Goal: Communication & Community: Answer question/provide support

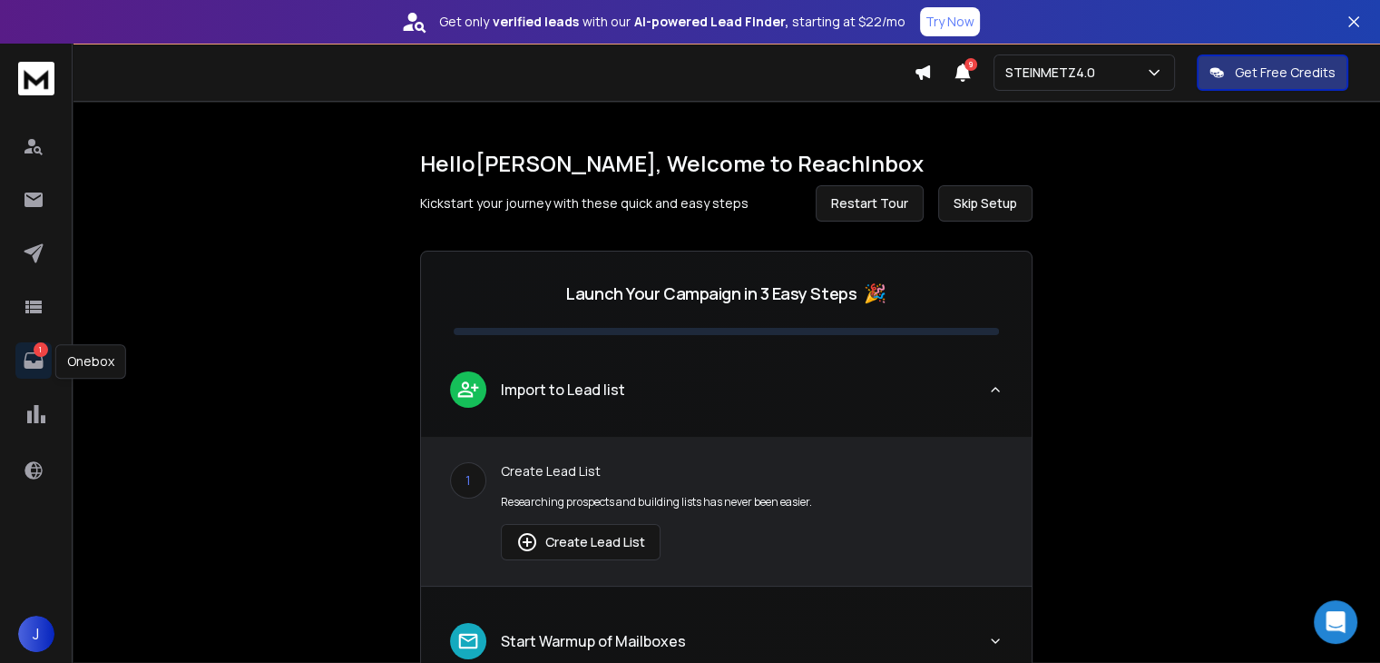
click at [35, 351] on p "1" at bounding box center [41, 349] width 15 height 15
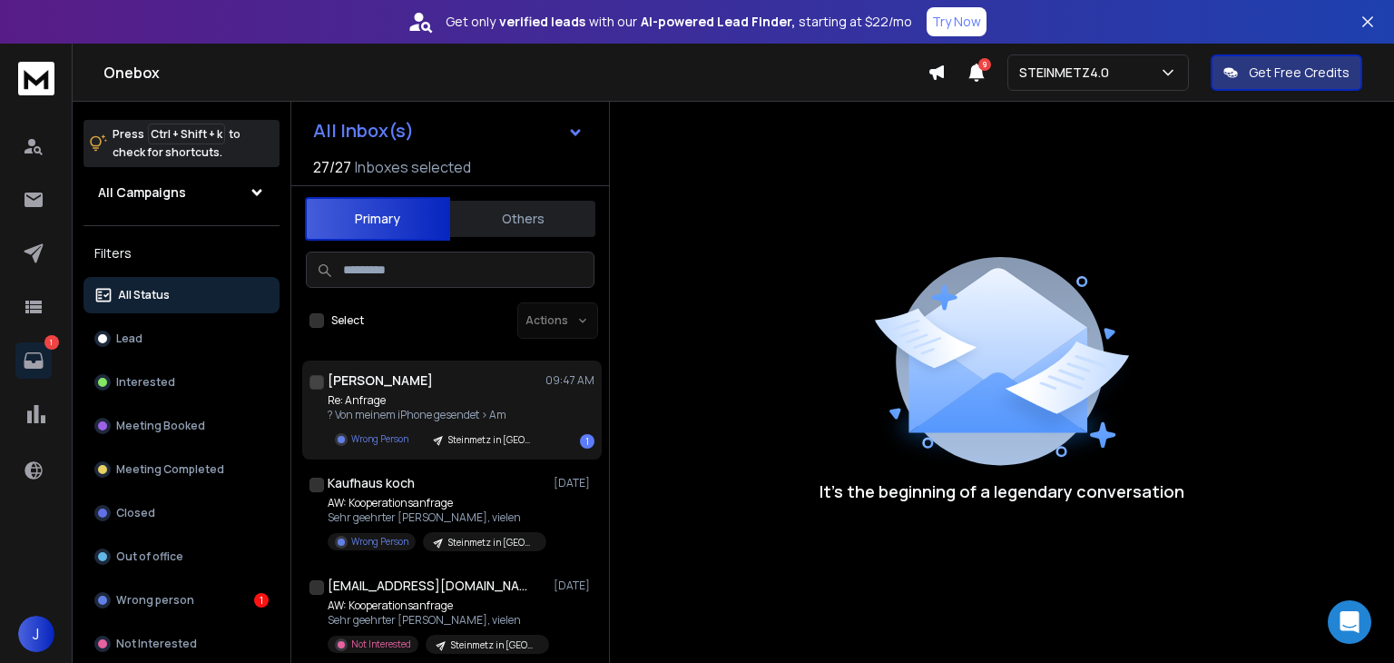
click at [429, 381] on div "[PERSON_NAME] 09:47 AM" at bounding box center [461, 380] width 267 height 18
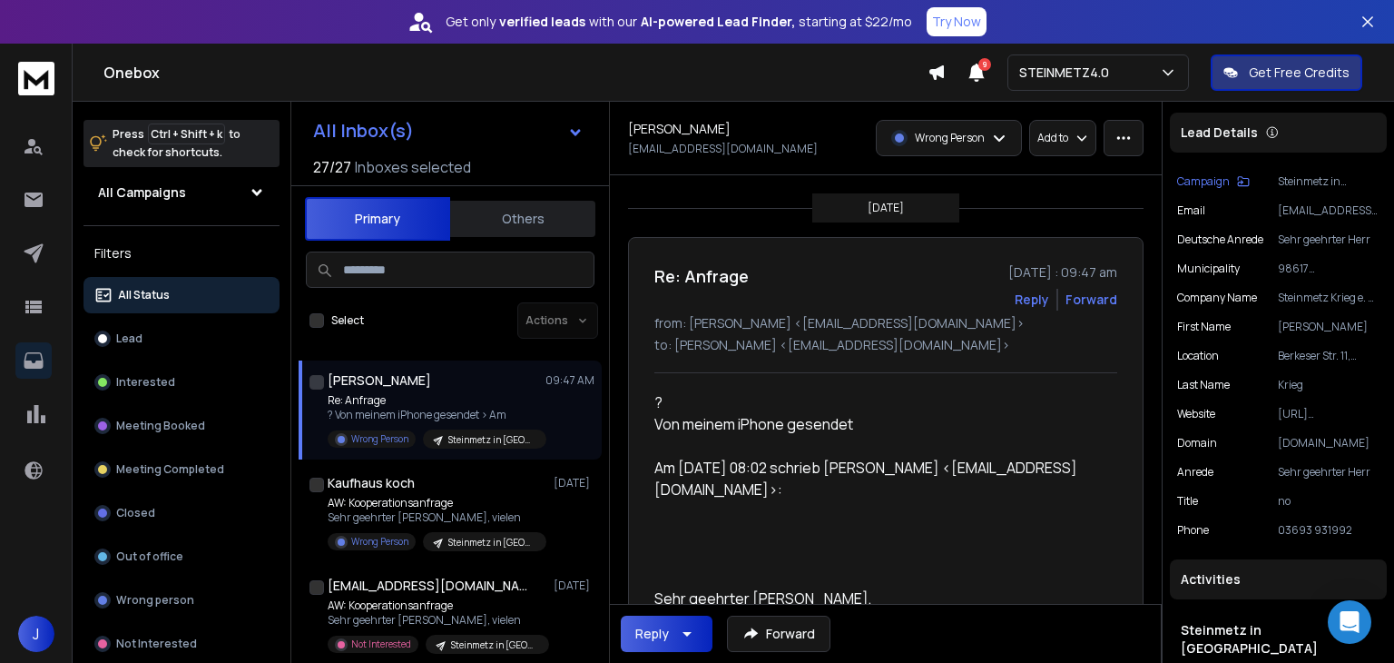
click at [1032, 300] on button "Reply" at bounding box center [1032, 299] width 34 height 18
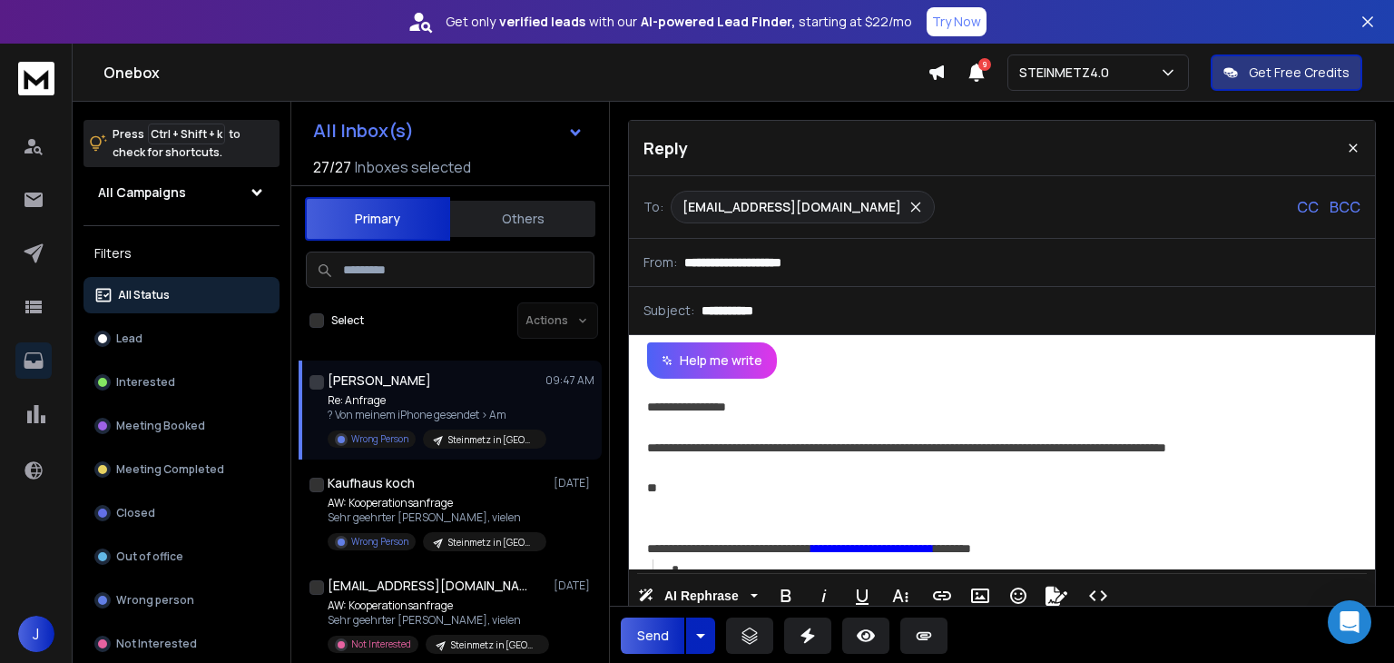
click at [652, 632] on button "Send" at bounding box center [653, 635] width 64 height 36
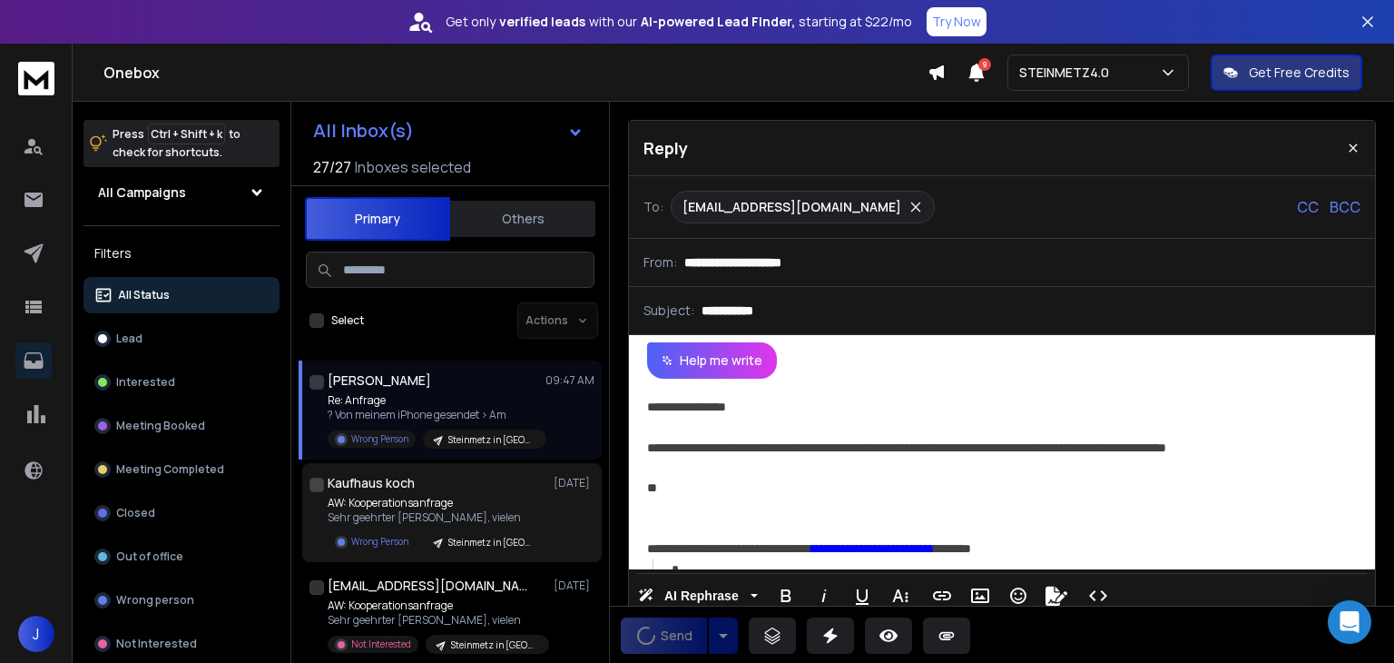
click at [402, 502] on p "AW: Kooperationsanfrage" at bounding box center [437, 503] width 218 height 15
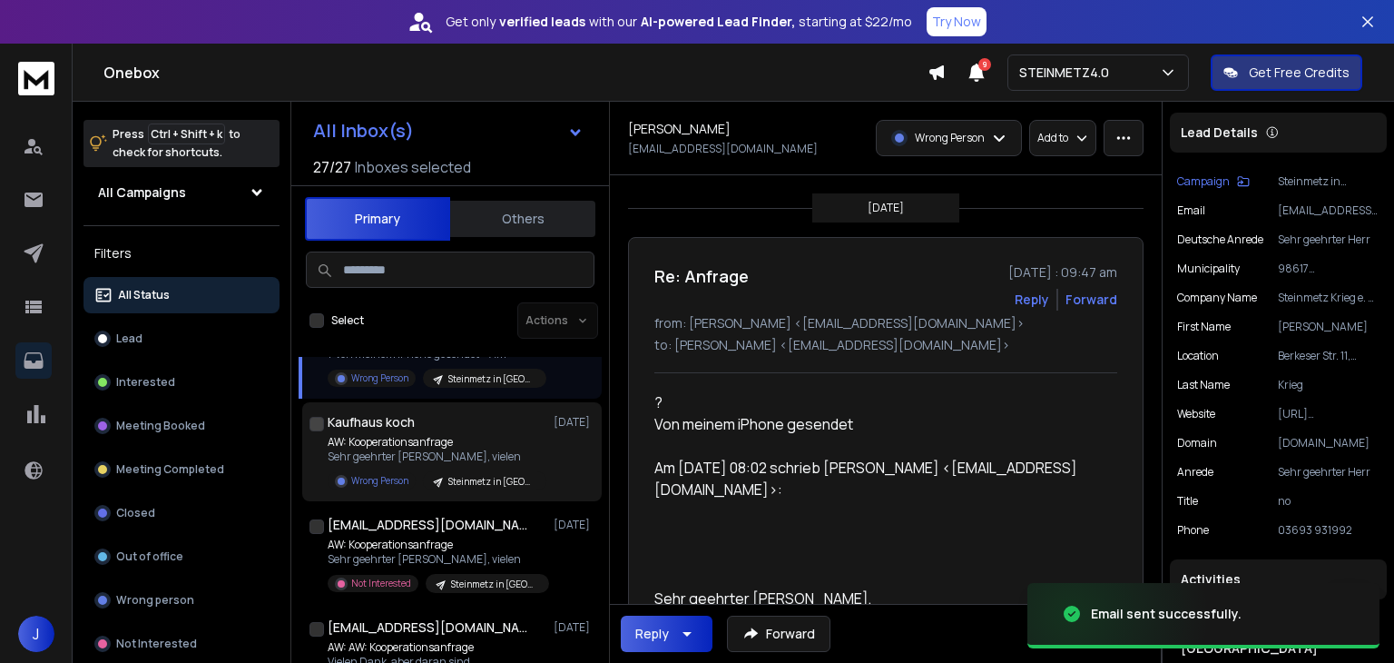
scroll to position [91, 0]
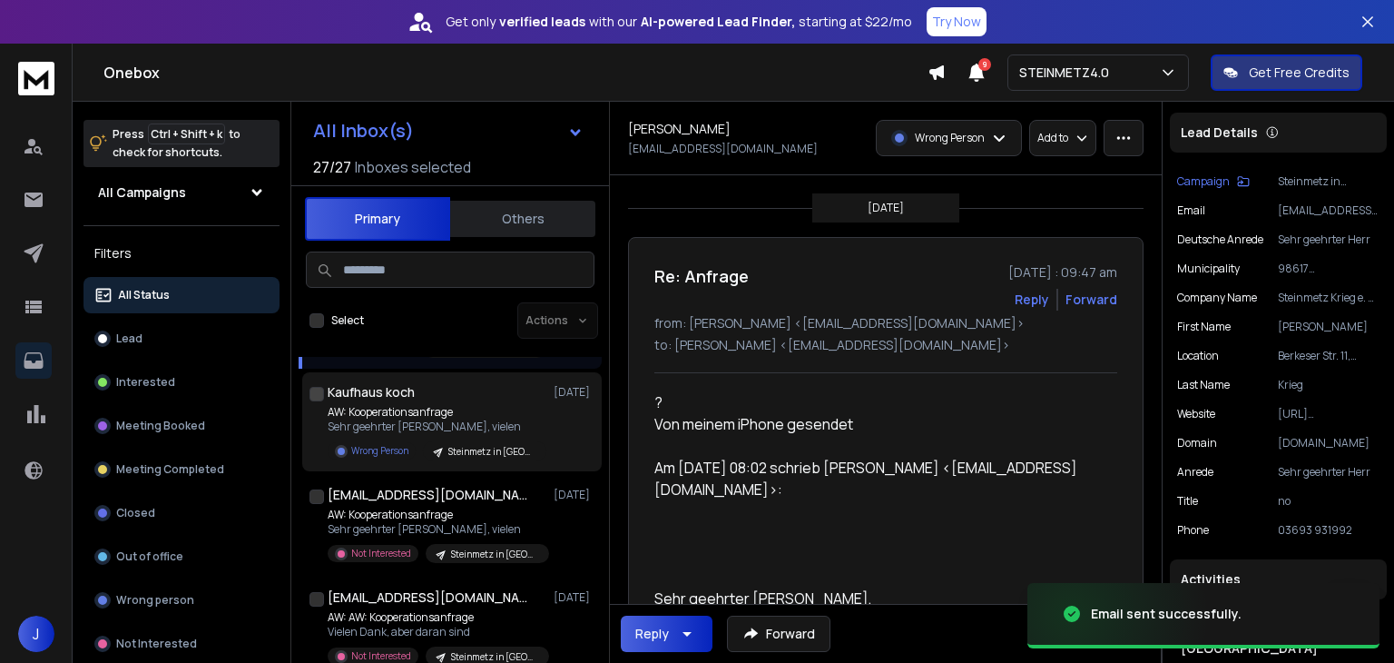
click at [402, 502] on h1 "[EMAIL_ADDRESS][DOMAIN_NAME]" at bounding box center [428, 495] width 200 height 18
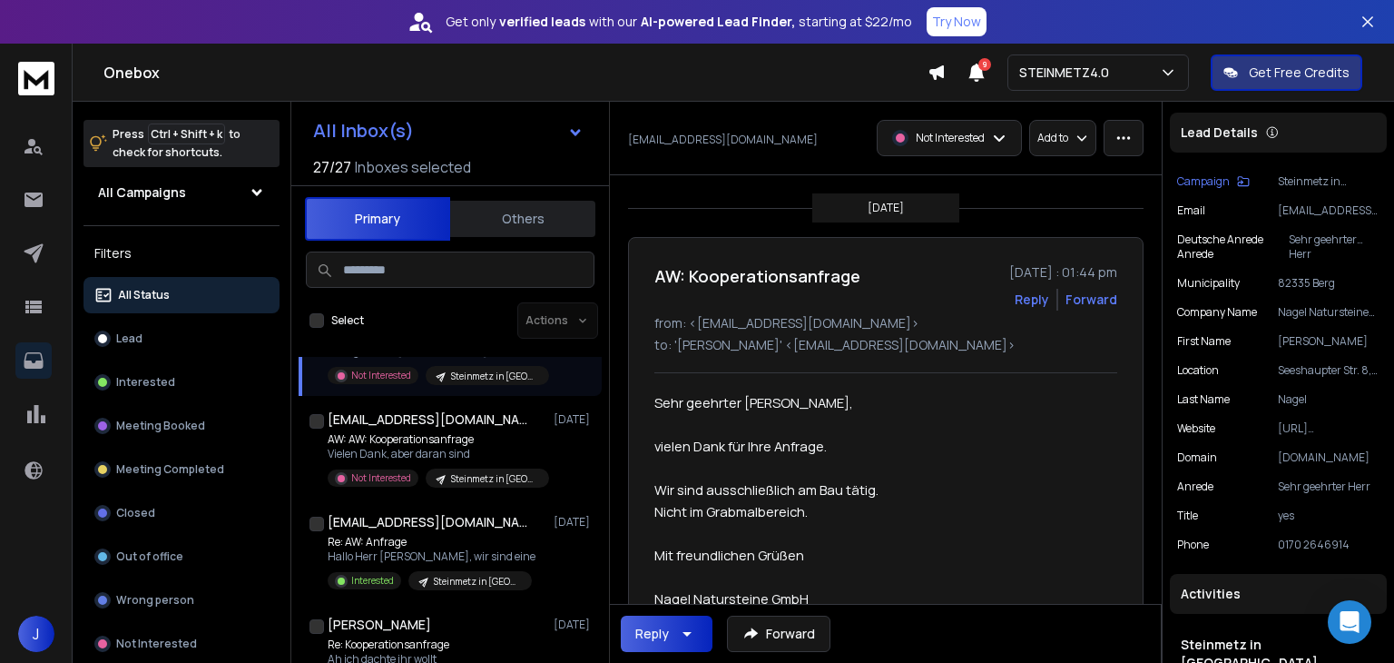
scroll to position [272, 0]
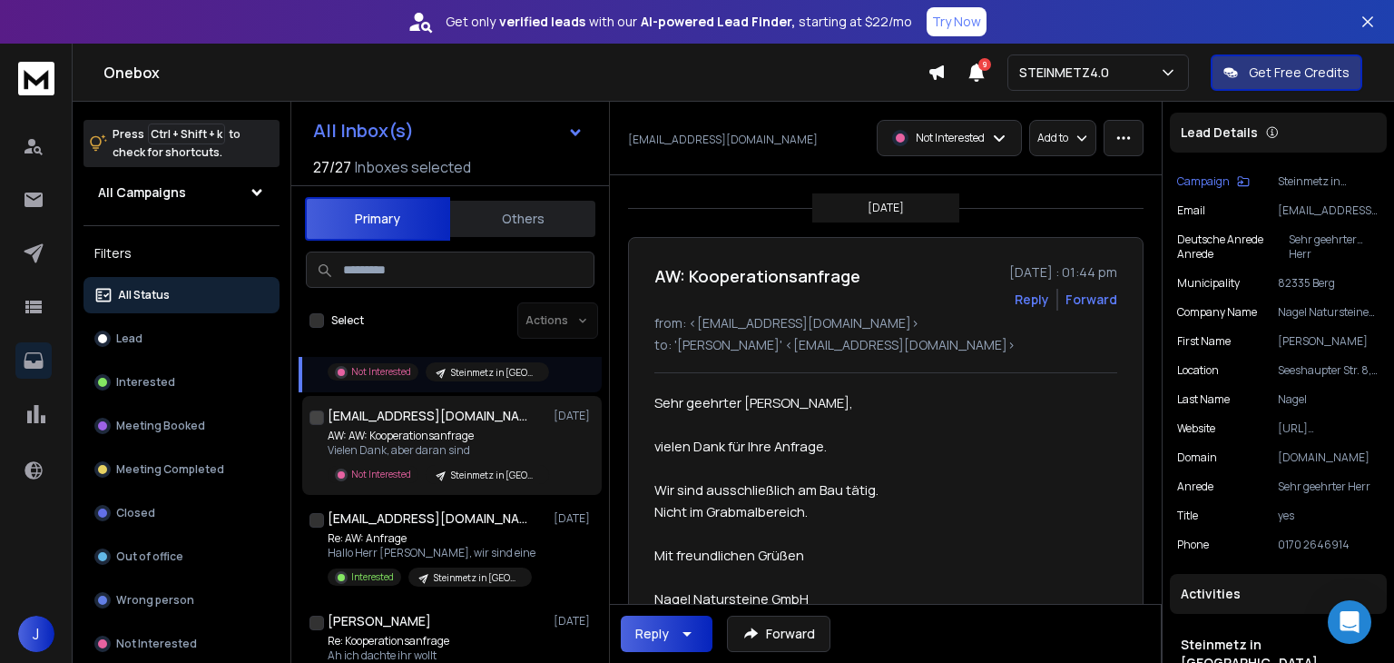
click at [431, 438] on p "AW: AW: Kooperationsanfrage" at bounding box center [437, 435] width 218 height 15
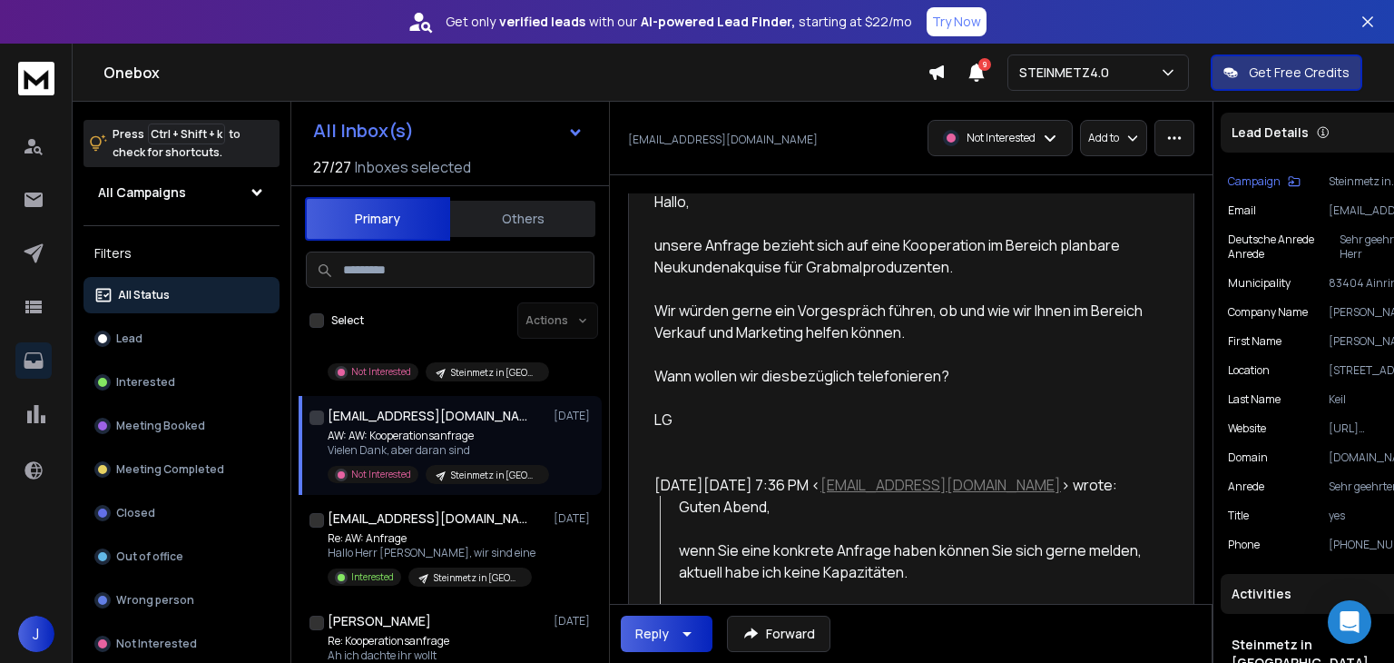
scroll to position [318, 0]
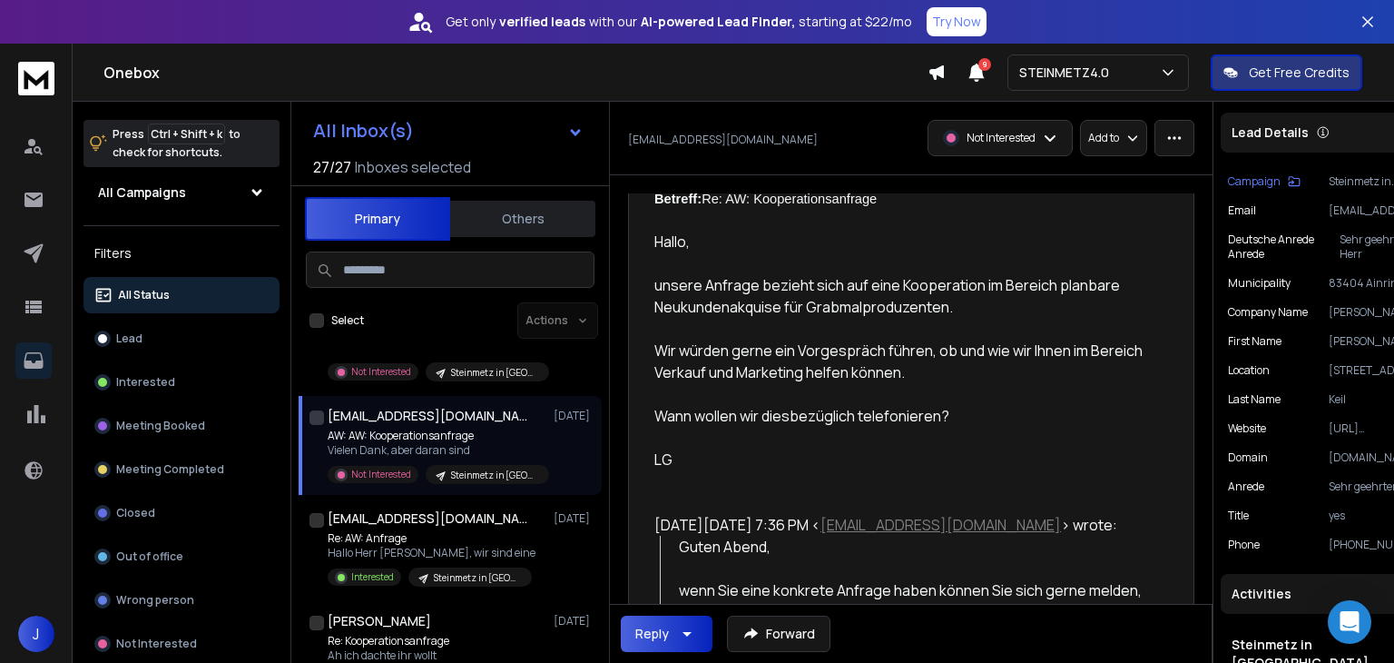
click at [1179, 137] on icon "button" at bounding box center [1175, 137] width 14 height 3
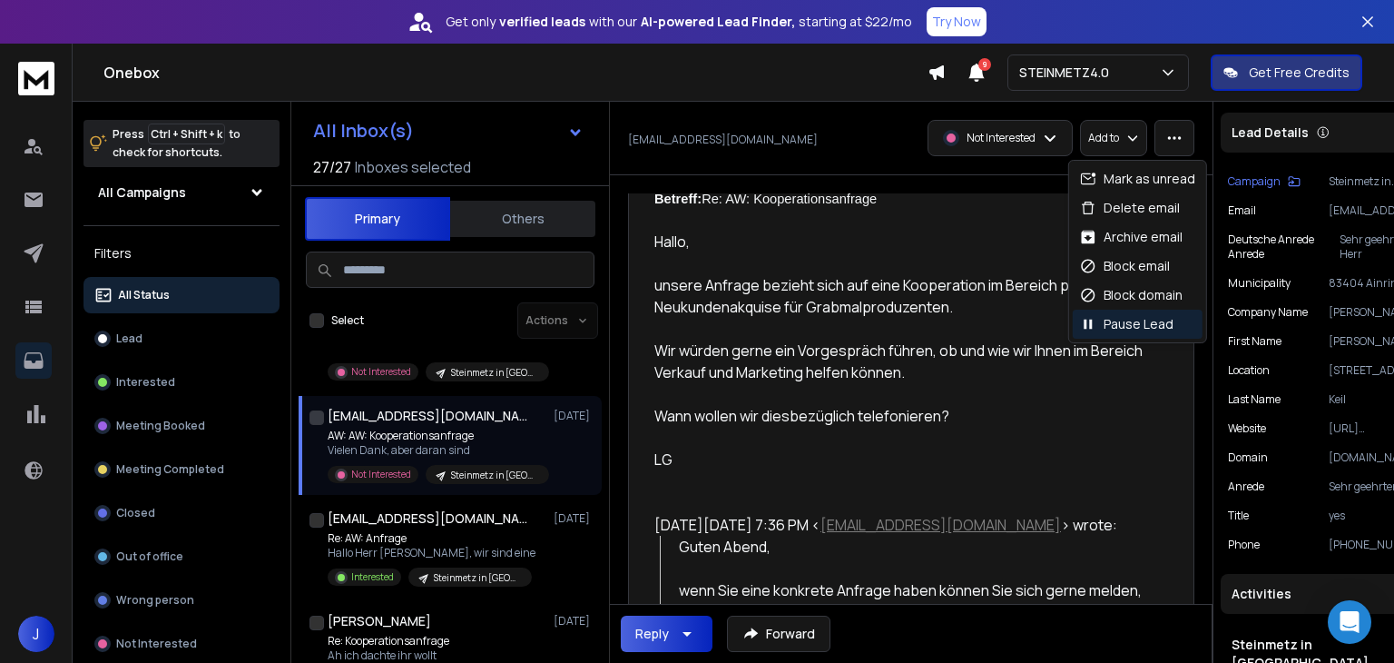
click at [1136, 329] on div "Pause Lead" at bounding box center [1126, 324] width 93 height 18
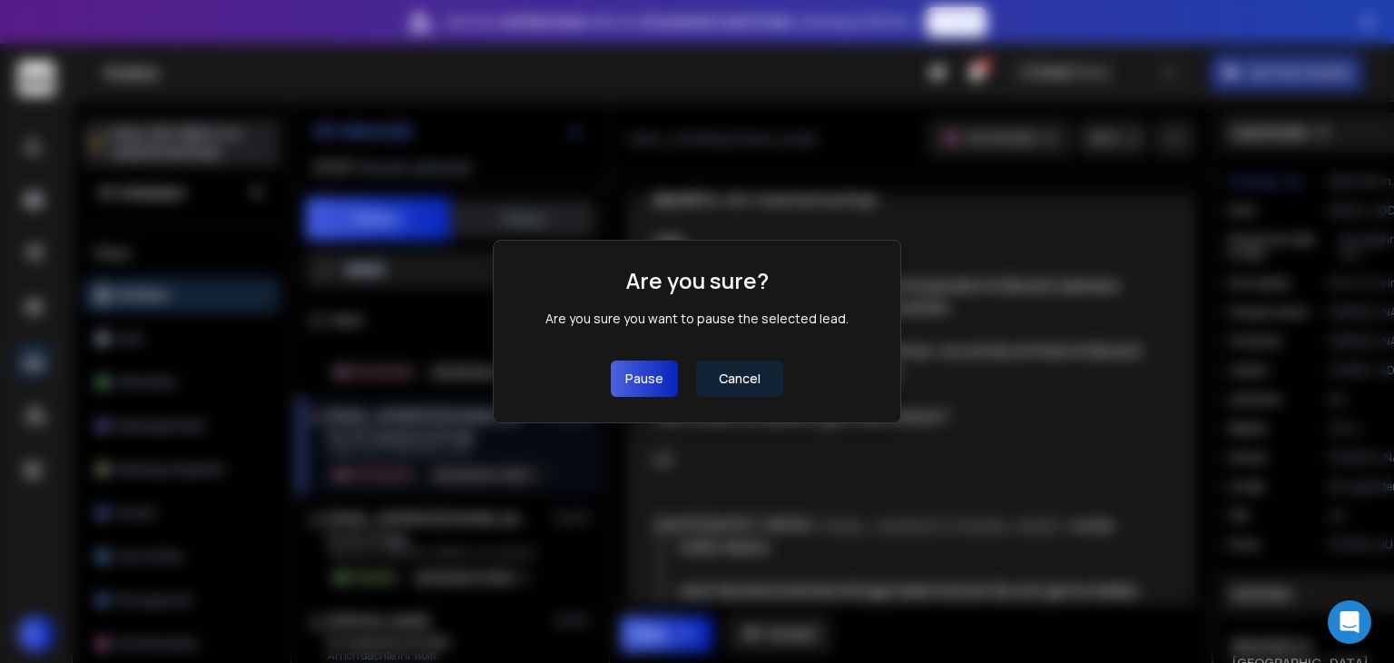
click at [633, 378] on button "Pause" at bounding box center [644, 378] width 67 height 36
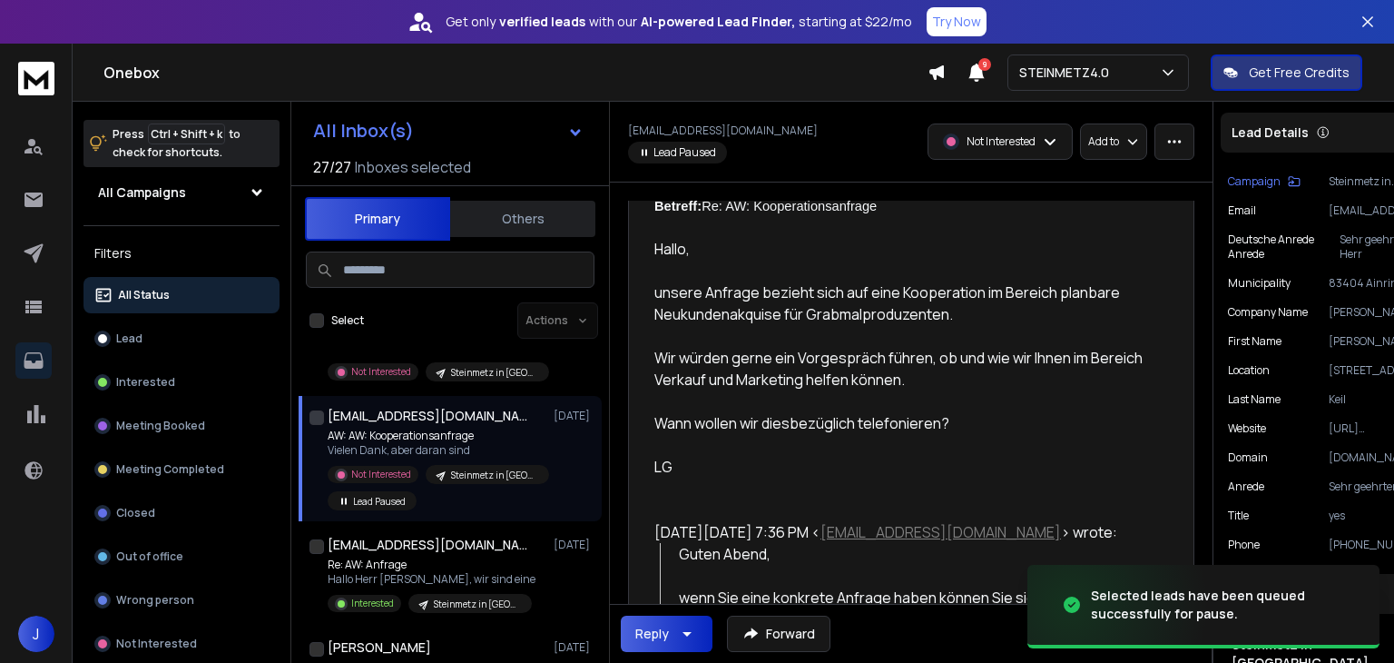
scroll to position [182, 0]
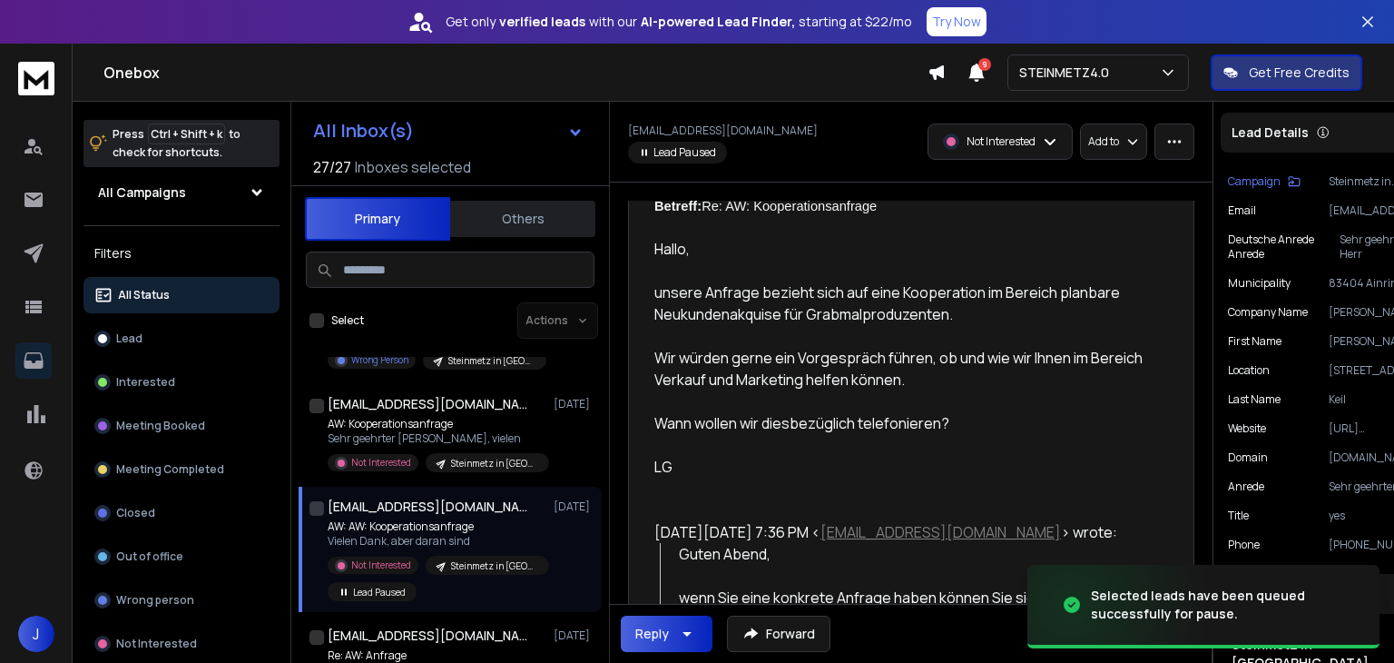
click at [407, 411] on h1 "[EMAIL_ADDRESS][DOMAIN_NAME]" at bounding box center [428, 404] width 200 height 18
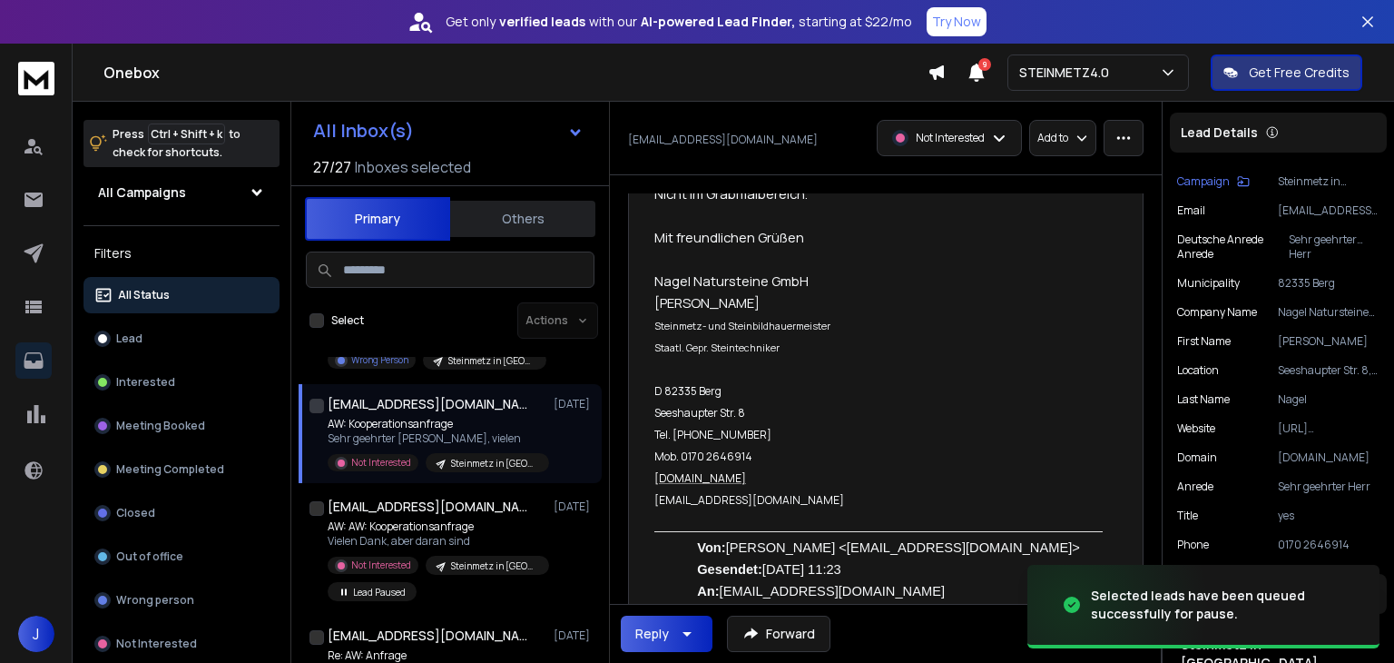
click at [1126, 138] on icon "button" at bounding box center [1123, 138] width 16 height 16
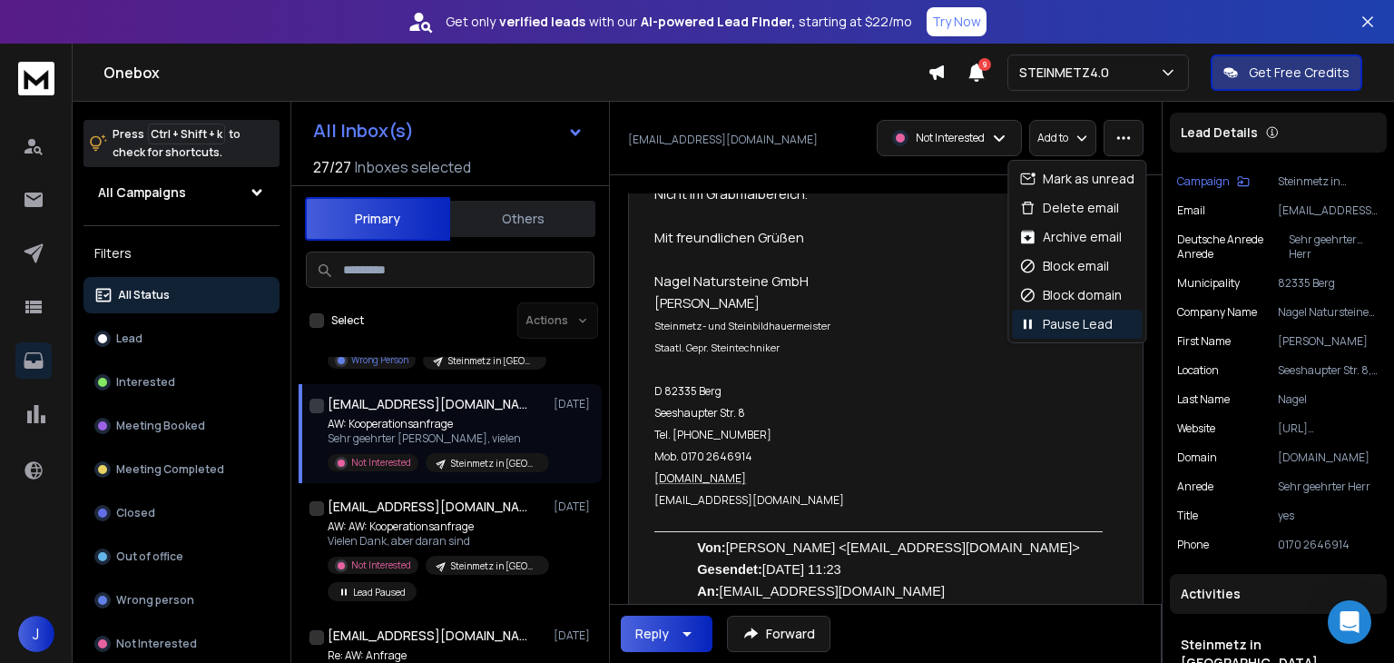
click at [1056, 320] on div "Pause Lead" at bounding box center [1065, 324] width 93 height 18
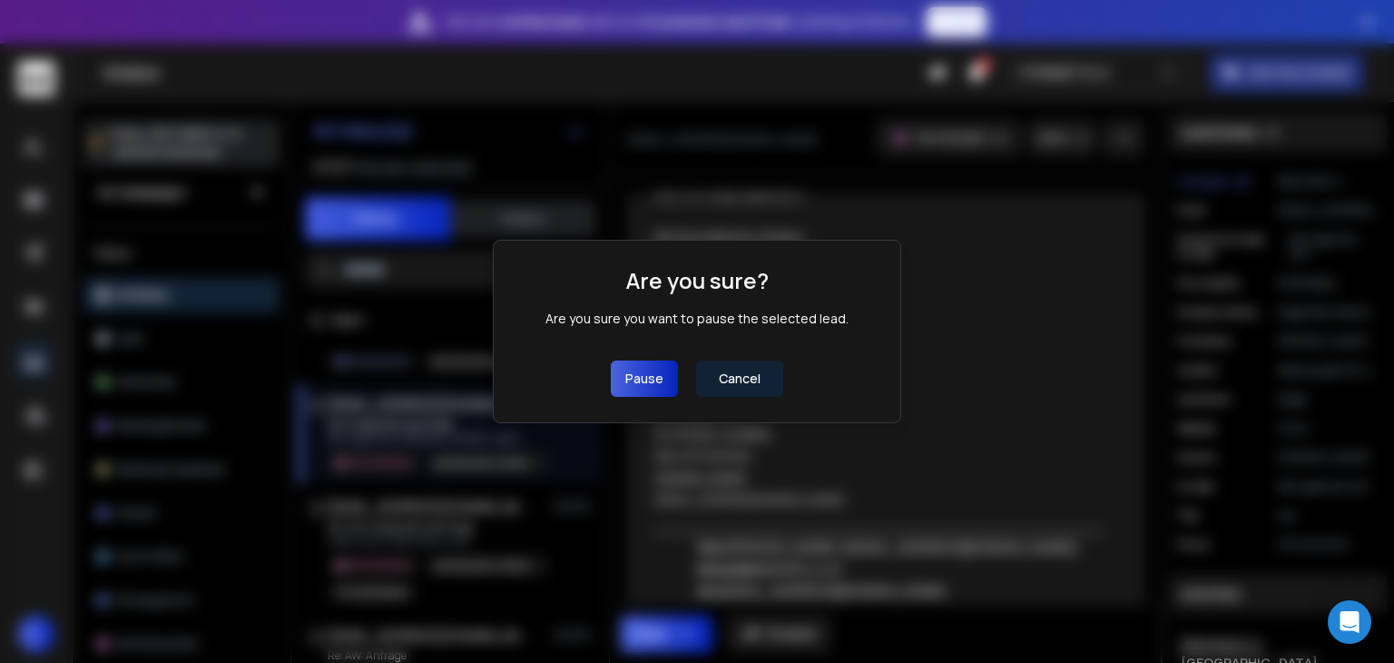
click at [646, 382] on button "Pause" at bounding box center [644, 378] width 67 height 36
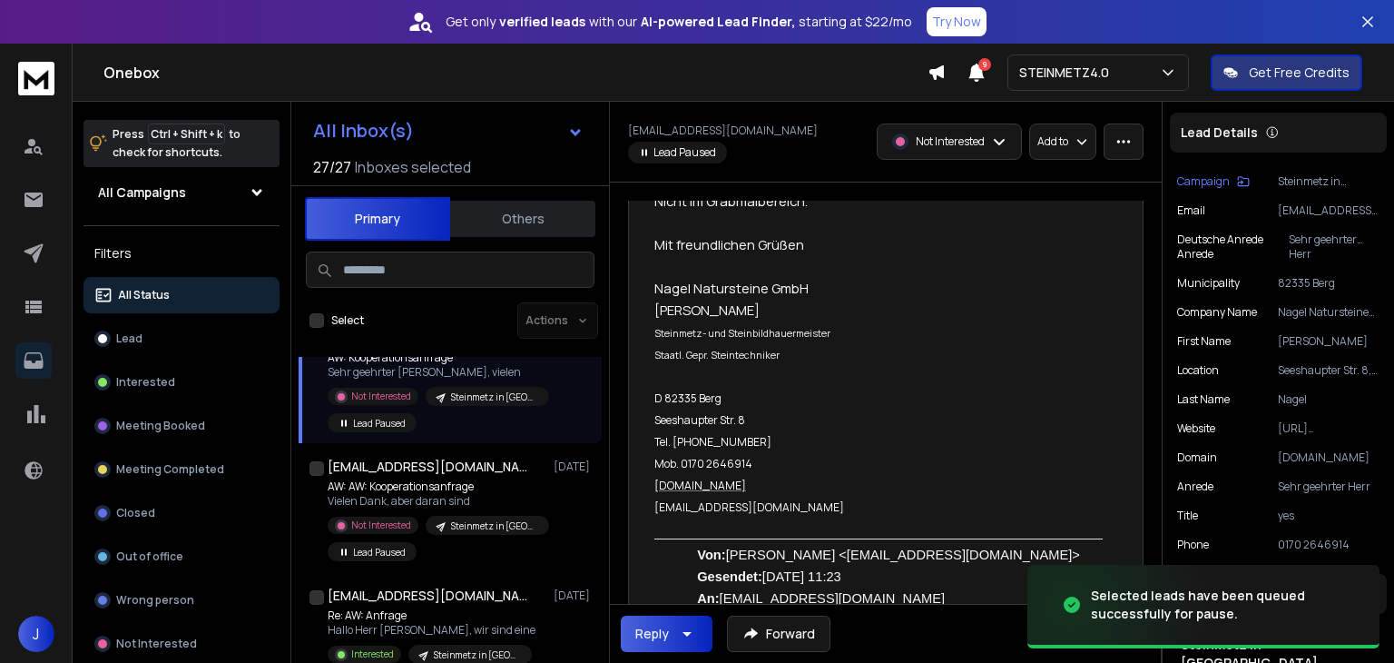
scroll to position [363, 0]
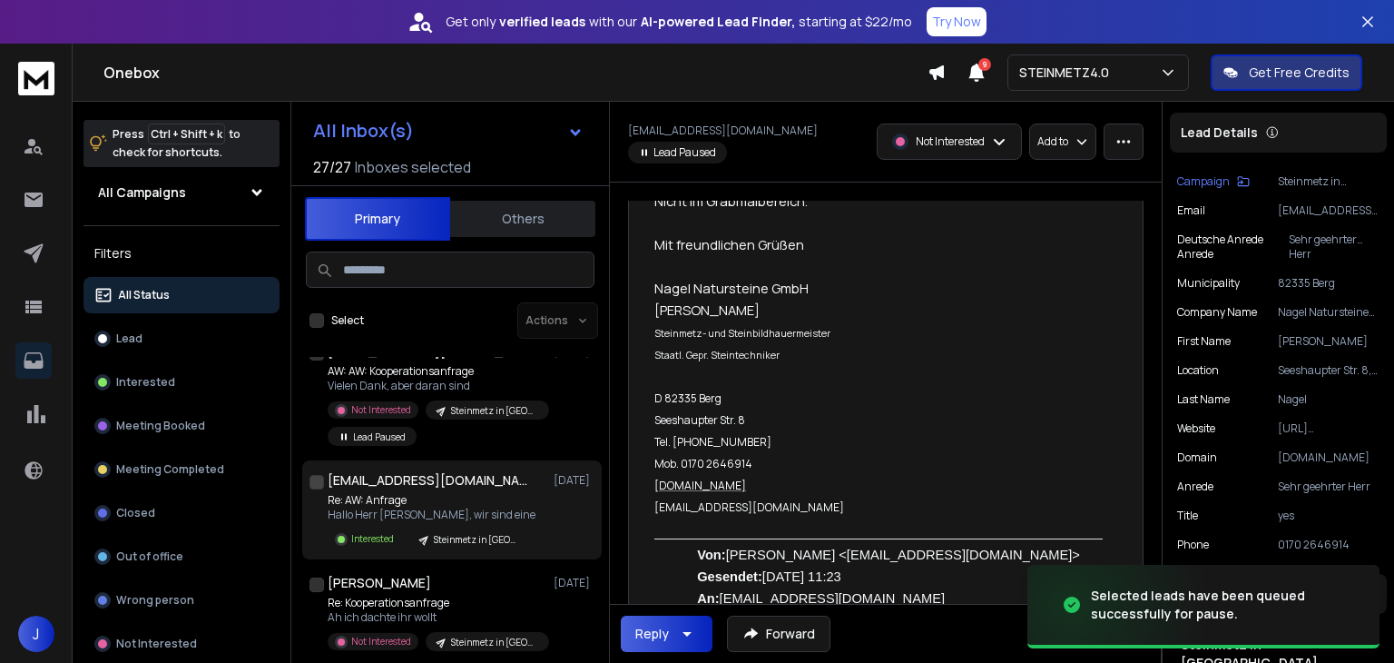
click at [436, 489] on div "[EMAIL_ADDRESS][DOMAIN_NAME] [DATE] Re: AW: Anfrage [PERSON_NAME], wir sind ein…" at bounding box center [461, 509] width 267 height 77
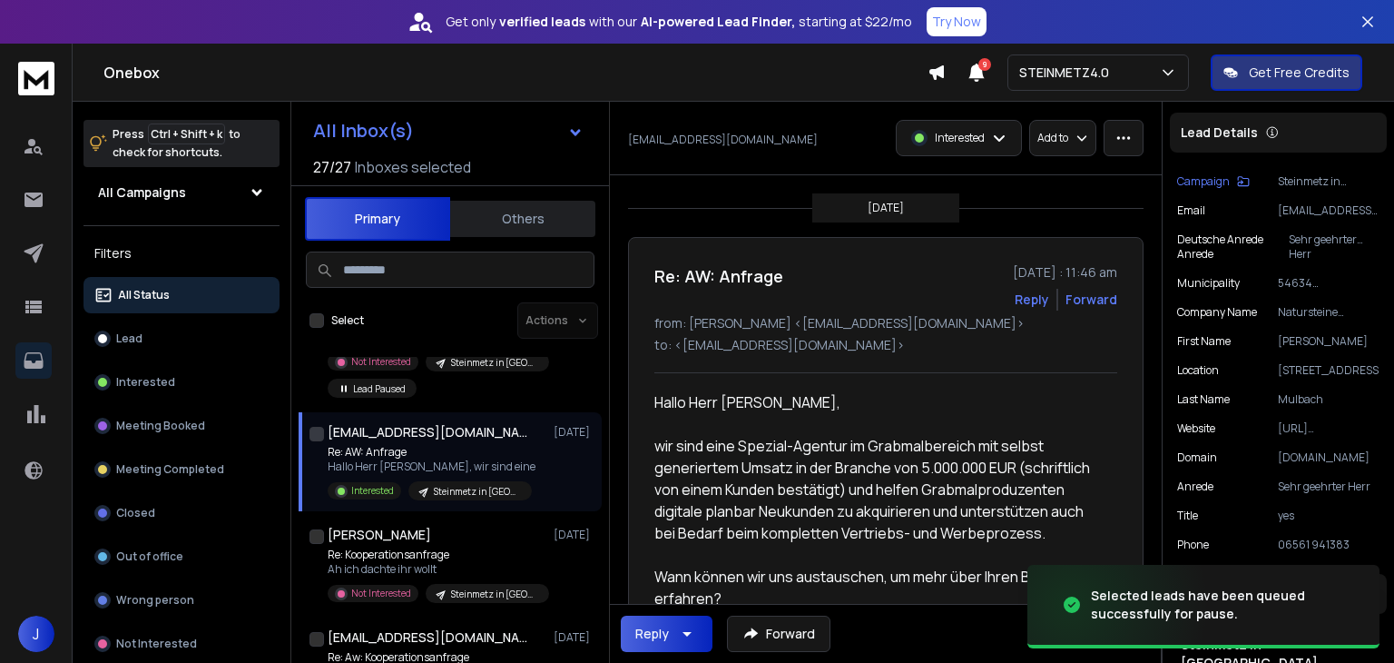
scroll to position [454, 0]
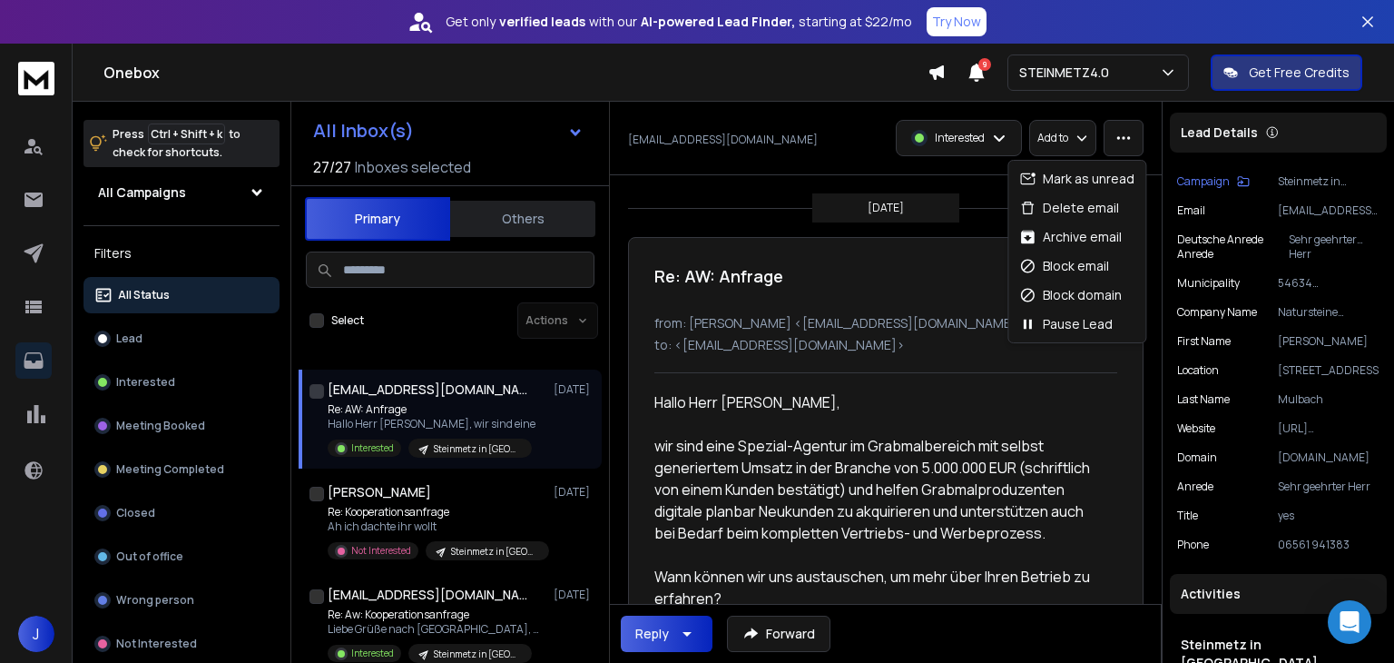
click at [1114, 139] on button "button" at bounding box center [1124, 138] width 40 height 36
click at [1073, 318] on div "Pause Lead" at bounding box center [1065, 324] width 93 height 18
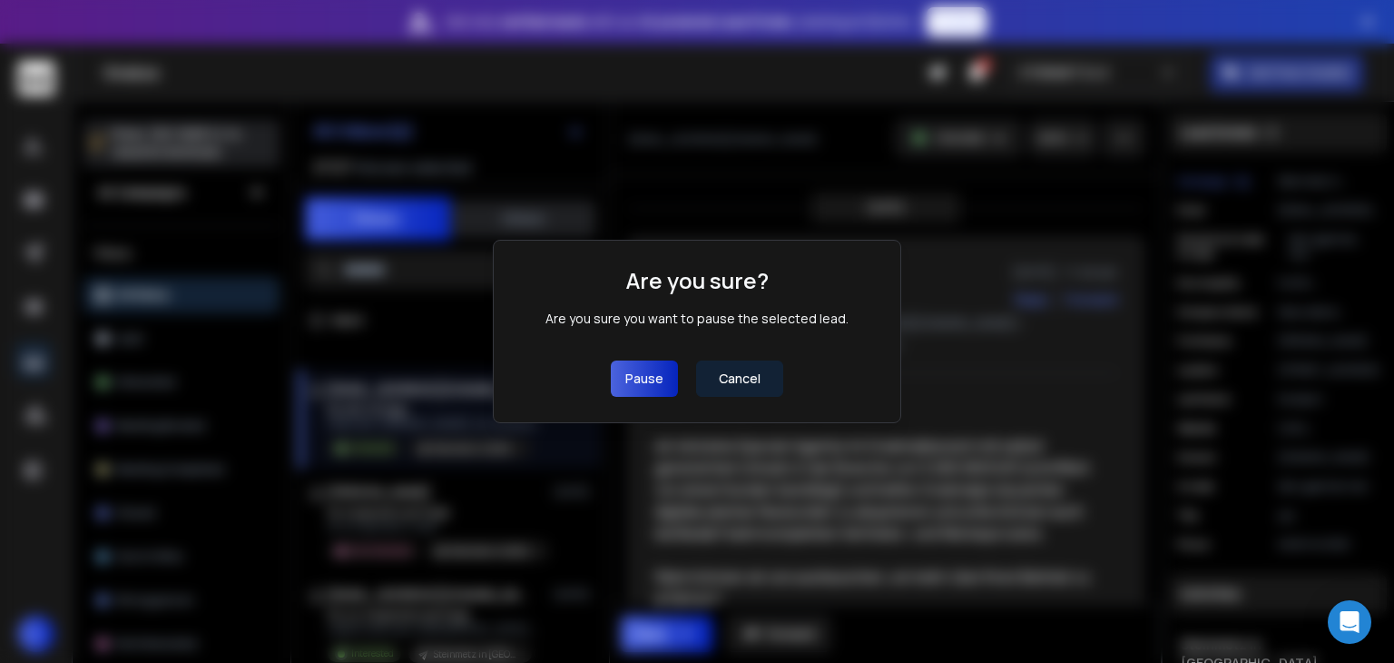
click at [639, 387] on button "Pause" at bounding box center [644, 378] width 67 height 36
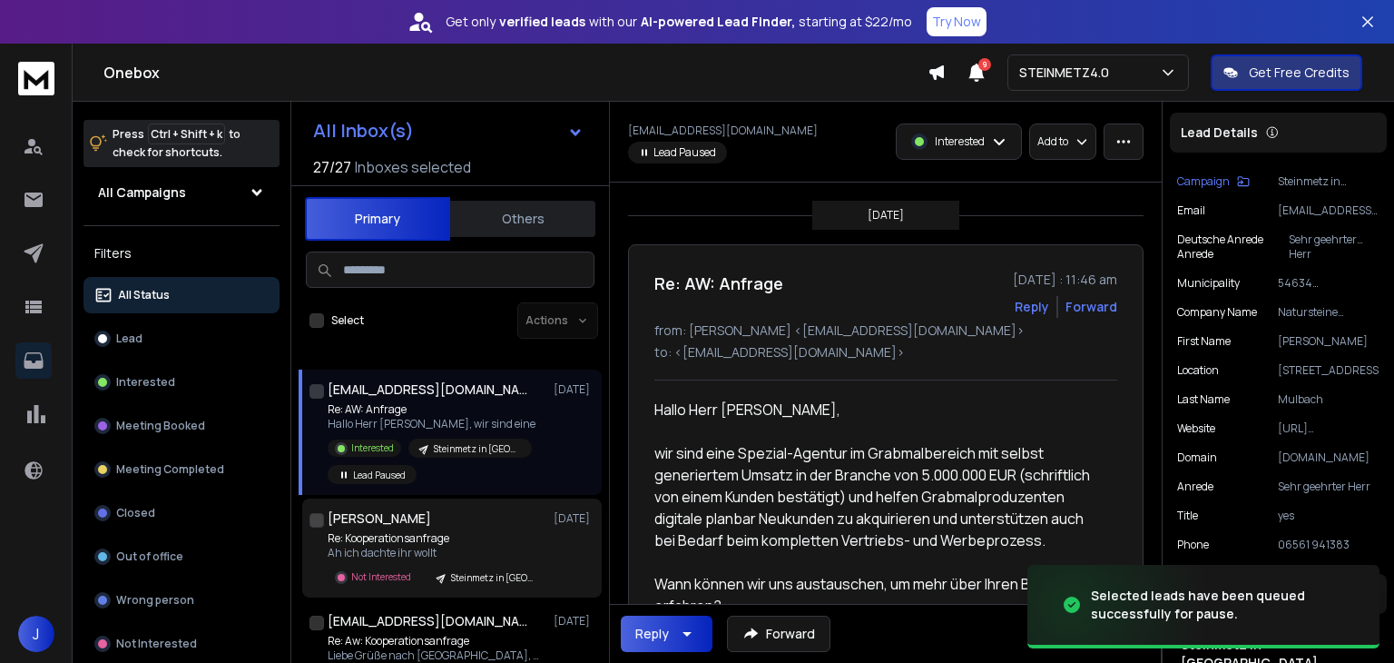
click at [409, 545] on p "Ah ich dachte ihr wollt" at bounding box center [437, 552] width 218 height 15
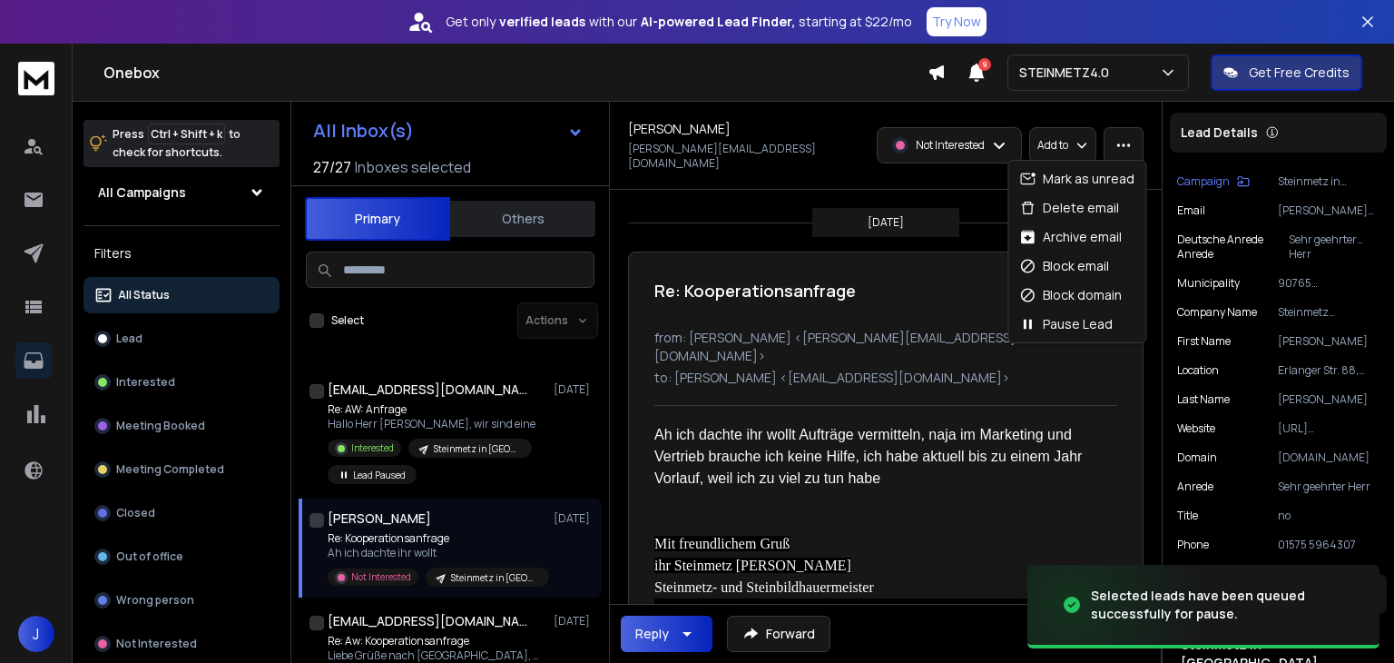
click at [1124, 137] on icon "button" at bounding box center [1123, 145] width 16 height 16
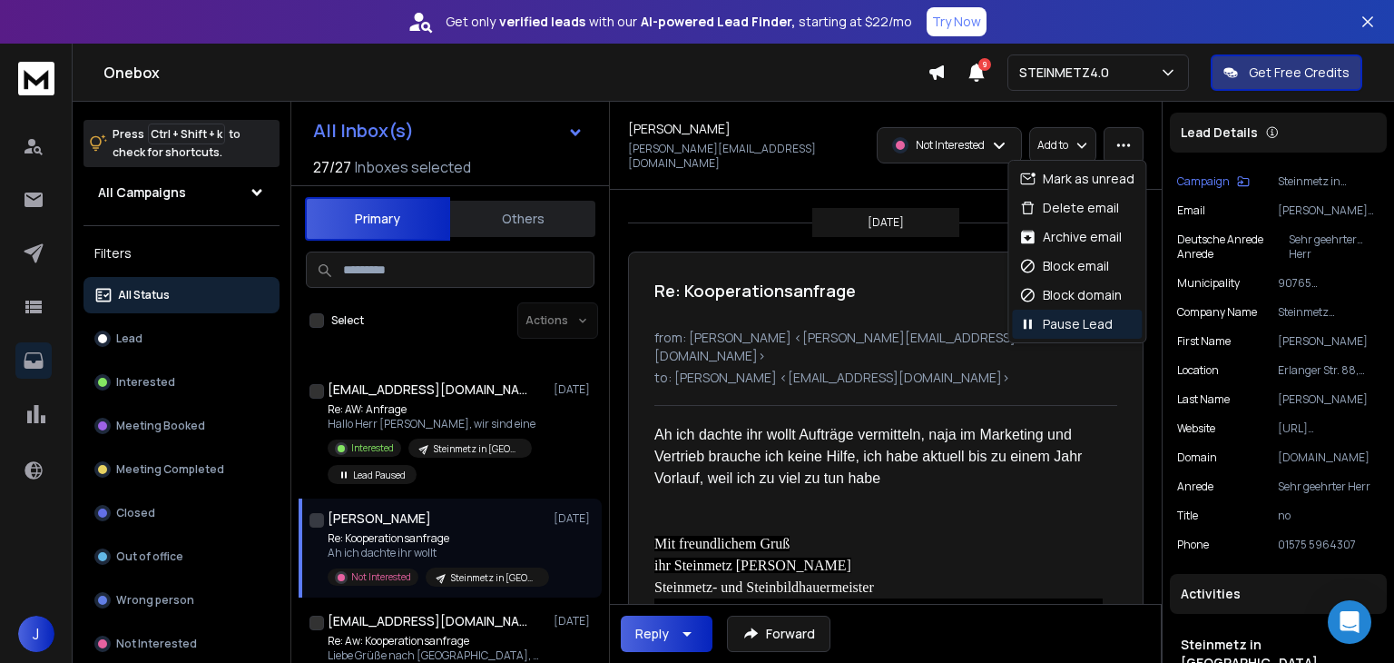
click at [1067, 318] on div "Pause Lead" at bounding box center [1065, 324] width 93 height 18
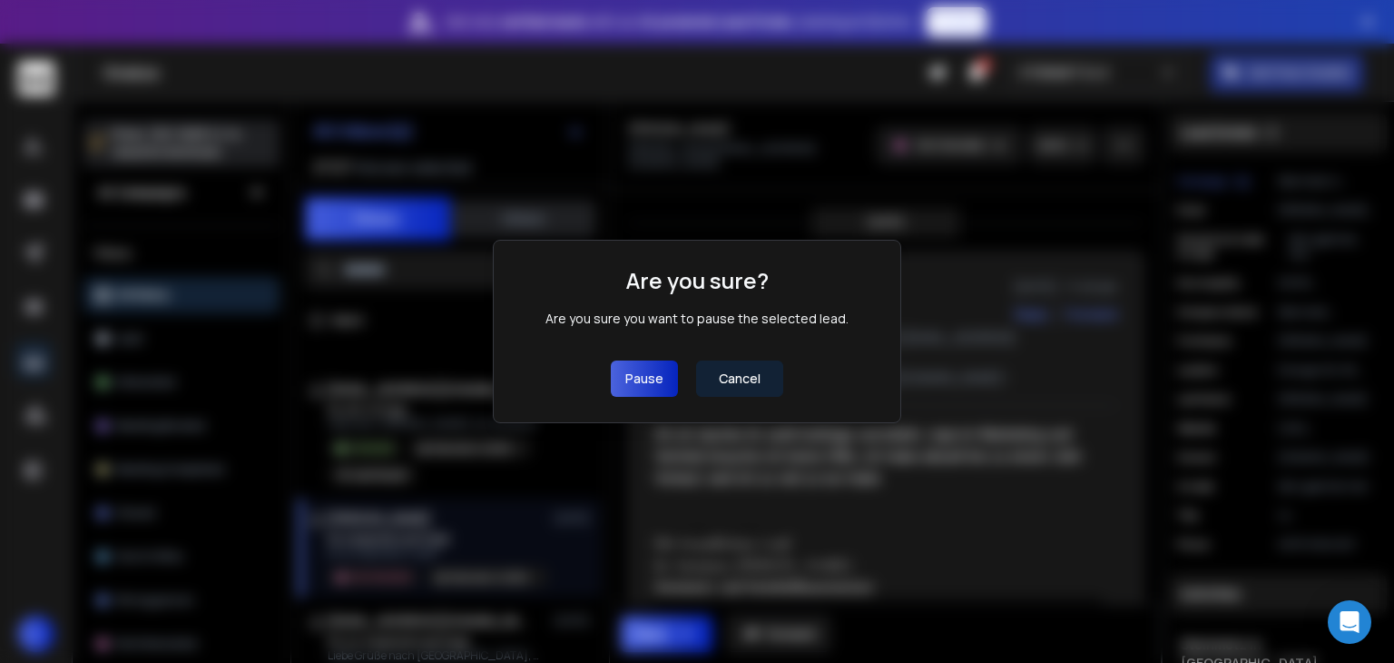
click at [641, 389] on button "Pause" at bounding box center [644, 378] width 67 height 36
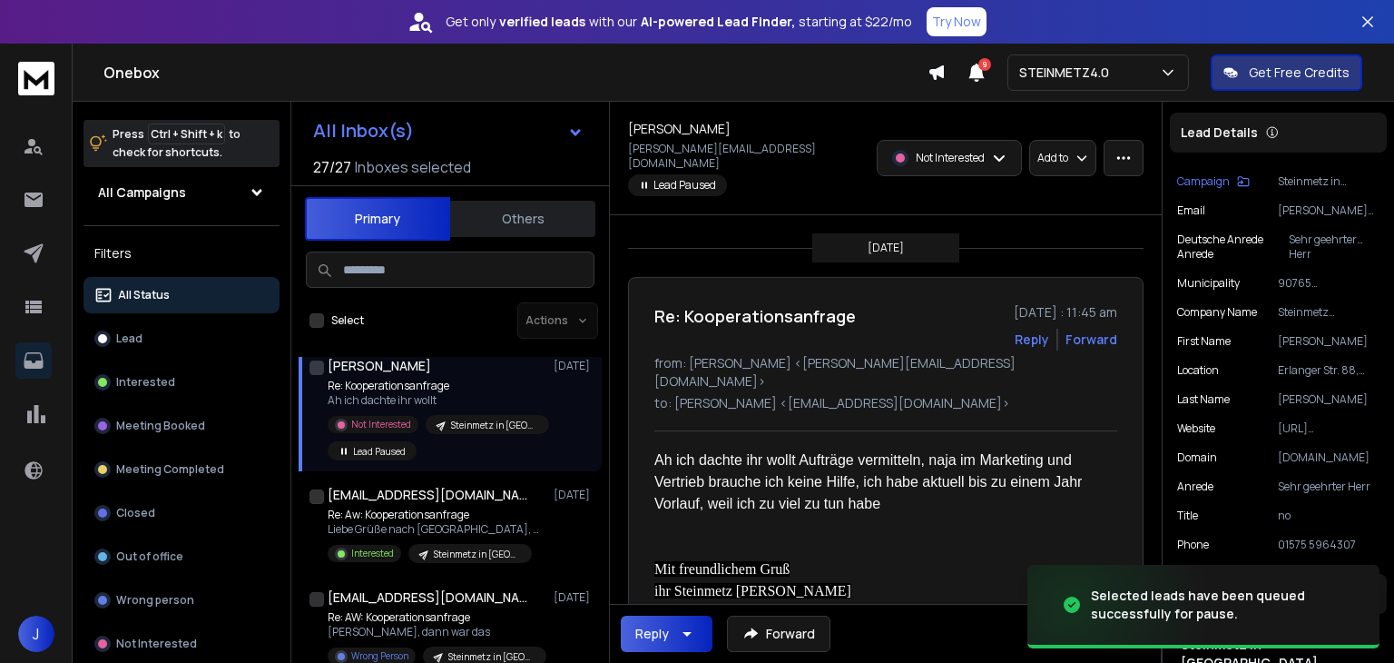
scroll to position [635, 0]
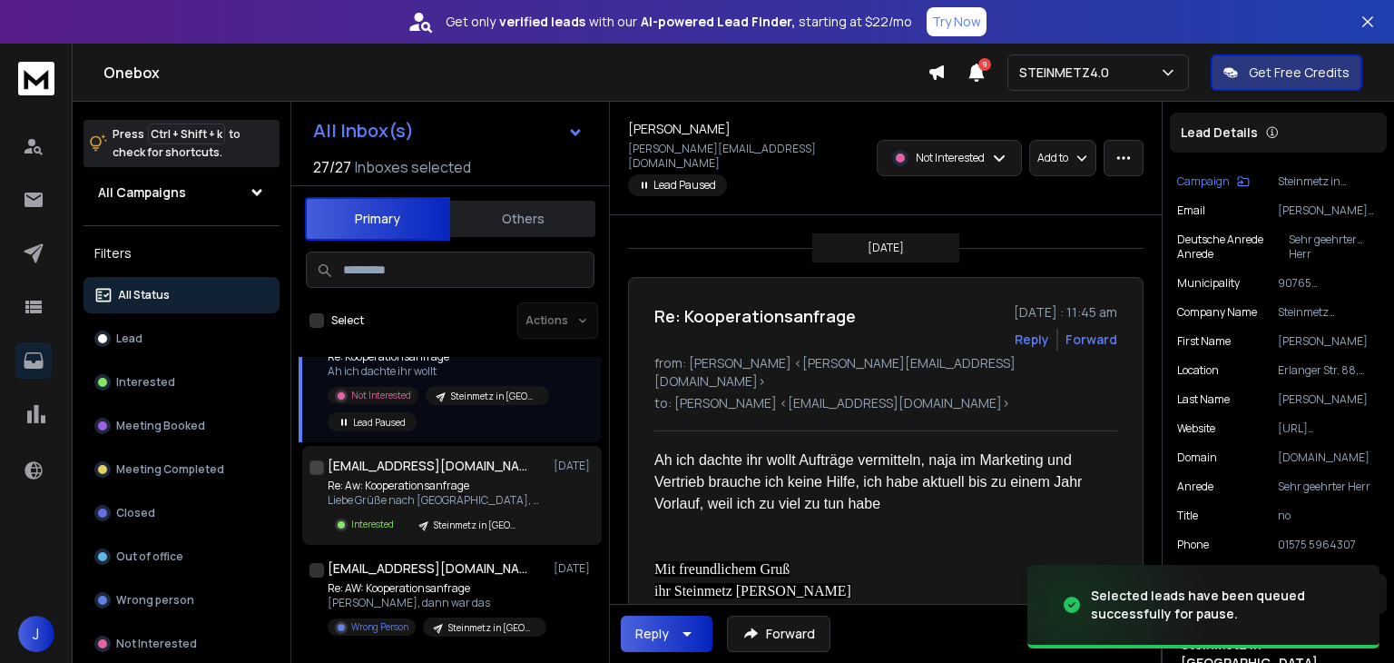
click at [424, 491] on p "Re: Aw: Kooperationsanfrage" at bounding box center [437, 485] width 218 height 15
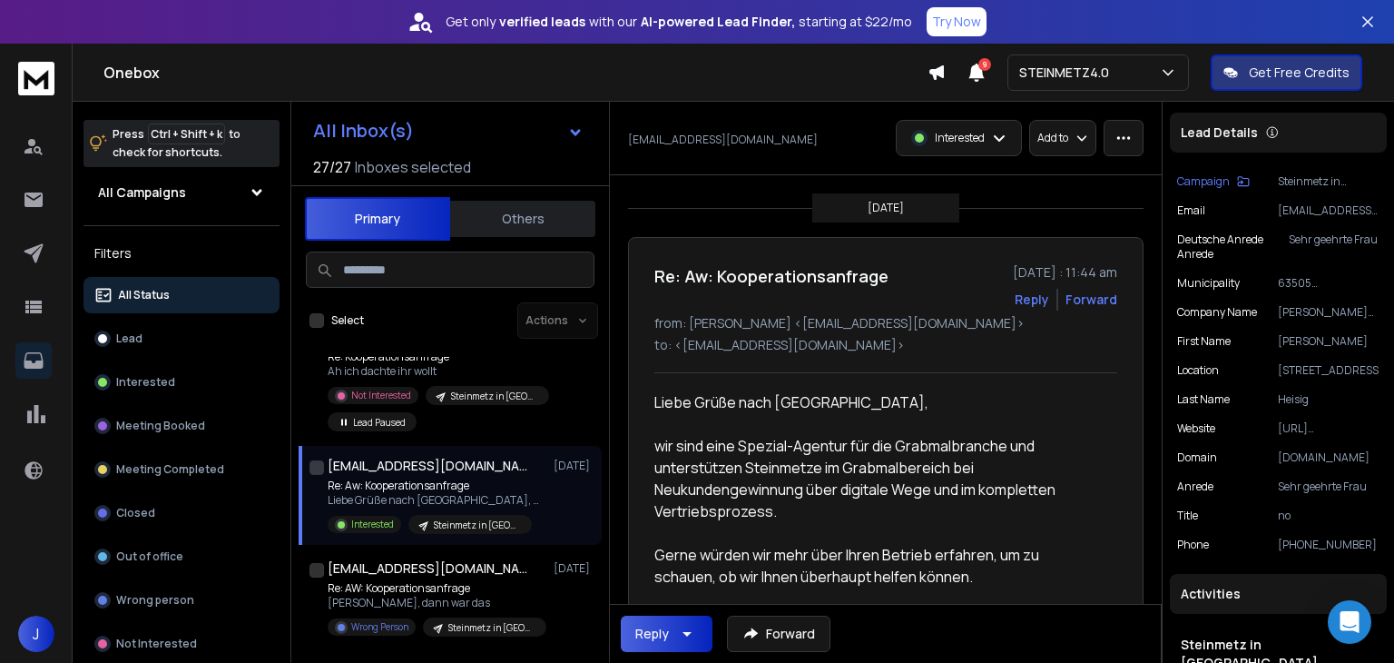
click at [1121, 140] on icon "button" at bounding box center [1123, 138] width 16 height 16
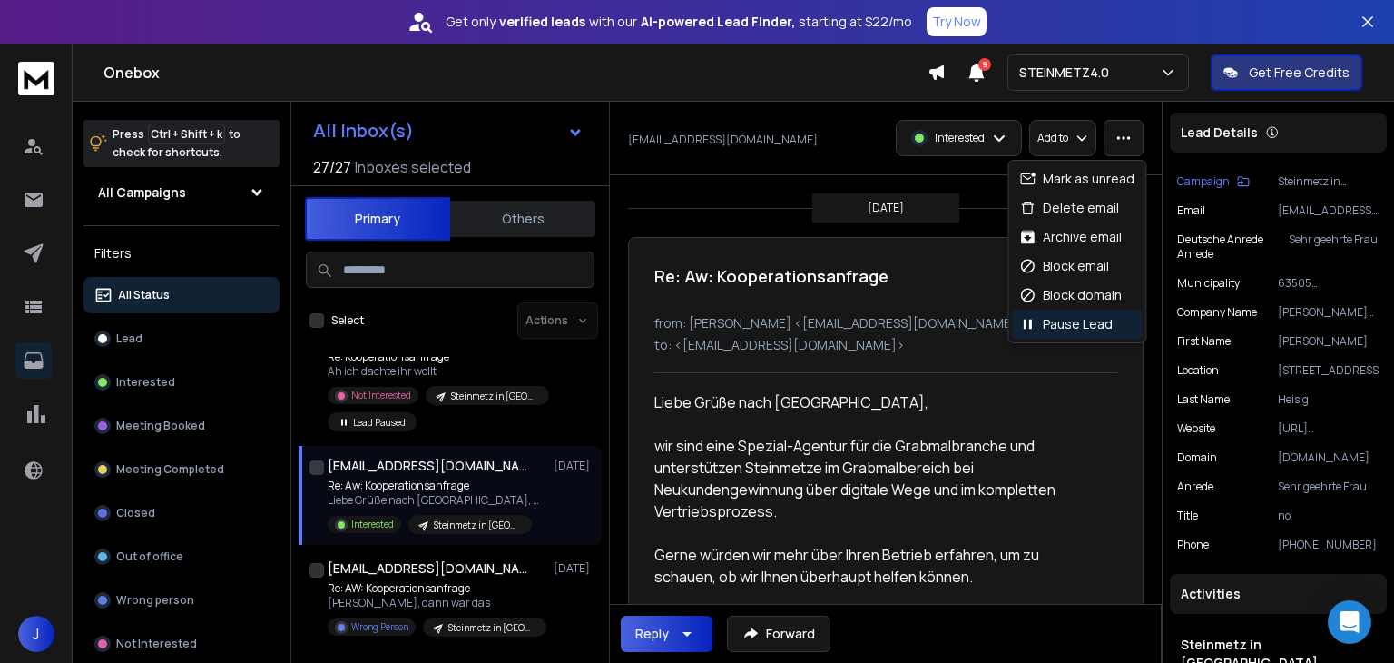
click at [1046, 328] on div "Pause Lead" at bounding box center [1065, 324] width 93 height 18
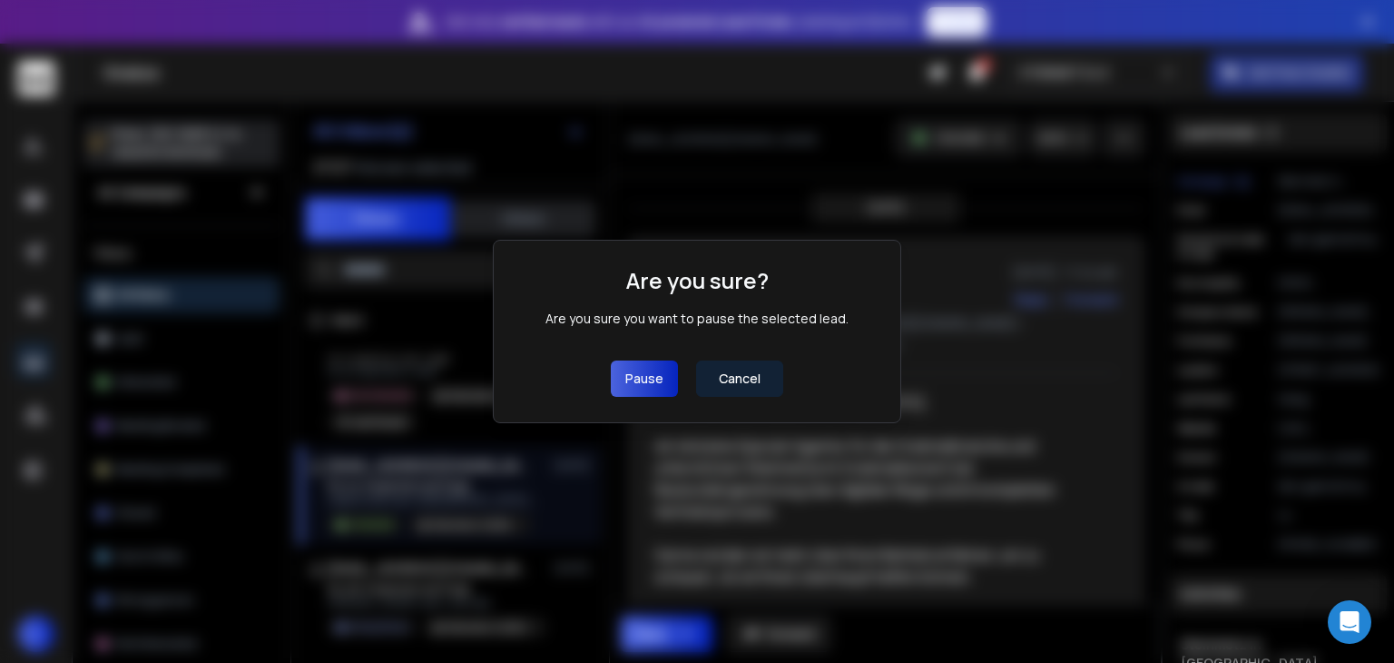
click at [643, 378] on button "Pause" at bounding box center [644, 378] width 67 height 36
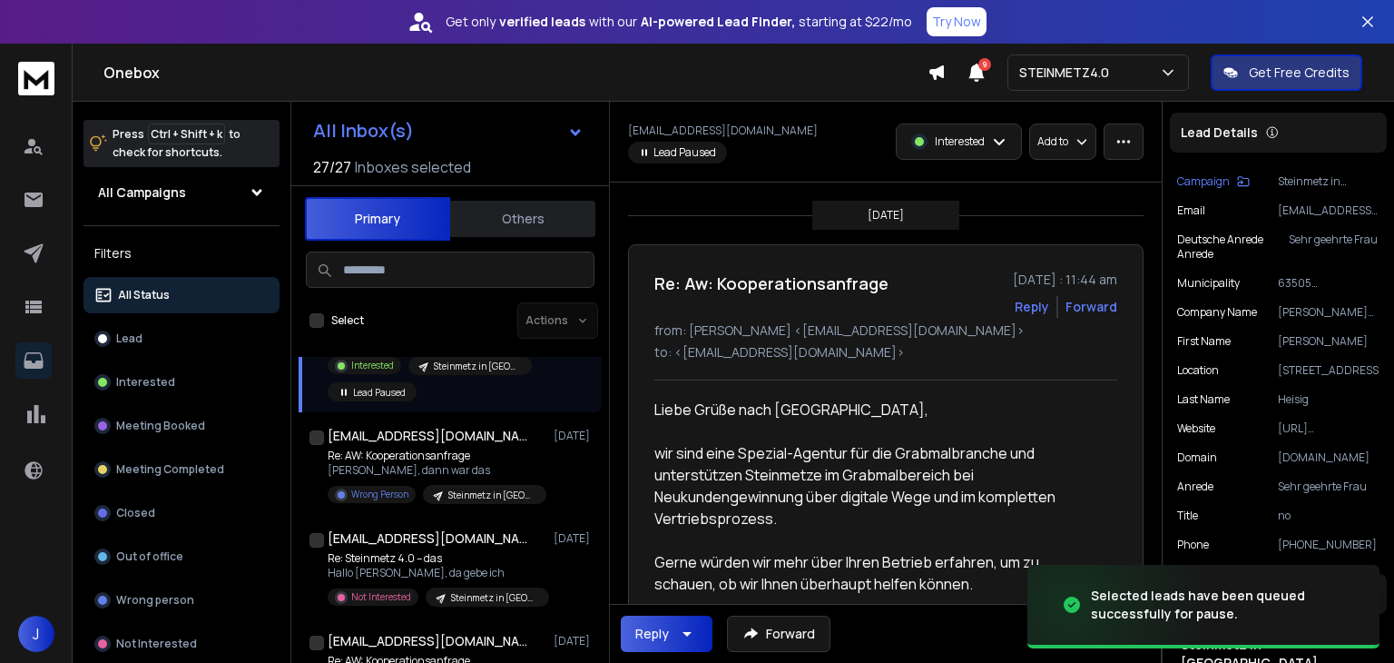
scroll to position [817, 0]
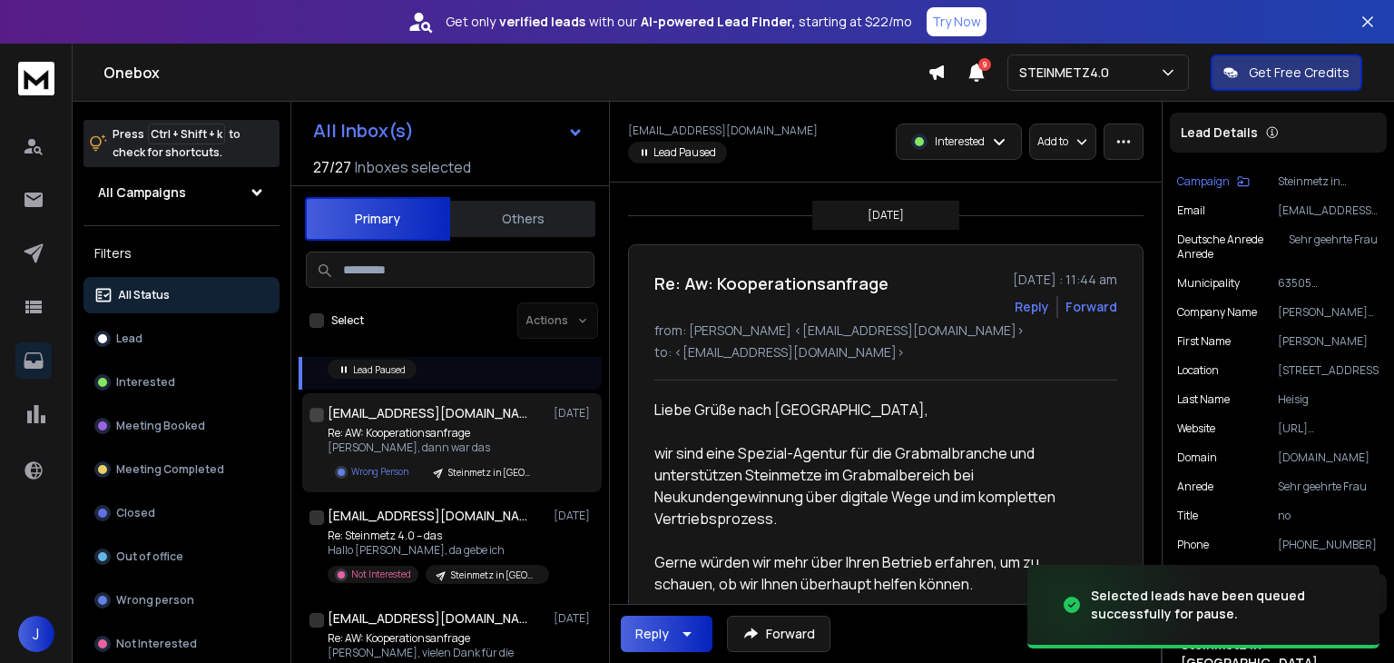
click at [408, 418] on h1 "[EMAIL_ADDRESS][DOMAIN_NAME]" at bounding box center [428, 413] width 200 height 18
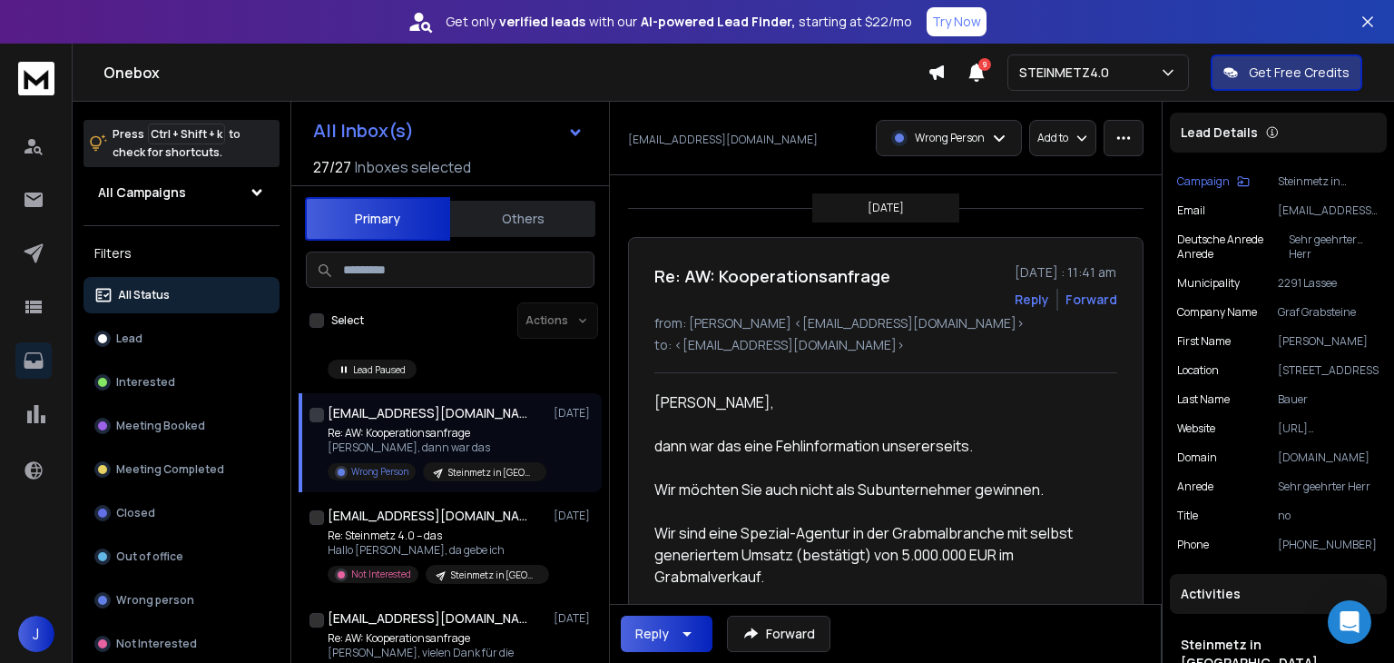
click at [1129, 144] on icon "button" at bounding box center [1123, 138] width 16 height 16
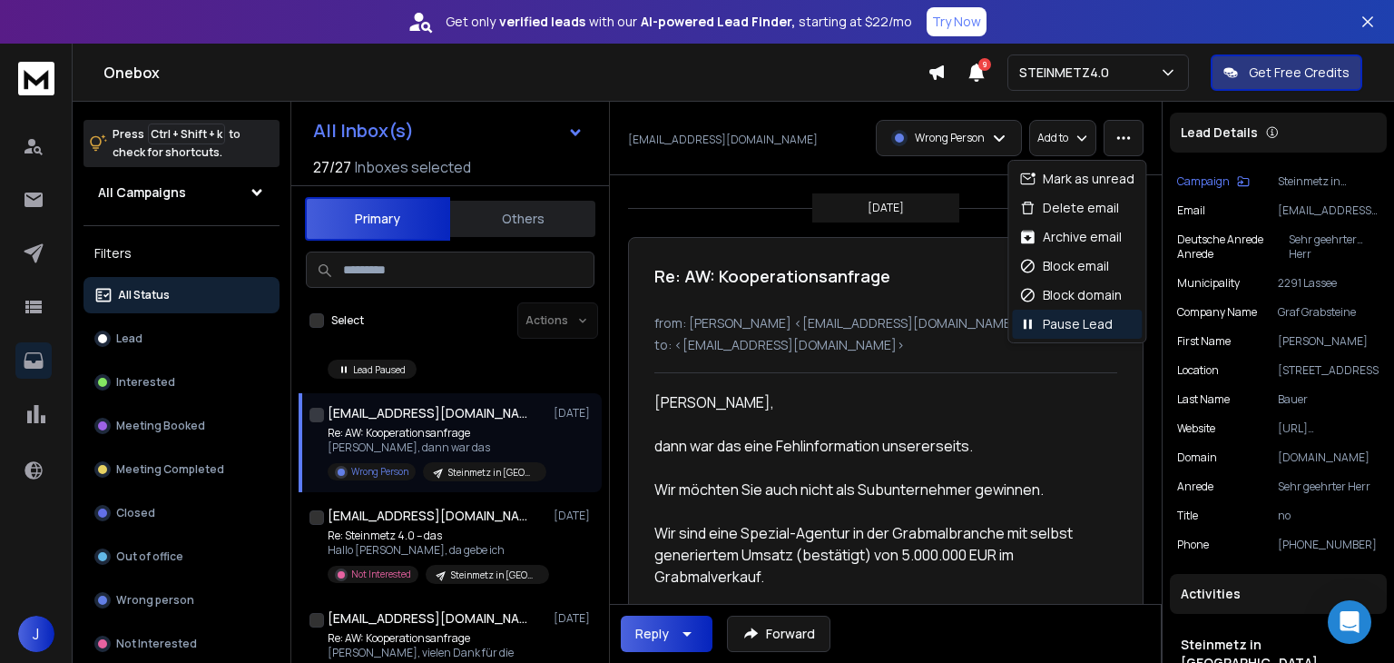
click at [1060, 319] on div "Pause Lead" at bounding box center [1065, 324] width 93 height 18
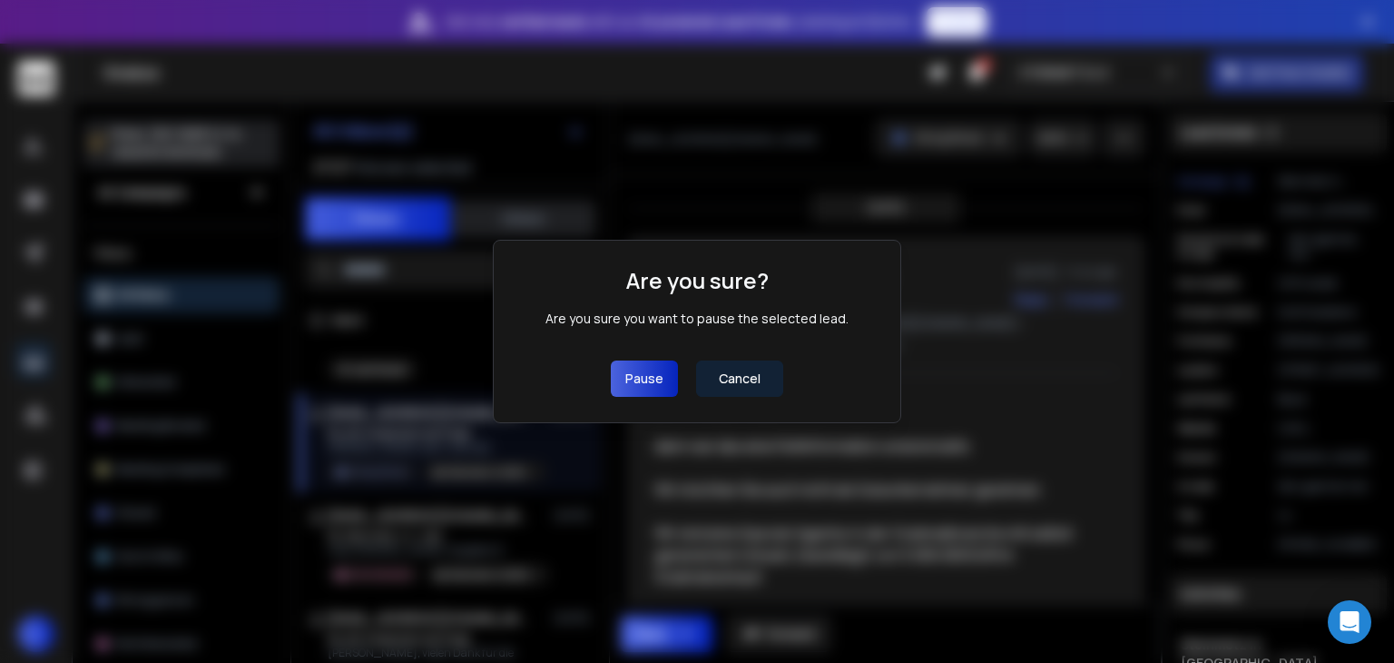
click at [650, 384] on button "Pause" at bounding box center [644, 378] width 67 height 36
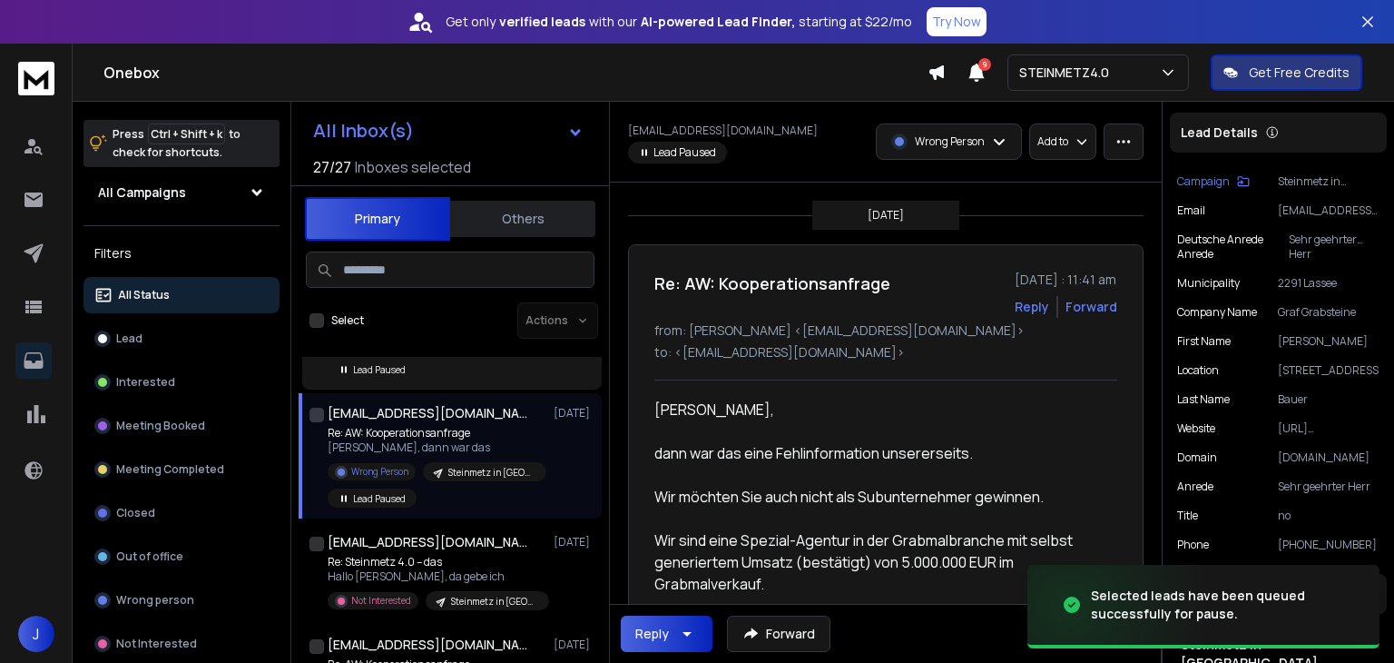
scroll to position [998, 0]
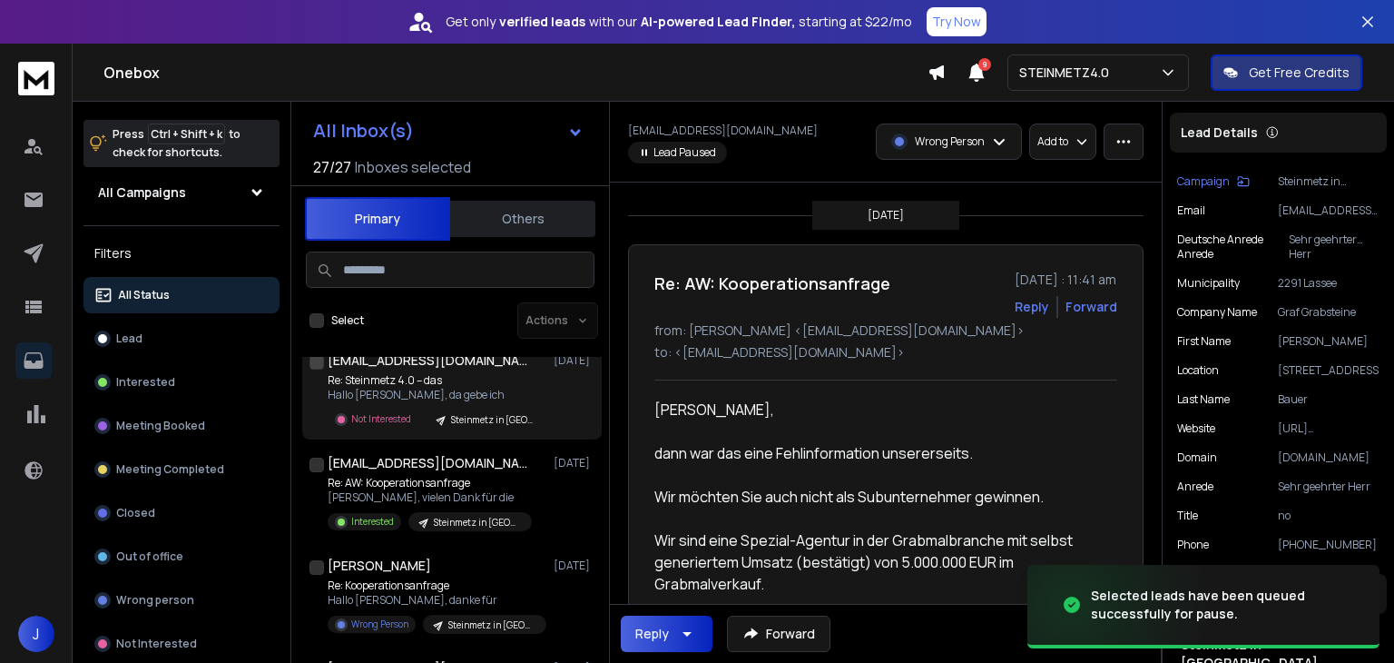
click at [445, 371] on div "[EMAIL_ADDRESS][DOMAIN_NAME][PERSON_NAME] [DATE] Re: Steinmetz 4.0 – das Hallo …" at bounding box center [461, 389] width 267 height 77
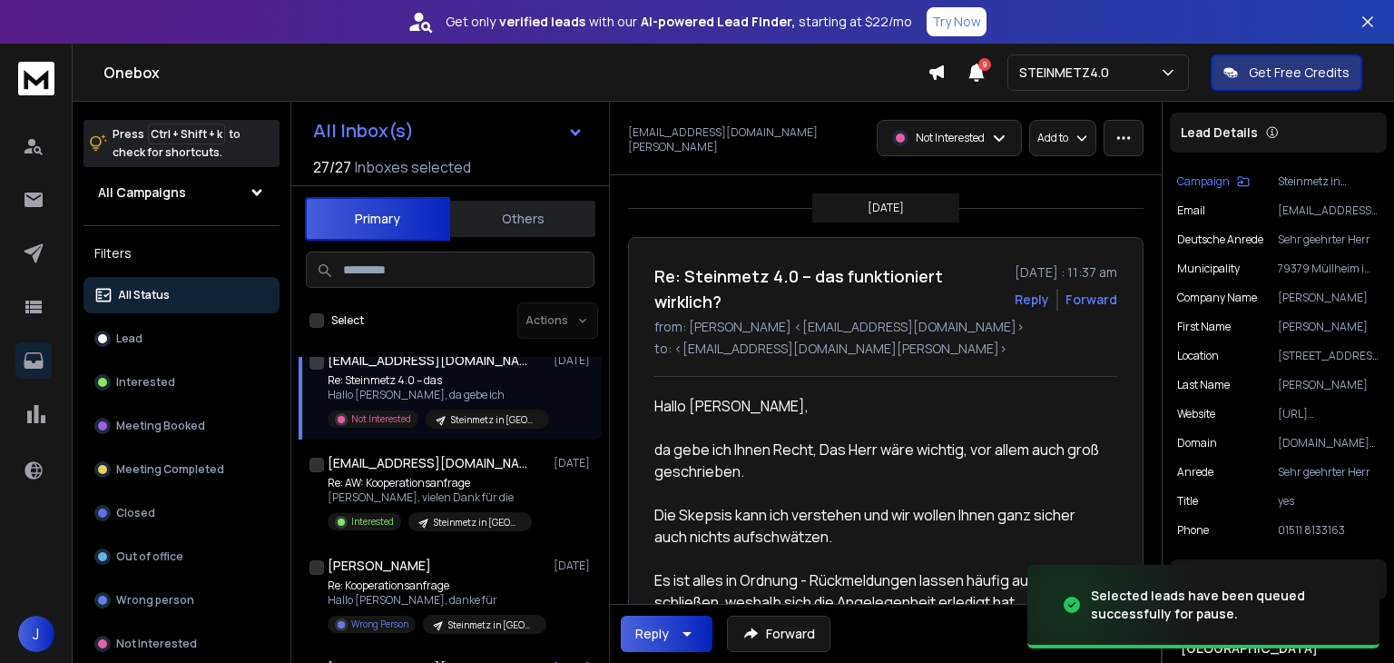
click at [1122, 135] on icon "button" at bounding box center [1123, 138] width 16 height 16
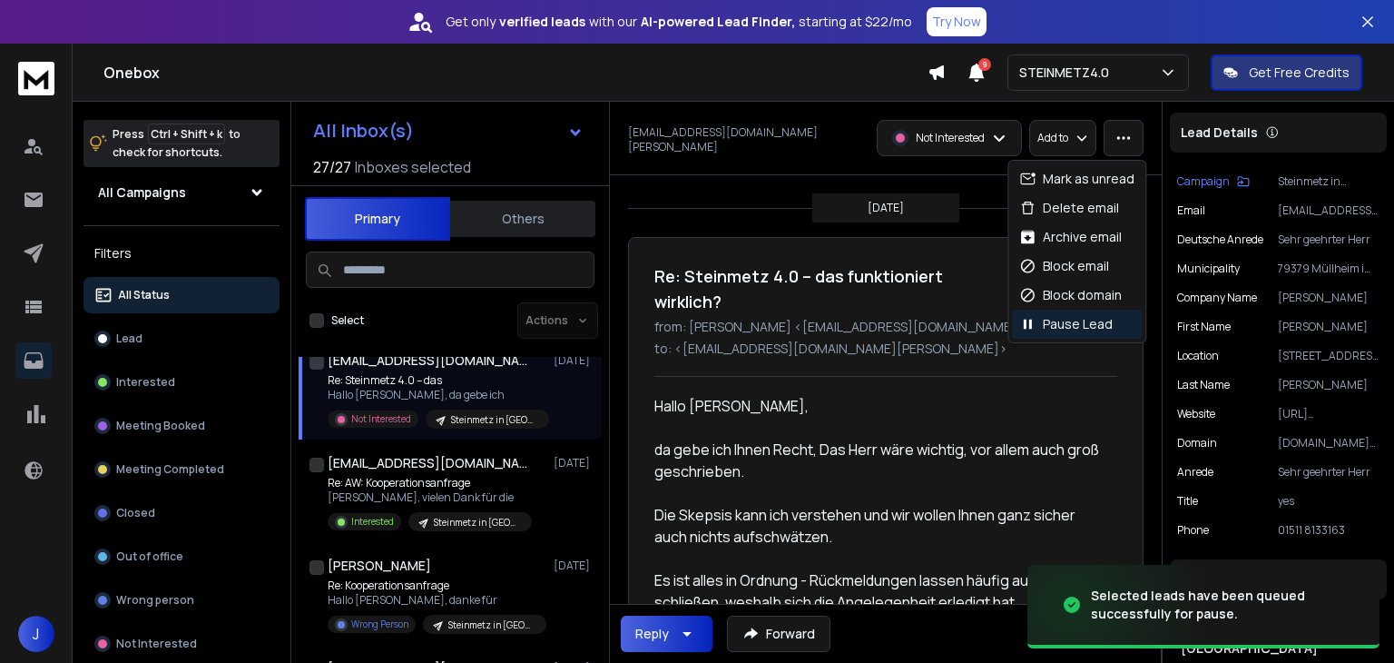
click at [1047, 323] on div "Pause Lead" at bounding box center [1065, 324] width 93 height 18
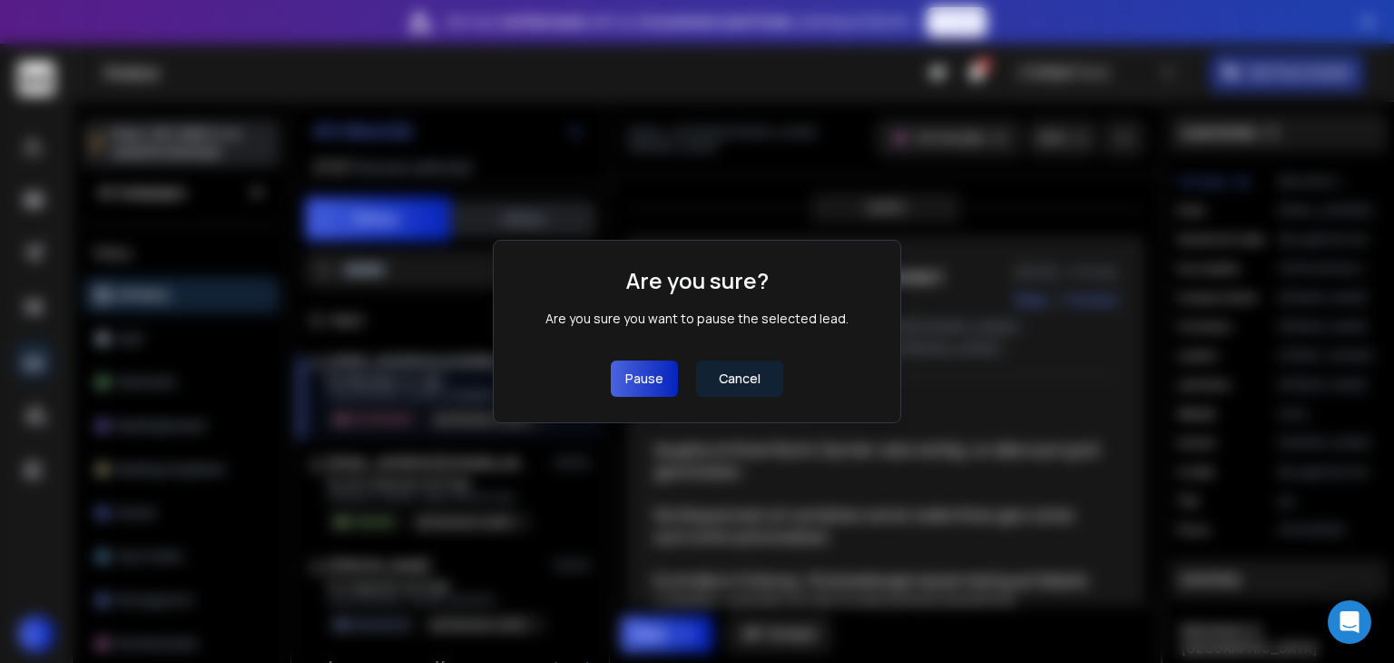
click at [640, 381] on button "Pause" at bounding box center [644, 378] width 67 height 36
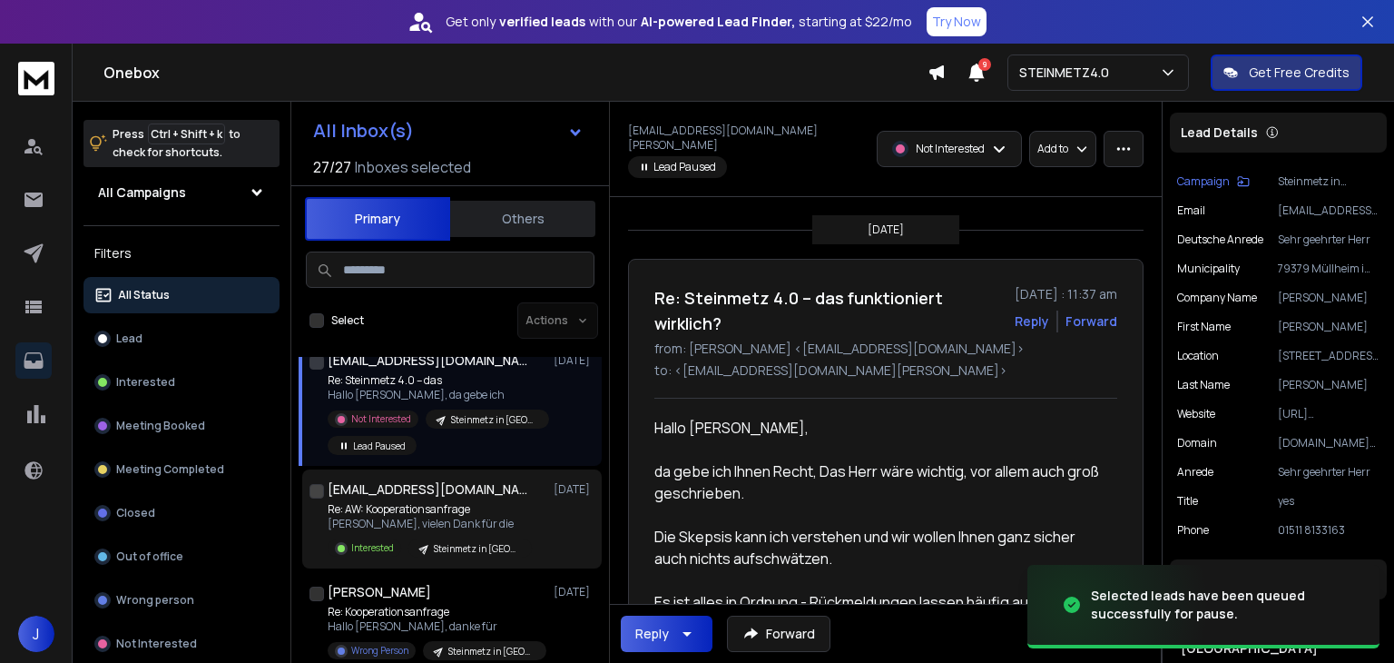
click at [423, 506] on p "Re: AW: Kooperationsanfrage" at bounding box center [430, 509] width 204 height 15
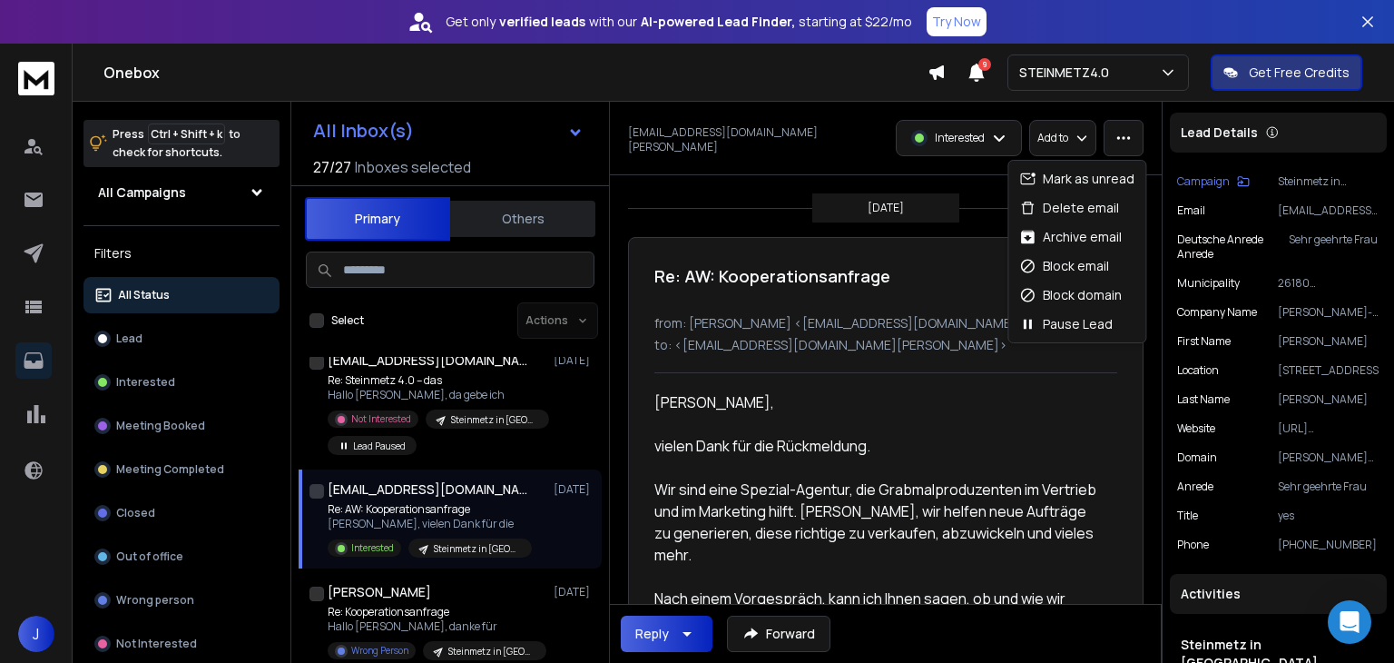
click at [1119, 138] on icon "button" at bounding box center [1124, 137] width 14 height 3
click at [1053, 316] on div "Pause Lead" at bounding box center [1065, 324] width 93 height 18
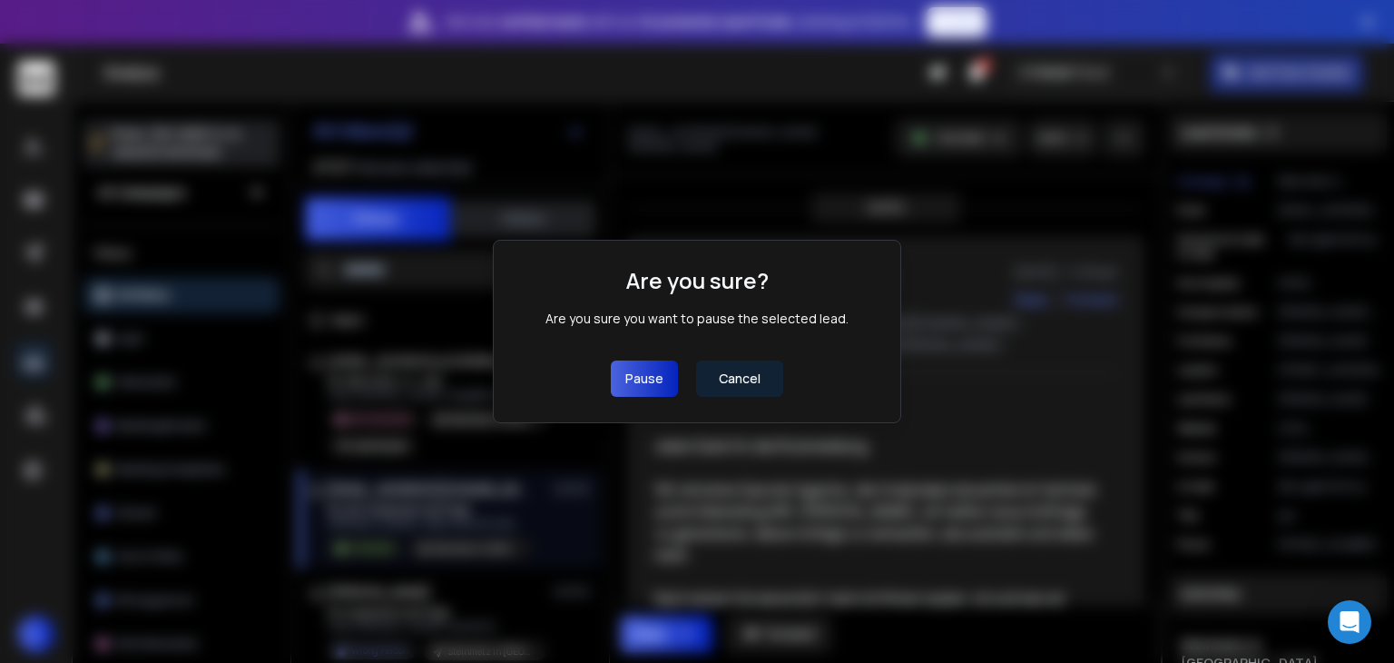
click at [667, 383] on button "Pause" at bounding box center [644, 378] width 67 height 36
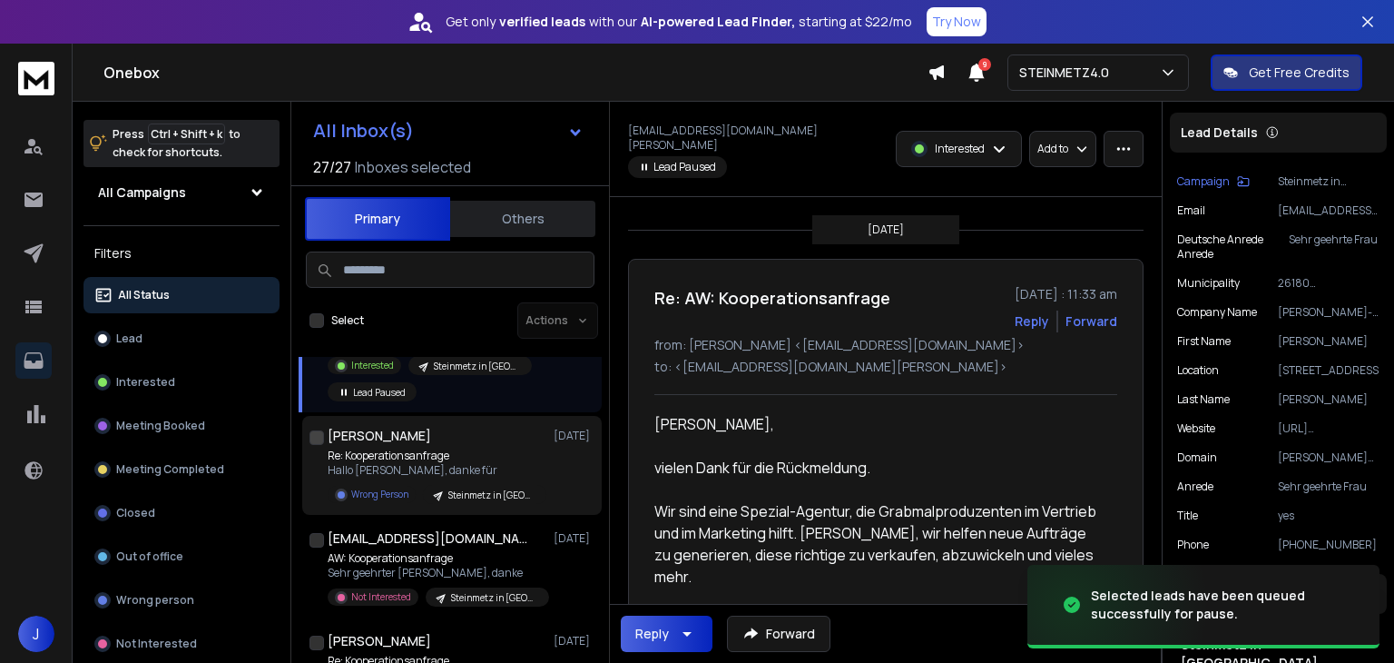
scroll to position [1180, 0]
click at [427, 456] on p "Re: Kooperationsanfrage" at bounding box center [437, 456] width 218 height 15
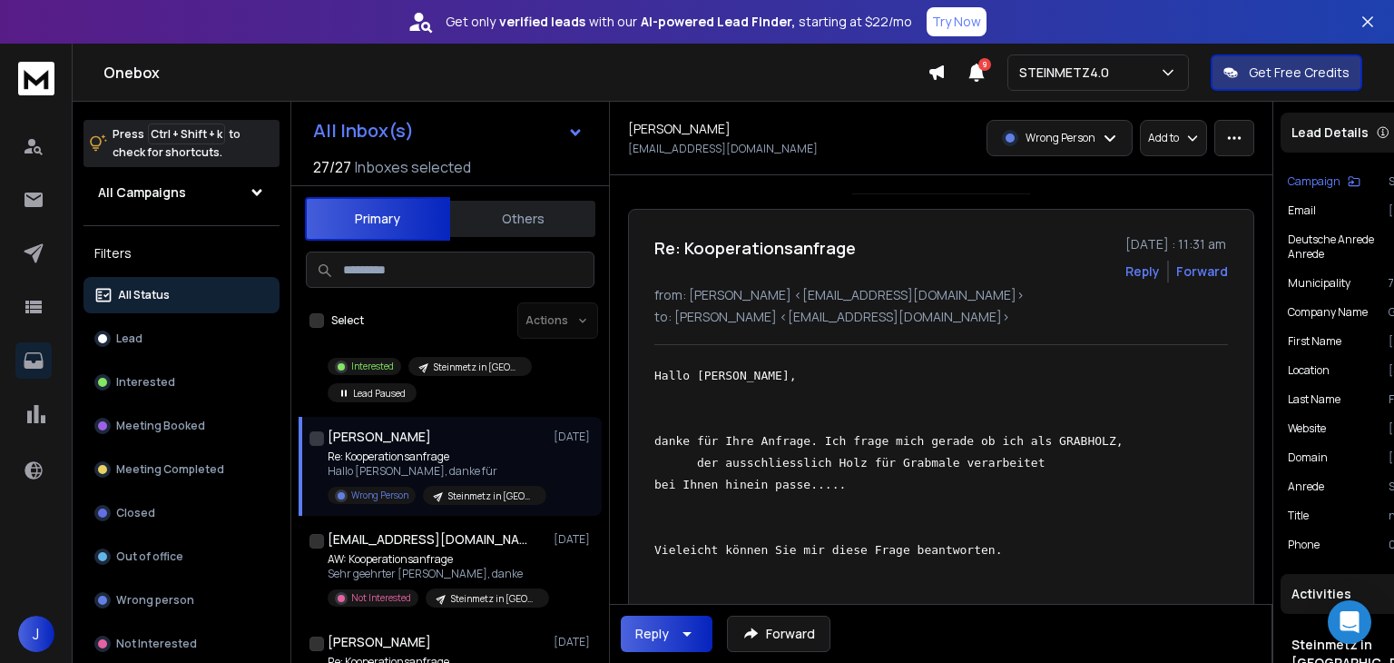
scroll to position [0, 0]
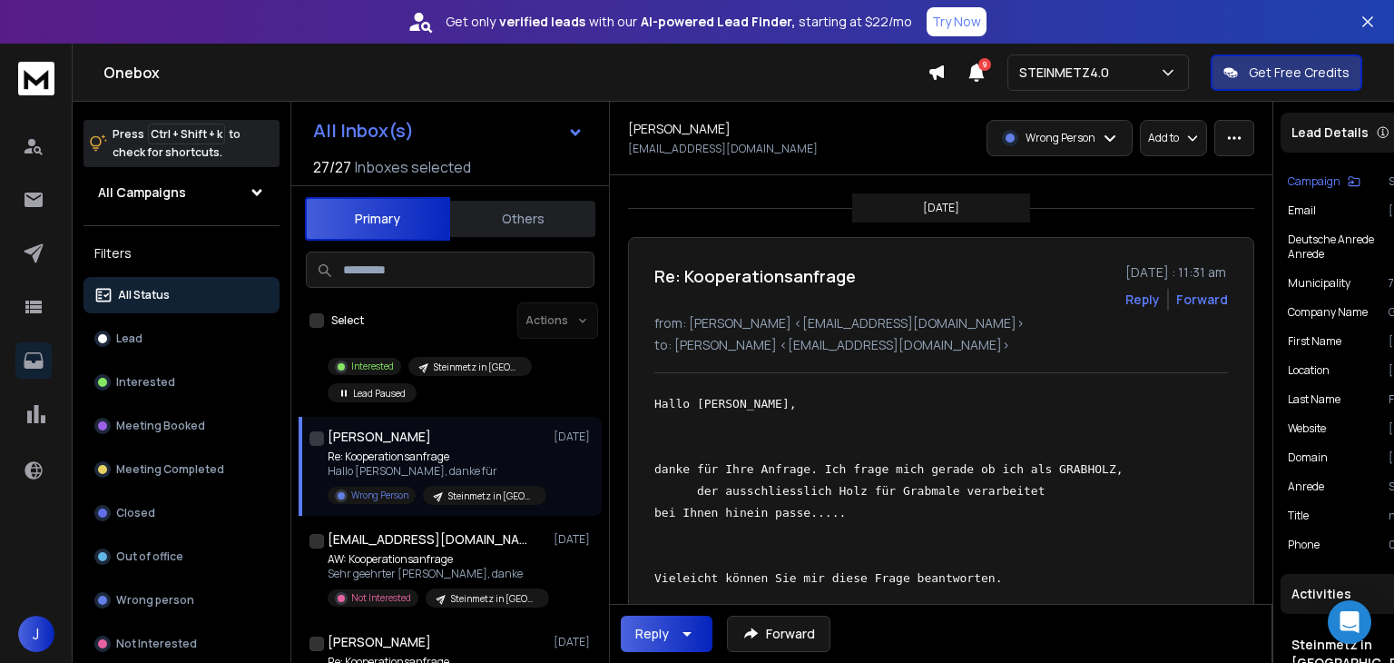
click at [1240, 140] on icon "button" at bounding box center [1234, 138] width 16 height 16
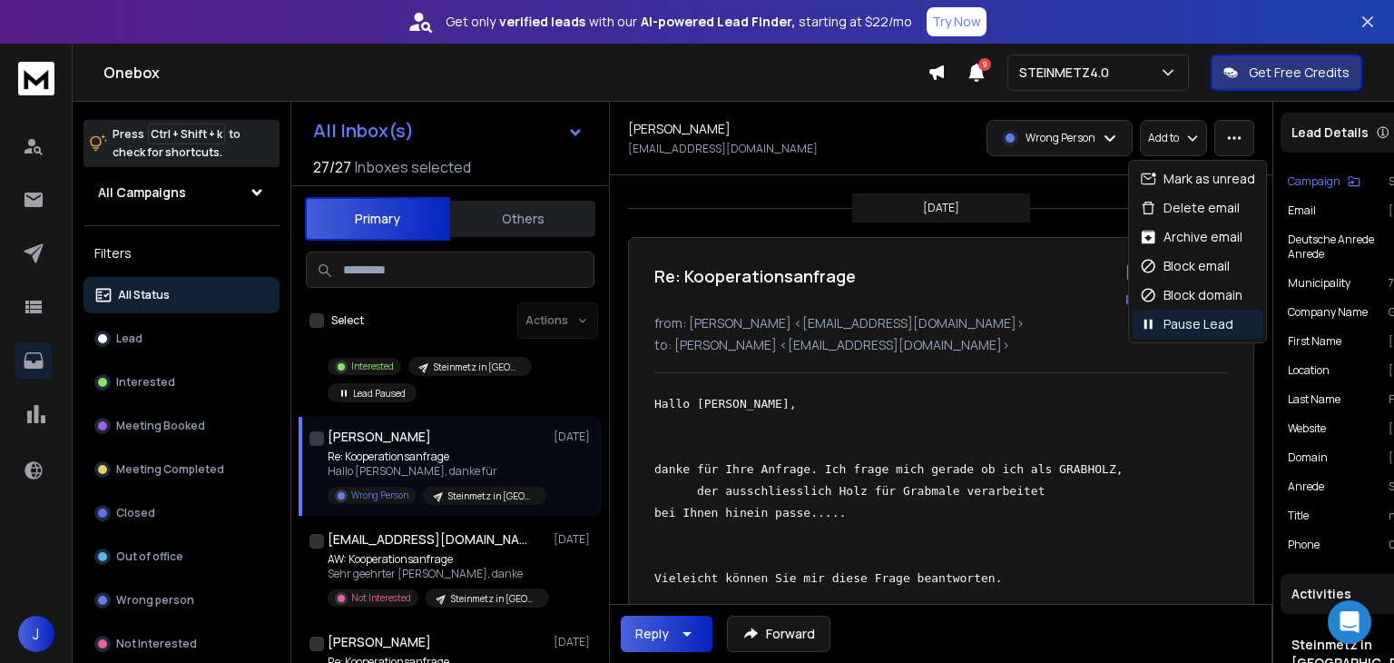
click at [1184, 323] on div "Pause Lead" at bounding box center [1186, 324] width 93 height 18
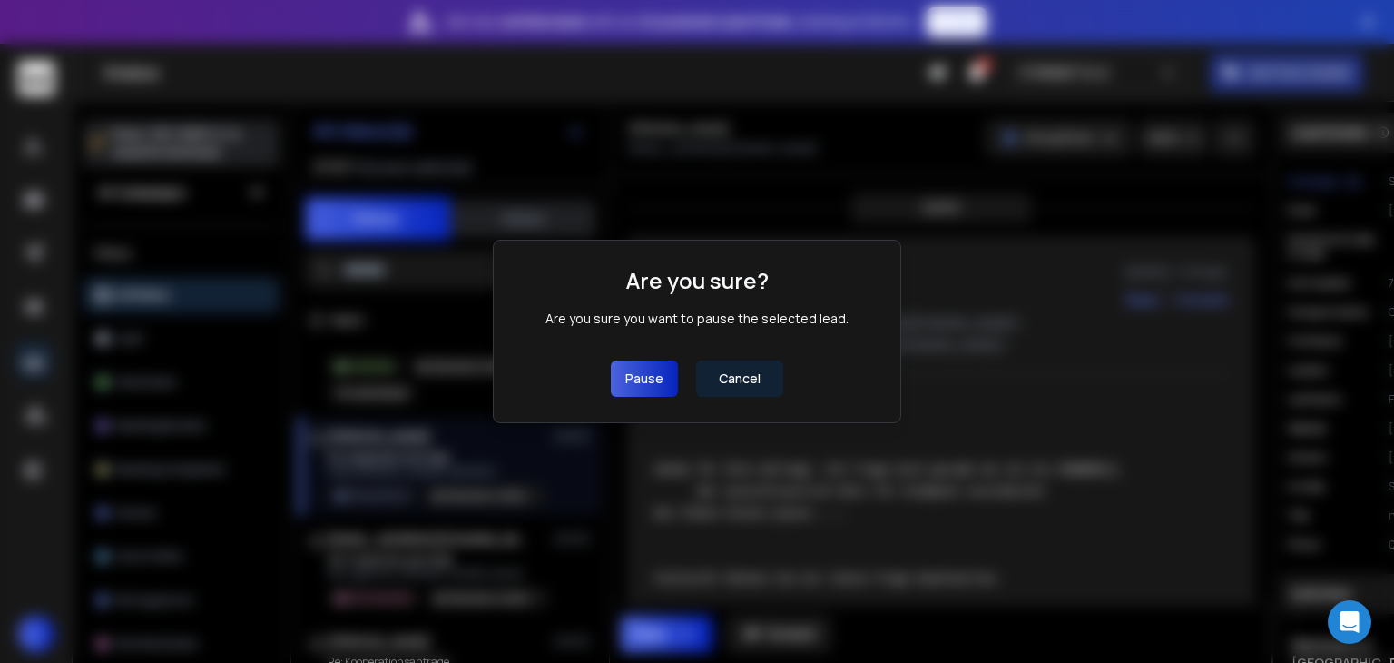
click at [648, 378] on button "Pause" at bounding box center [644, 378] width 67 height 36
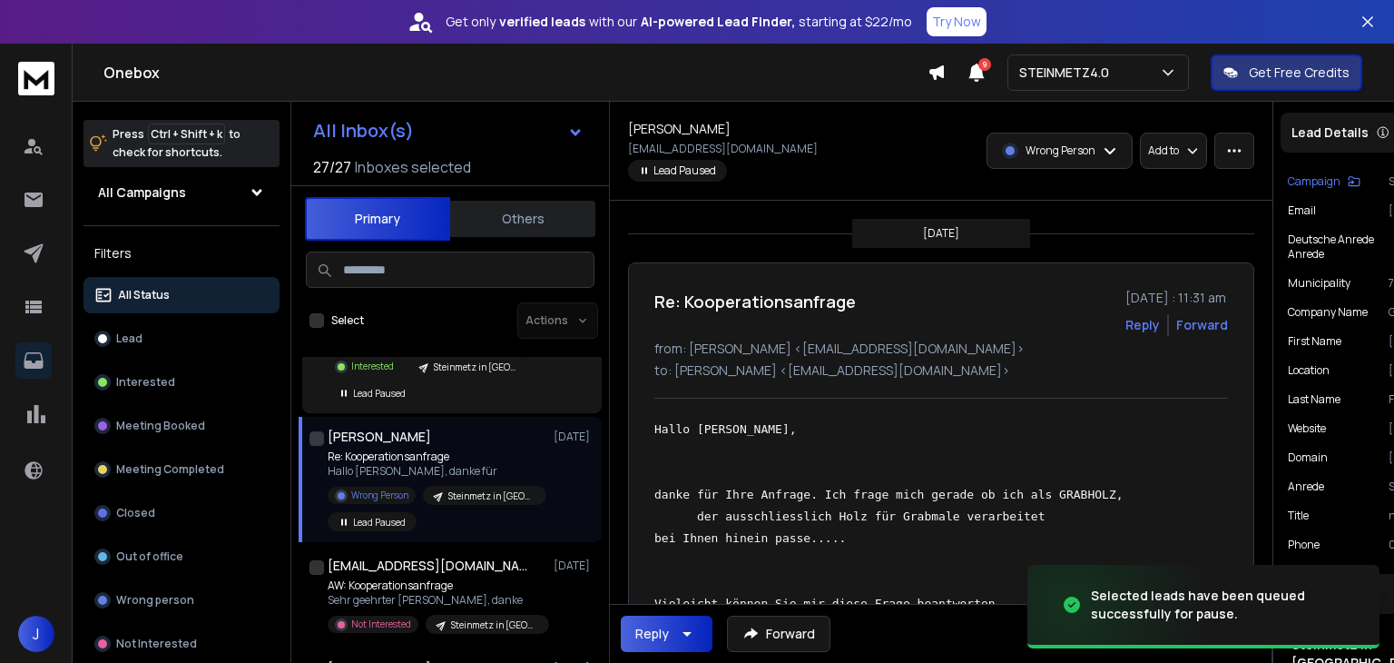
scroll to position [14, 0]
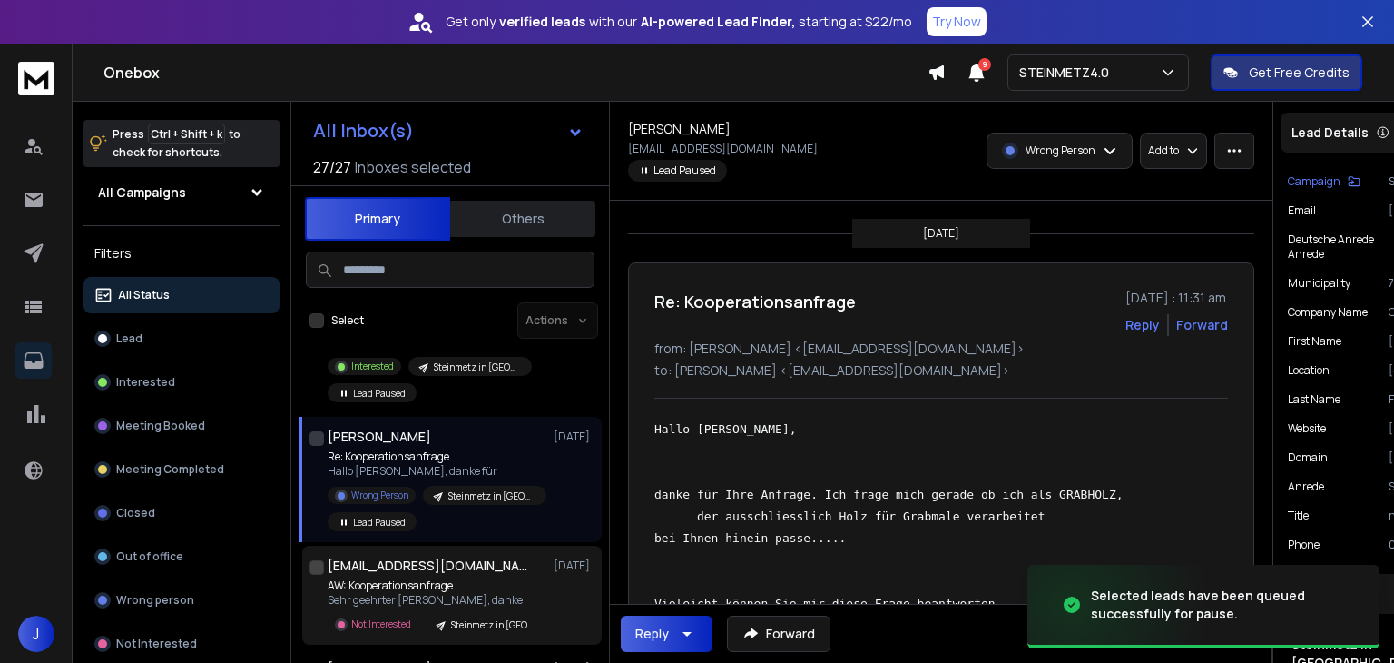
click at [427, 578] on p "AW: Kooperationsanfrage" at bounding box center [437, 585] width 218 height 15
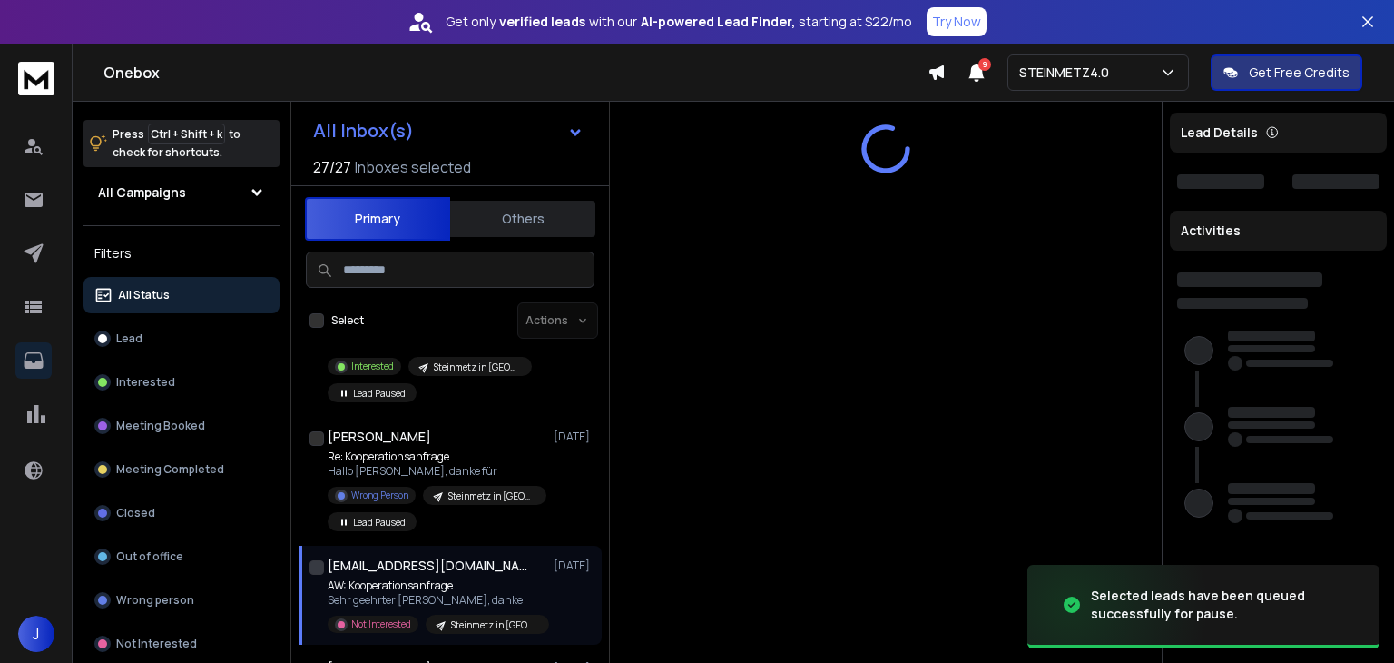
scroll to position [0, 0]
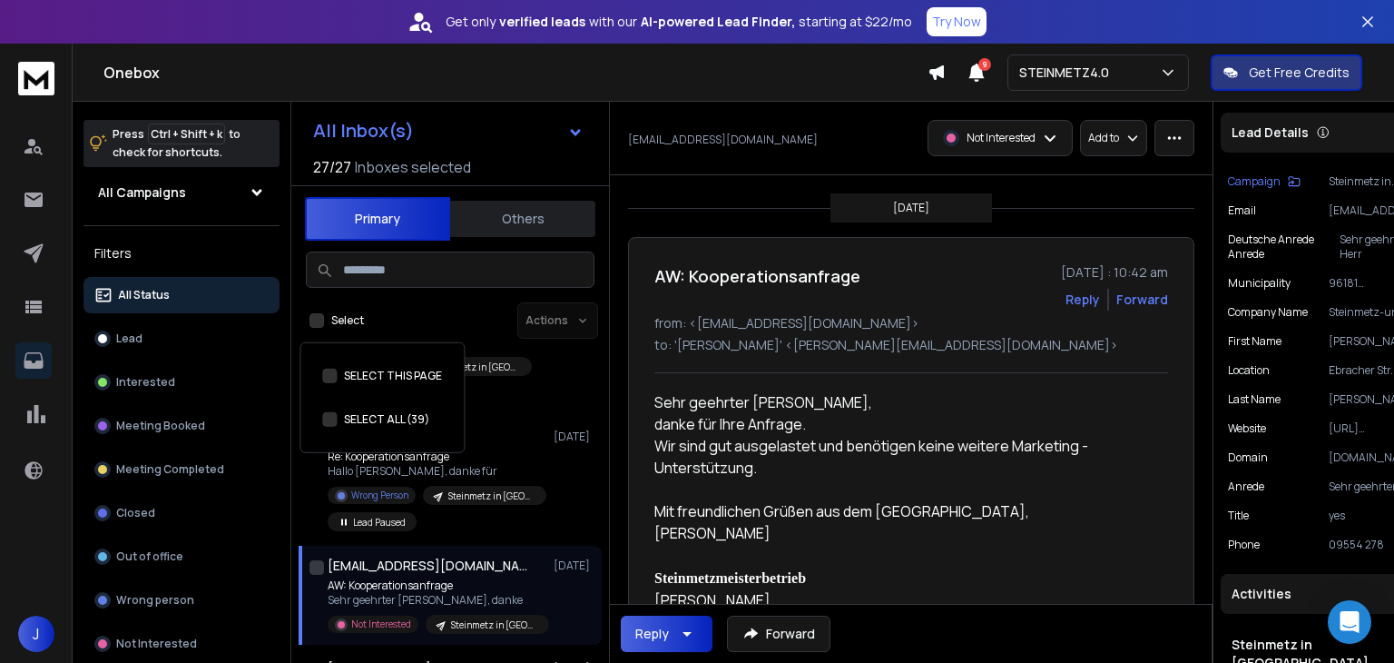
click at [329, 422] on button "SELECT THIS PAGE" at bounding box center [329, 419] width 15 height 15
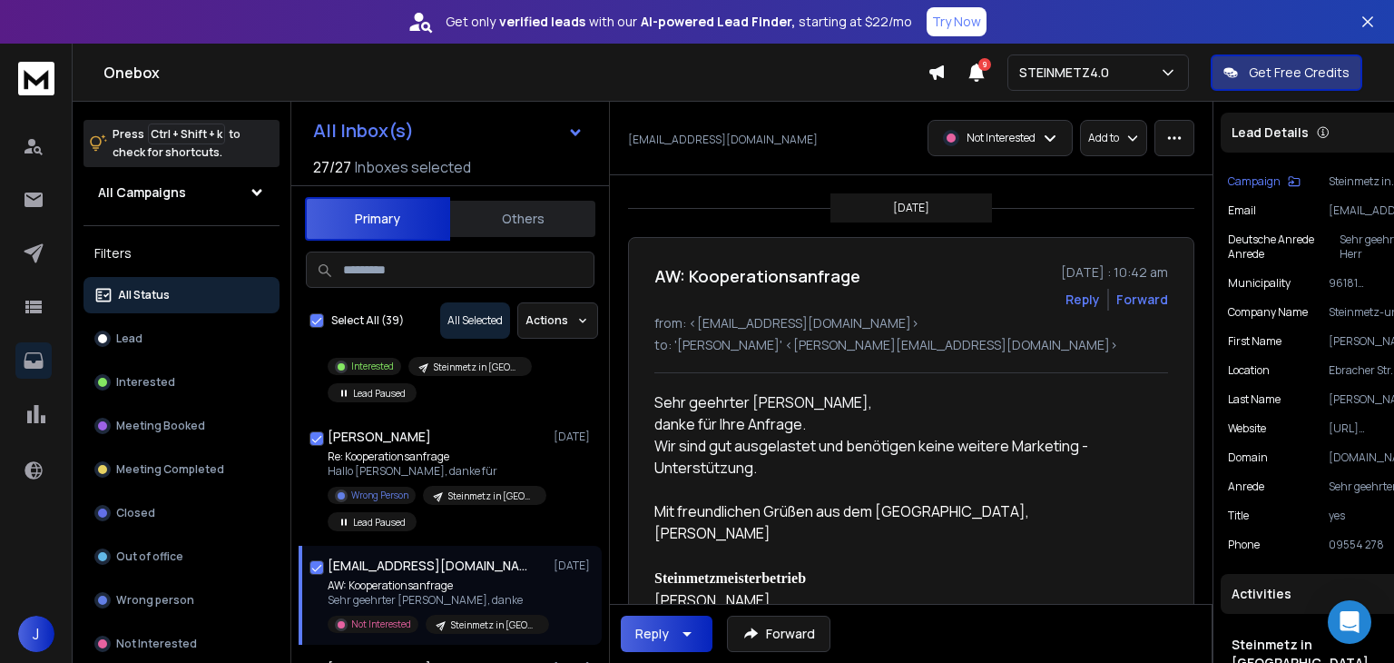
click at [1194, 141] on button "button" at bounding box center [1174, 138] width 40 height 36
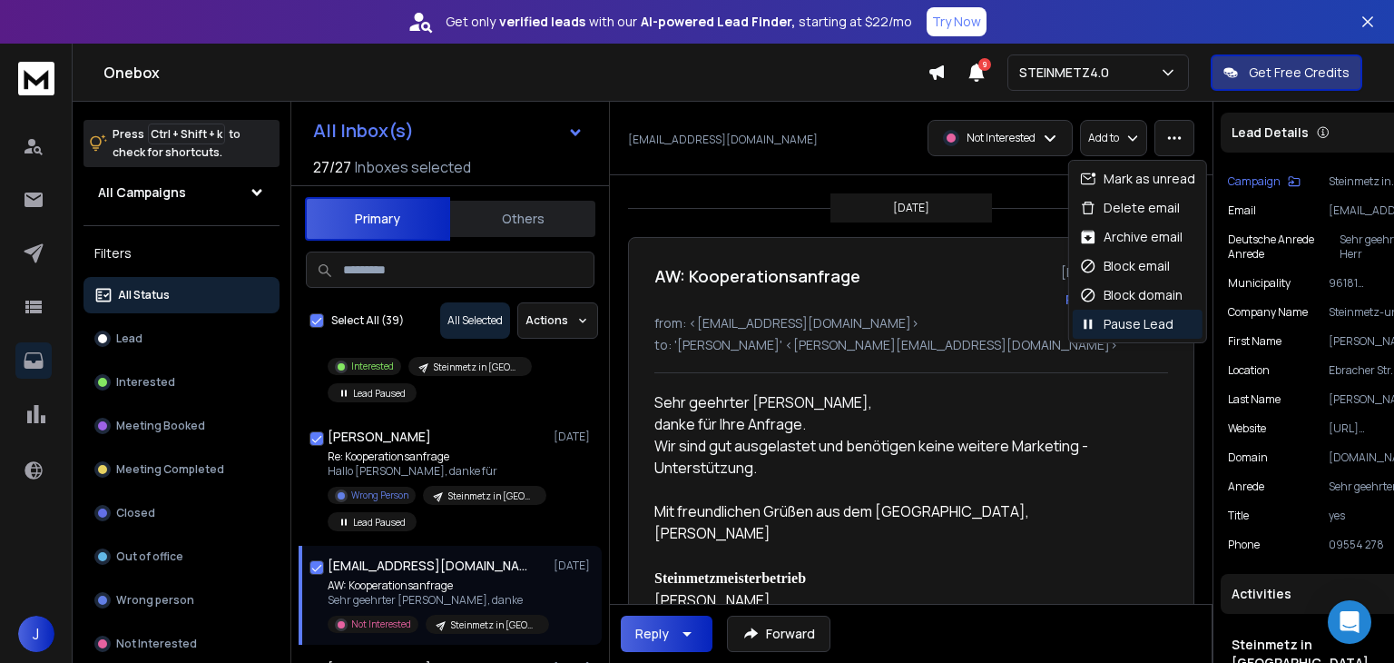
click at [1129, 326] on div "Pause Lead" at bounding box center [1126, 324] width 93 height 18
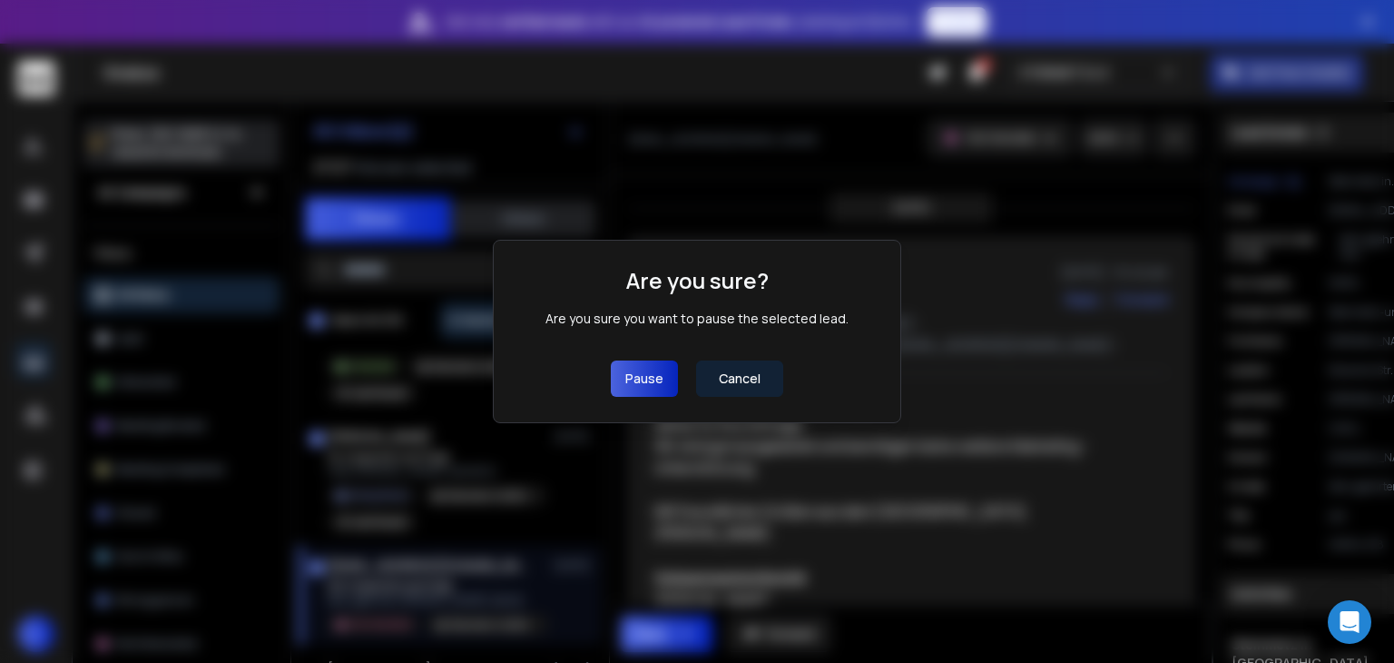
click at [644, 377] on button "Pause" at bounding box center [644, 378] width 67 height 36
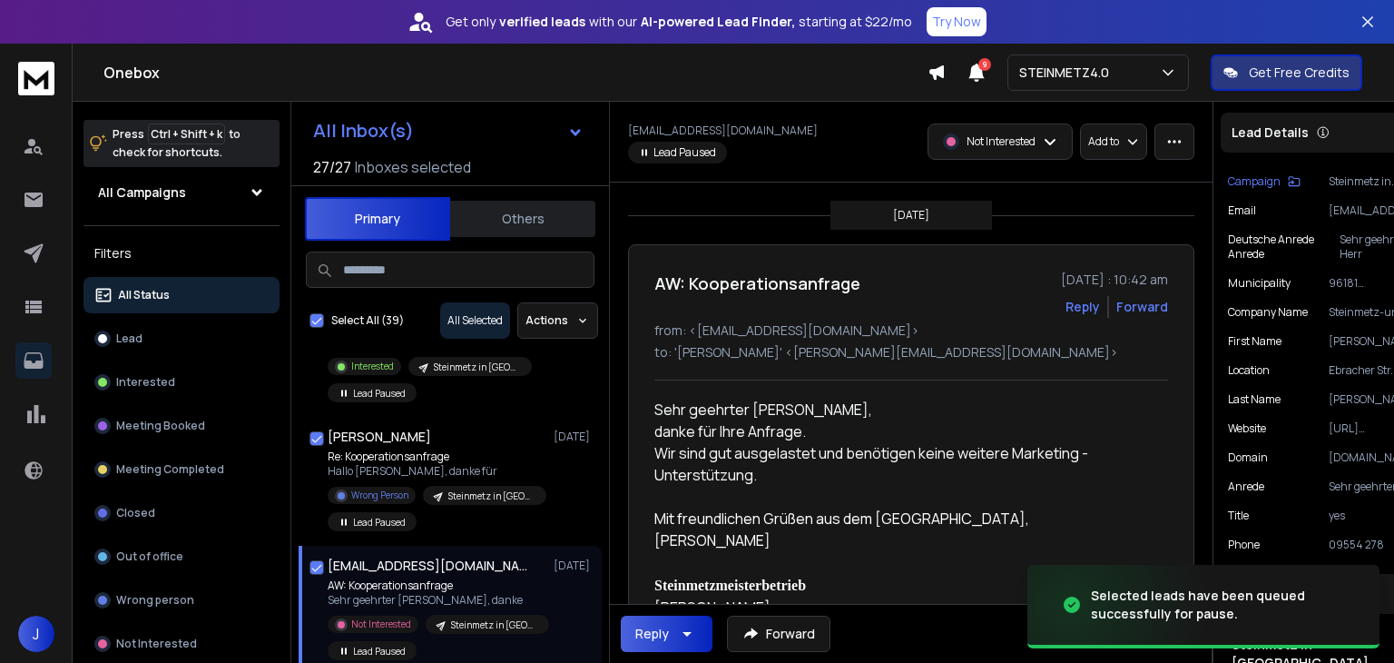
click at [770, 157] on div "[EMAIL_ADDRESS][DOMAIN_NAME] Lead Paused" at bounding box center [767, 142] width 278 height 44
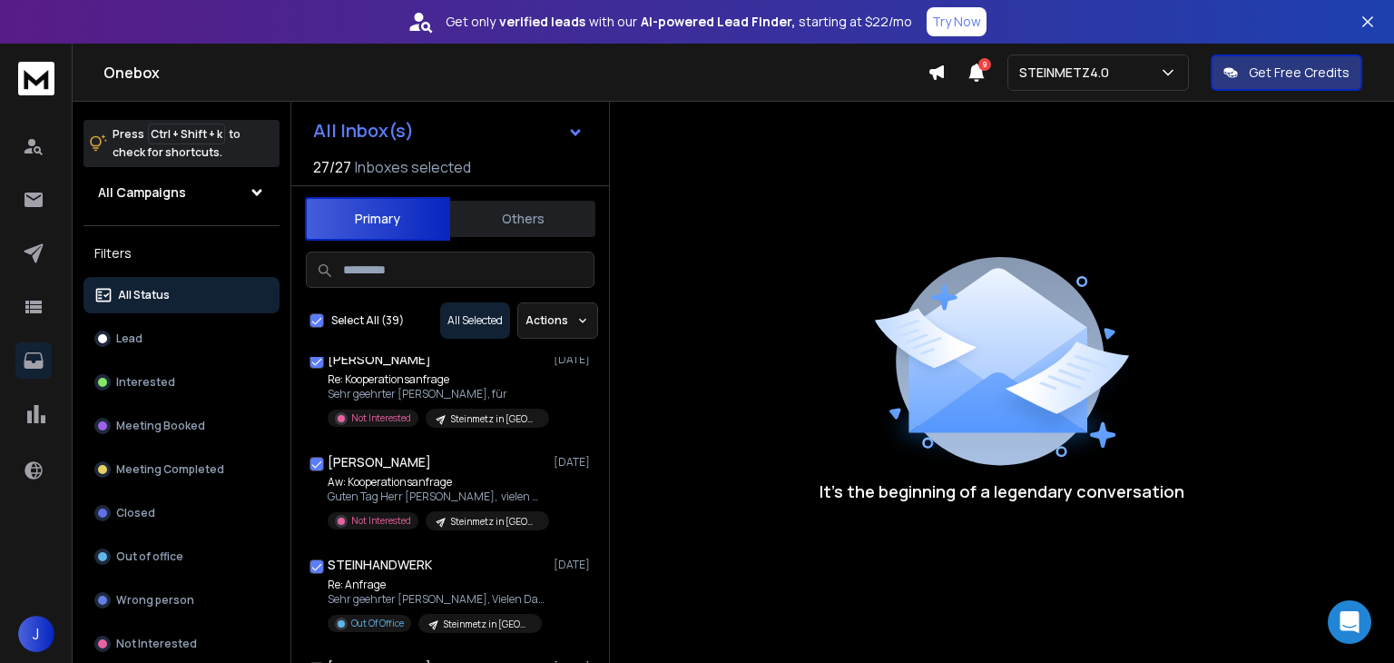
scroll to position [1815, 0]
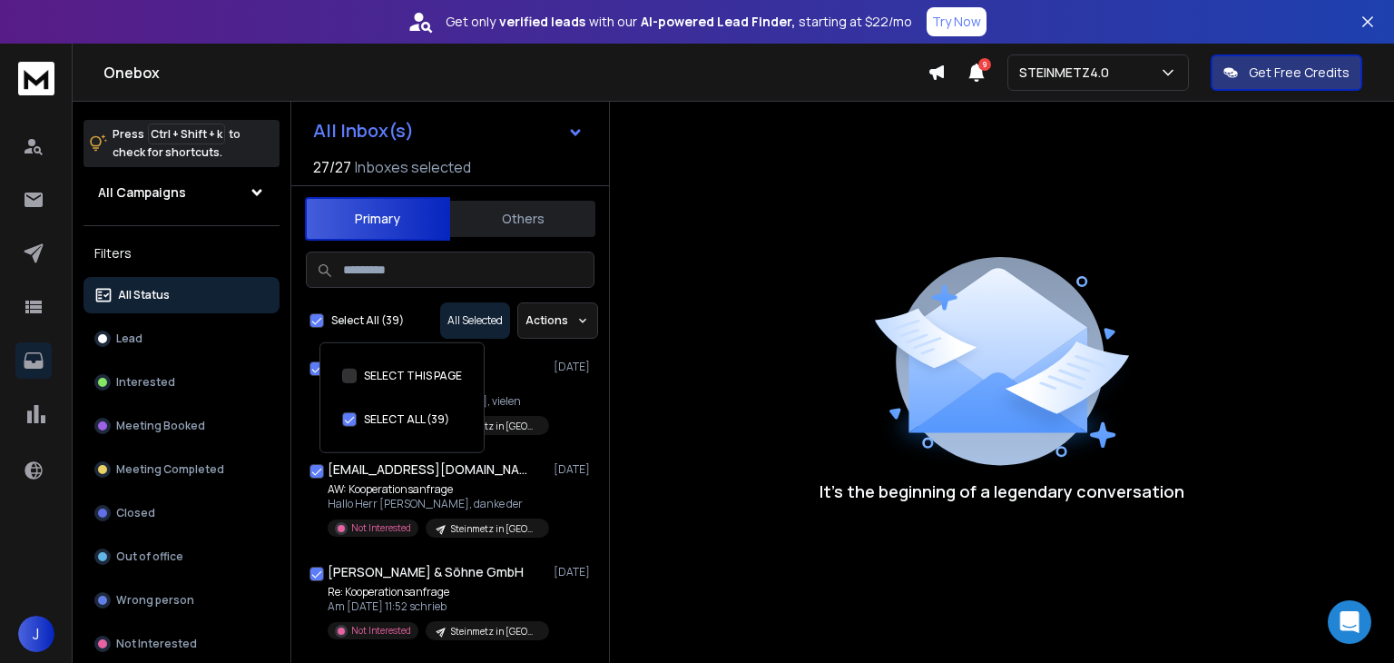
click at [316, 323] on button "SELECT THIS PAGE" at bounding box center [316, 320] width 15 height 15
click at [347, 423] on button "SELECT THIS PAGE" at bounding box center [349, 419] width 15 height 15
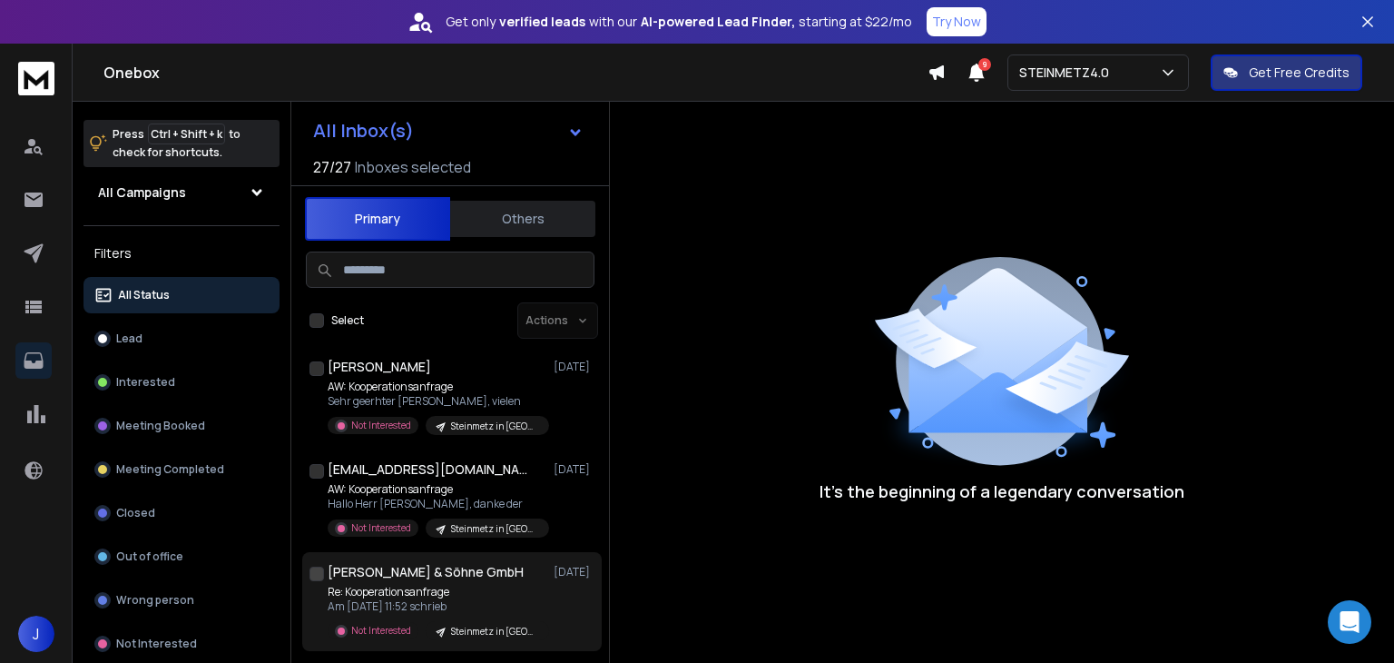
click at [383, 586] on p "Re: Kooperationsanfrage" at bounding box center [437, 591] width 218 height 15
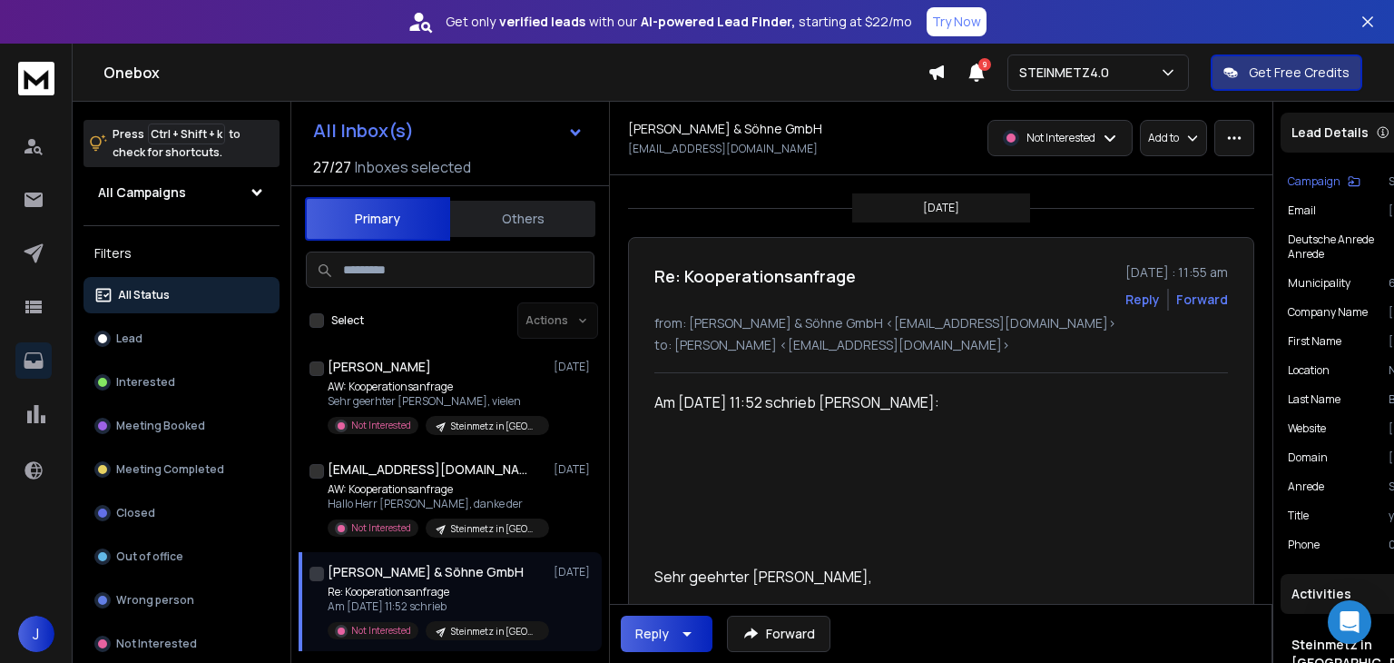
click at [1214, 153] on button "button" at bounding box center [1234, 138] width 40 height 36
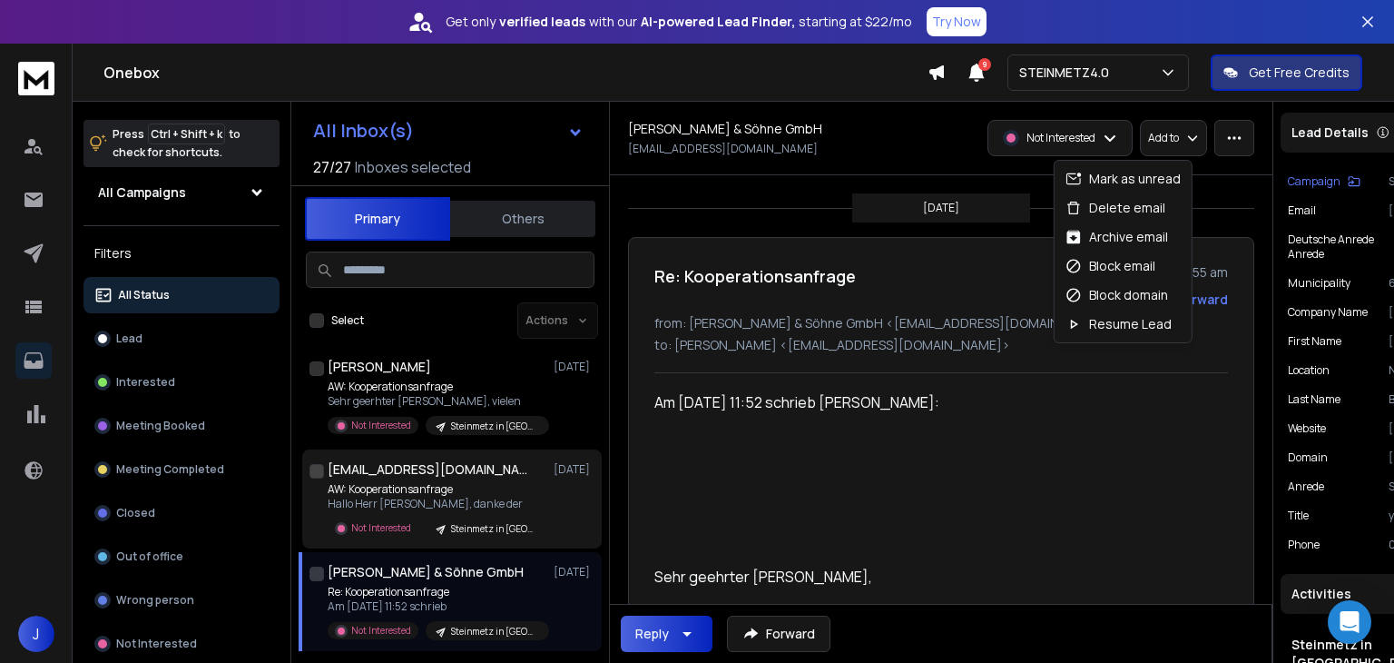
click at [415, 509] on p "Hallo Herr [PERSON_NAME], danke der" at bounding box center [437, 503] width 218 height 15
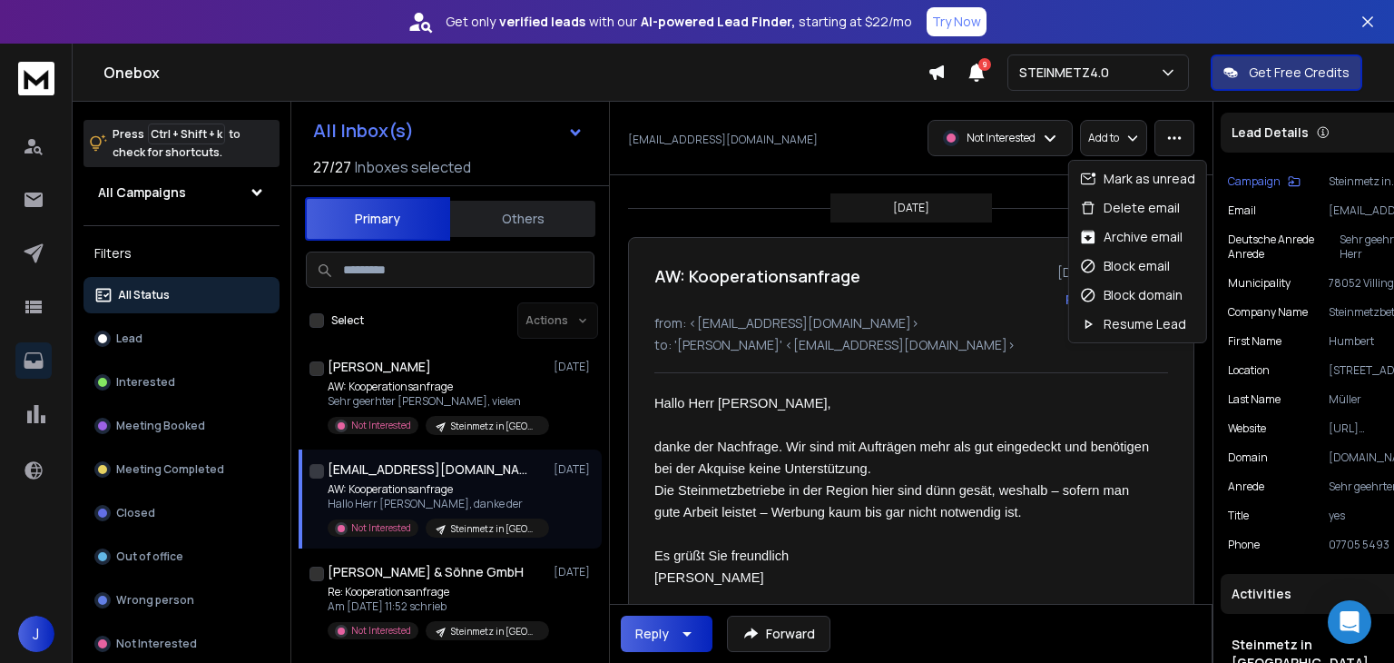
click at [1169, 152] on button "button" at bounding box center [1174, 138] width 40 height 36
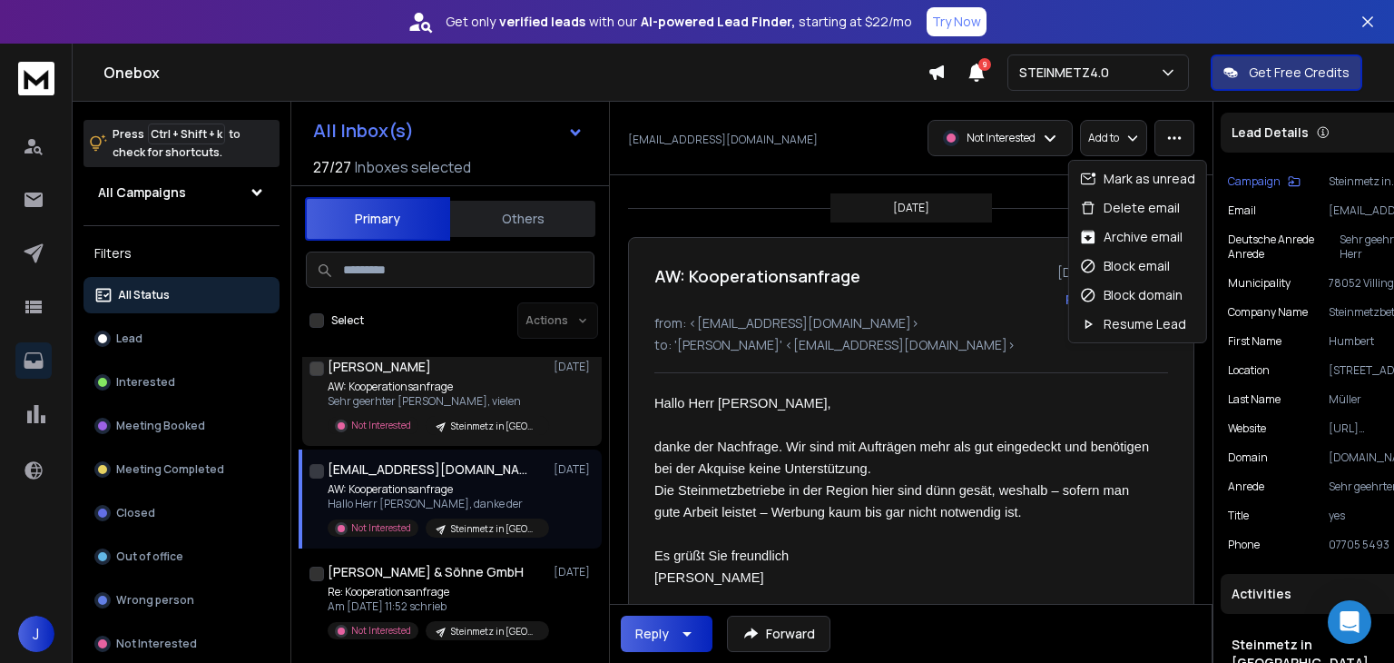
click at [421, 404] on p "Sehr geerhter [PERSON_NAME], vielen" at bounding box center [437, 401] width 218 height 15
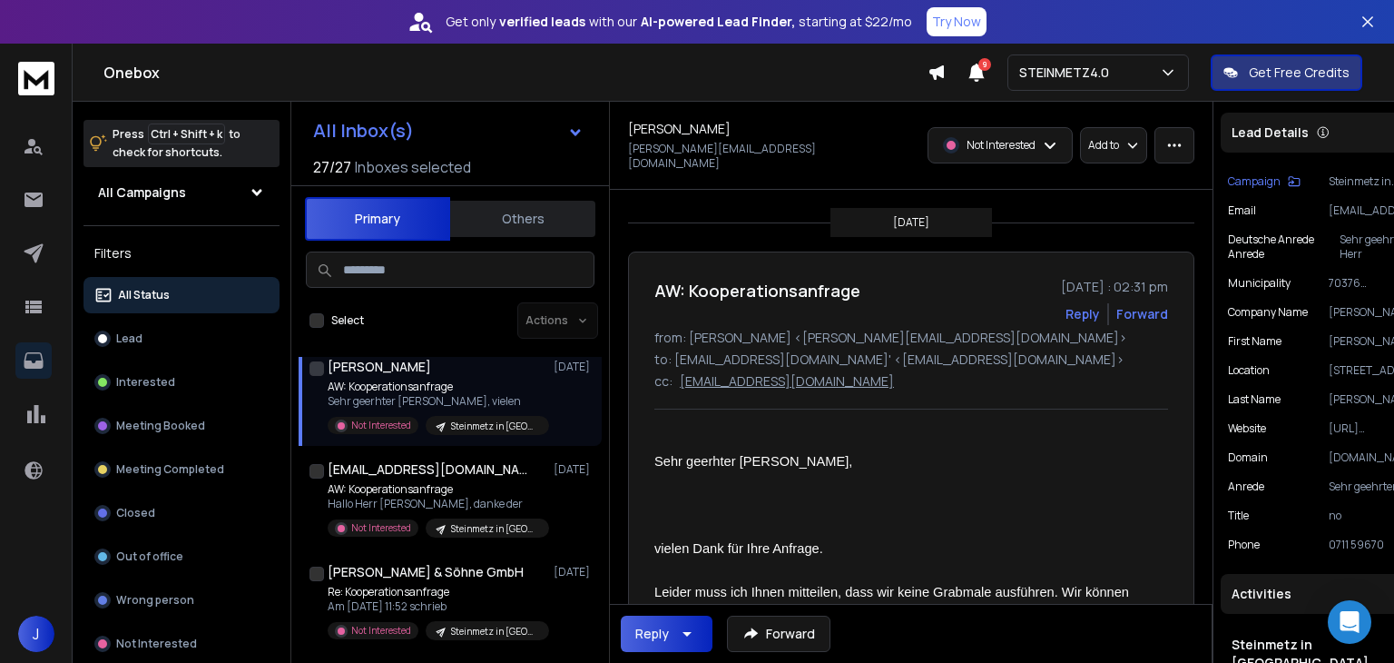
click at [1194, 139] on button "button" at bounding box center [1174, 145] width 40 height 36
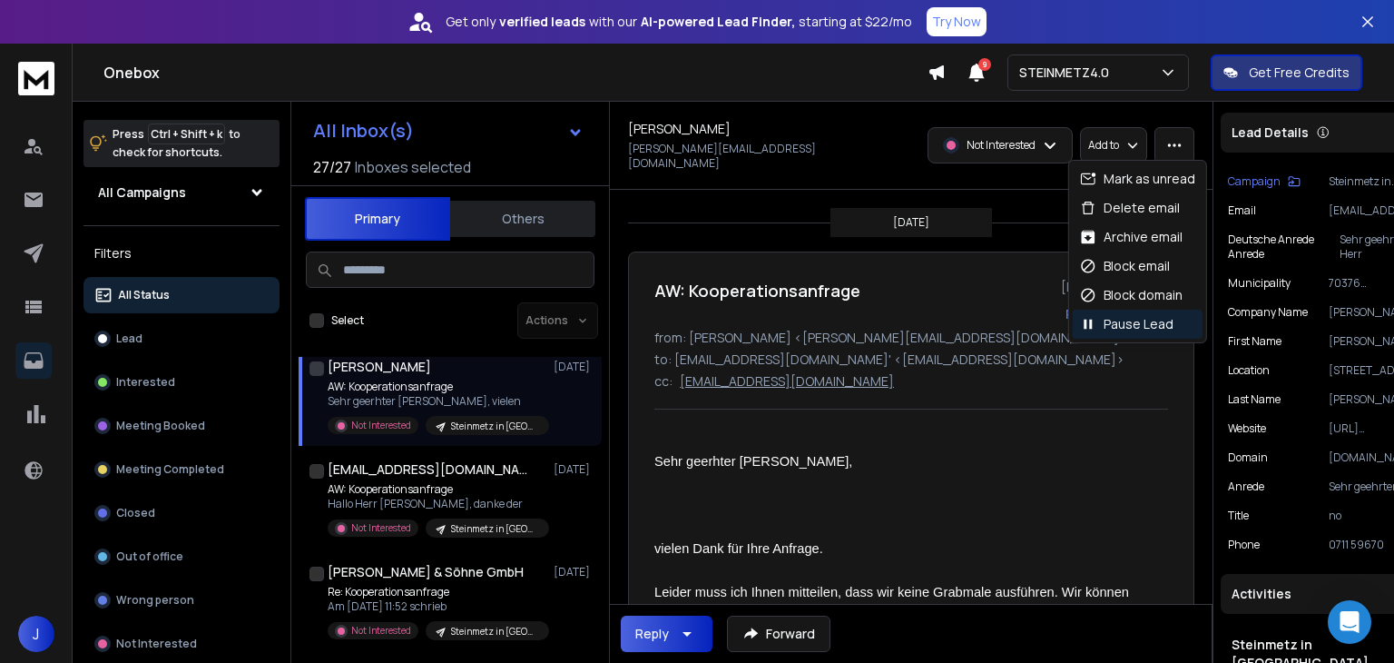
click at [1138, 319] on div "Pause Lead" at bounding box center [1126, 324] width 93 height 18
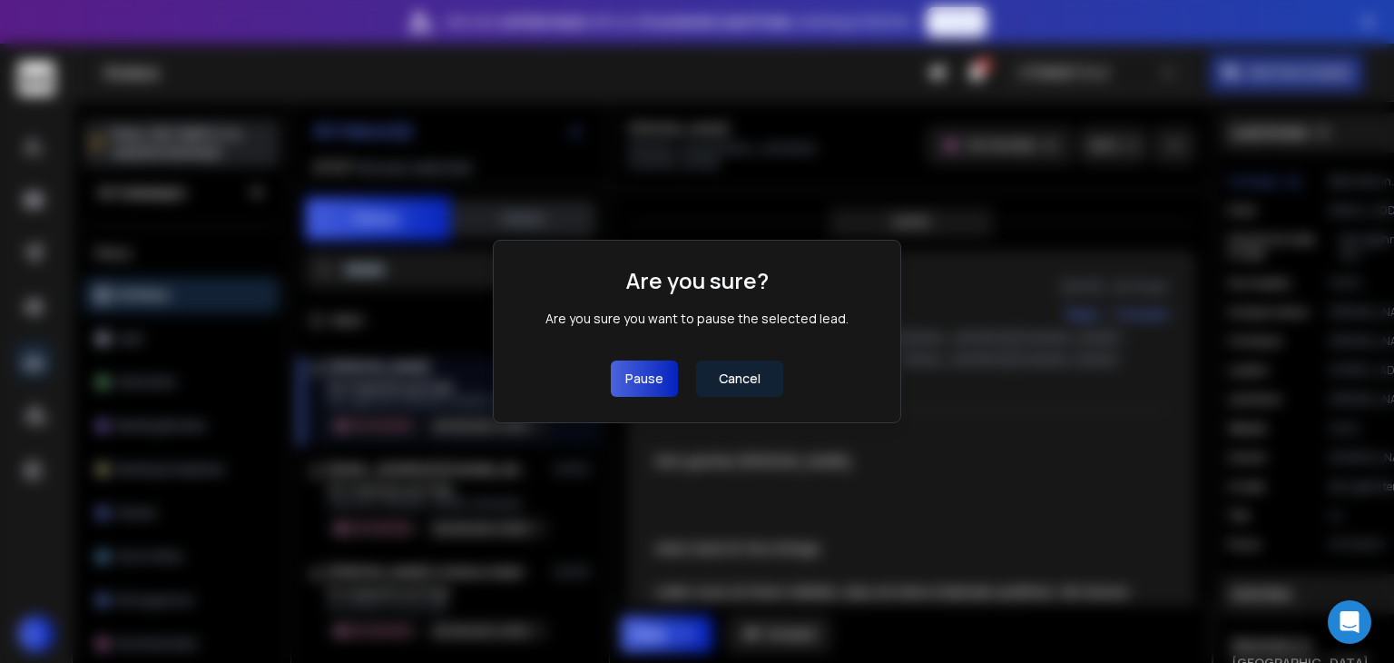
click at [645, 382] on button "Pause" at bounding box center [644, 378] width 67 height 36
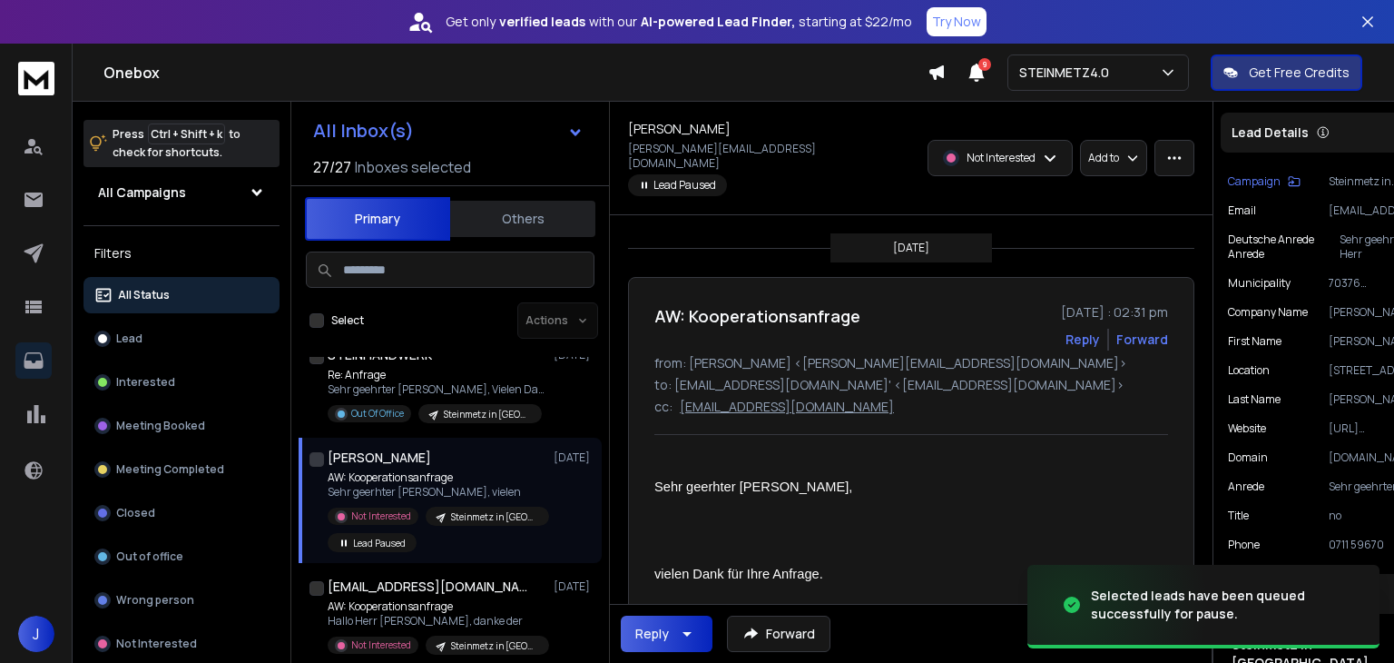
scroll to position [1634, 0]
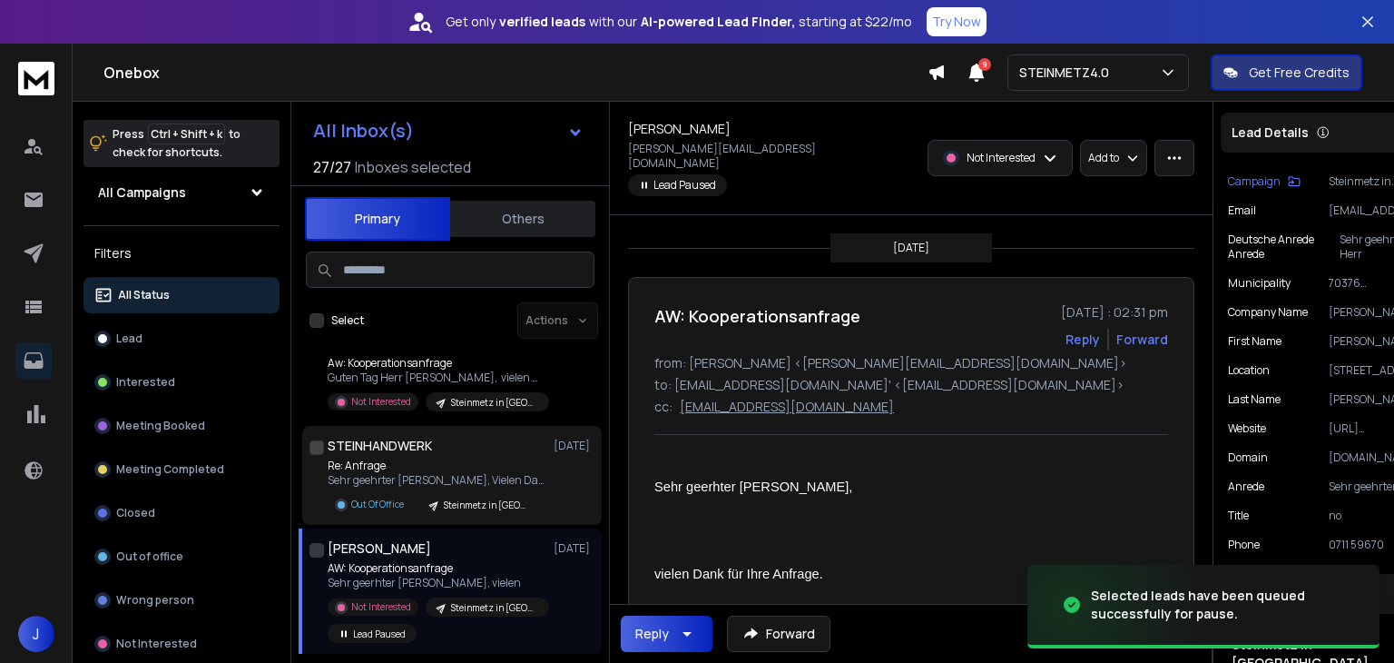
click at [411, 479] on p "Sehr geehrter [PERSON_NAME], Vielen Dank" at bounding box center [437, 480] width 218 height 15
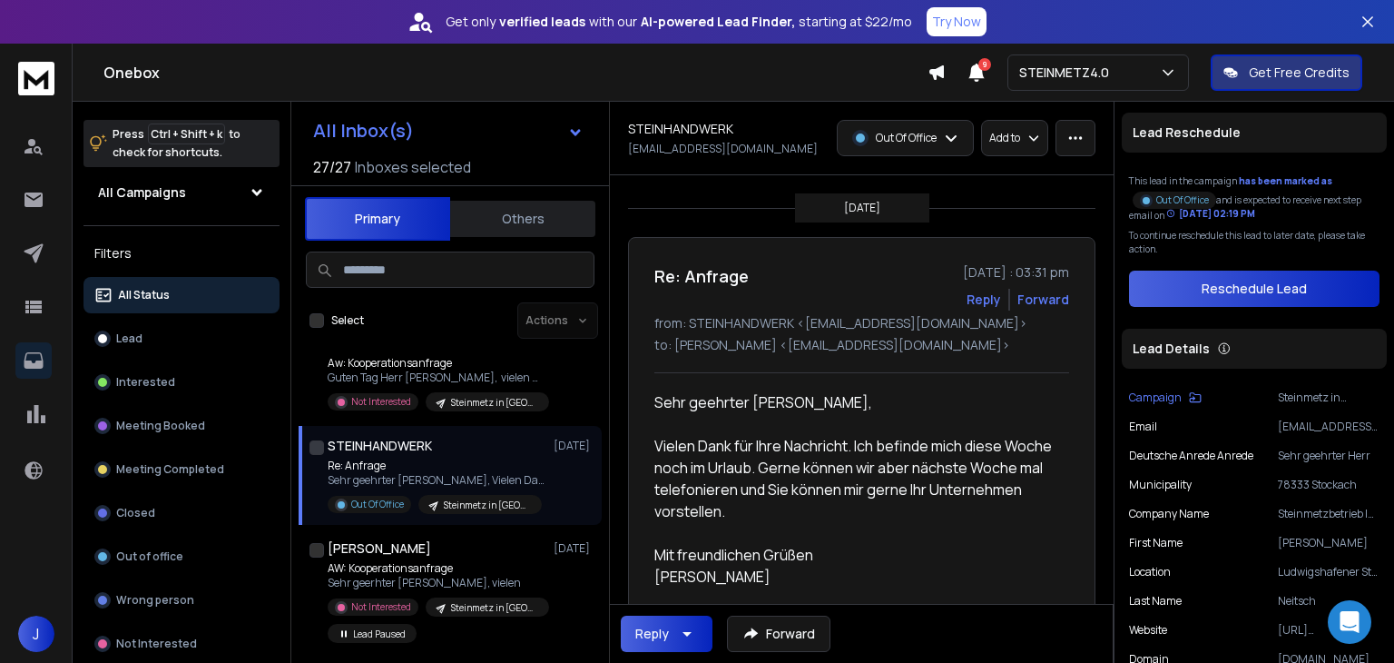
click at [1067, 140] on icon "button" at bounding box center [1075, 138] width 16 height 16
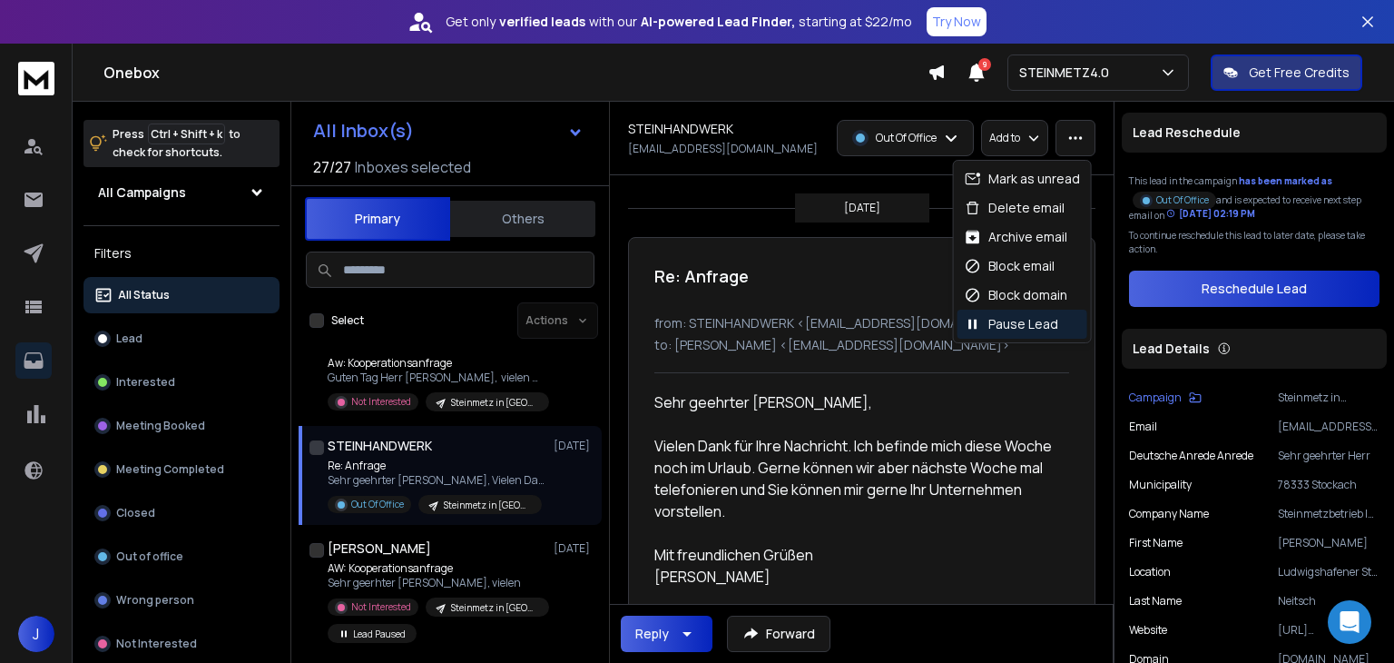
click at [987, 324] on div "Pause Lead" at bounding box center [1011, 324] width 93 height 18
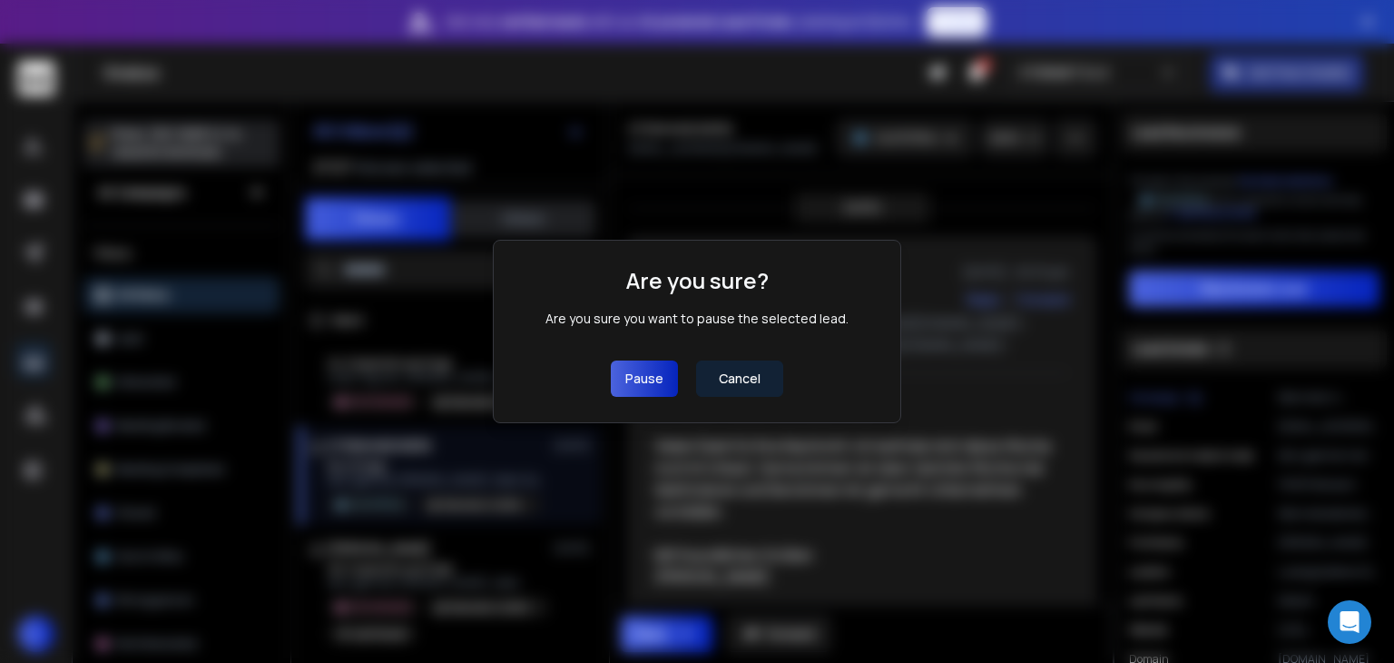
click at [614, 371] on button "Pause" at bounding box center [644, 378] width 67 height 36
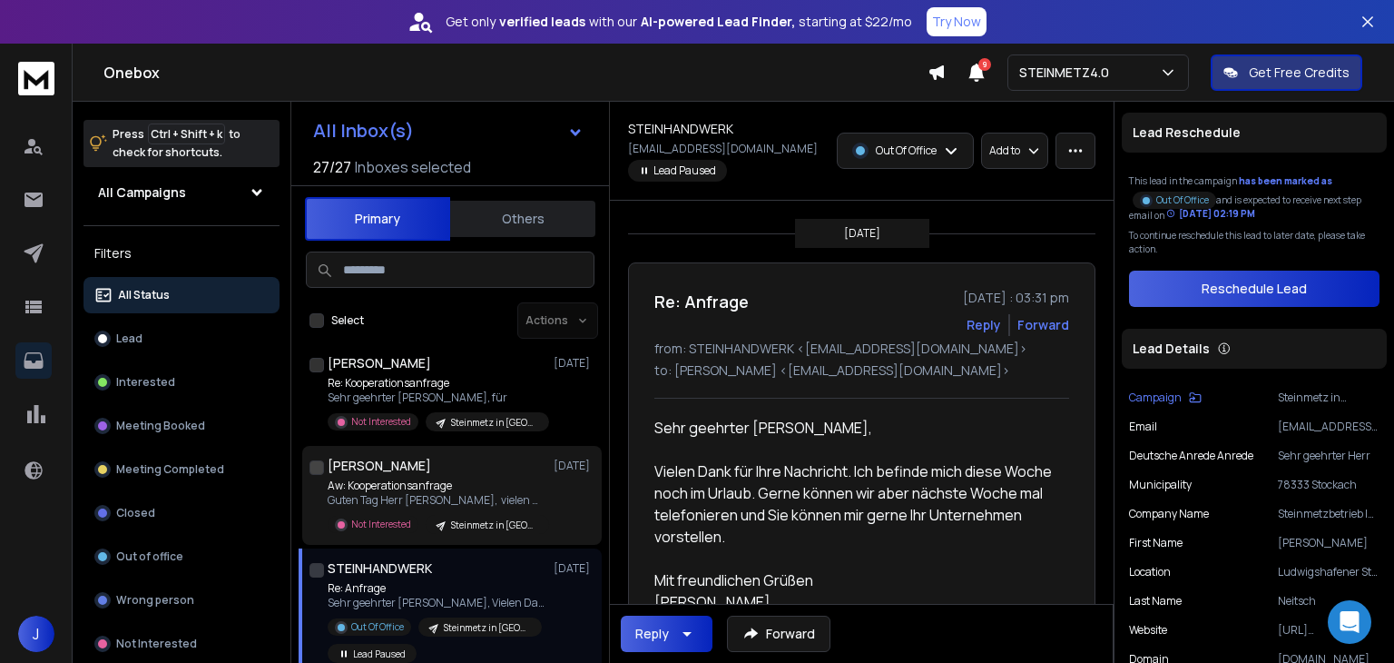
scroll to position [1543, 0]
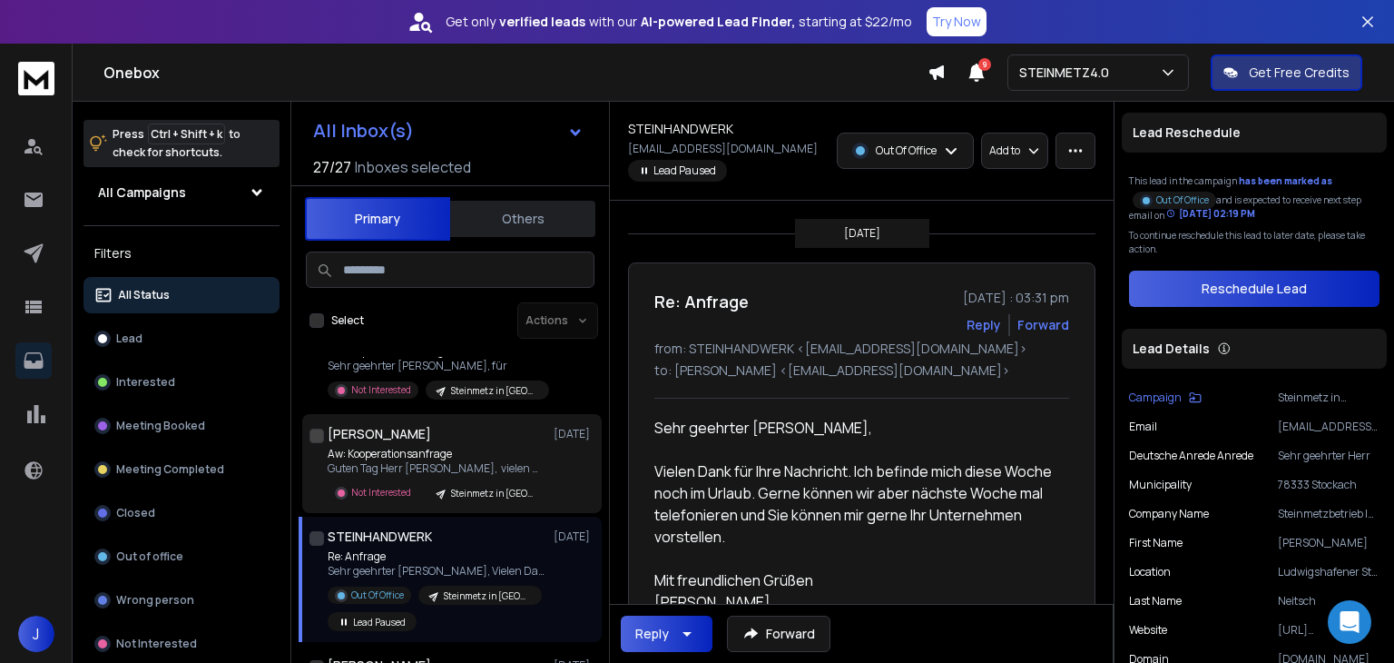
click at [398, 462] on p "Guten Tag Herr [PERSON_NAME], vielen Dank" at bounding box center [437, 468] width 218 height 15
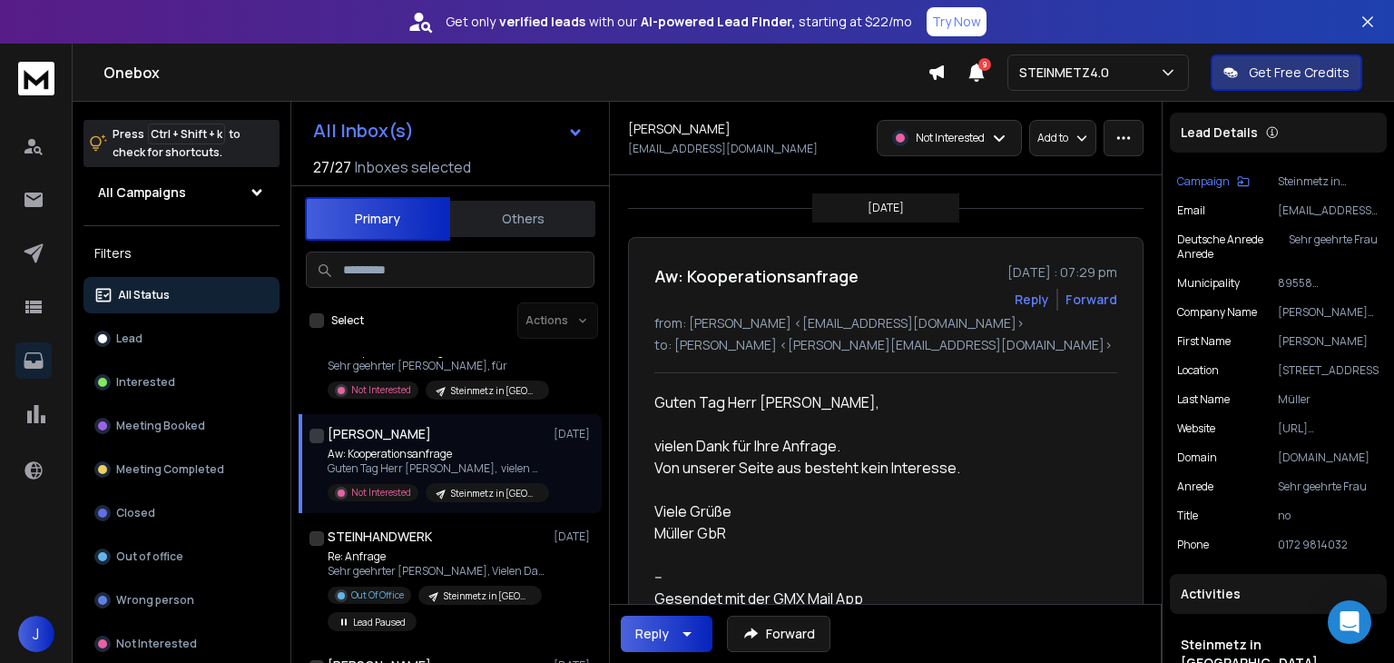
click at [1124, 157] on div "[PERSON_NAME] [PERSON_NAME] [EMAIL_ADDRESS][DOMAIN_NAME] Not Interested Add to …" at bounding box center [886, 139] width 552 height 74
click at [1130, 142] on icon "button" at bounding box center [1123, 138] width 16 height 16
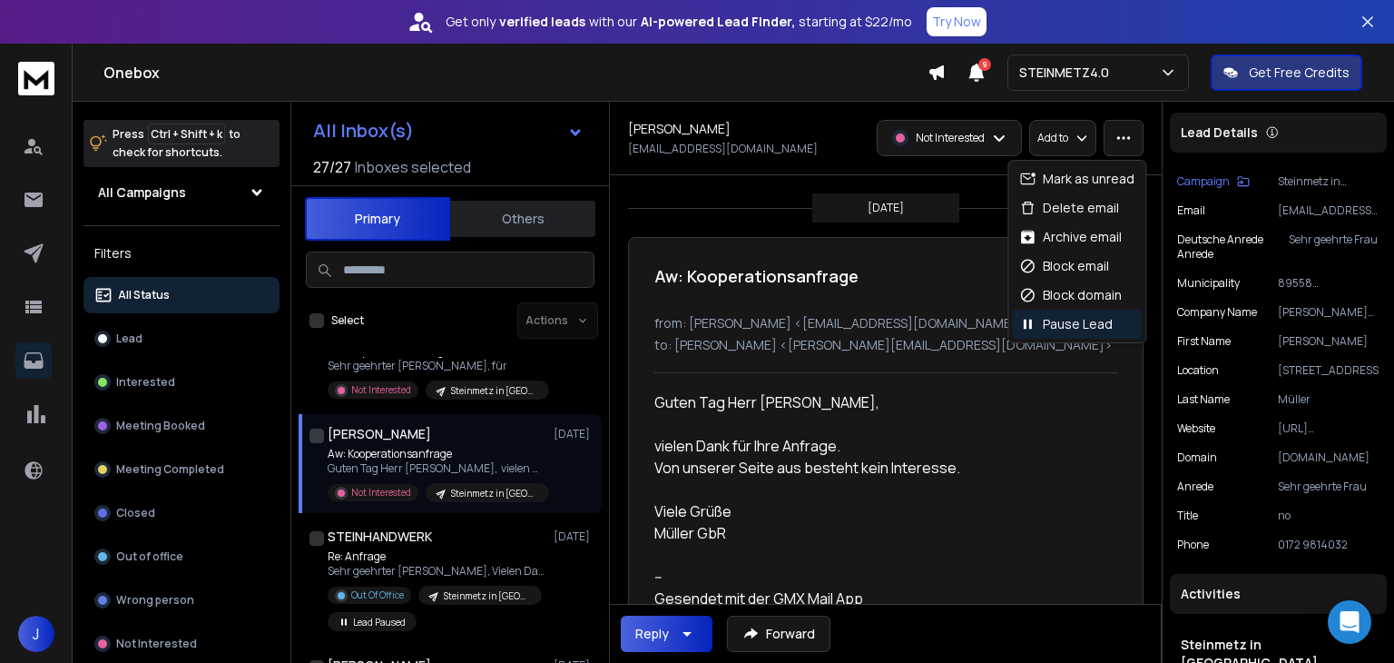
click at [1062, 320] on div "Pause Lead" at bounding box center [1065, 324] width 93 height 18
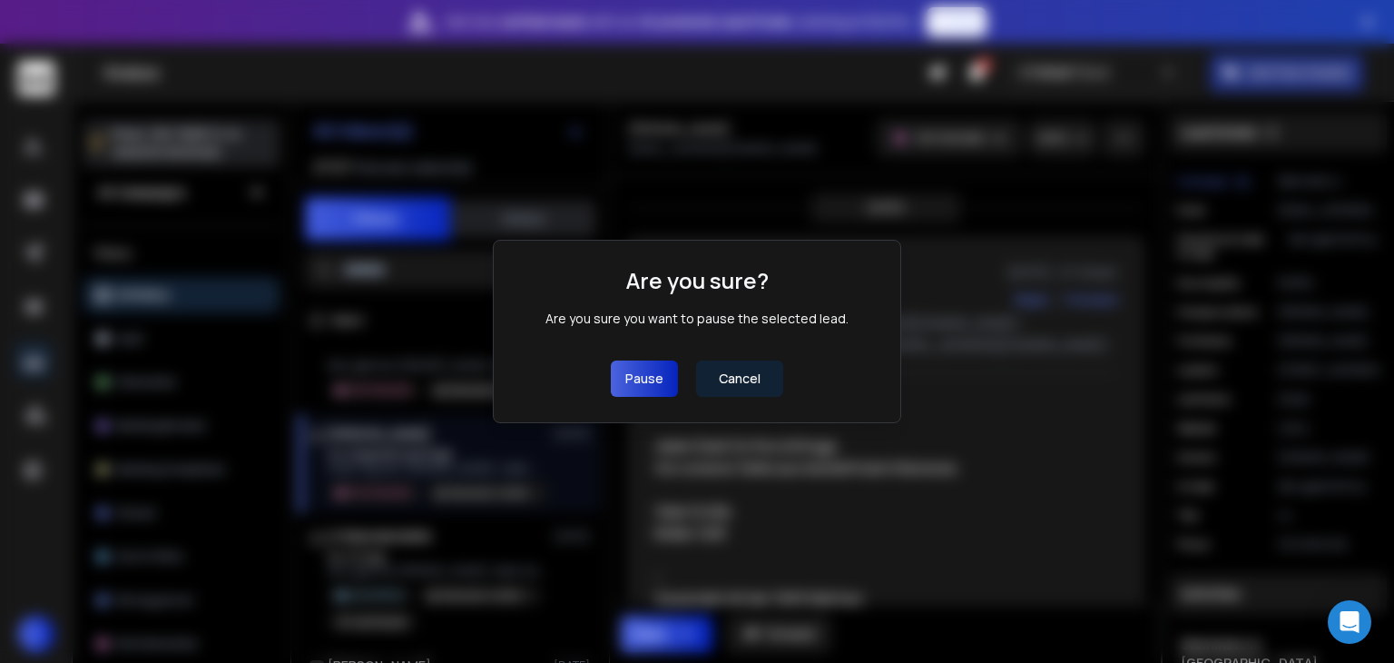
click at [653, 381] on button "Pause" at bounding box center [644, 378] width 67 height 36
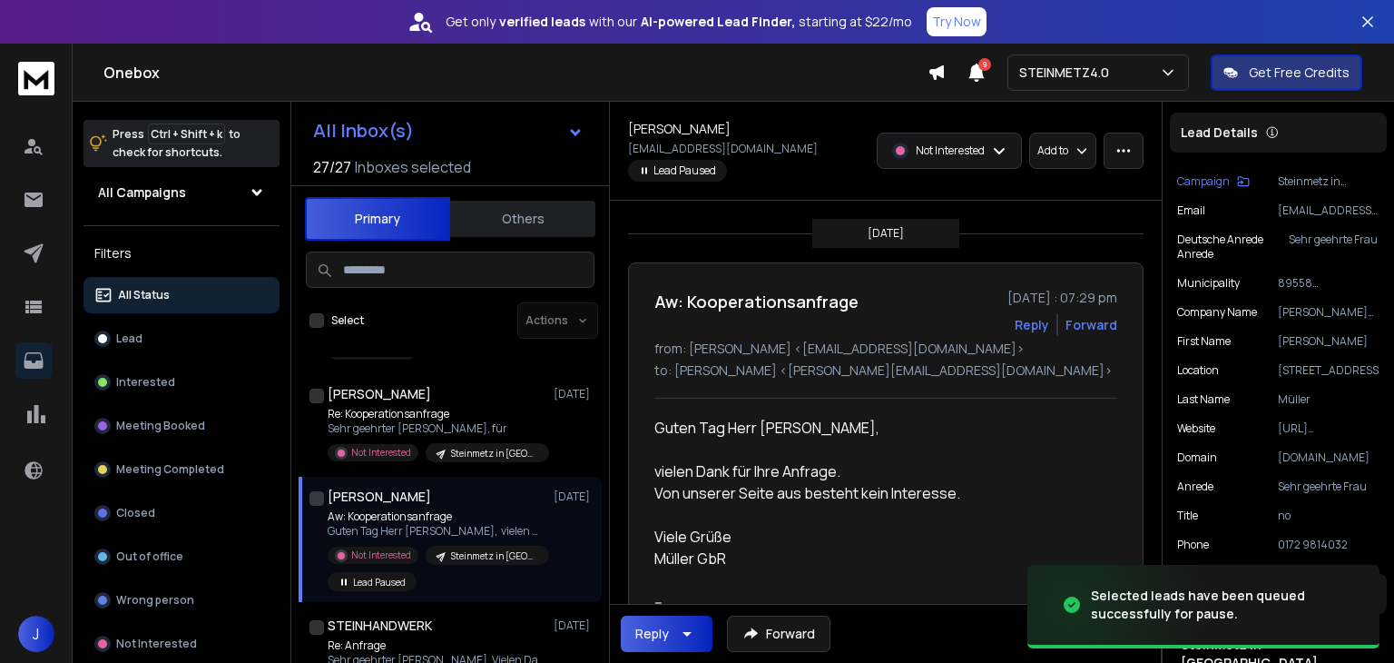
scroll to position [1452, 0]
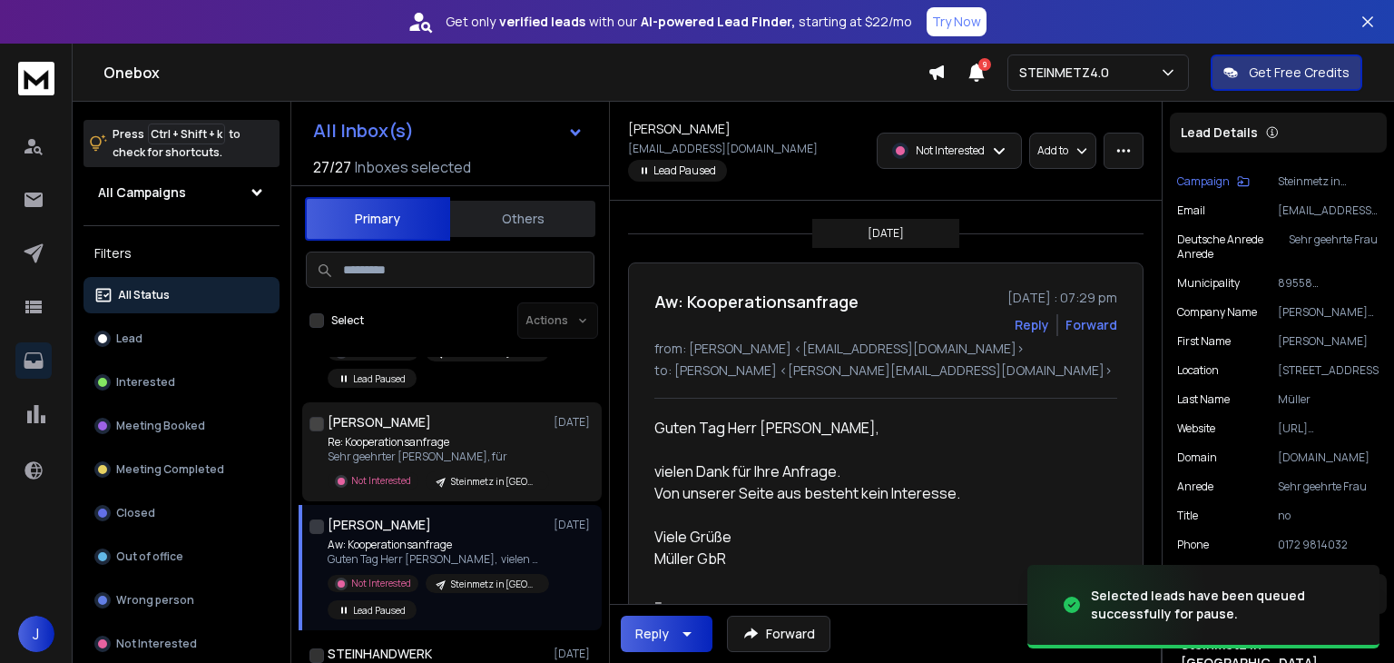
click at [417, 447] on p "Re: Kooperationsanfrage" at bounding box center [437, 442] width 218 height 15
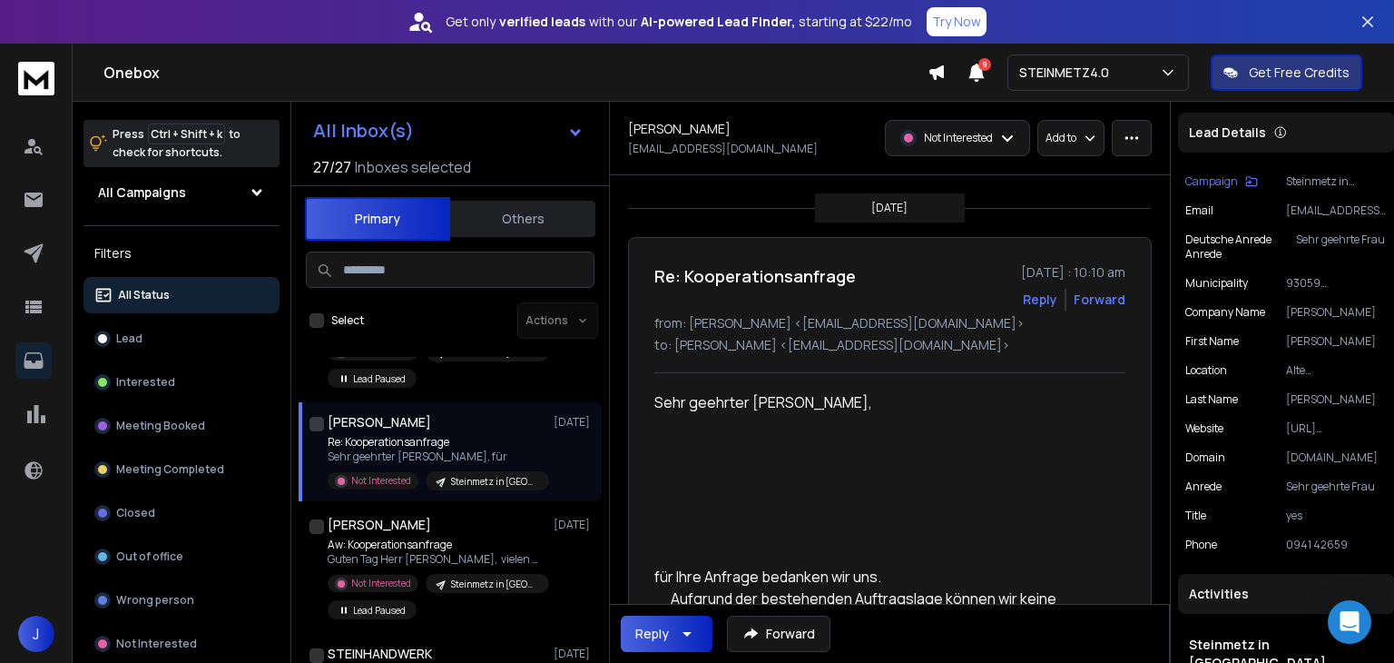
click at [1129, 143] on icon "button" at bounding box center [1132, 138] width 16 height 16
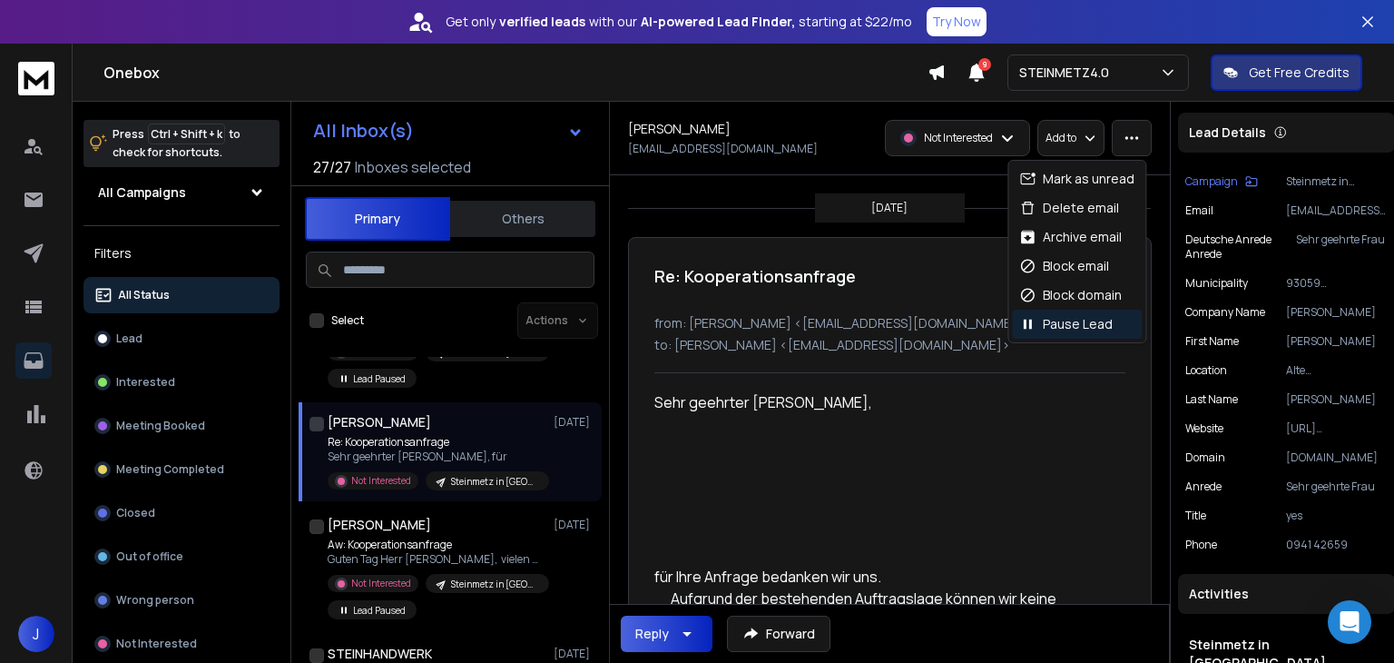
click at [1060, 322] on div "Pause Lead" at bounding box center [1065, 324] width 93 height 18
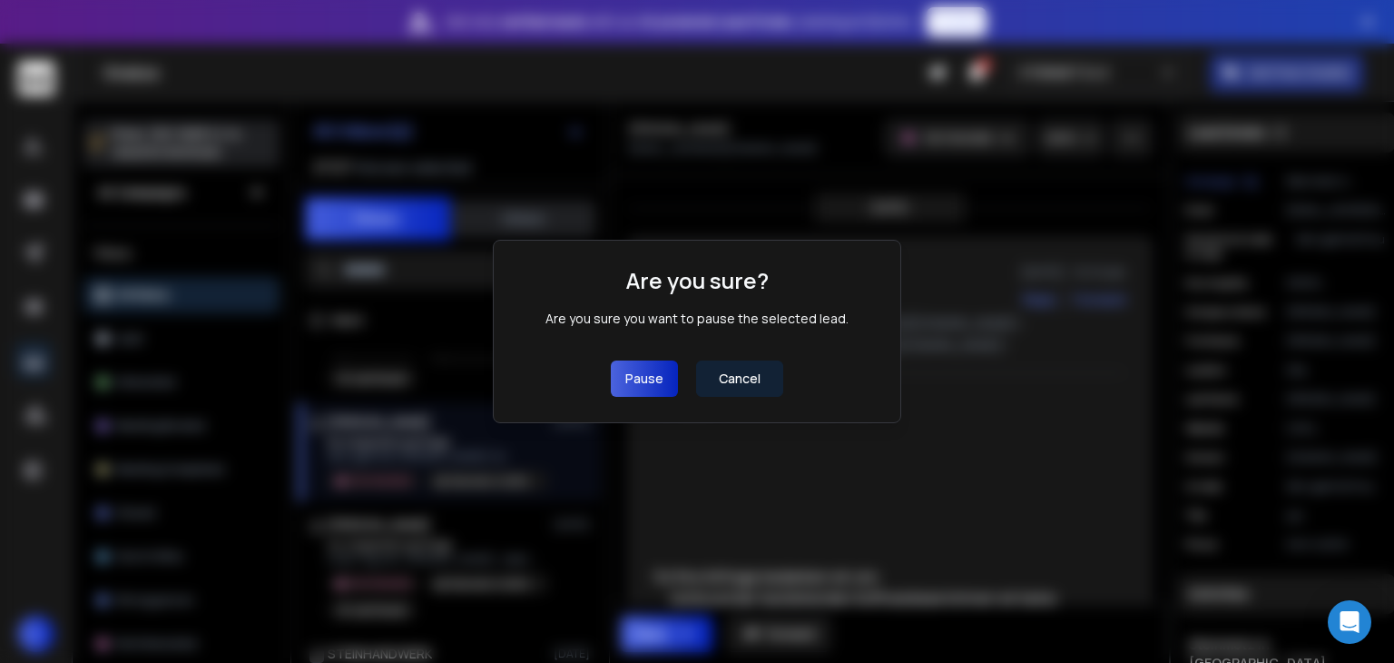
click at [637, 378] on button "Pause" at bounding box center [644, 378] width 67 height 36
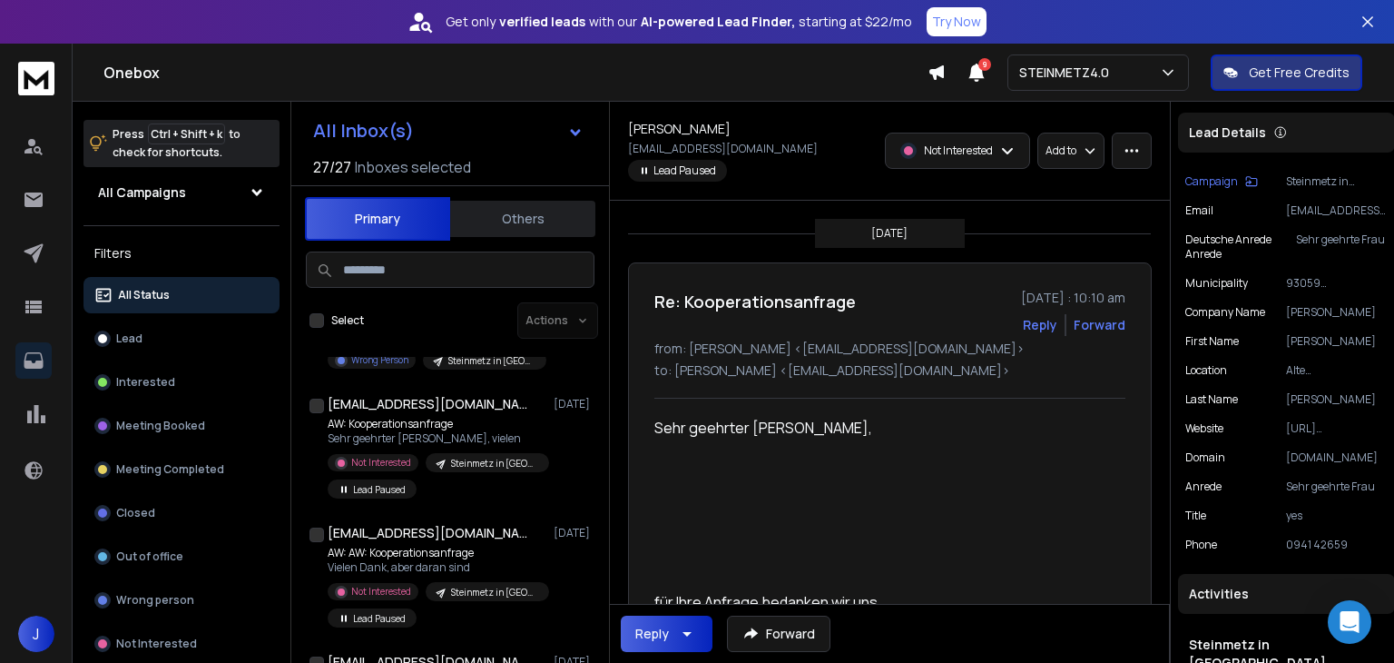
scroll to position [91, 0]
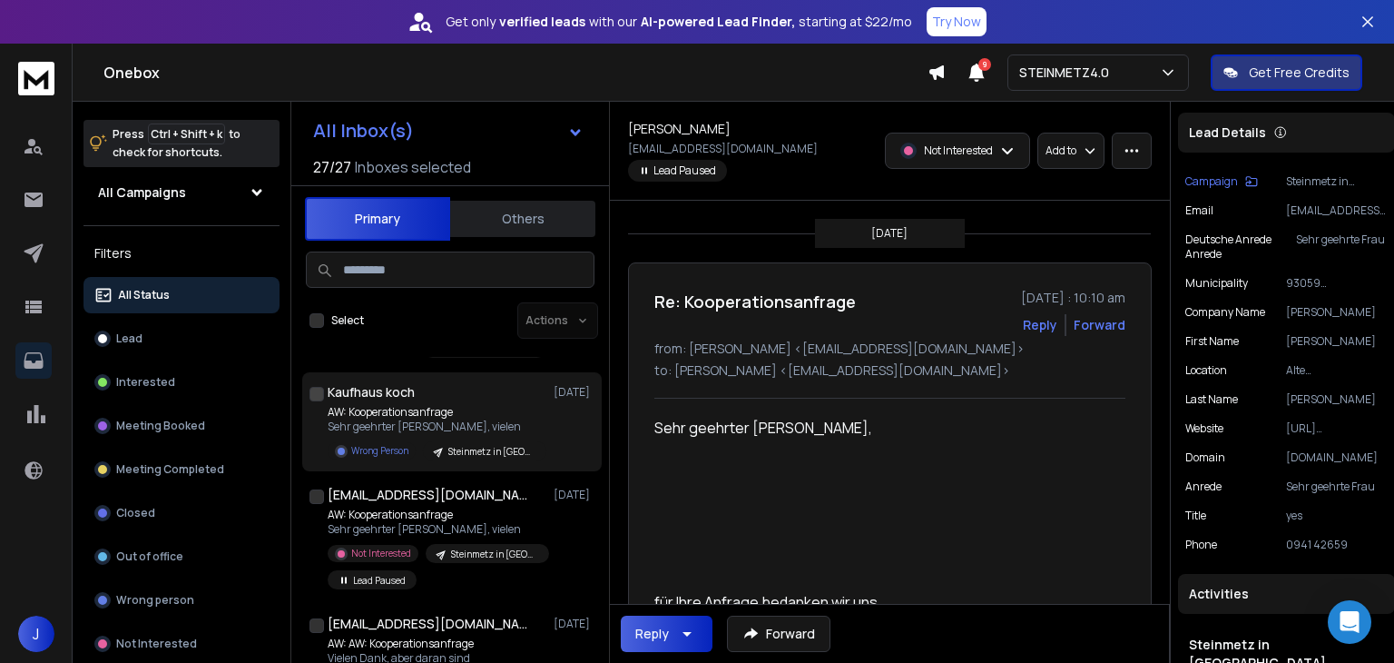
click at [417, 408] on p "AW: Kooperationsanfrage" at bounding box center [437, 412] width 218 height 15
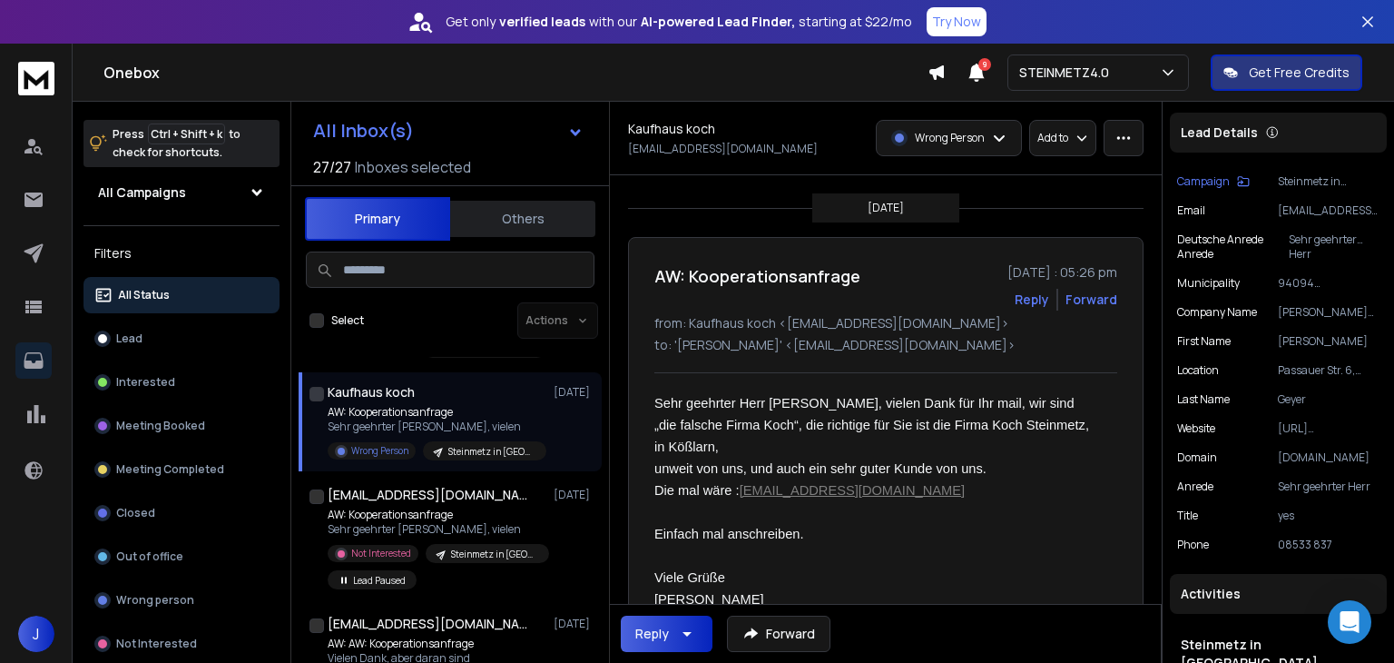
click at [1122, 135] on icon "button" at bounding box center [1123, 138] width 16 height 16
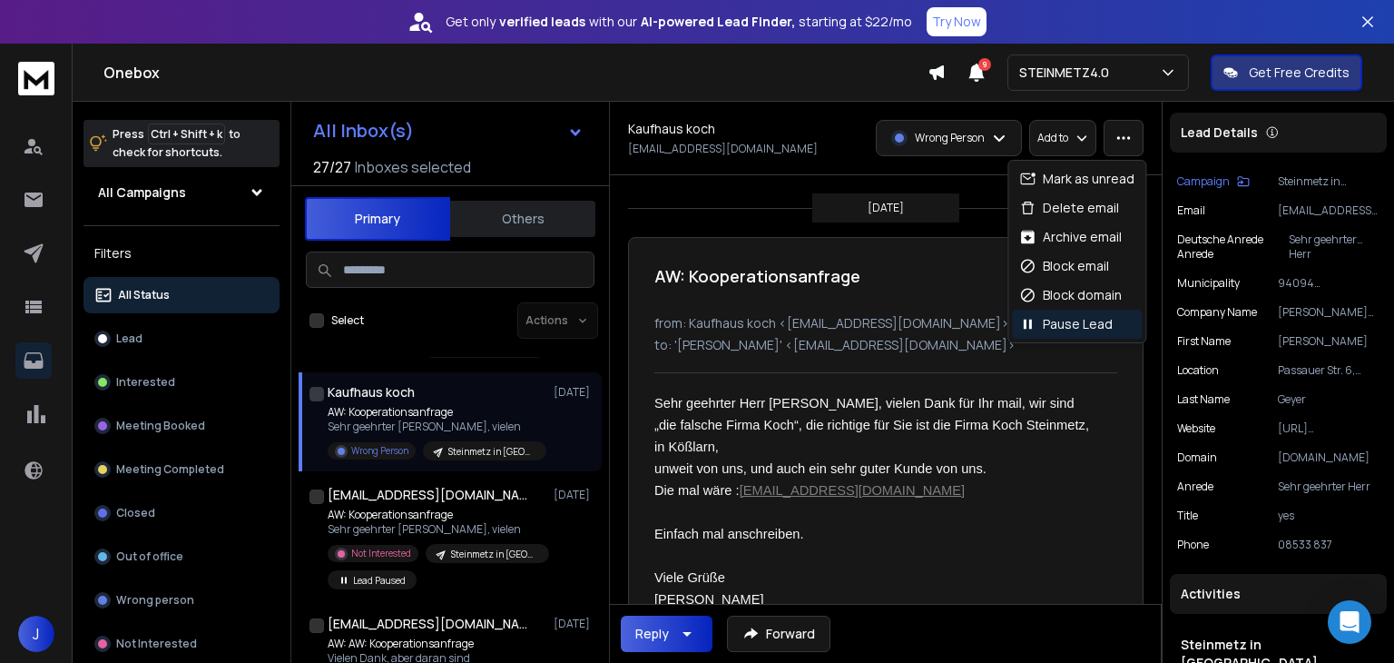
click at [1050, 315] on div "Pause Lead" at bounding box center [1065, 324] width 93 height 18
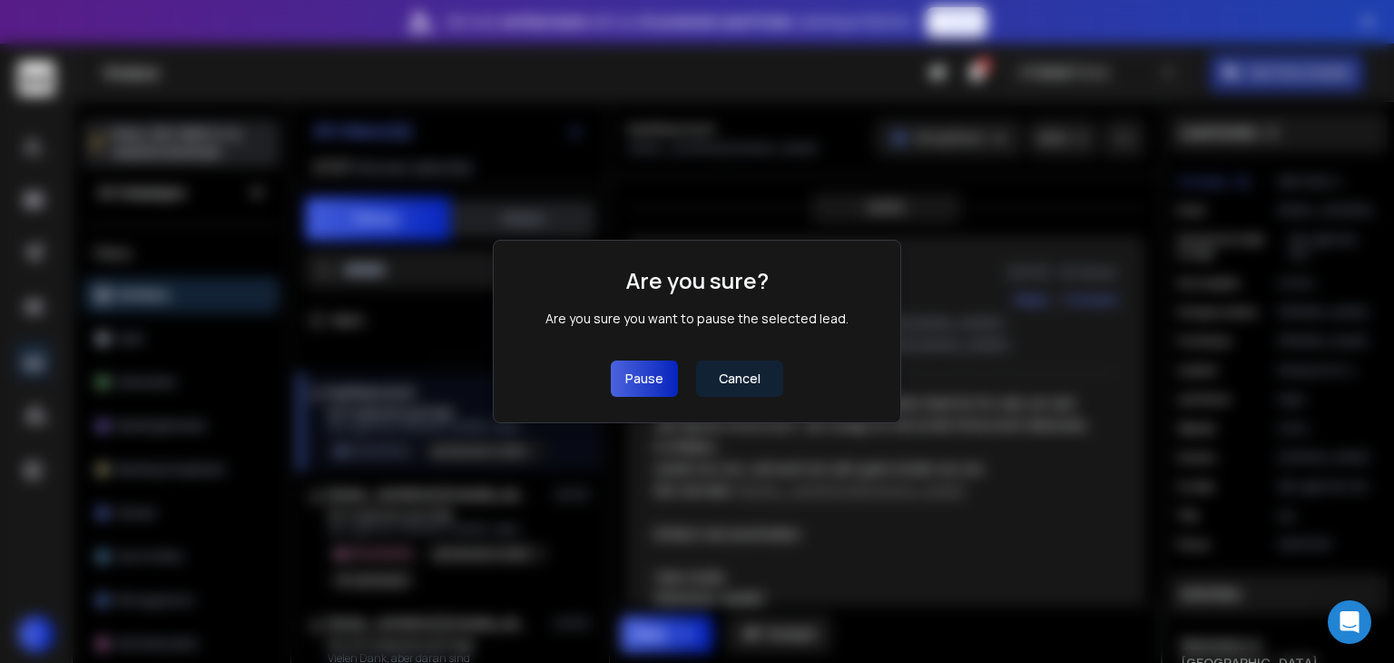
click at [661, 371] on button "Pause" at bounding box center [644, 378] width 67 height 36
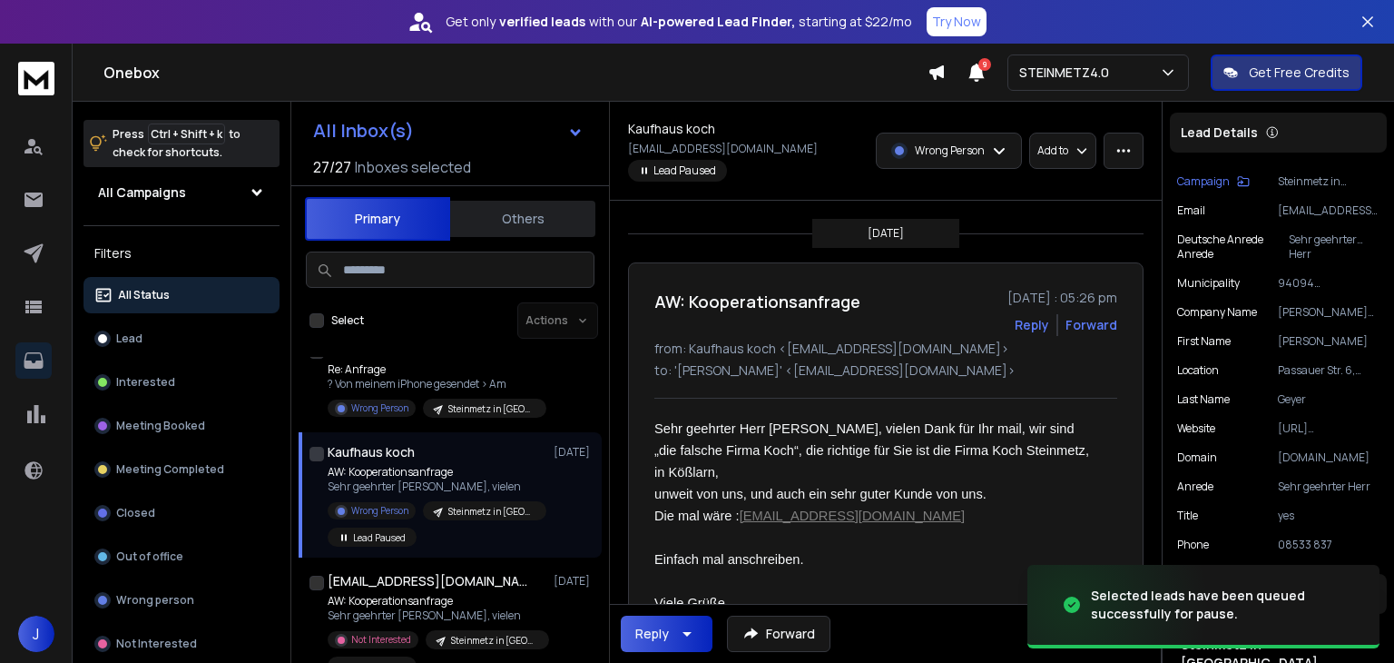
scroll to position [0, 0]
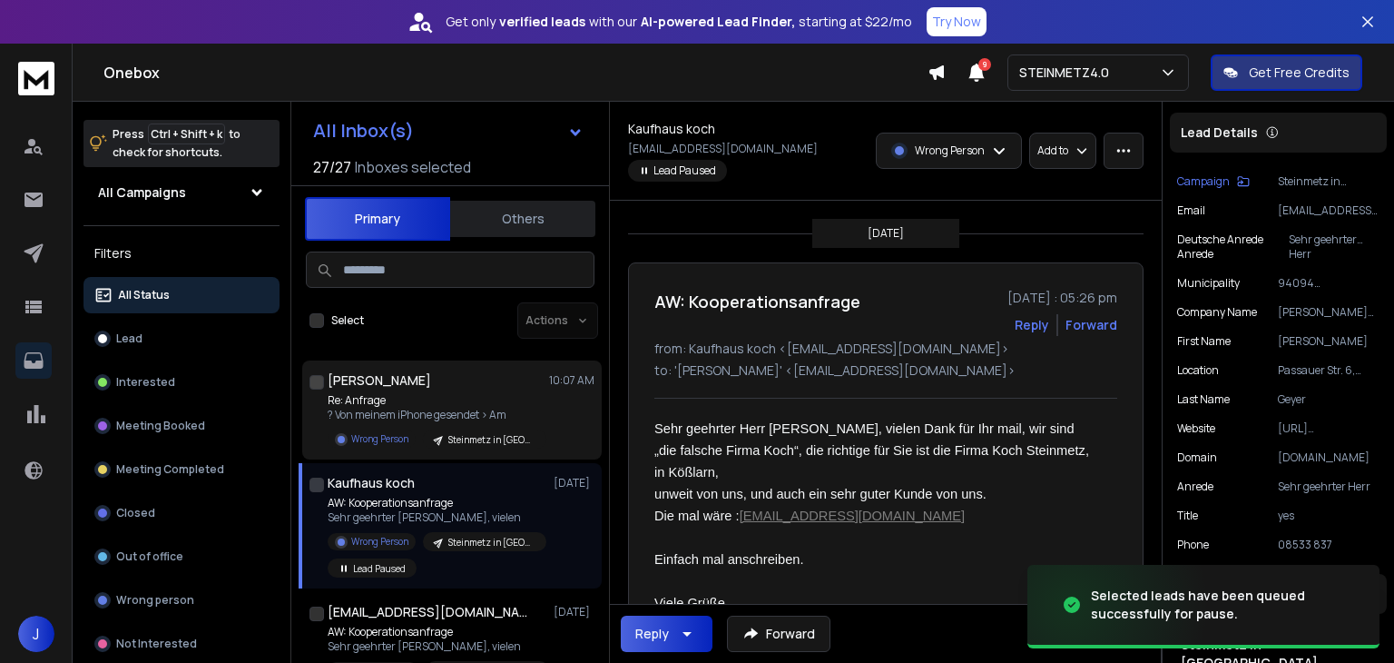
click at [437, 404] on p "Re: Anfrage" at bounding box center [437, 400] width 218 height 15
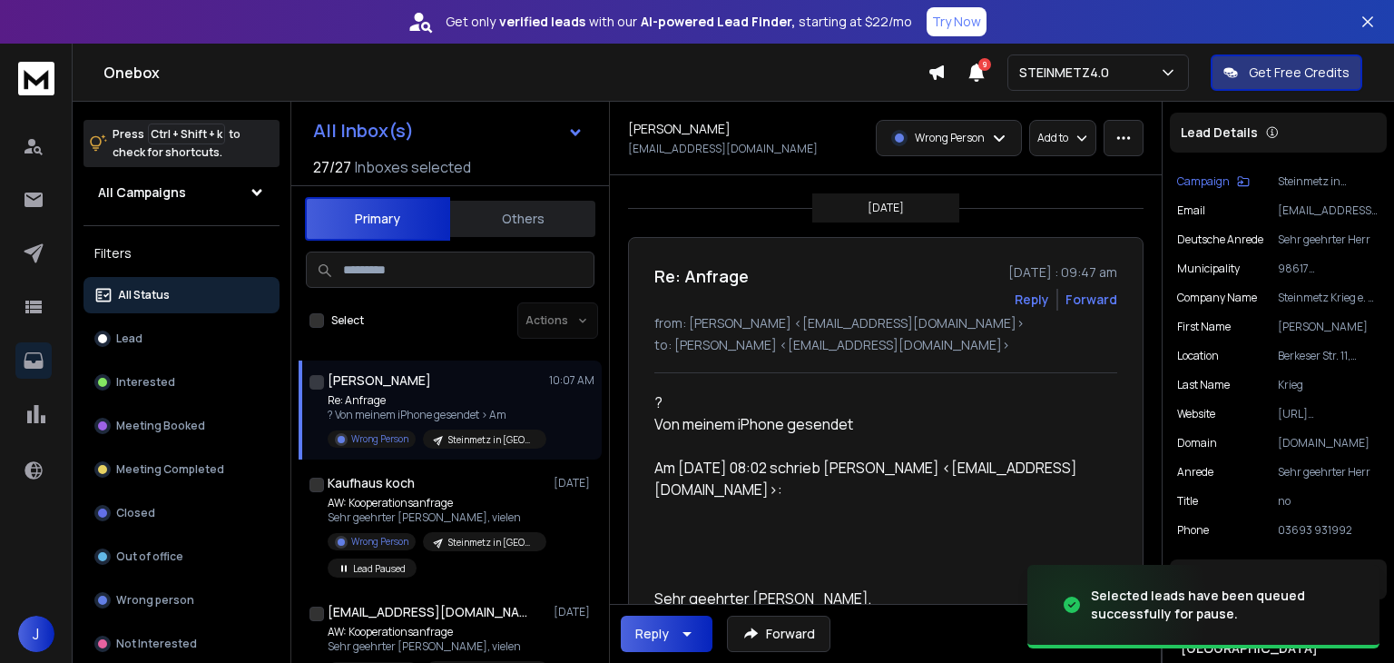
click at [1123, 145] on icon "button" at bounding box center [1123, 138] width 16 height 16
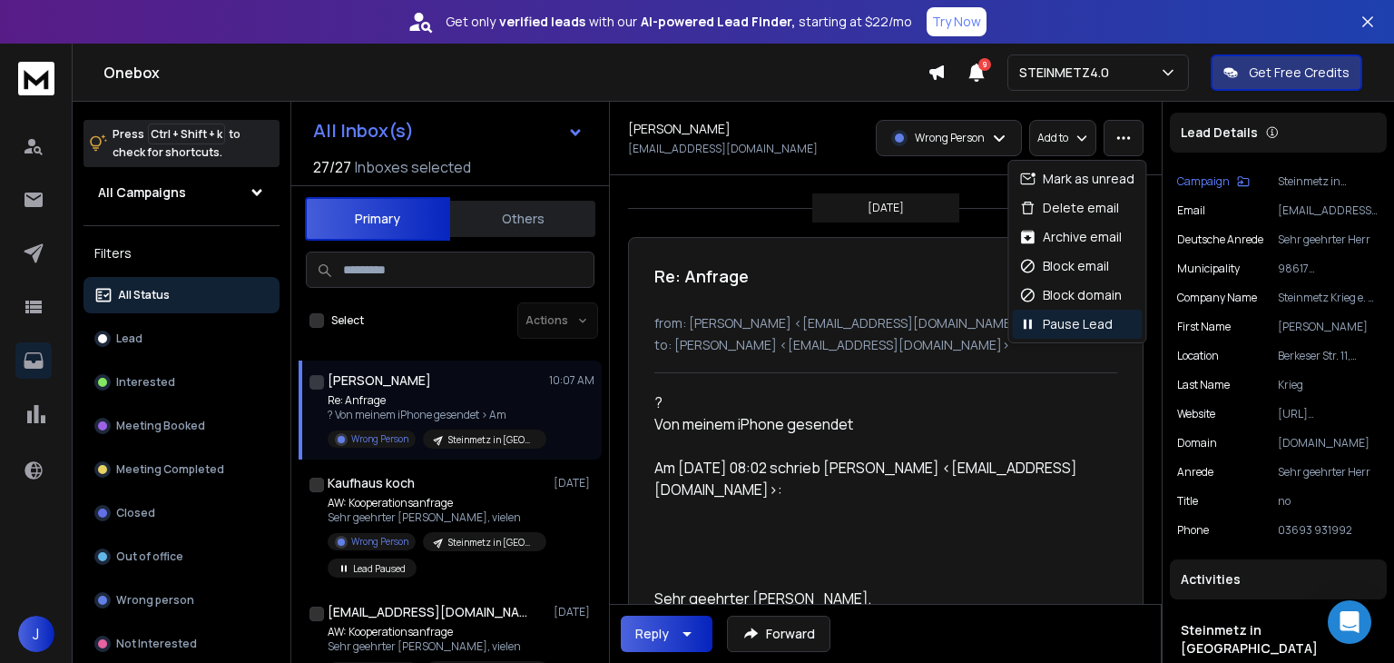
click at [1052, 322] on div "Pause Lead" at bounding box center [1065, 324] width 93 height 18
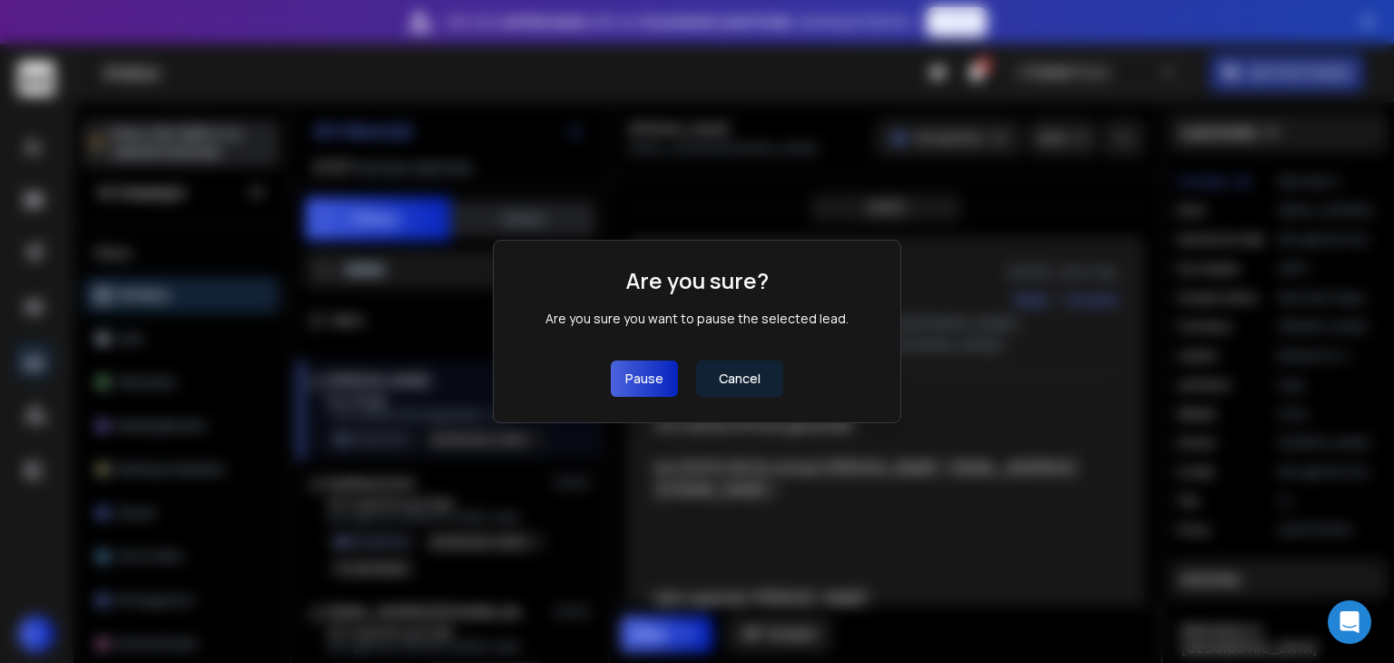
click at [653, 381] on button "Pause" at bounding box center [644, 378] width 67 height 36
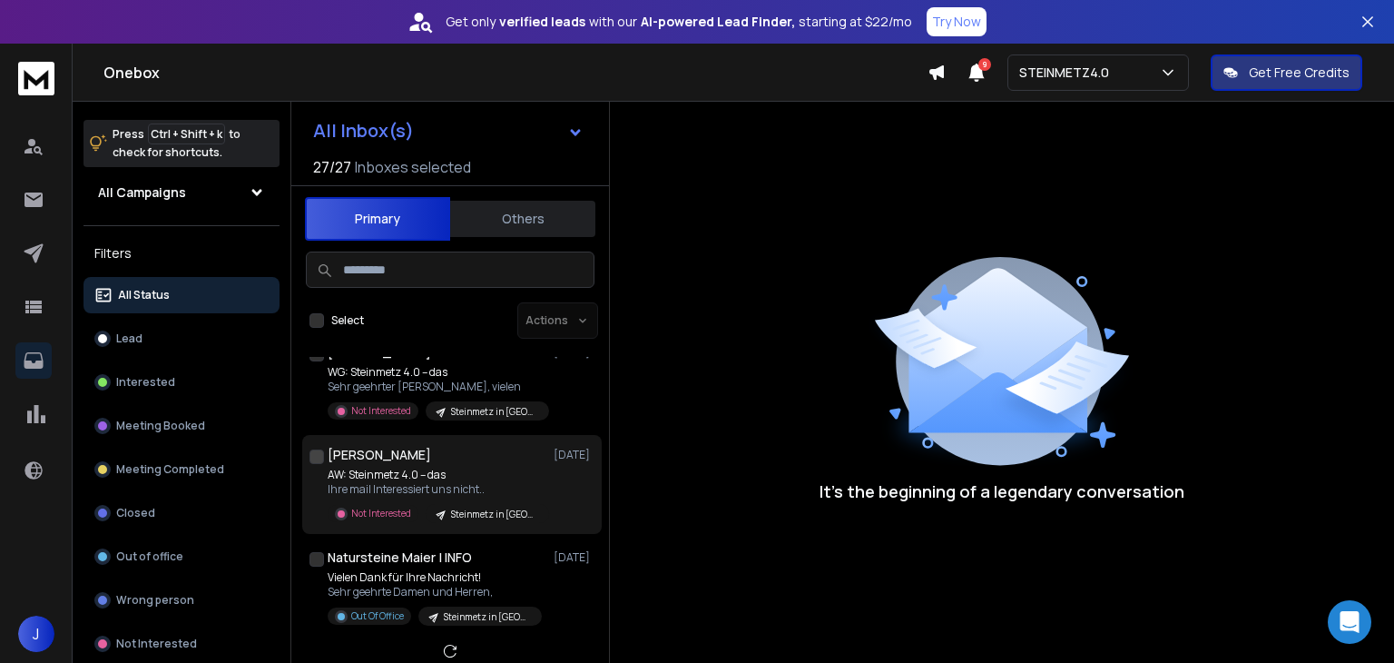
scroll to position [4123, 0]
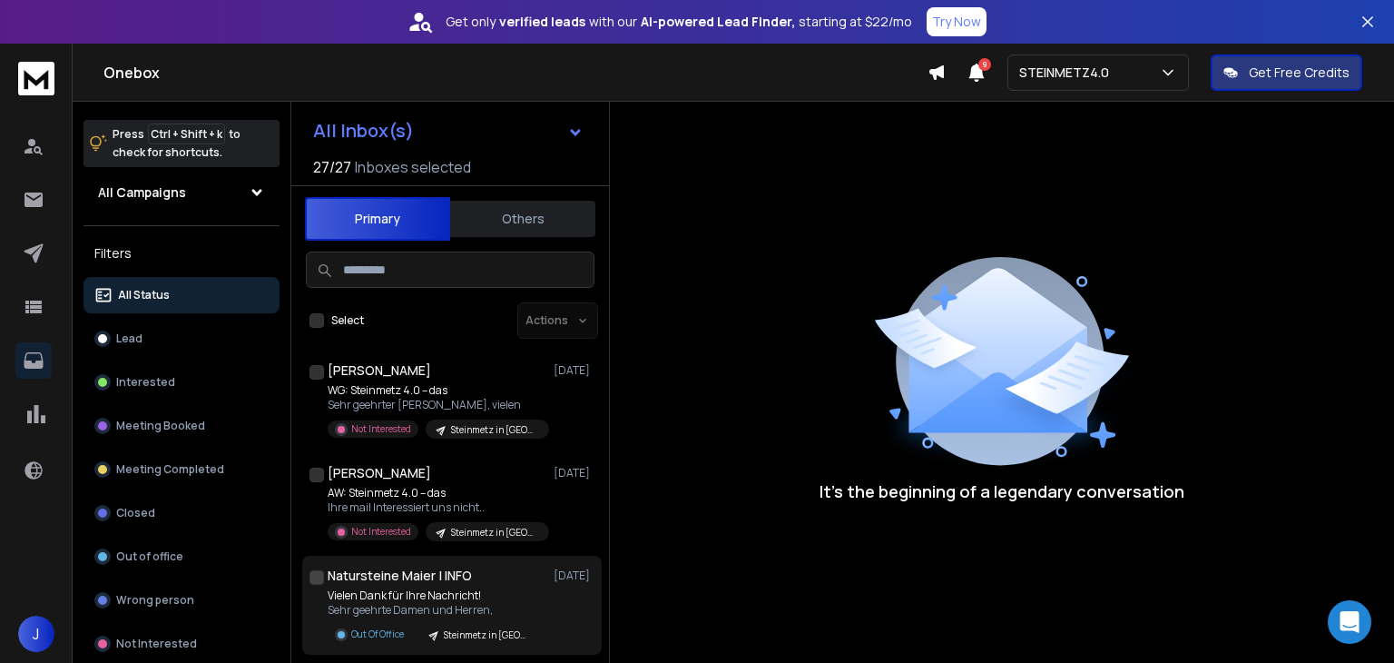
click at [399, 611] on p "Sehr geehrte Damen und Herren," at bounding box center [435, 610] width 214 height 15
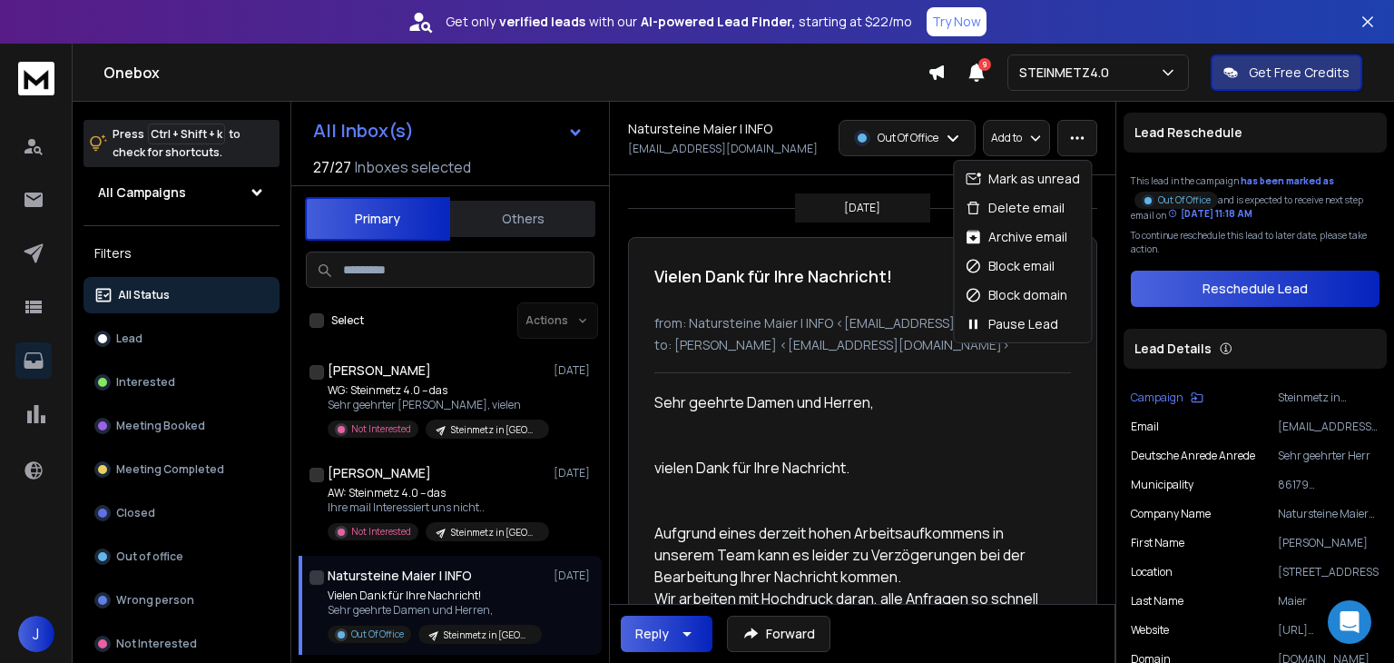
click at [1069, 139] on icon "button" at bounding box center [1077, 138] width 16 height 16
click at [1009, 319] on div "Pause Lead" at bounding box center [1011, 324] width 93 height 18
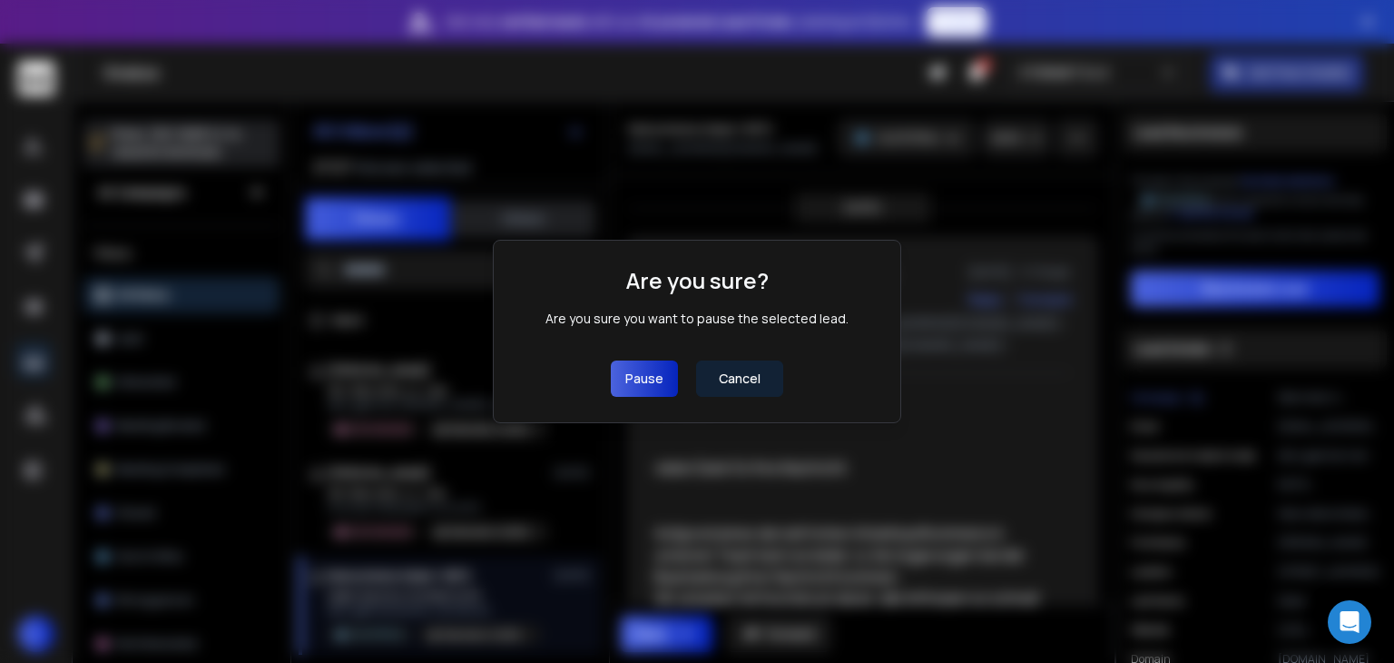
click at [617, 383] on button "Pause" at bounding box center [644, 378] width 67 height 36
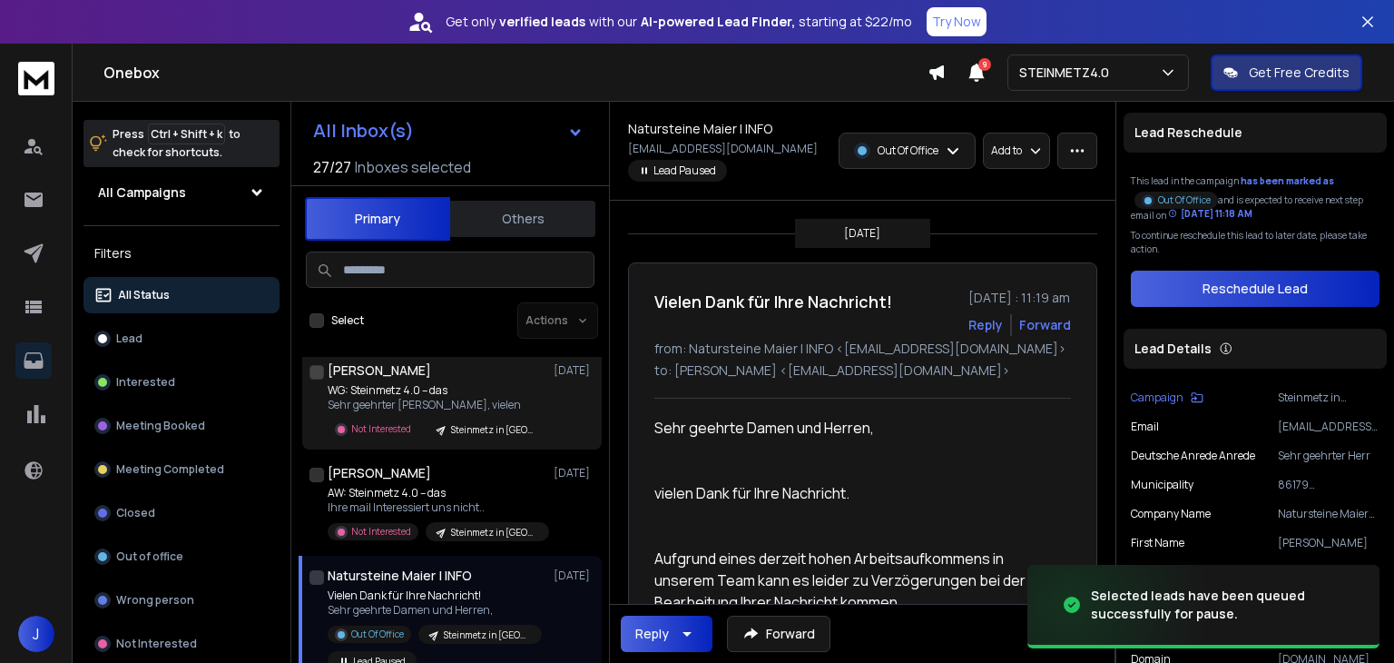
scroll to position [4141, 0]
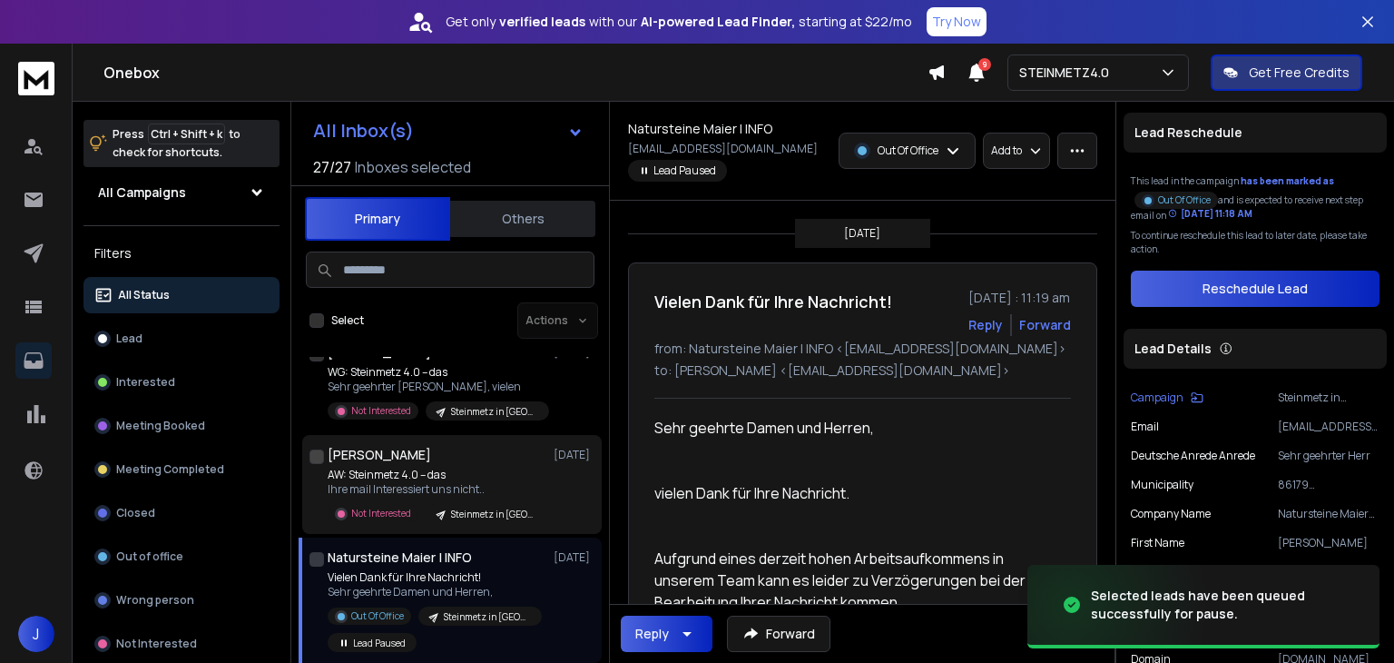
click at [402, 478] on p "AW: Steinmetz 4.0 – das" at bounding box center [437, 474] width 218 height 15
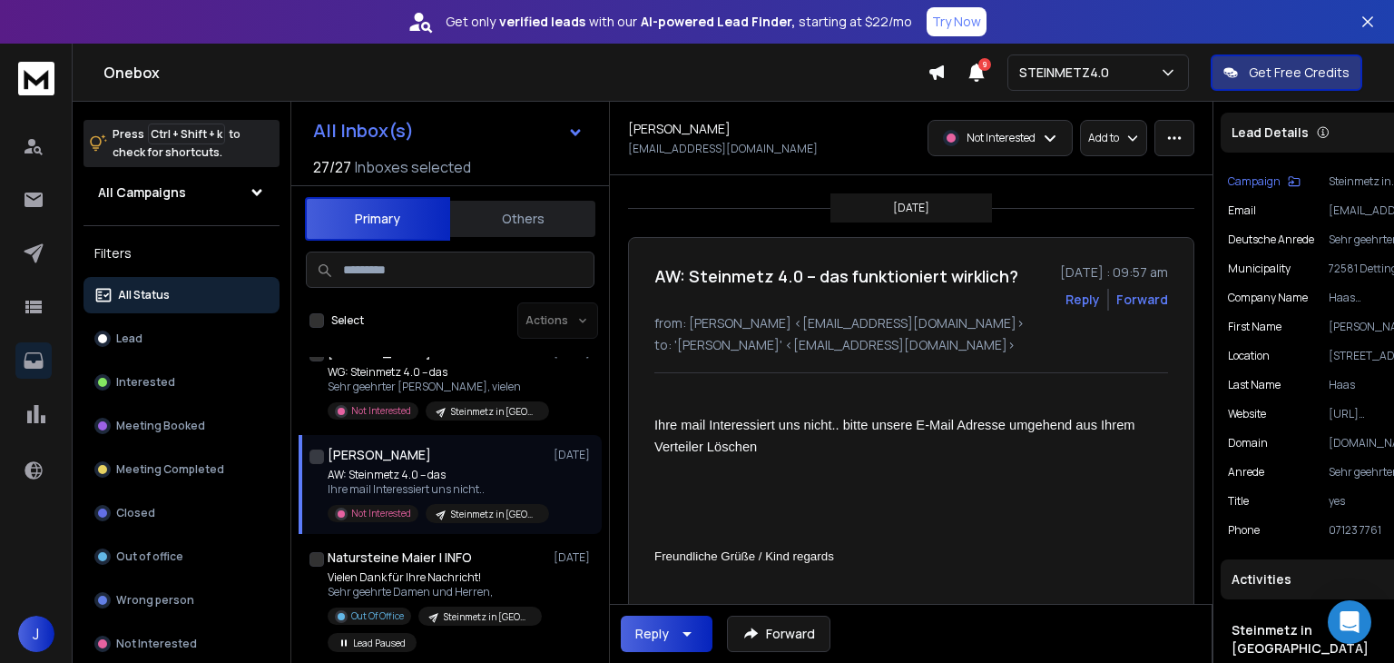
click at [1184, 127] on button "button" at bounding box center [1174, 138] width 40 height 36
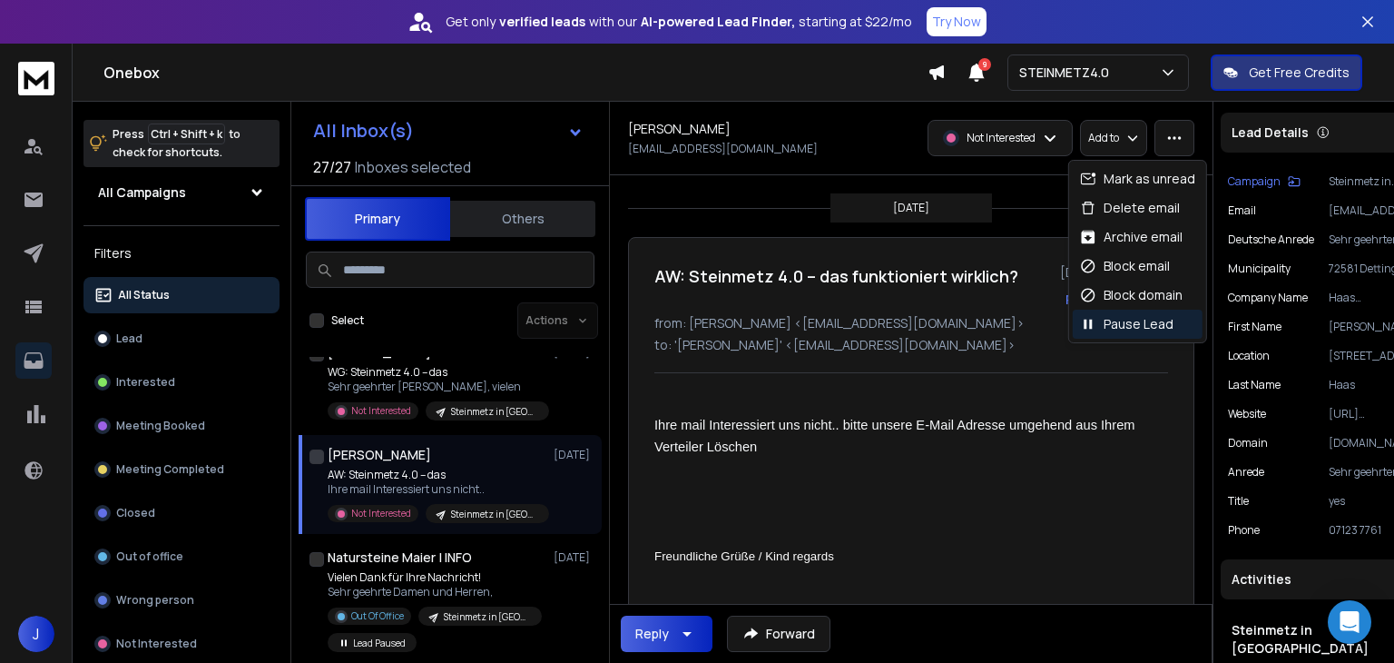
click at [1137, 320] on div "Pause Lead" at bounding box center [1126, 324] width 93 height 18
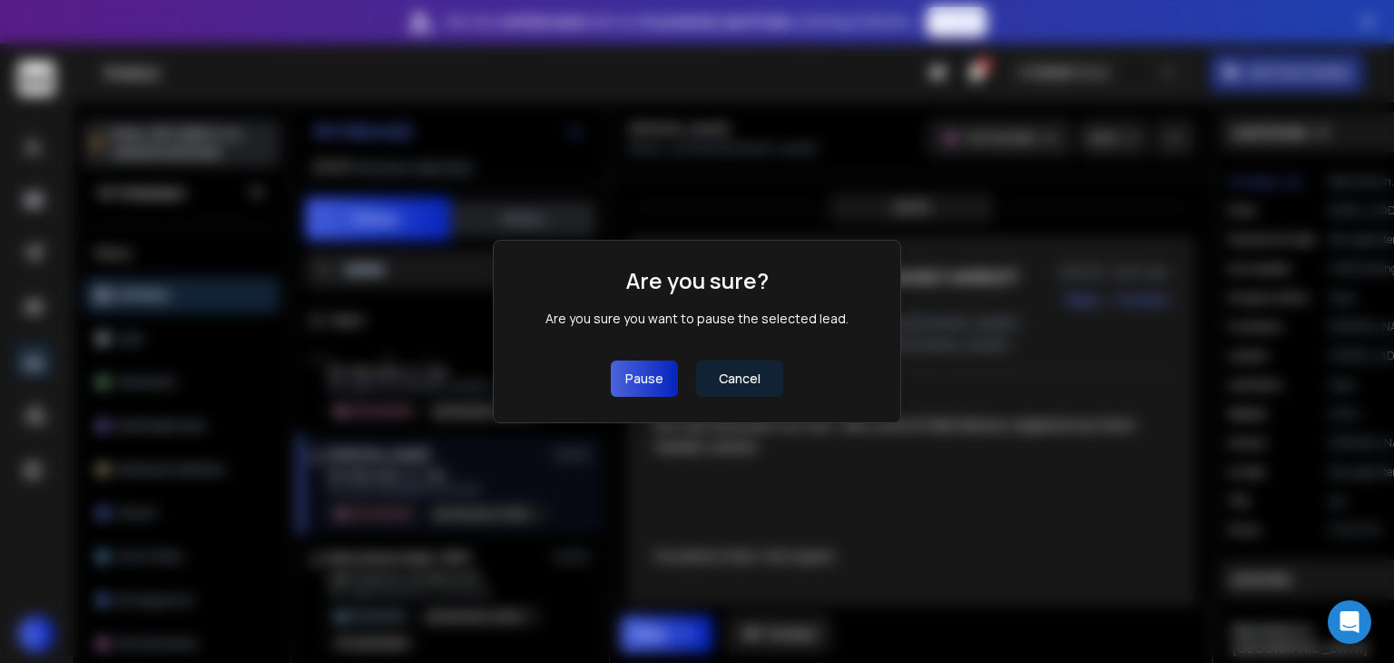
click at [671, 377] on button "Pause" at bounding box center [644, 378] width 67 height 36
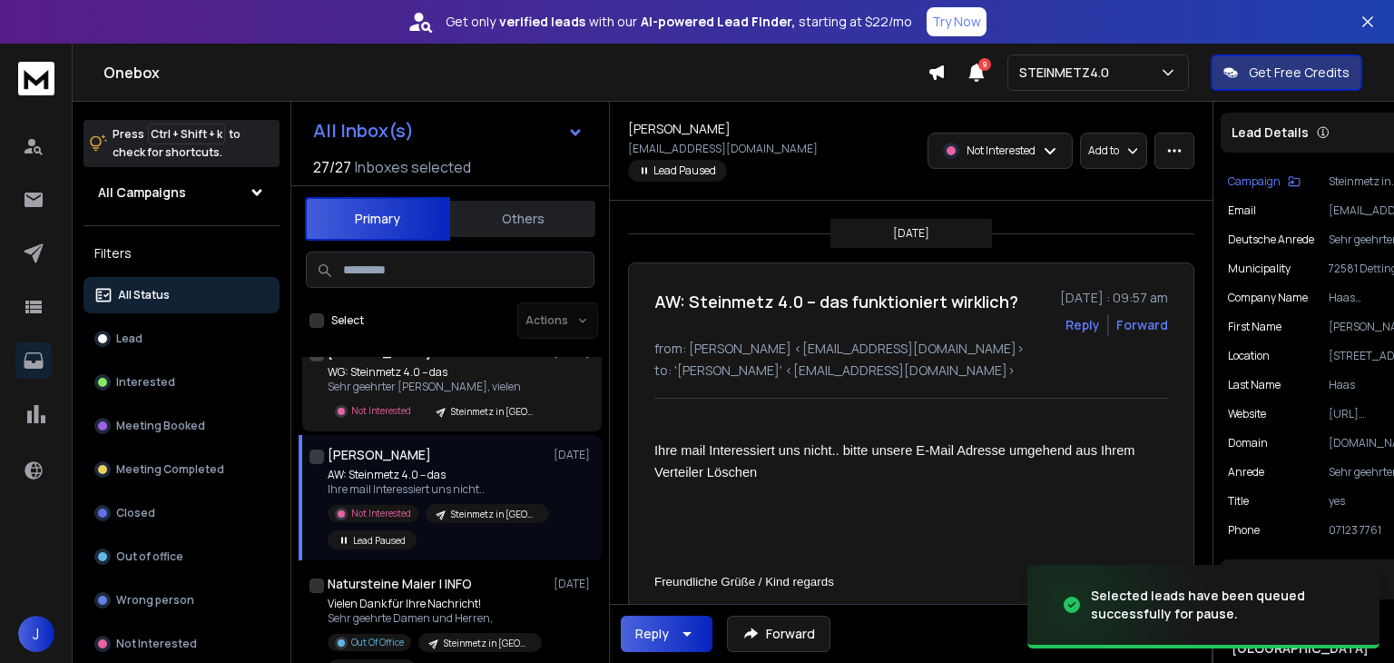
click at [437, 377] on p "WG: Steinmetz 4.0 – das" at bounding box center [437, 372] width 218 height 15
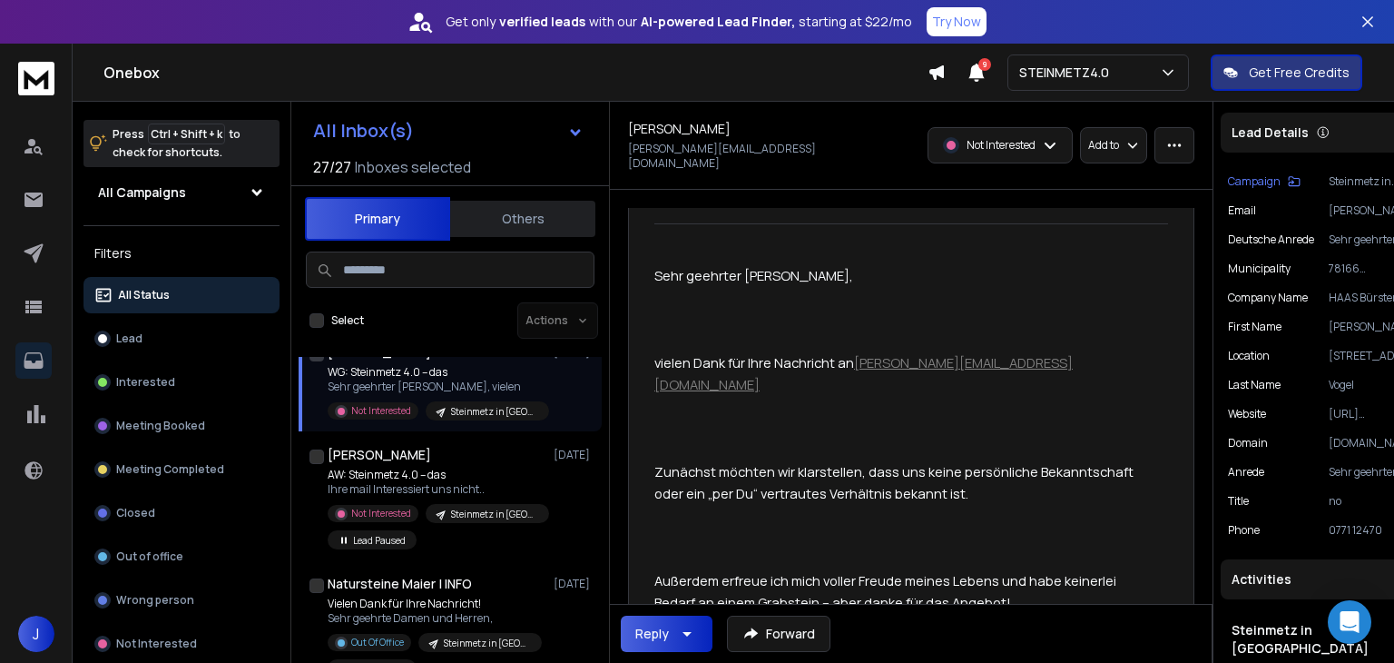
scroll to position [0, 0]
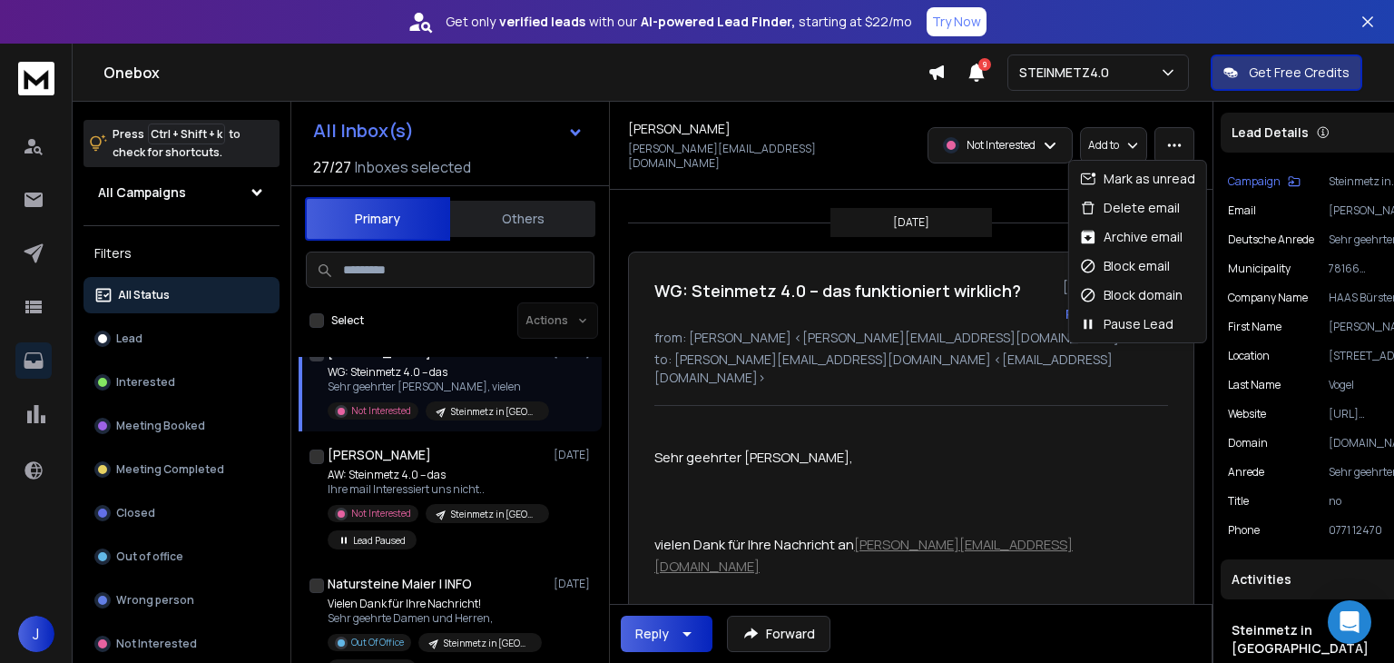
click at [1183, 139] on icon "button" at bounding box center [1174, 145] width 16 height 16
click at [1133, 324] on div "Pause Lead" at bounding box center [1126, 324] width 93 height 18
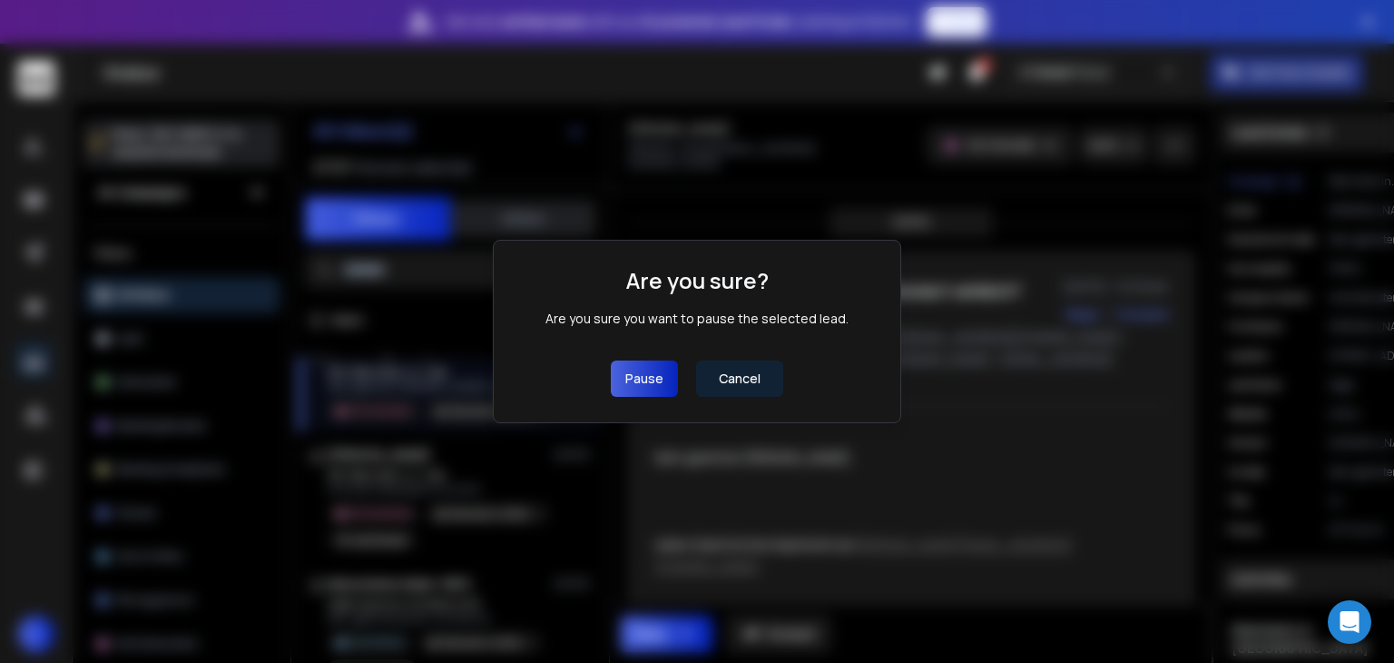
click at [670, 380] on button "Pause" at bounding box center [644, 378] width 67 height 36
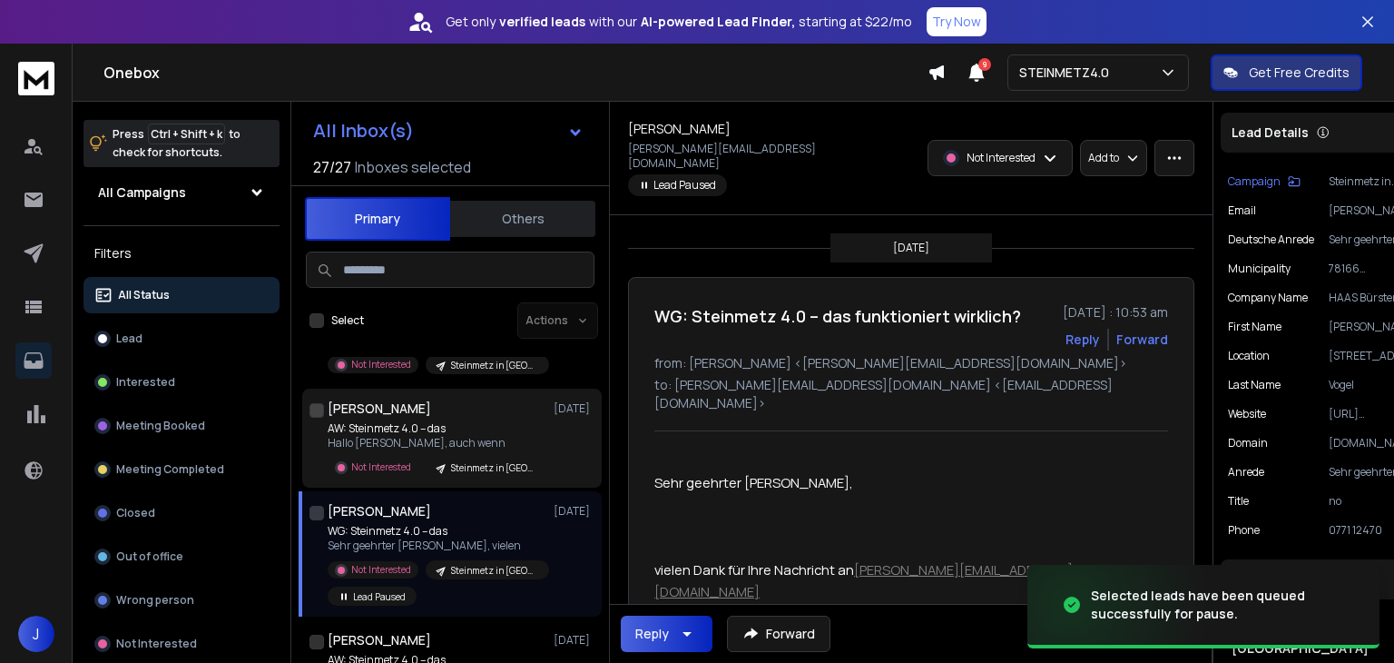
scroll to position [3960, 0]
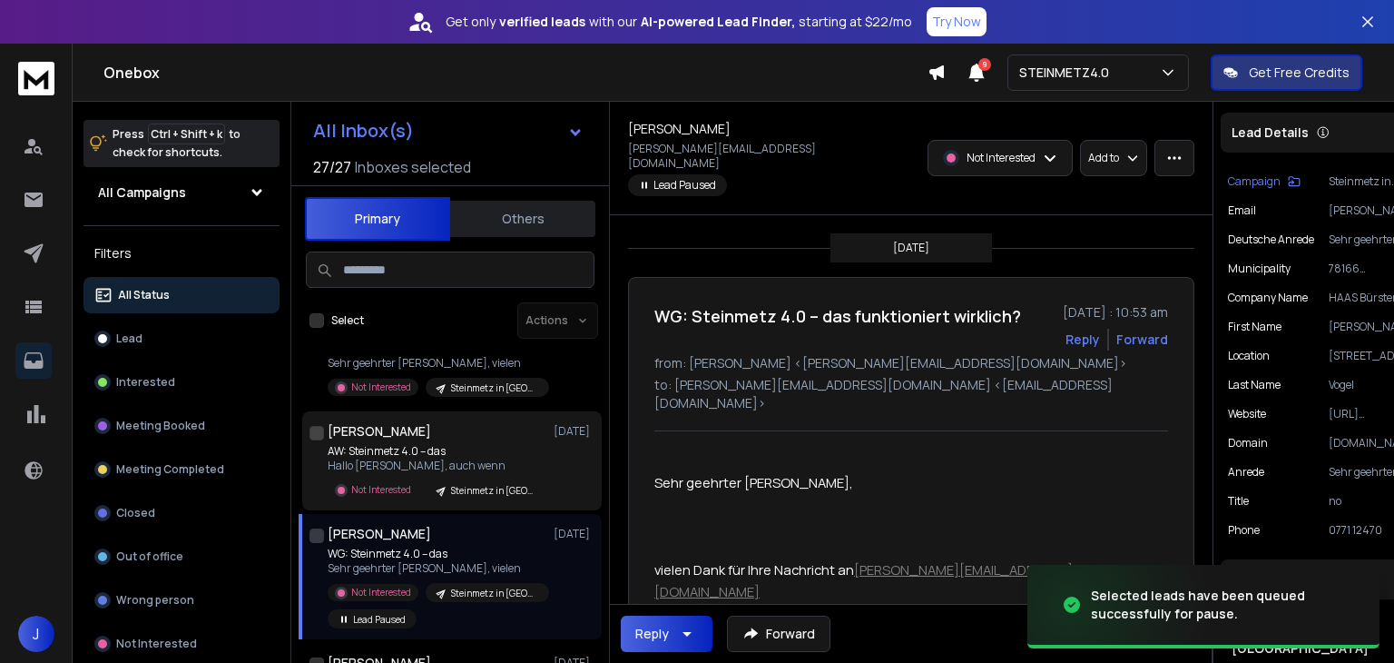
click at [443, 451] on p "AW: Steinmetz 4.0 – das" at bounding box center [437, 451] width 218 height 15
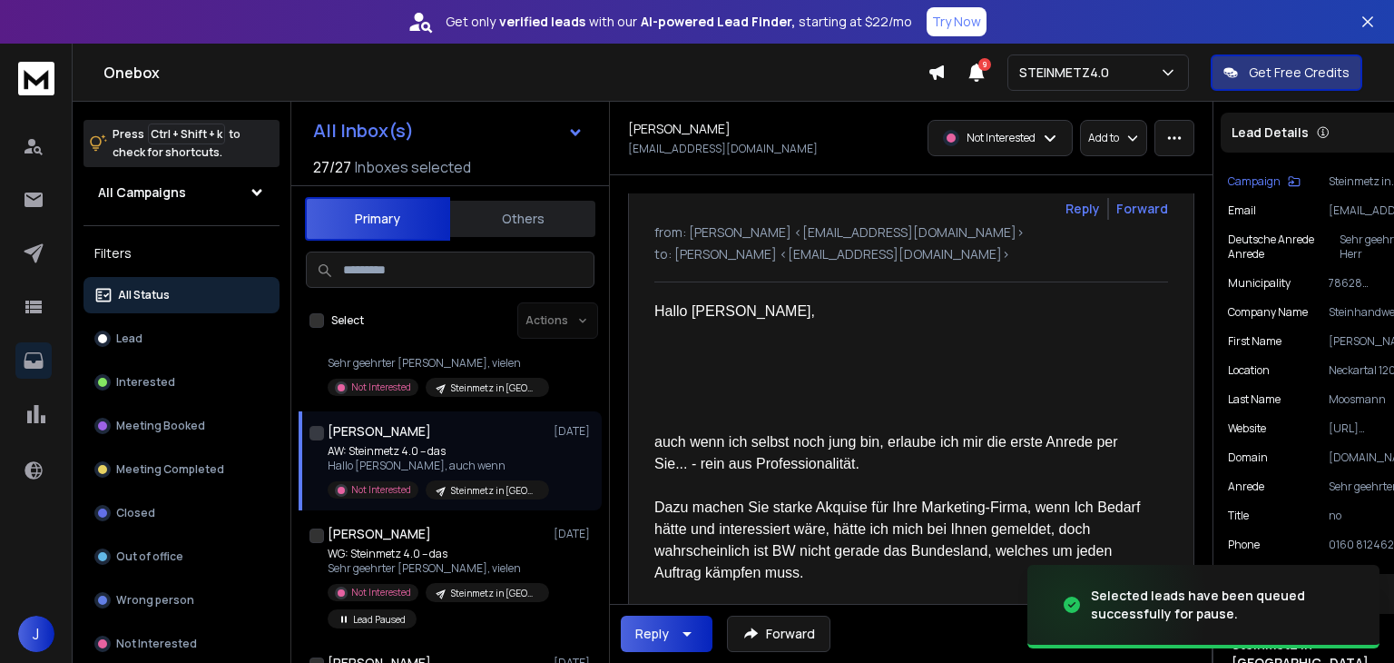
scroll to position [0, 0]
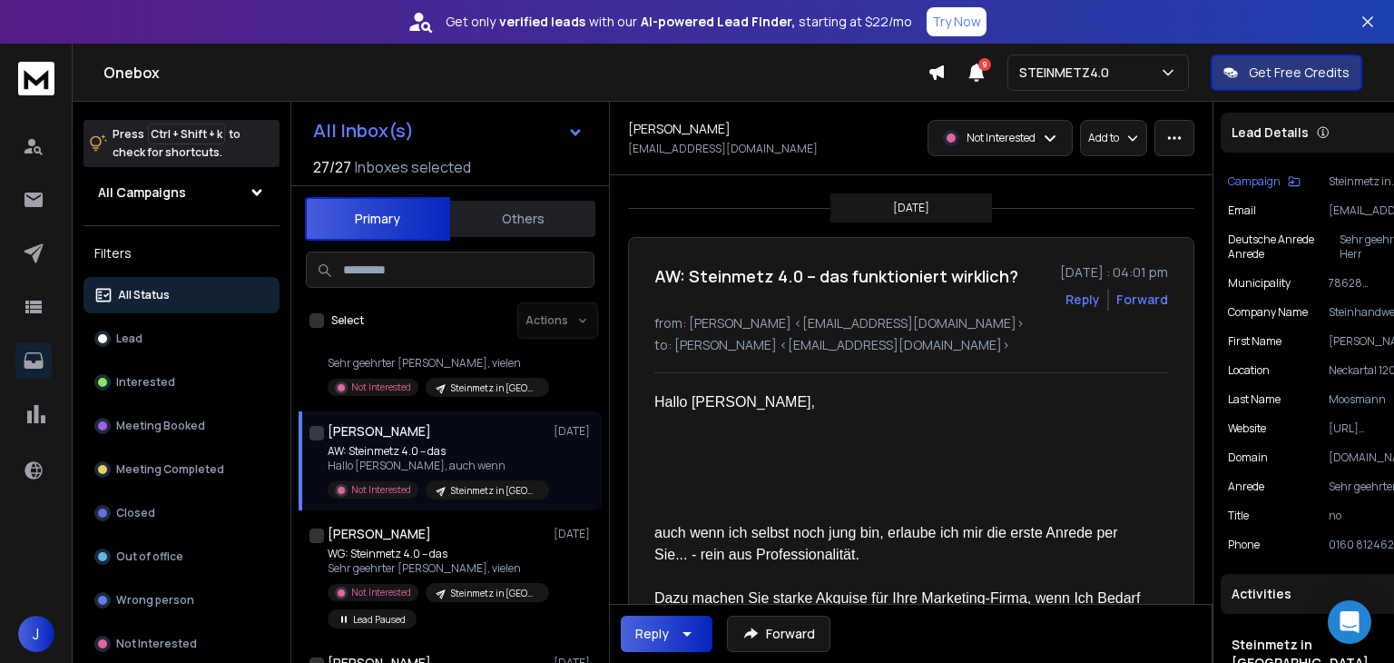
click at [1181, 137] on icon "button" at bounding box center [1174, 138] width 16 height 16
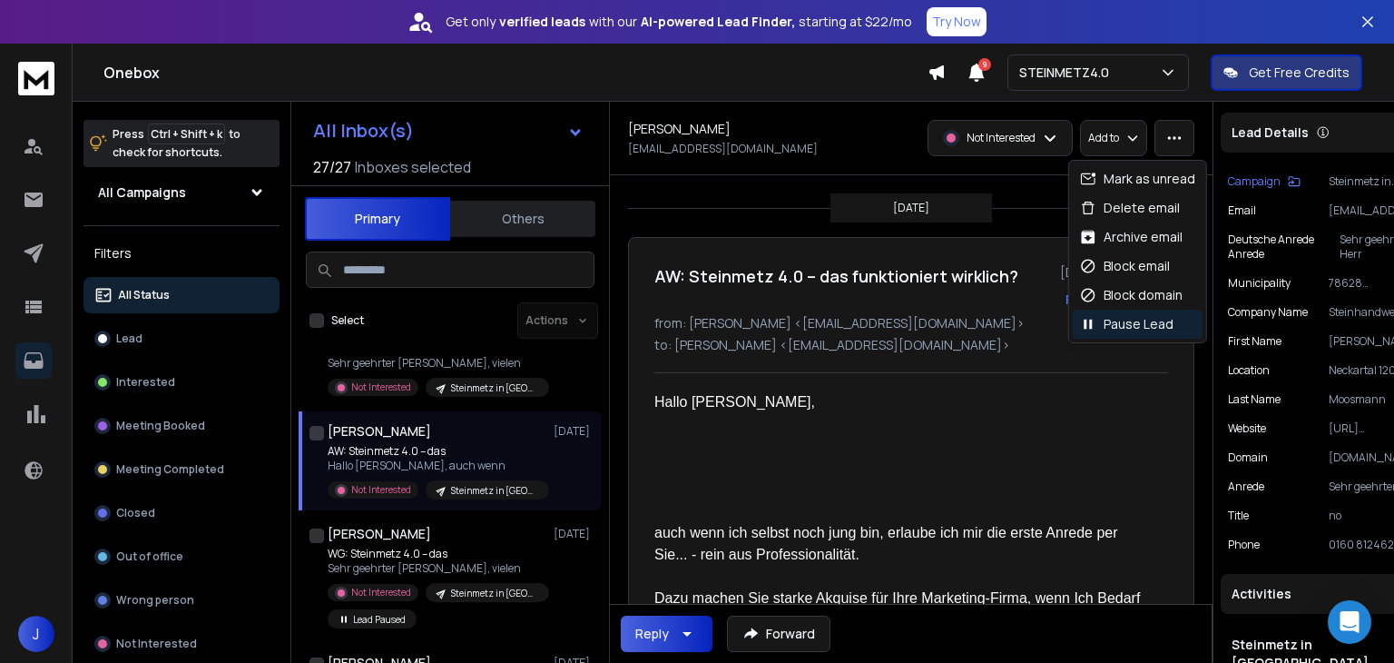
click at [1122, 319] on div "Pause Lead" at bounding box center [1126, 324] width 93 height 18
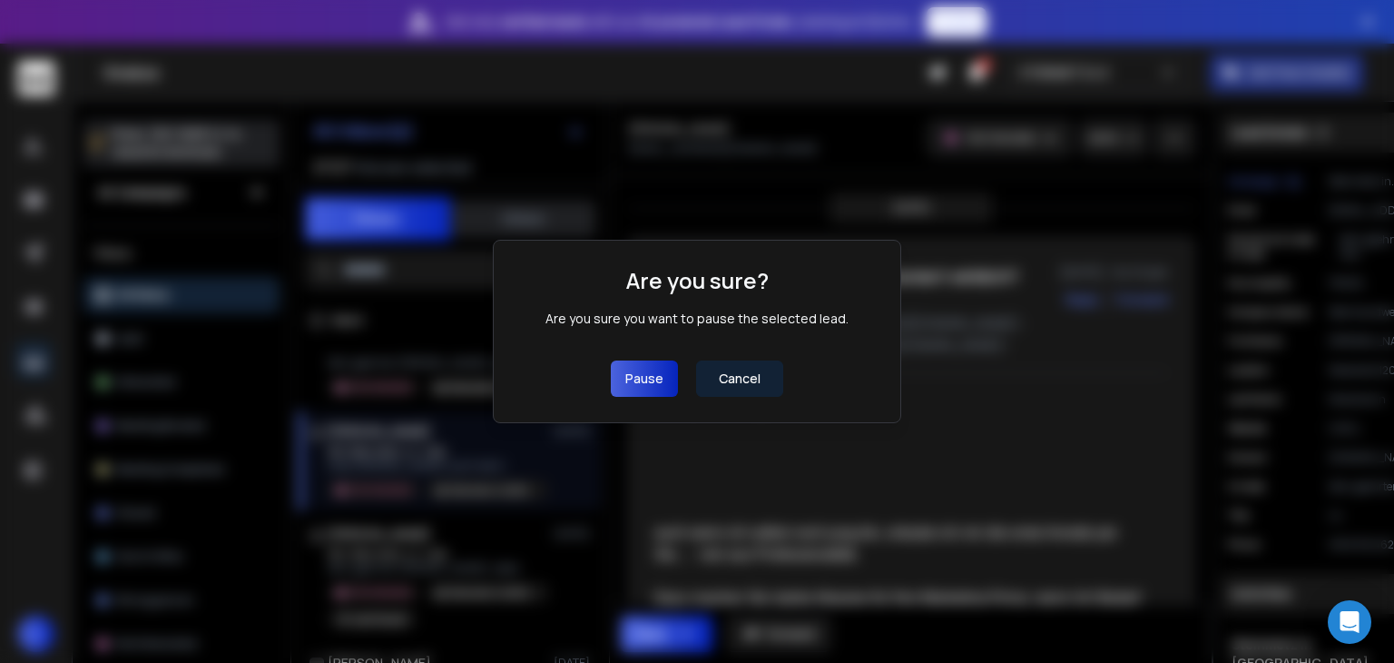
click at [627, 368] on button "Pause" at bounding box center [644, 378] width 67 height 36
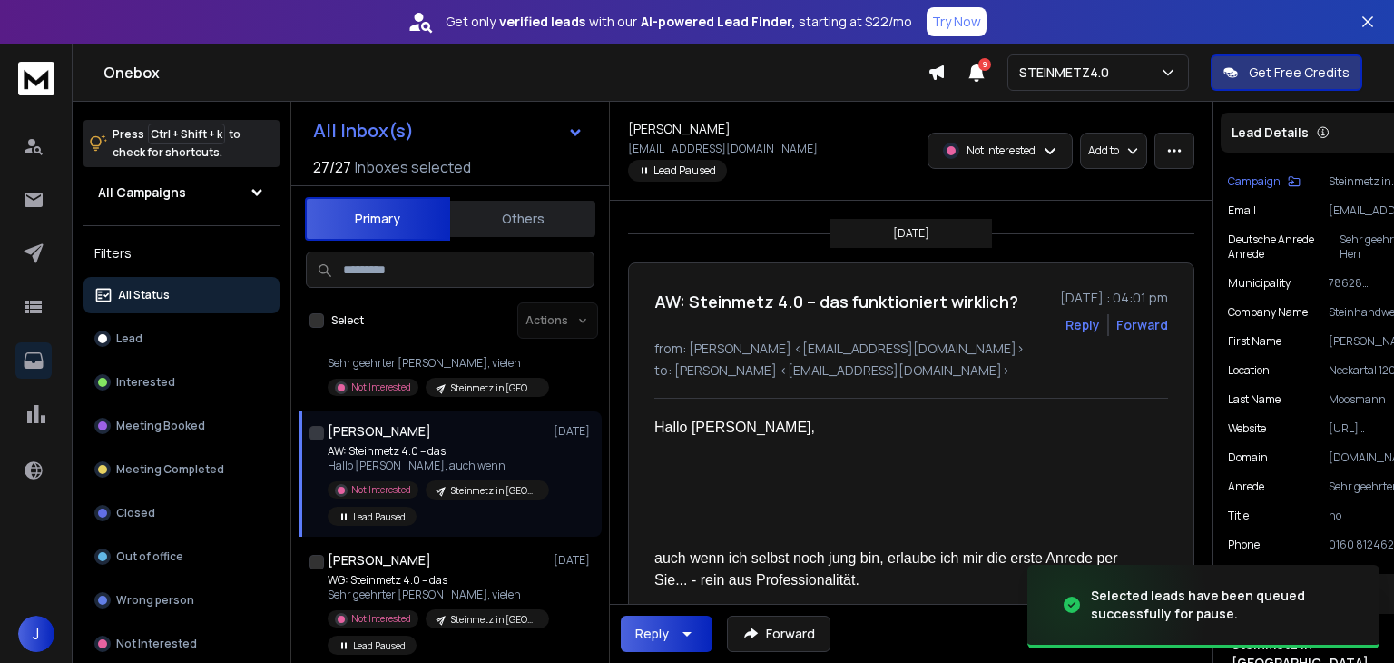
click at [392, 353] on div "Select Actions [PERSON_NAME] 10:07 AM Re: Anfrage ? Von meinem iPhone gesendet …" at bounding box center [450, 545] width 318 height 603
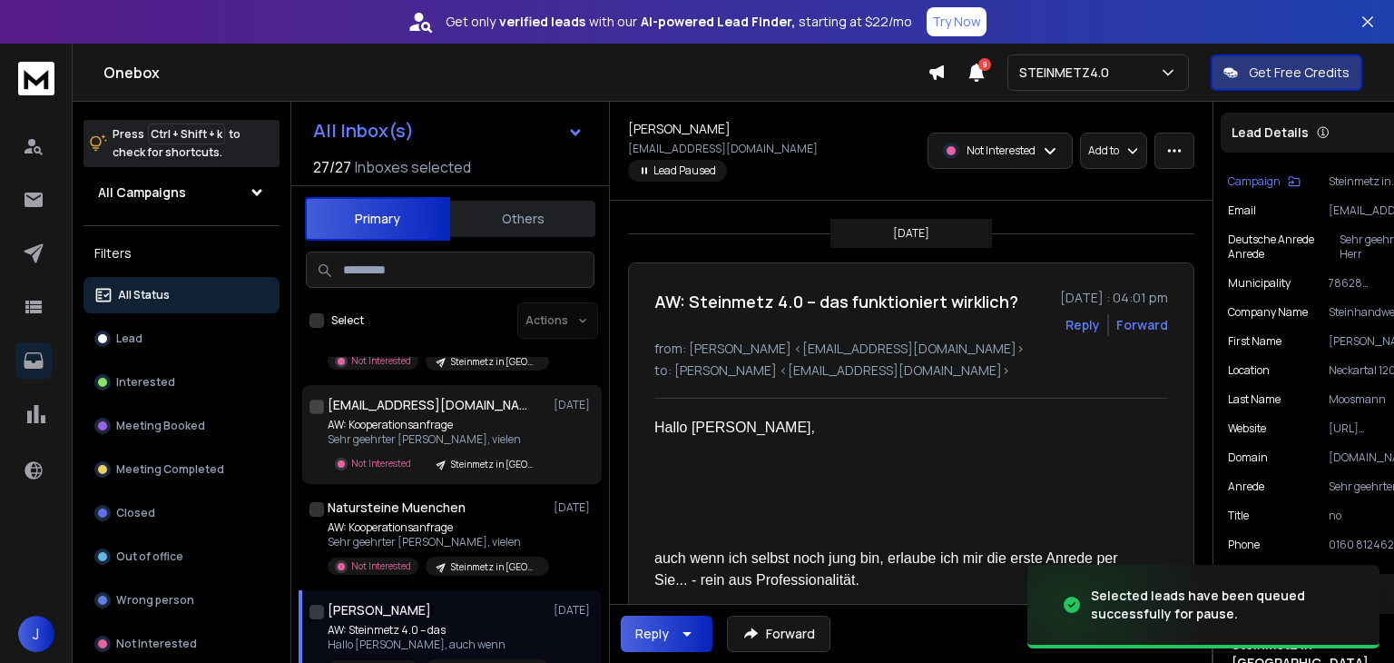
scroll to position [3778, 0]
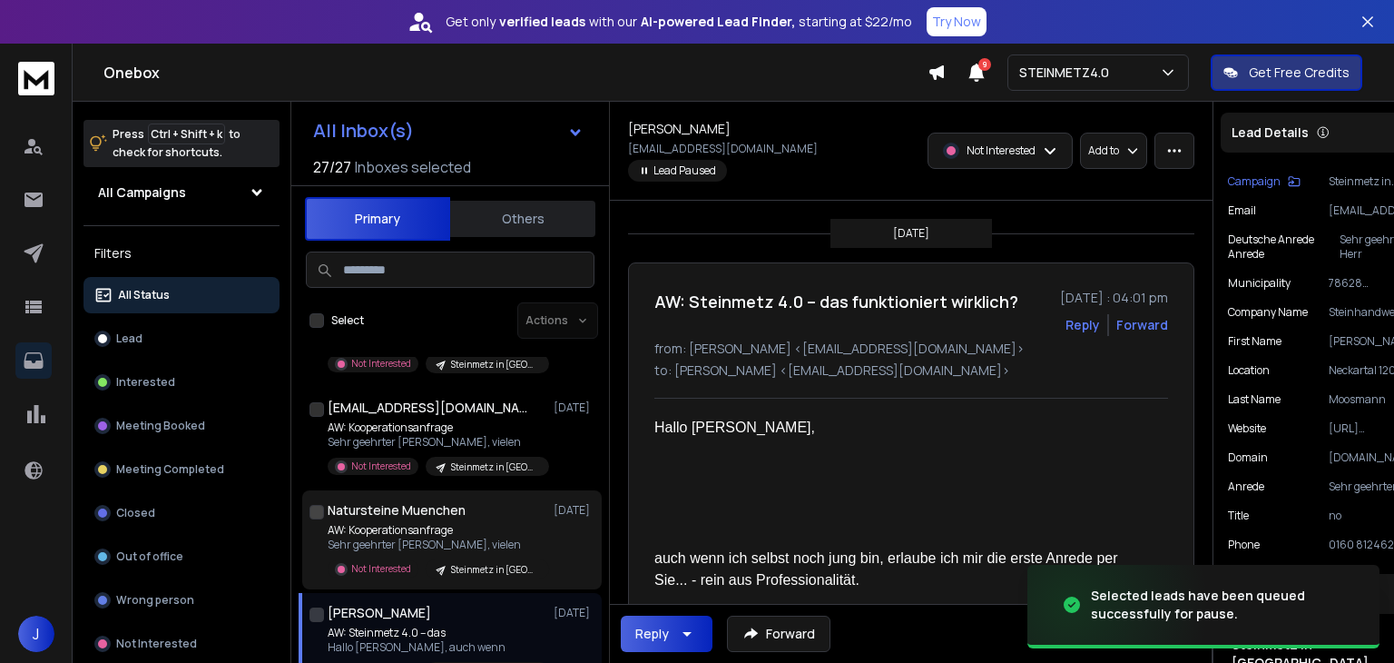
drag, startPoint x: 410, startPoint y: 535, endPoint x: 516, endPoint y: 547, distance: 106.8
click at [410, 536] on div "AW: Kooperationsanfrage Sehr geehrter [PERSON_NAME], vielen Not Interested Stei…" at bounding box center [438, 550] width 221 height 55
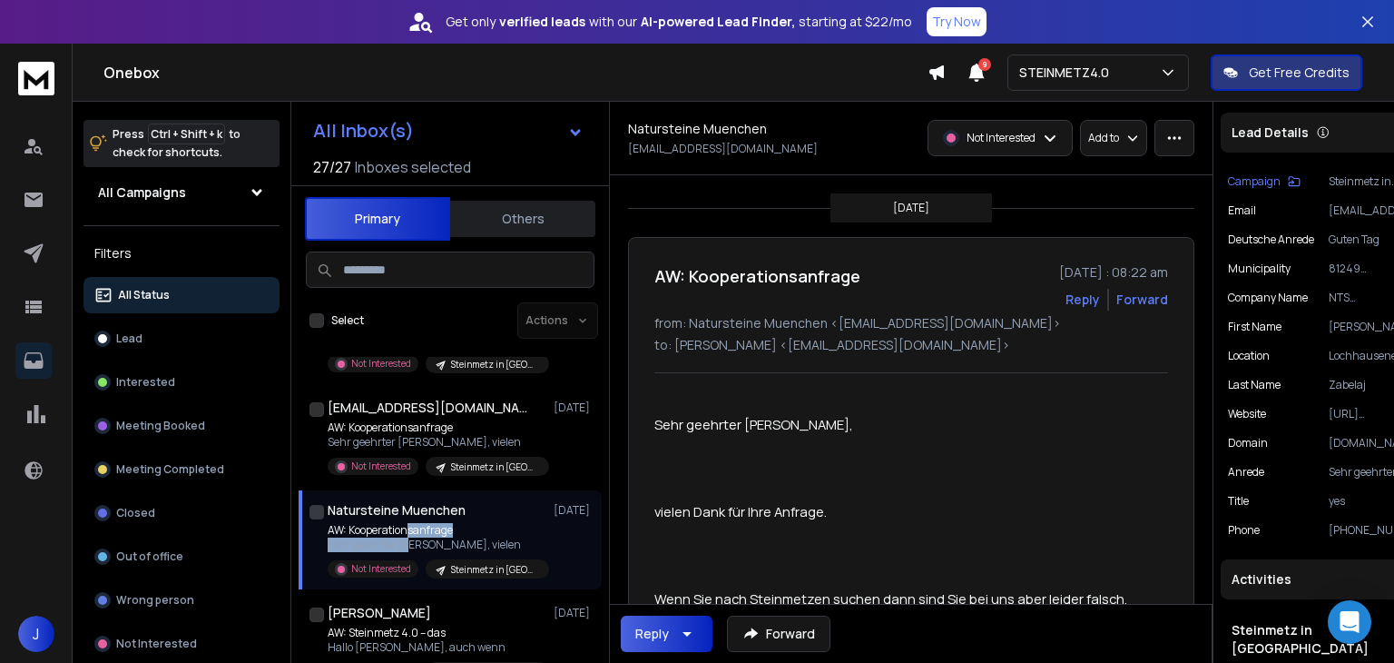
click at [1183, 141] on icon "button" at bounding box center [1174, 138] width 16 height 16
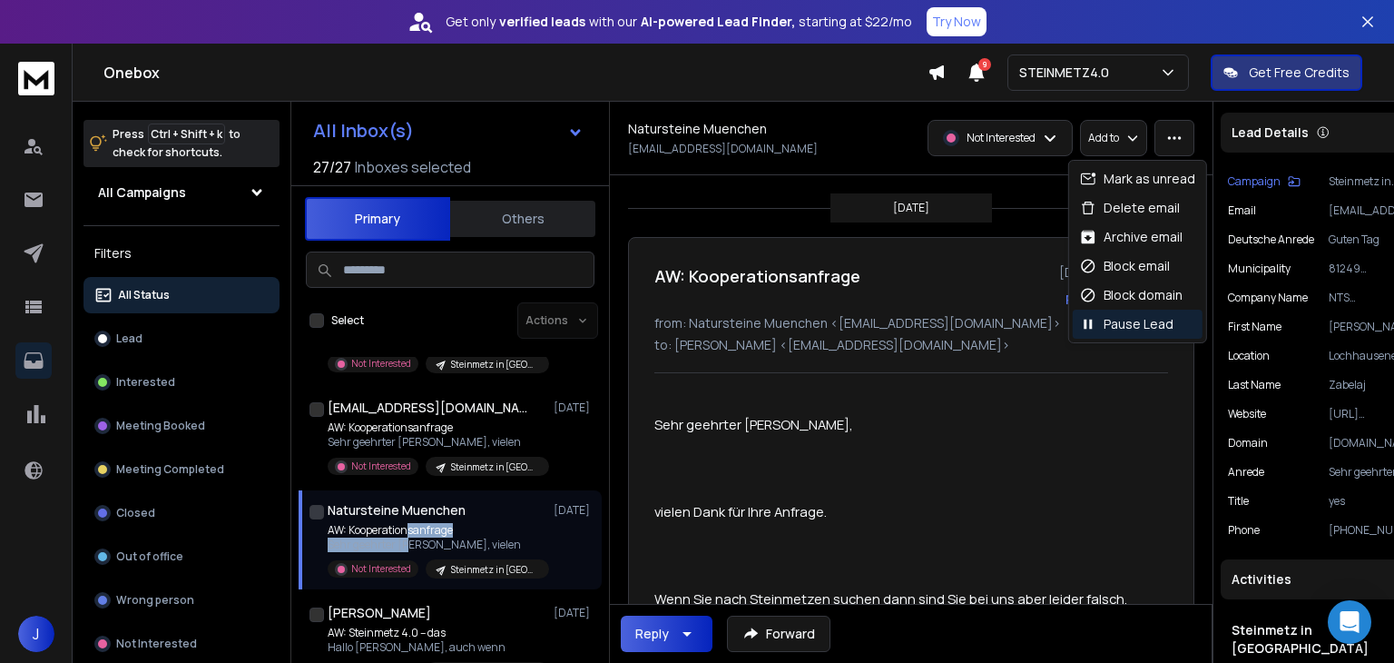
click at [1103, 328] on div "Pause Lead" at bounding box center [1126, 324] width 93 height 18
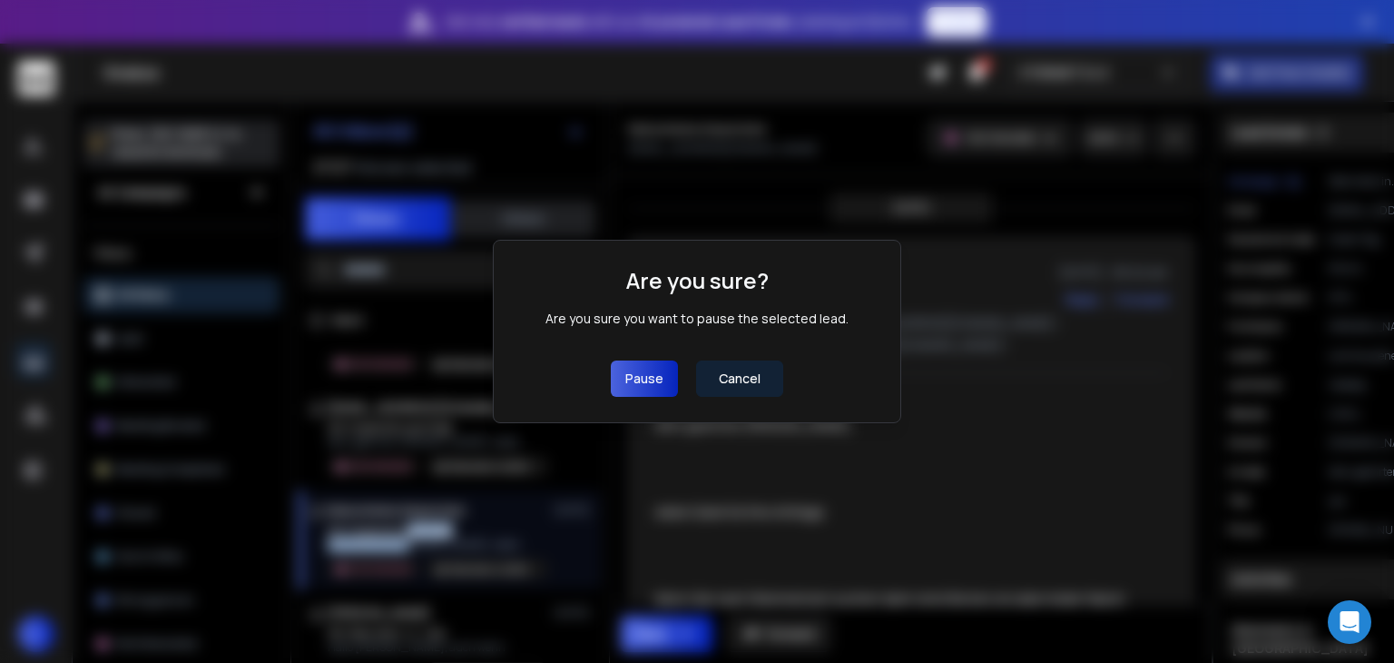
click at [642, 382] on button "Pause" at bounding box center [644, 378] width 67 height 36
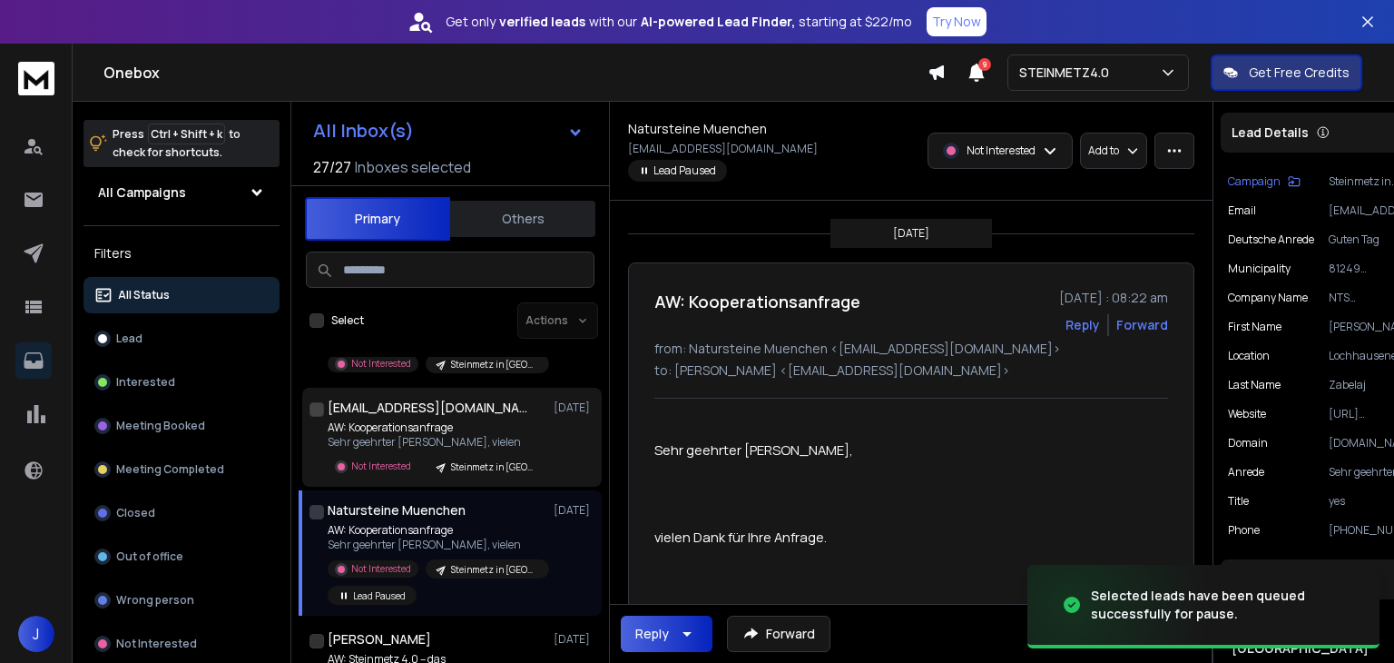
click at [388, 445] on p "Sehr geehrter [PERSON_NAME], vielen" at bounding box center [437, 442] width 218 height 15
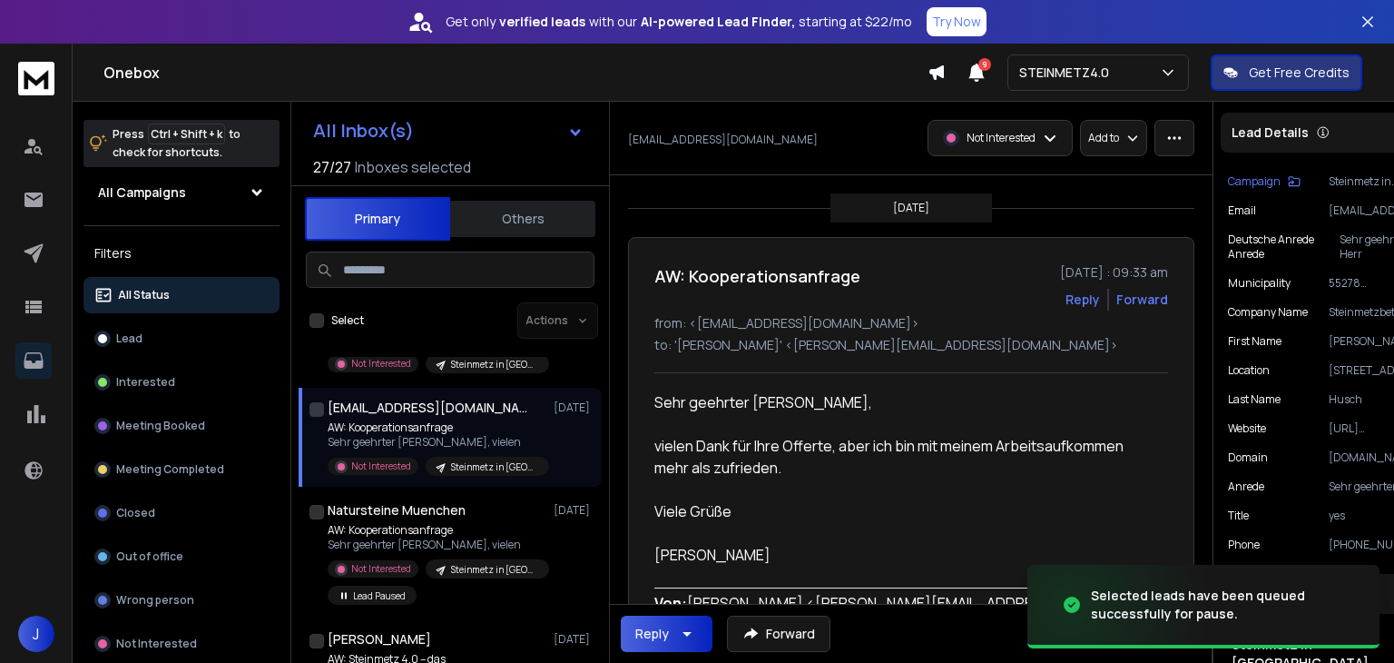
click at [1173, 142] on button "button" at bounding box center [1174, 138] width 40 height 36
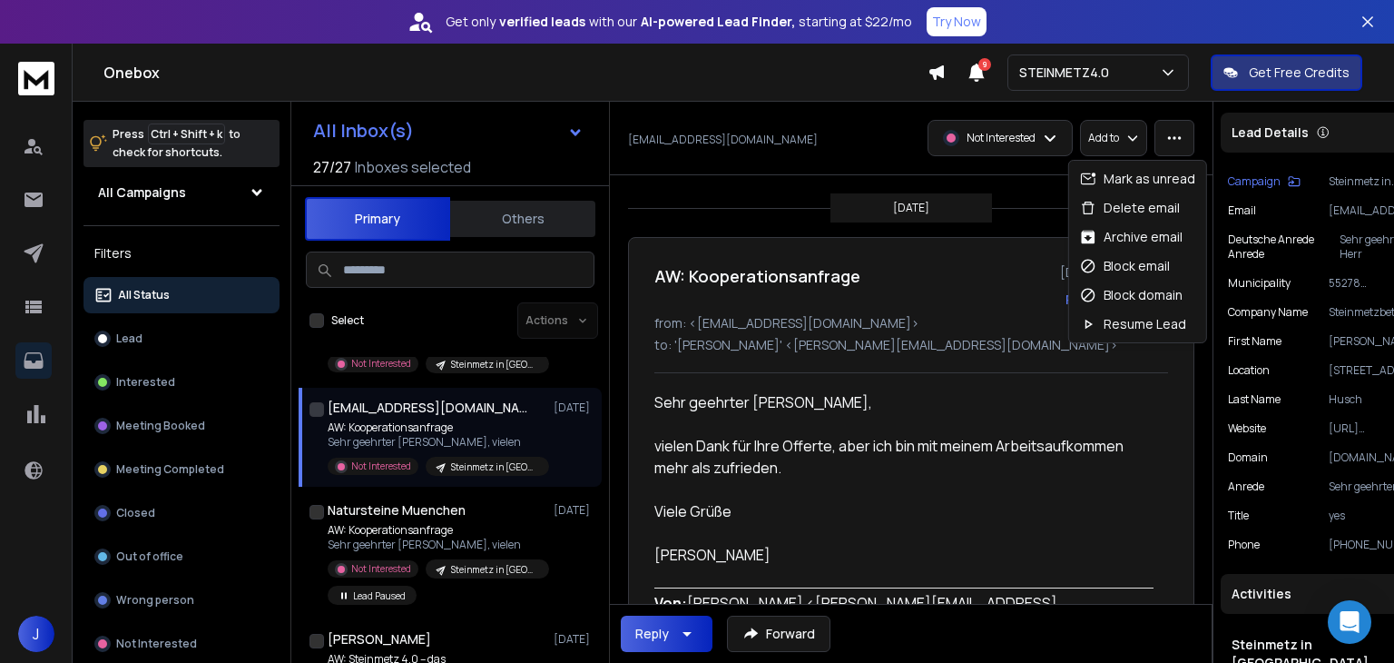
click at [416, 436] on p "Sehr geehrter [PERSON_NAME], vielen" at bounding box center [437, 442] width 218 height 15
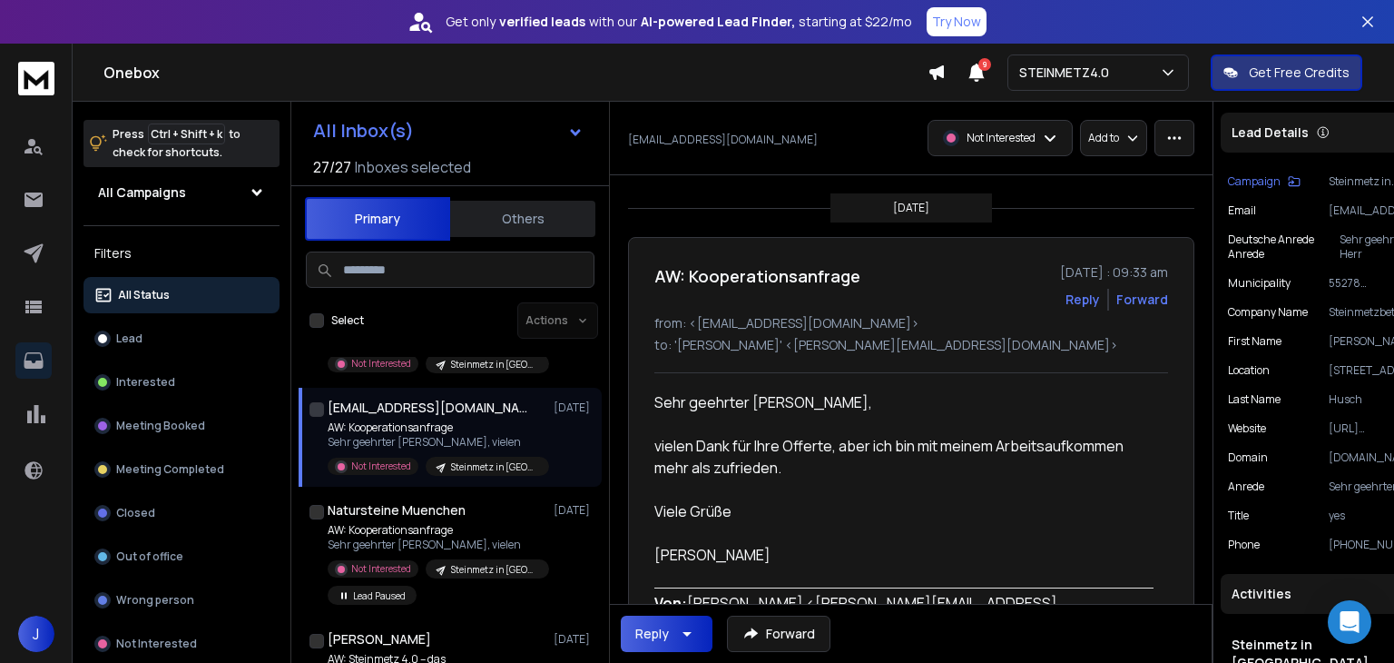
click at [1172, 144] on button "button" at bounding box center [1174, 138] width 40 height 36
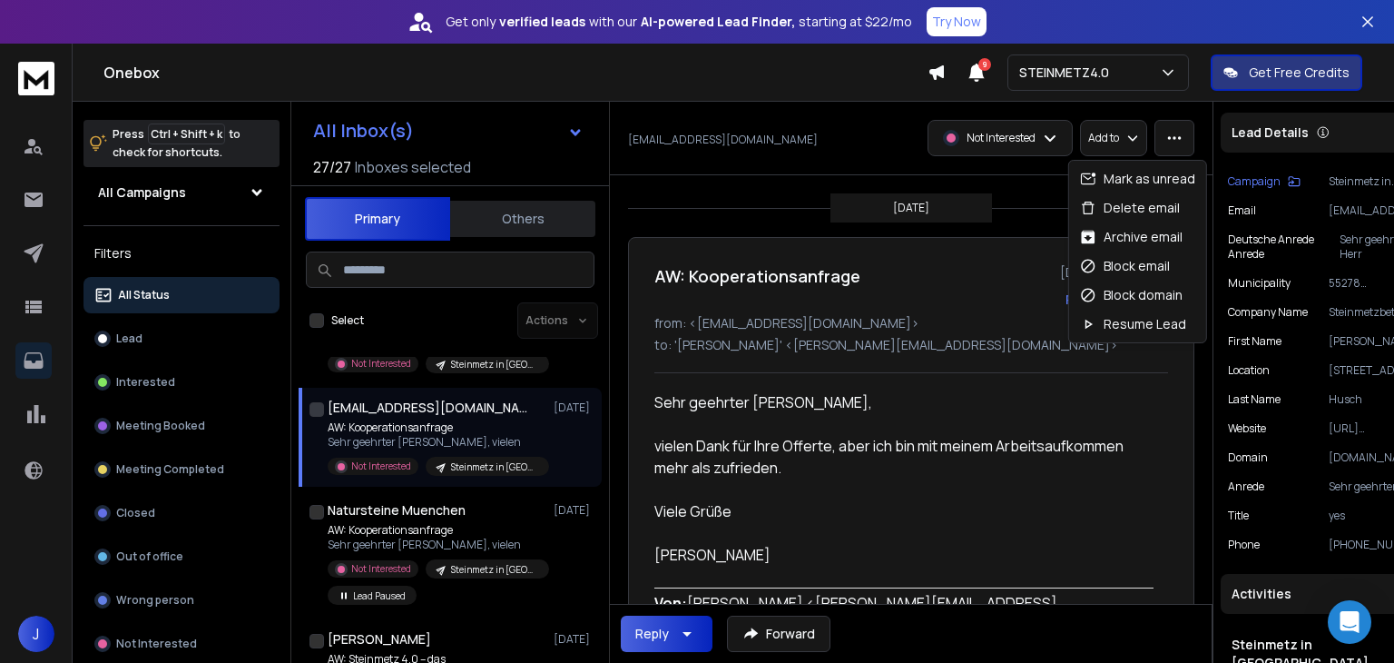
click at [382, 335] on div "Select Actions" at bounding box center [450, 317] width 318 height 44
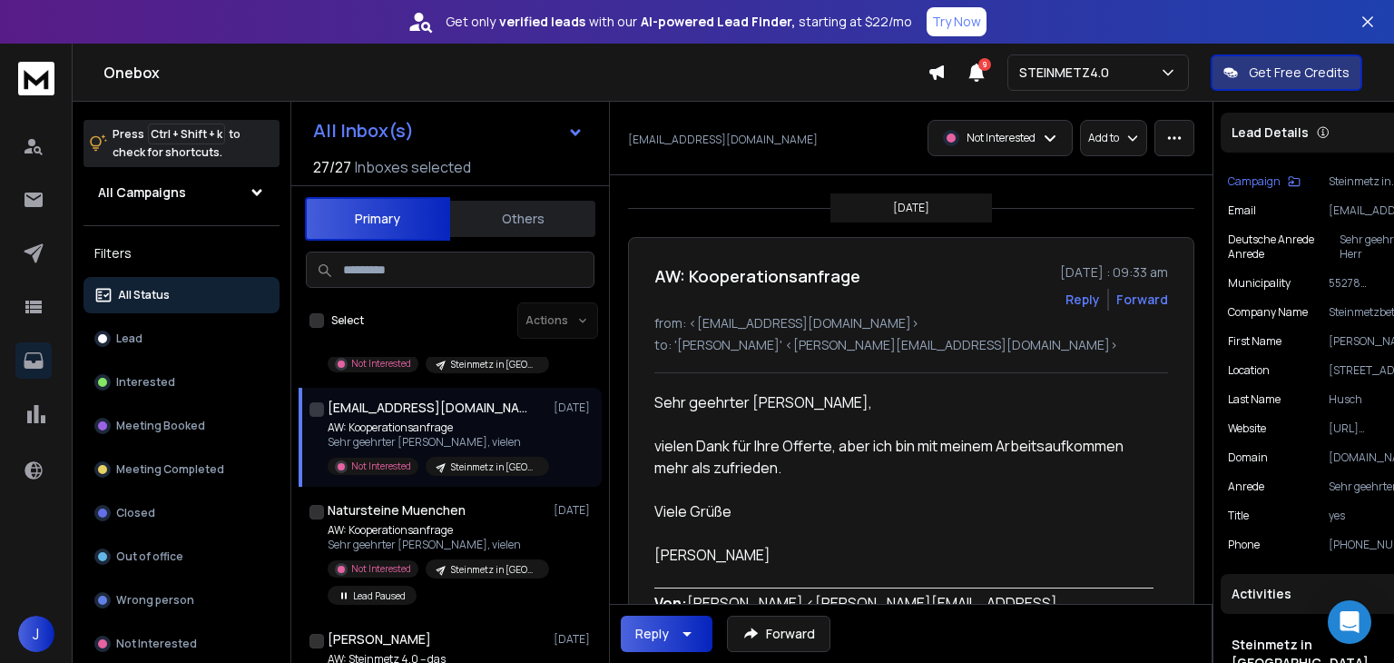
click at [366, 321] on div "Select Actions" at bounding box center [450, 317] width 318 height 44
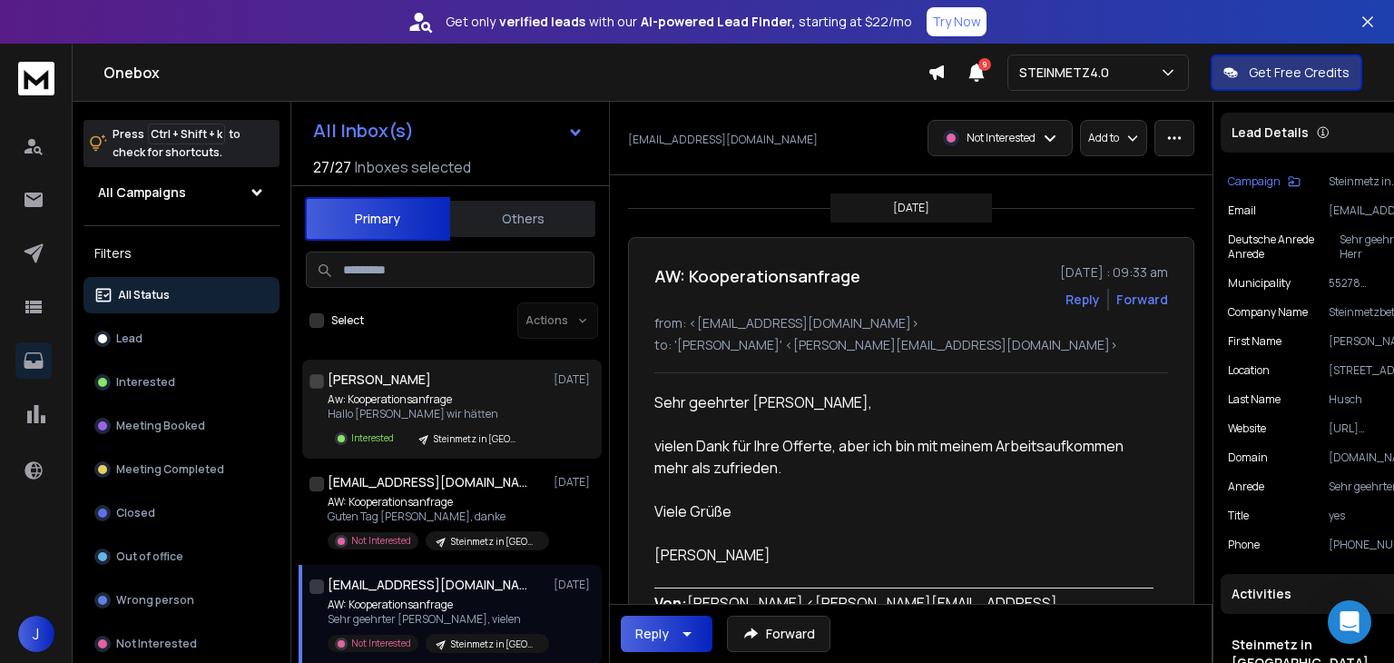
scroll to position [3597, 0]
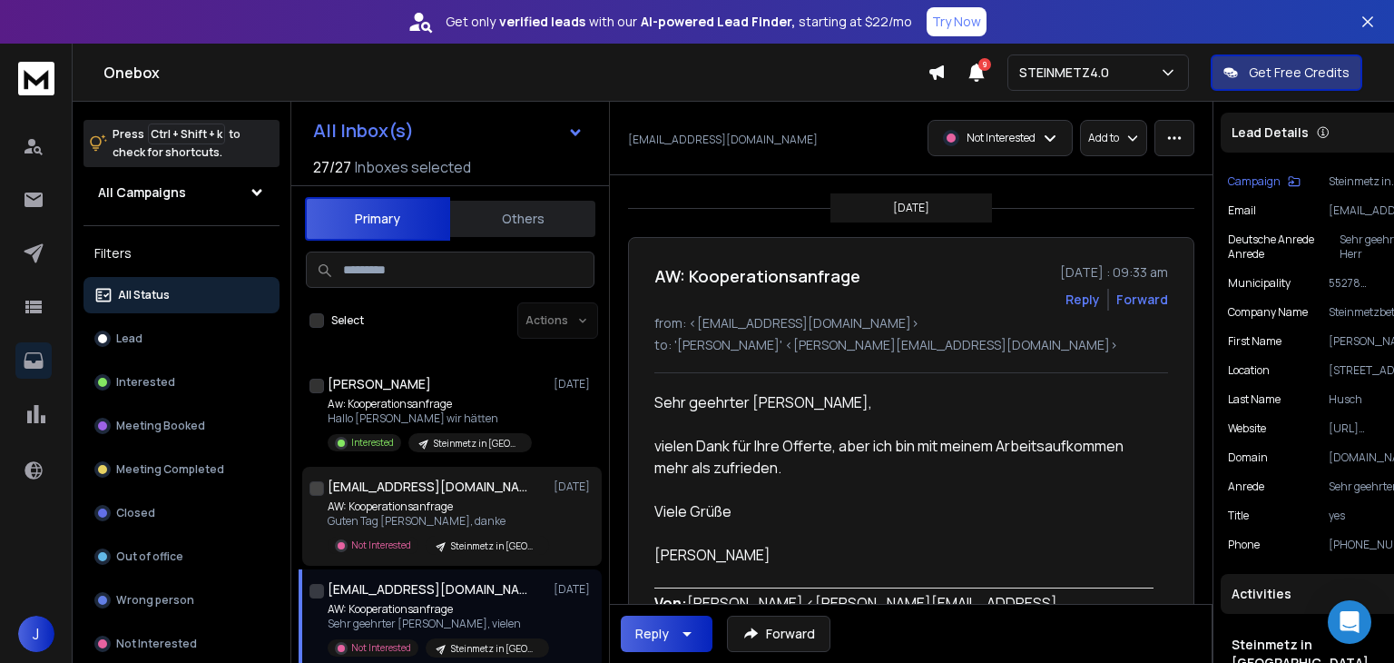
click at [406, 514] on p "Guten Tag [PERSON_NAME], danke" at bounding box center [437, 521] width 218 height 15
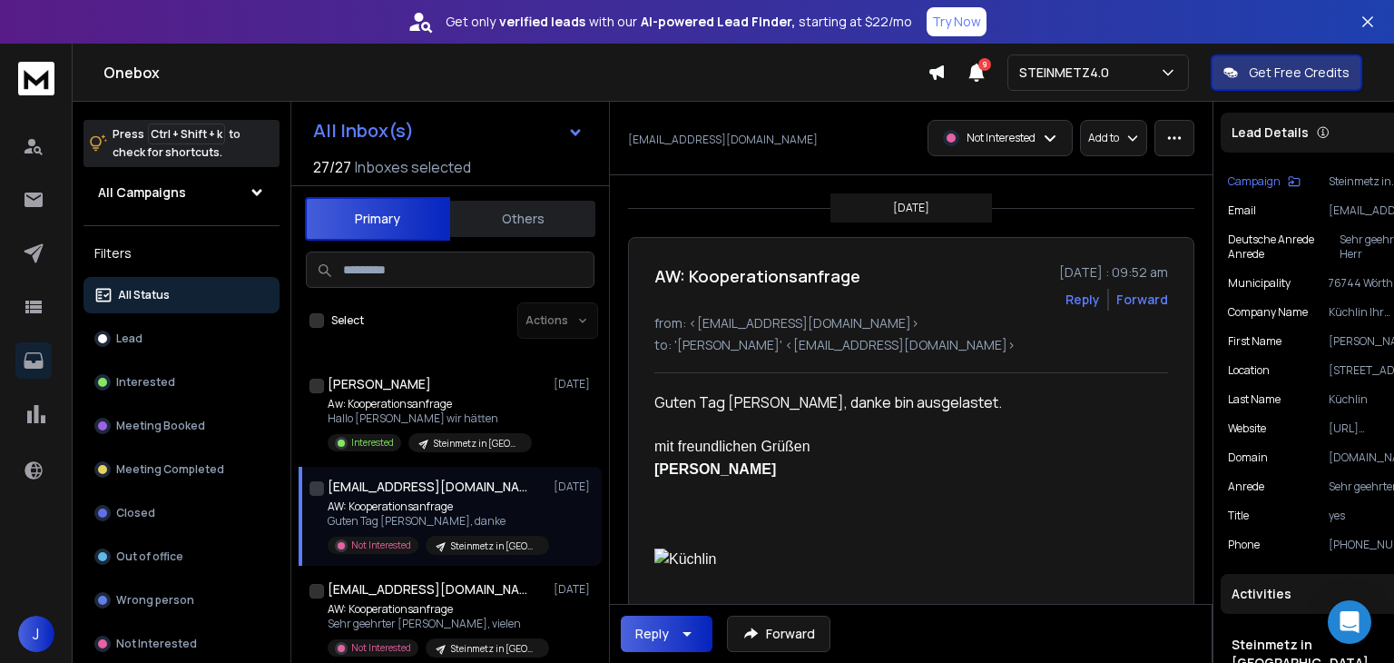
click at [1179, 140] on icon "button" at bounding box center [1174, 138] width 16 height 16
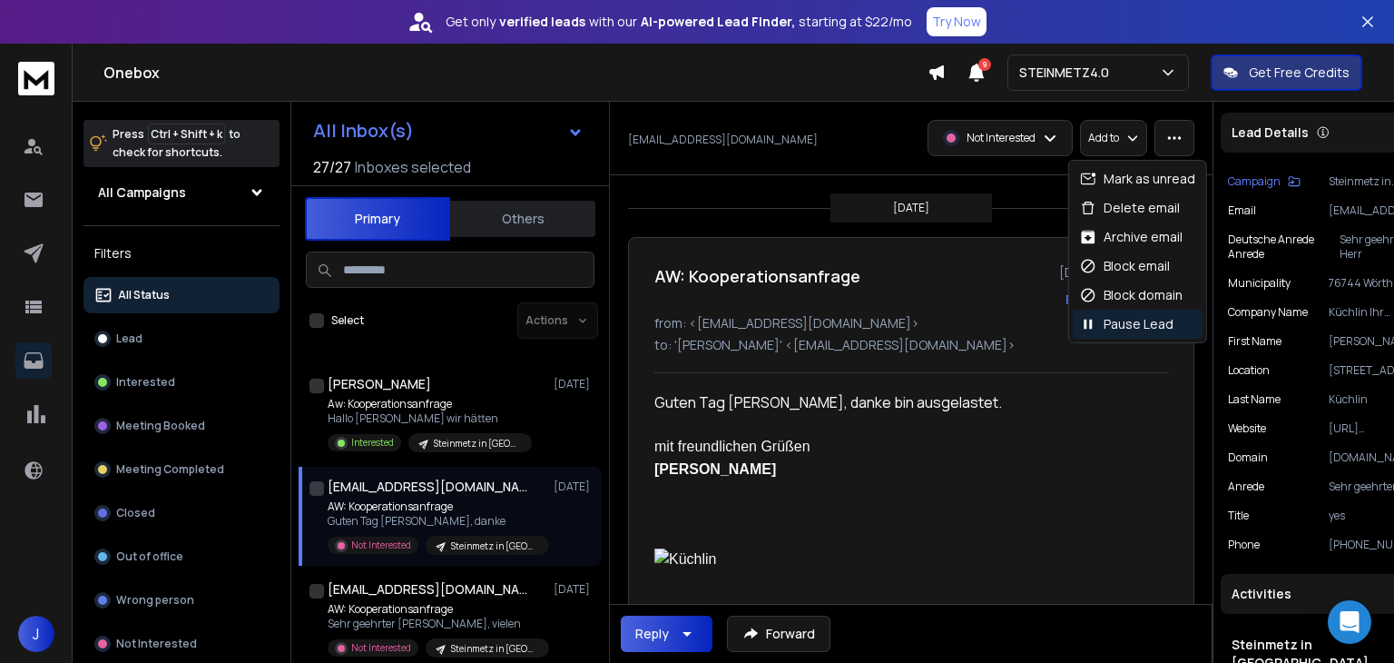
click at [1110, 320] on div "Pause Lead" at bounding box center [1126, 324] width 93 height 18
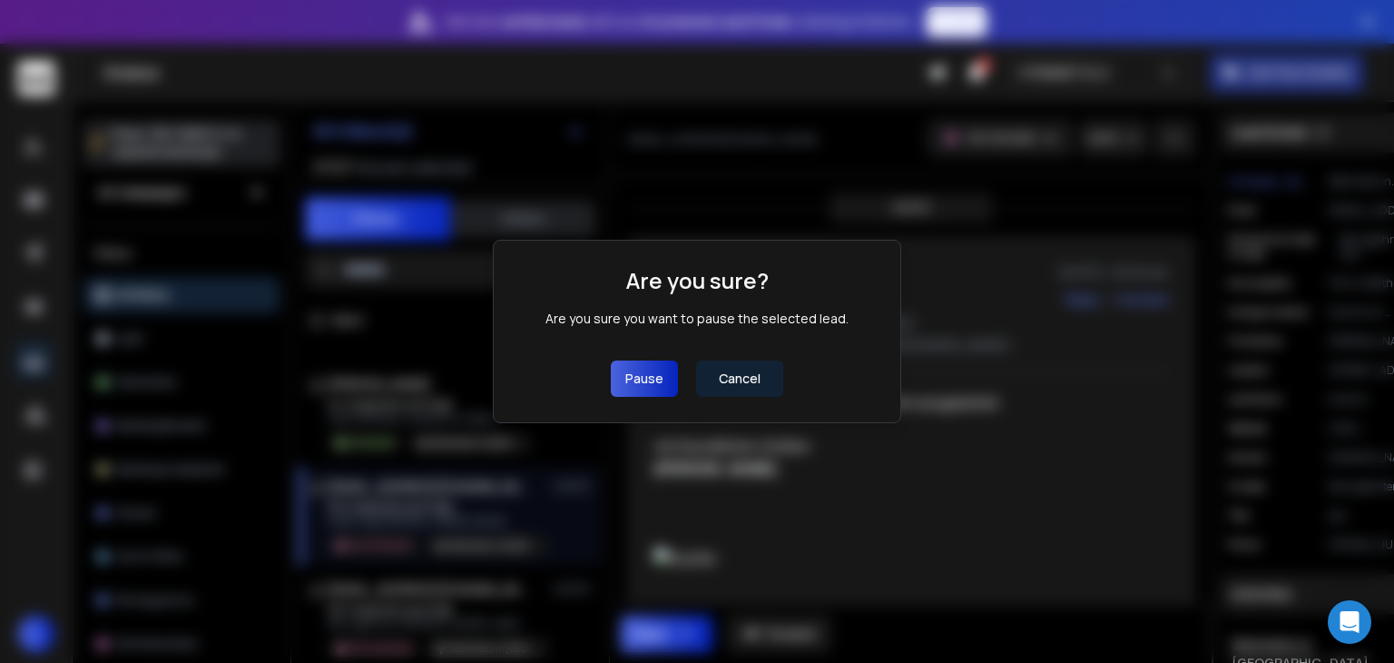
click at [643, 382] on button "Pause" at bounding box center [644, 378] width 67 height 36
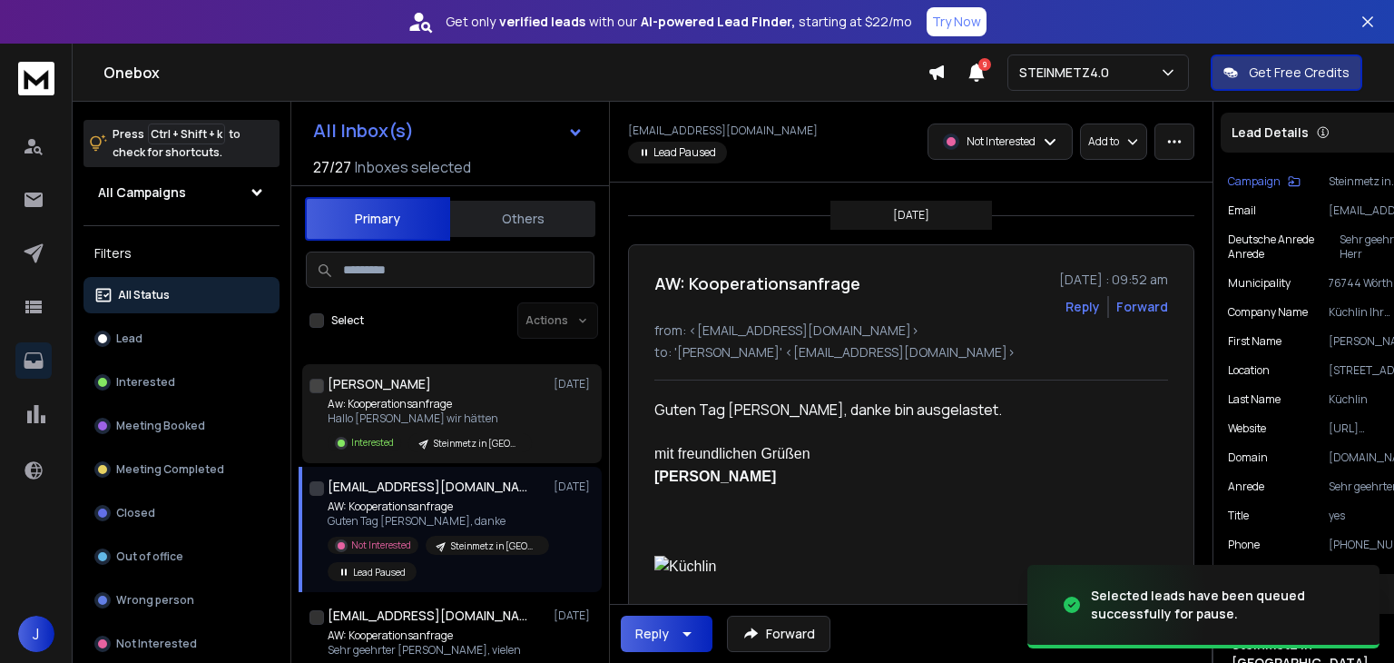
click at [412, 413] on p "Hallo [PERSON_NAME] wir hätten" at bounding box center [430, 418] width 204 height 15
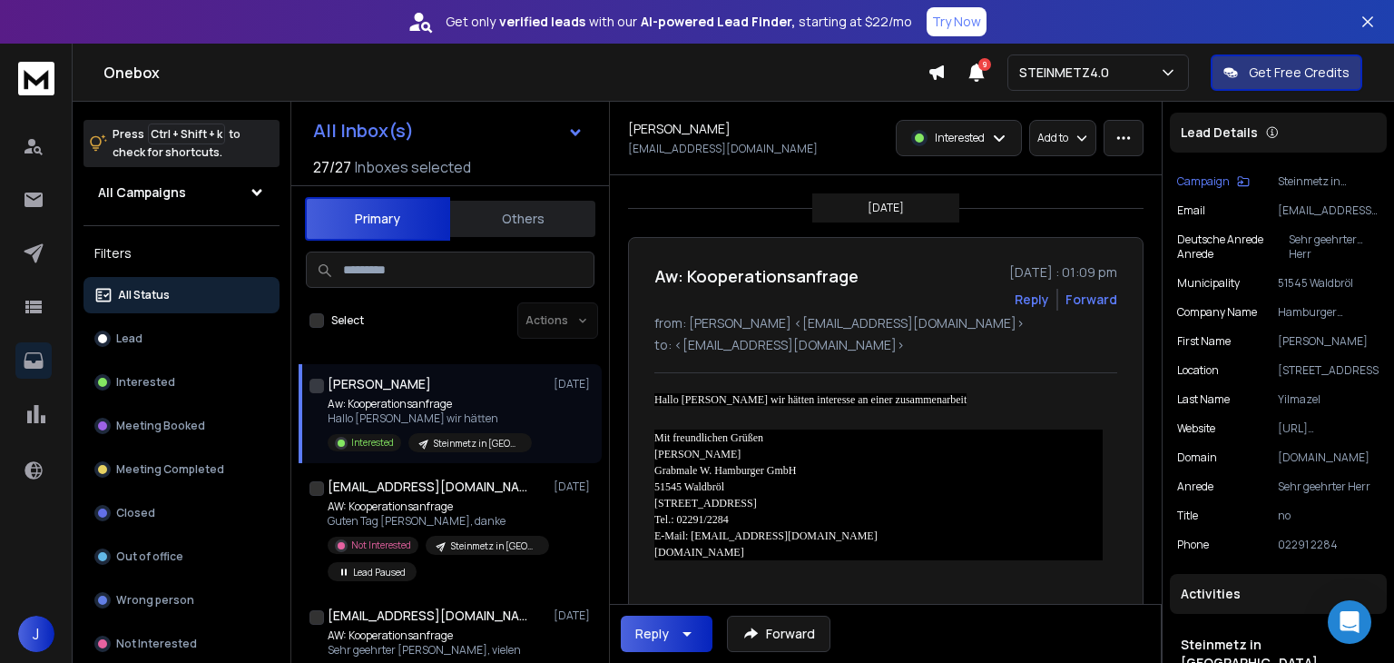
click at [1120, 141] on icon "button" at bounding box center [1123, 138] width 16 height 16
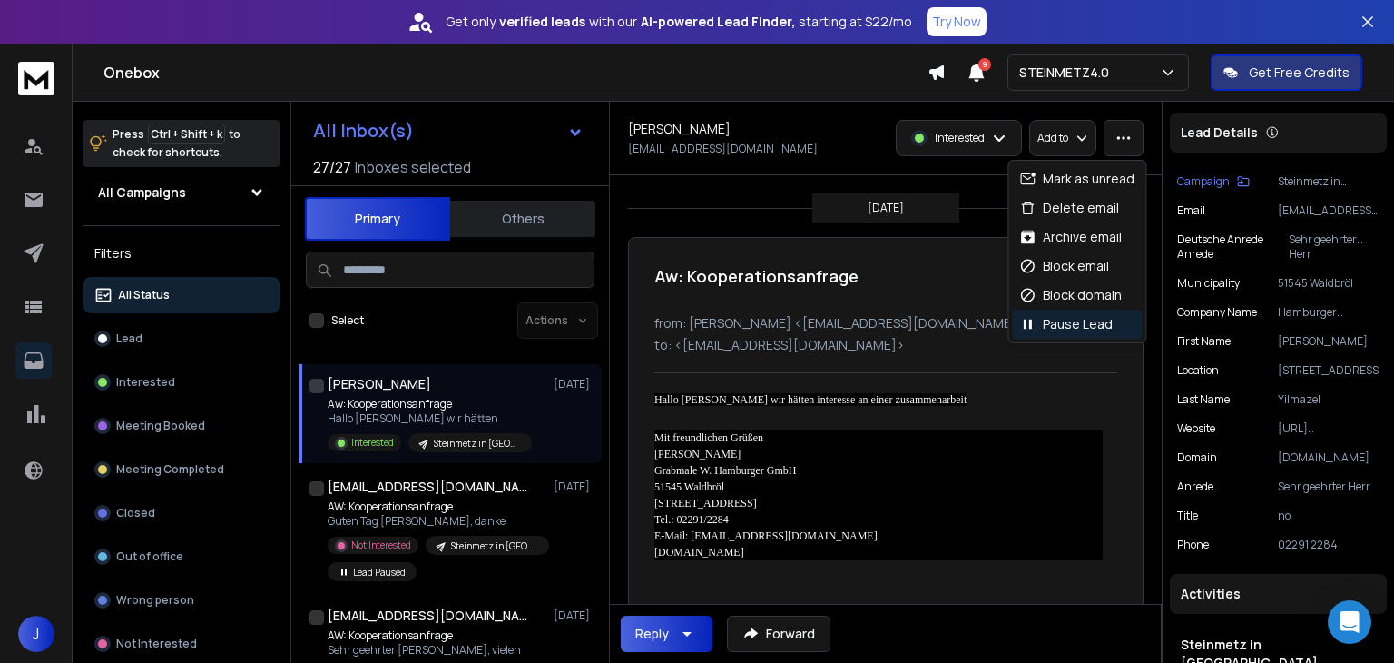
click at [1060, 324] on div "Pause Lead" at bounding box center [1065, 324] width 93 height 18
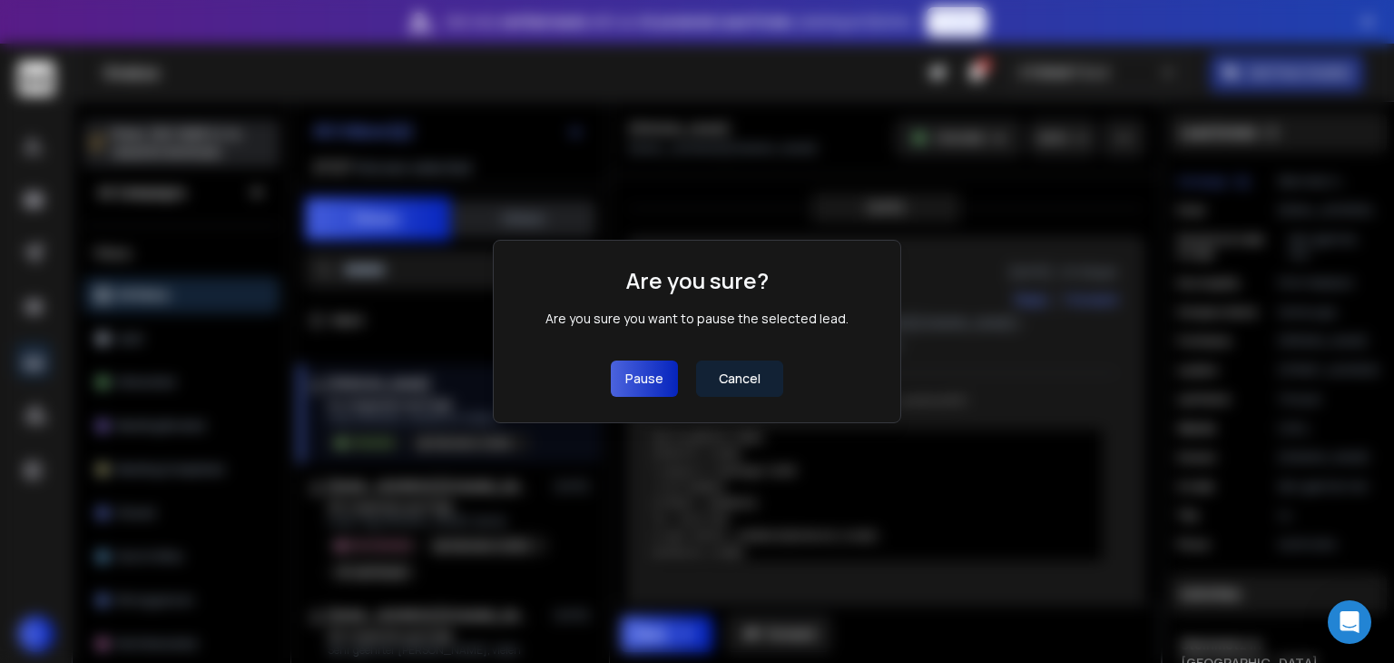
click at [661, 383] on button "Pause" at bounding box center [644, 378] width 67 height 36
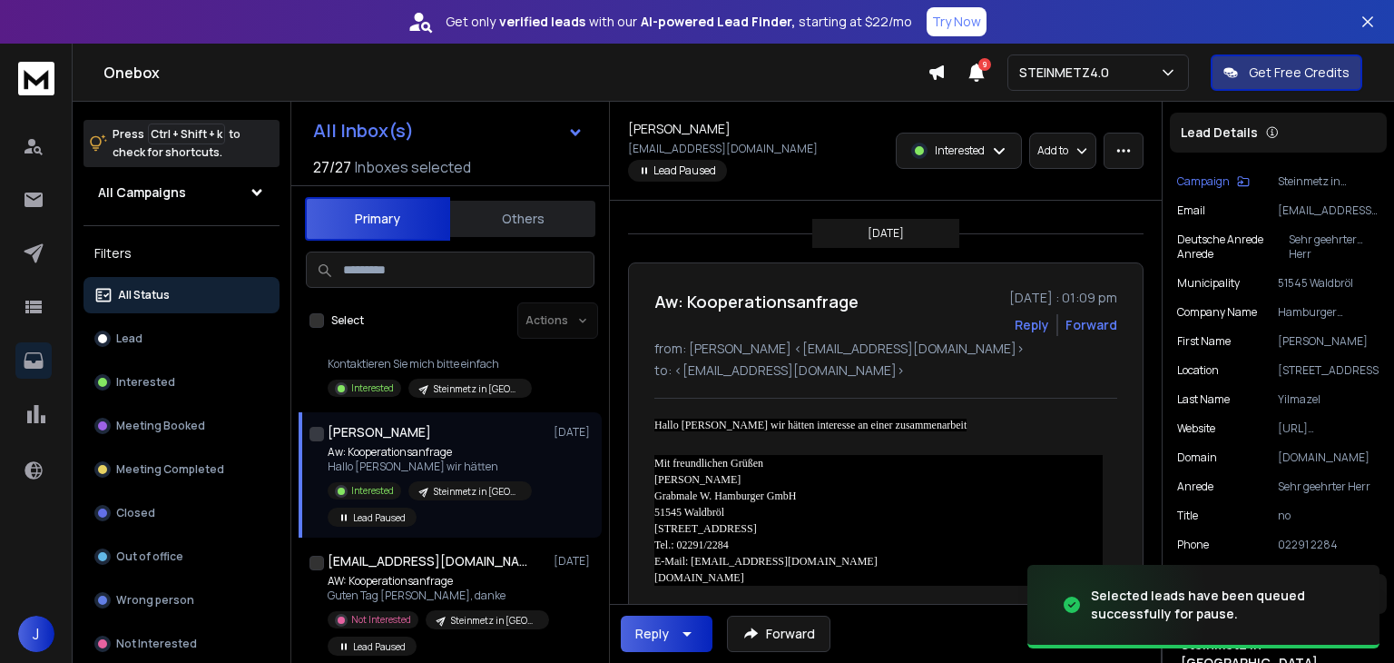
scroll to position [3506, 0]
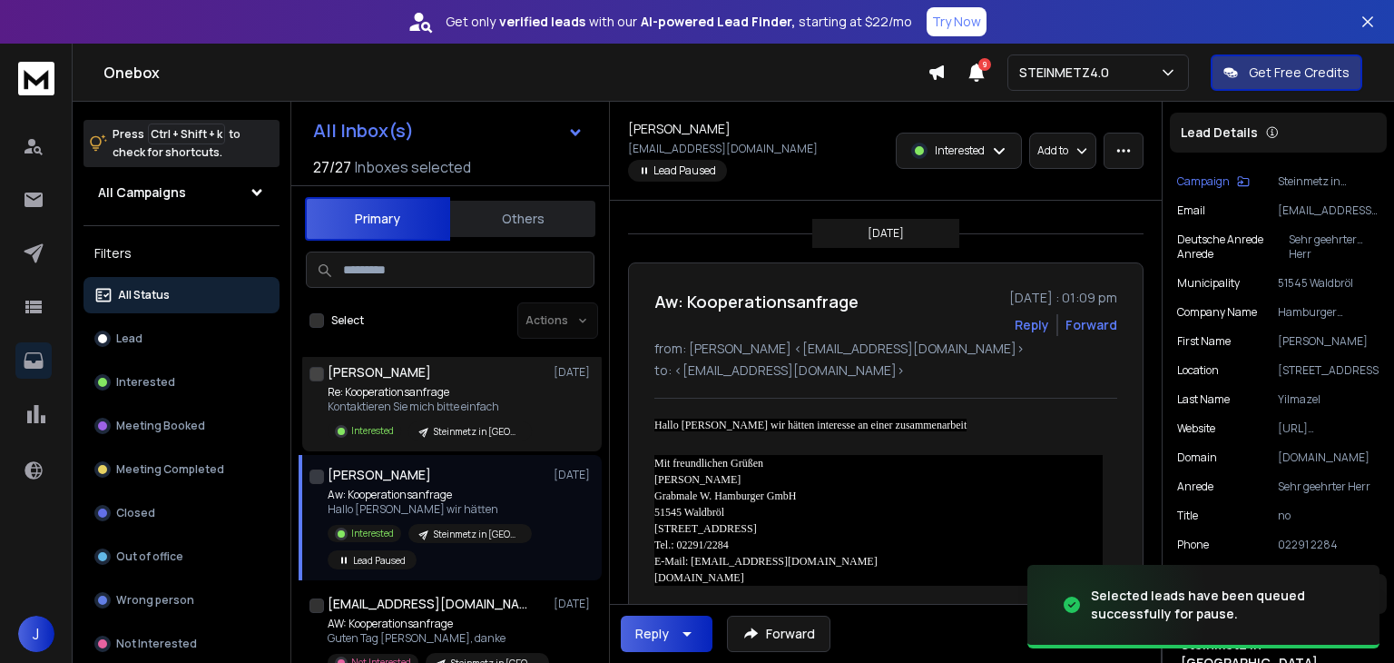
click at [416, 400] on p "Kontaktieren Sie mich bitte einfach" at bounding box center [430, 406] width 204 height 15
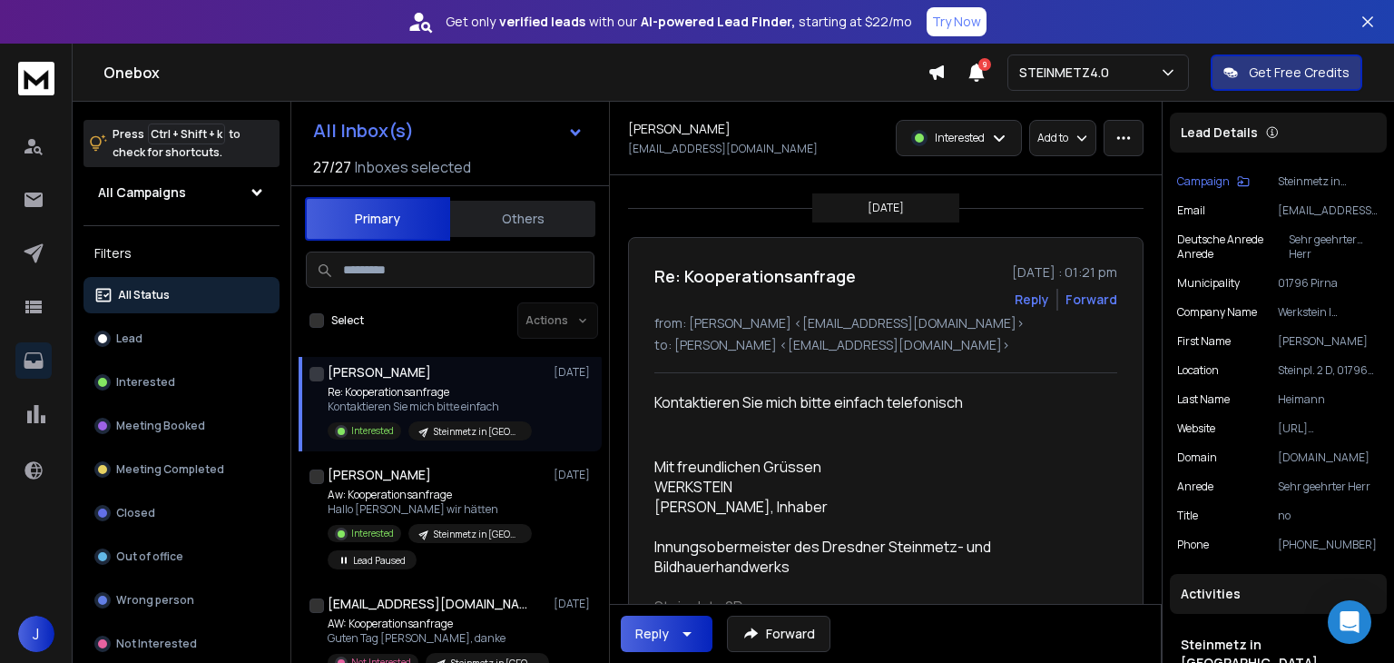
click at [1130, 134] on icon "button" at bounding box center [1123, 138] width 16 height 16
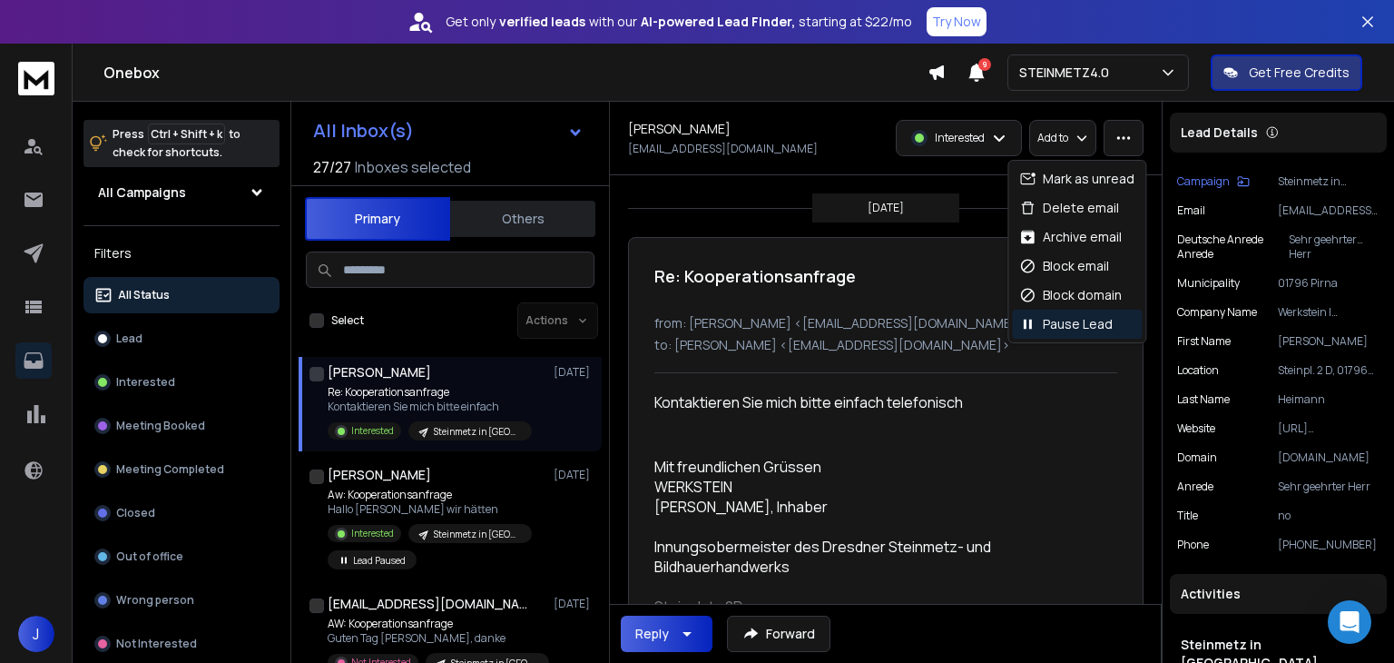
click at [1061, 321] on div "Pause Lead" at bounding box center [1065, 324] width 93 height 18
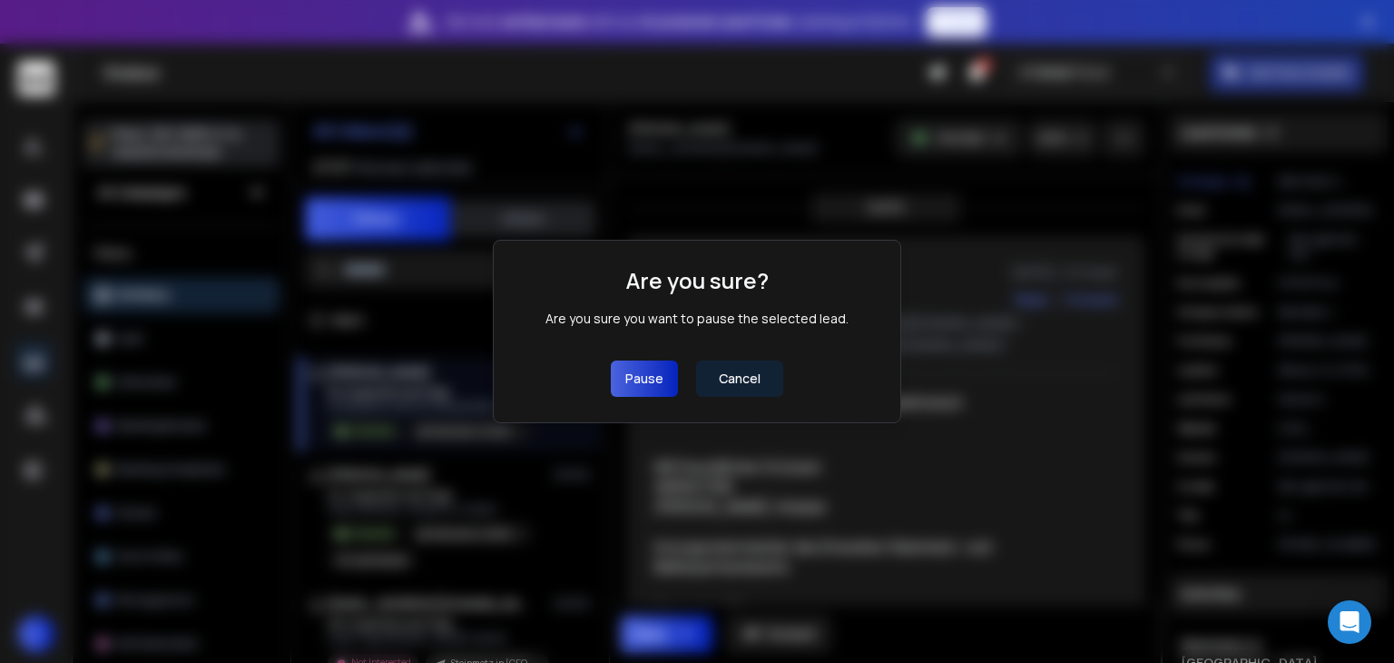
click at [643, 377] on button "Pause" at bounding box center [644, 378] width 67 height 36
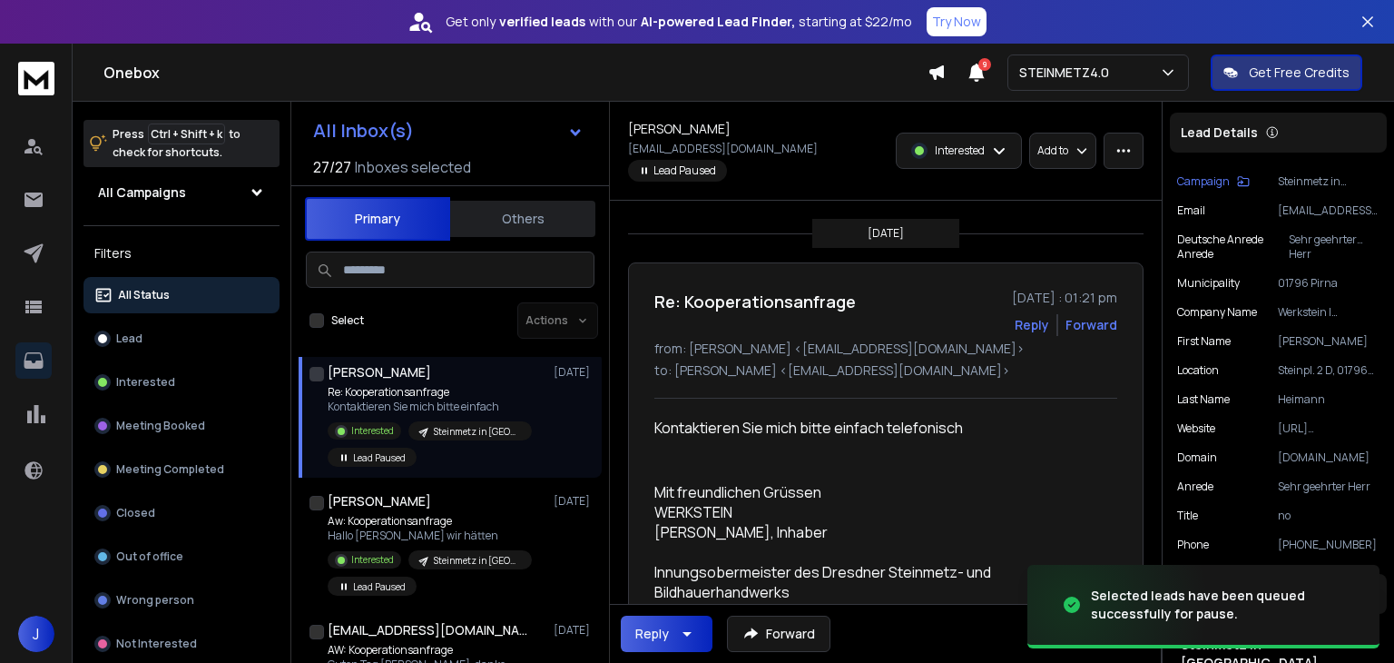
scroll to position [3324, 0]
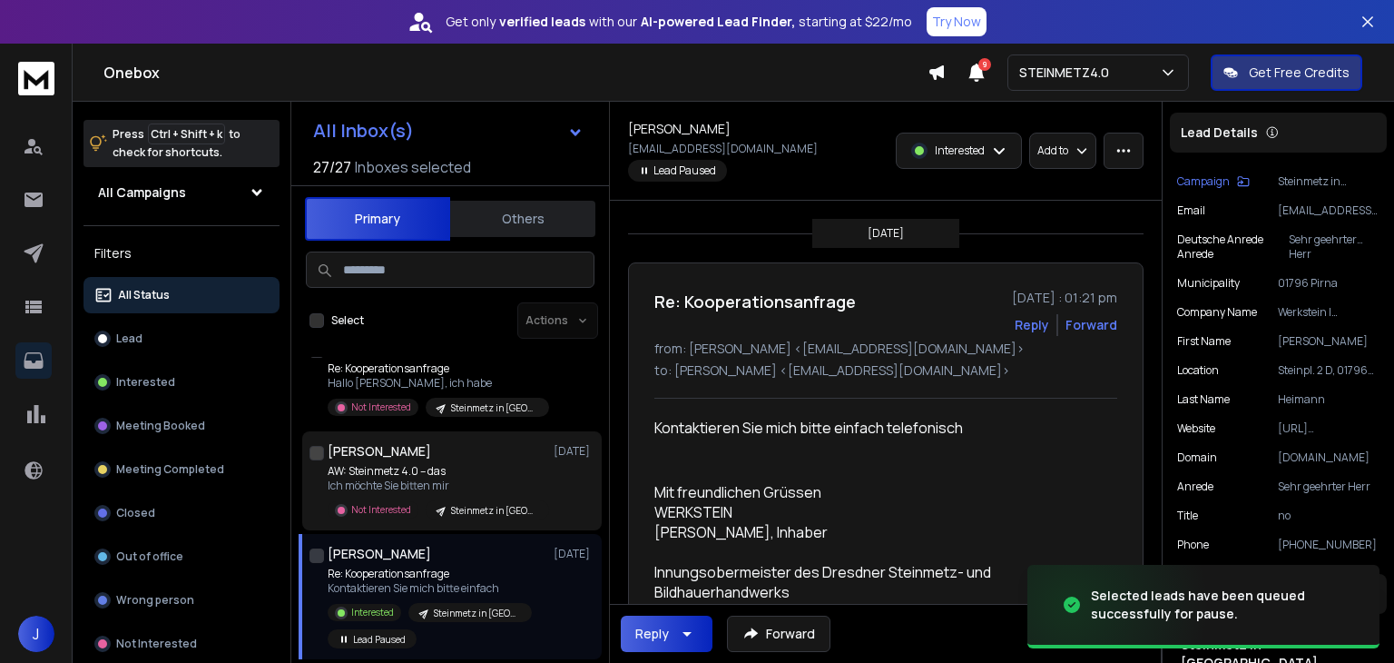
click at [402, 480] on p "Ich möchte Sie bitten mir" at bounding box center [437, 485] width 218 height 15
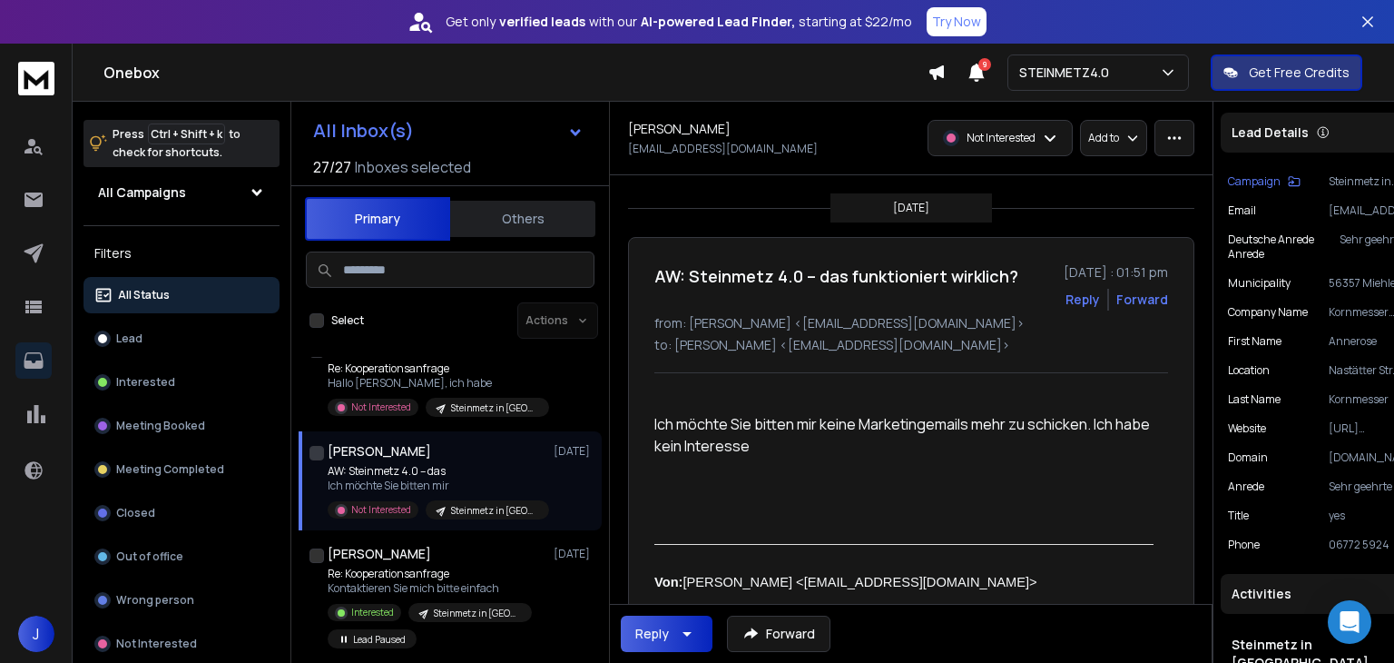
click at [1169, 139] on button "button" at bounding box center [1174, 138] width 40 height 36
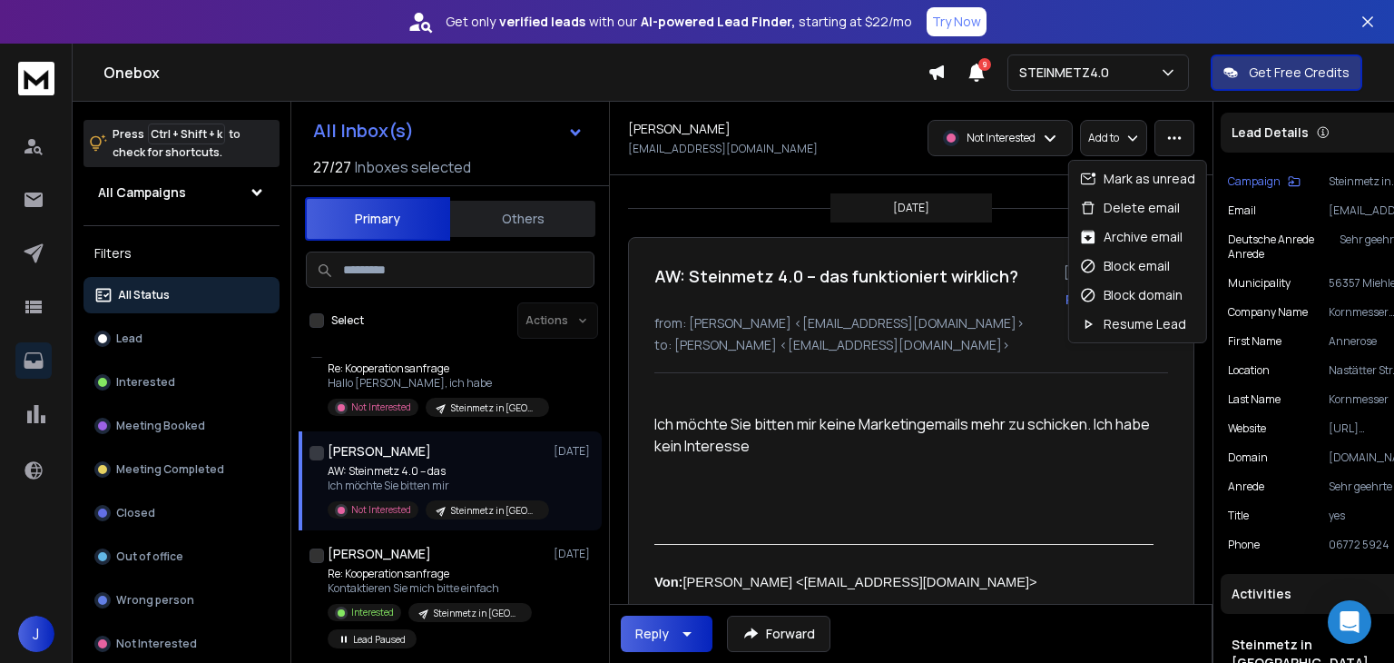
click at [806, 486] on p at bounding box center [903, 489] width 499 height 22
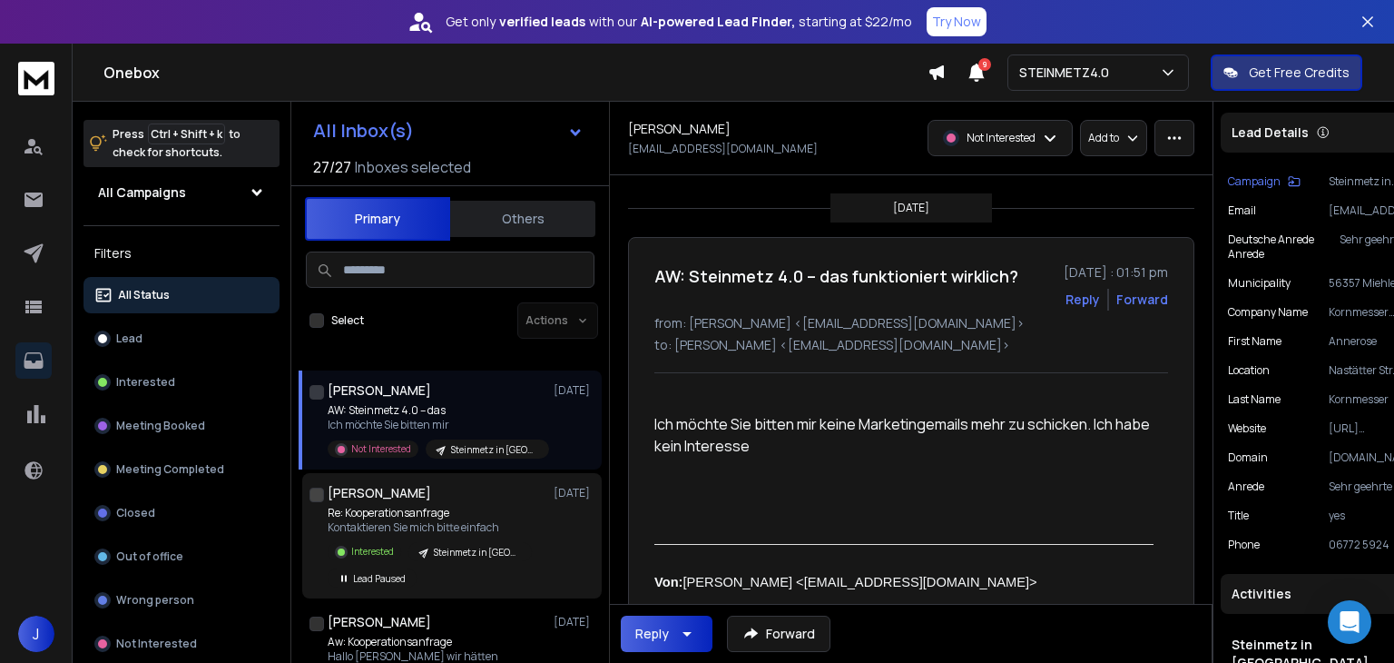
scroll to position [3415, 0]
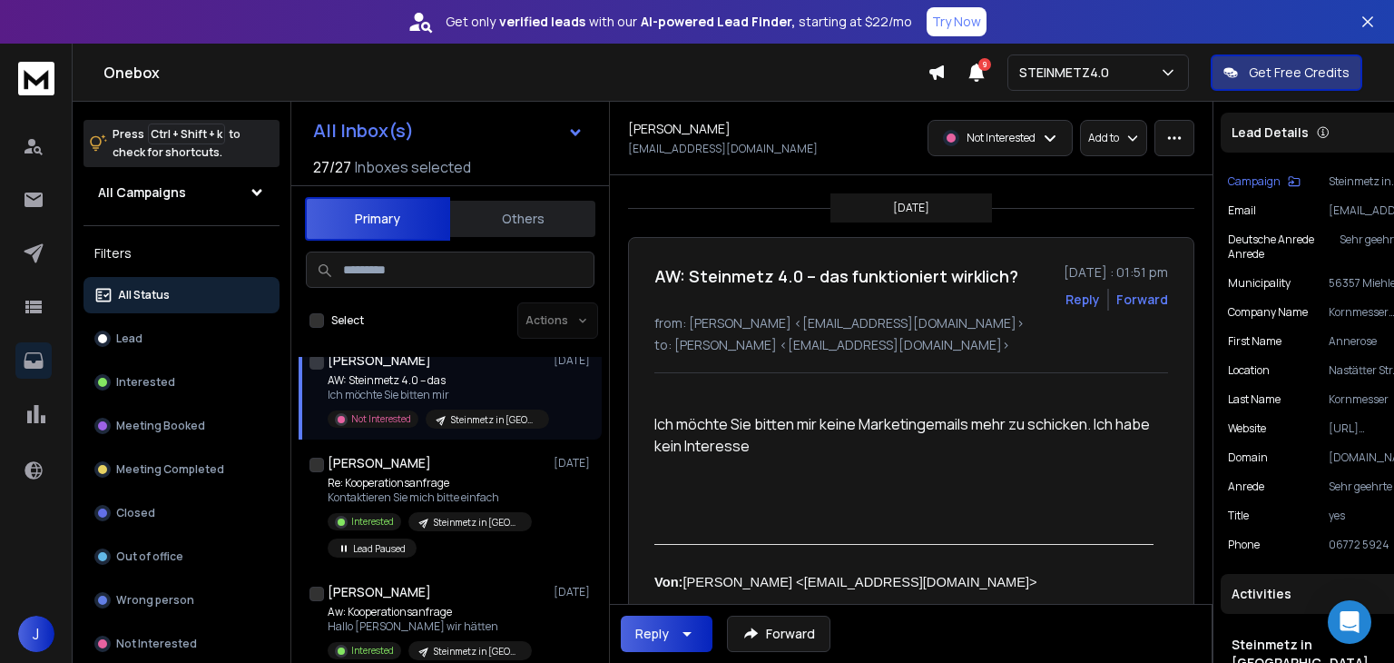
click at [410, 388] on p "Ich möchte Sie bitten mir" at bounding box center [437, 395] width 218 height 15
click at [1183, 141] on icon "button" at bounding box center [1174, 138] width 16 height 16
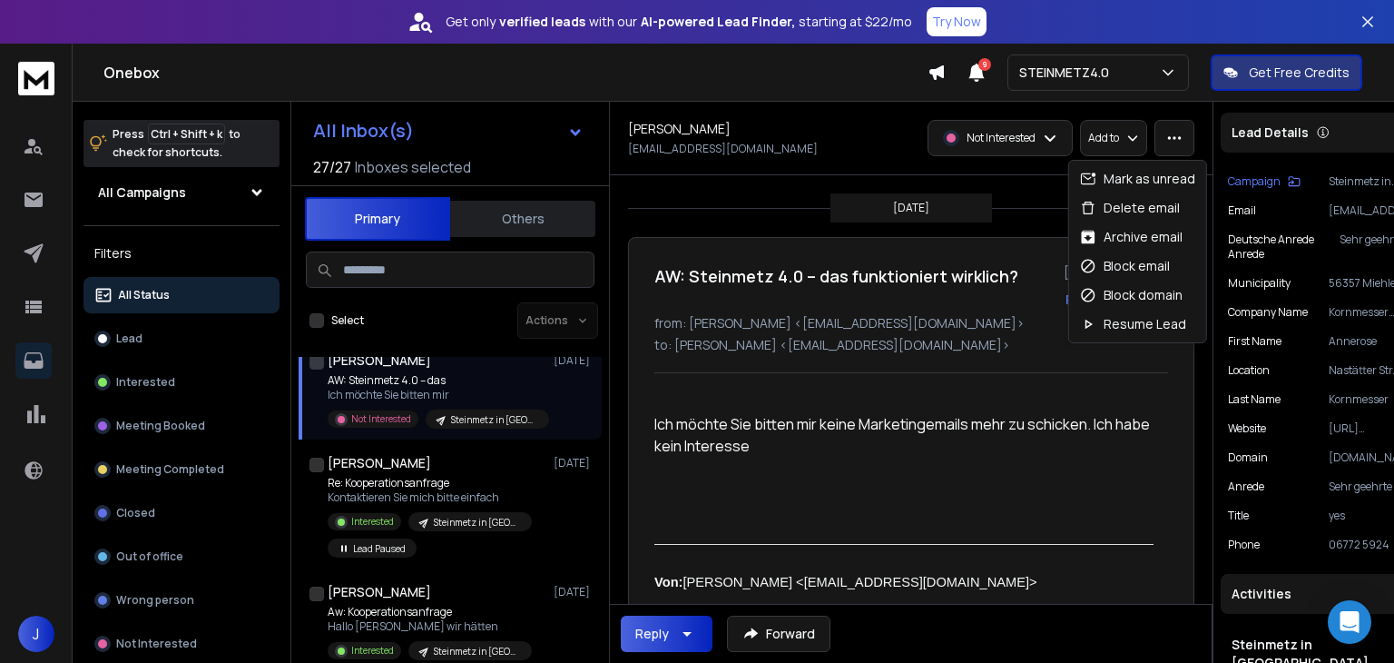
click at [379, 404] on div "AW: Steinmetz 4.0 – das Ich möchte Sie bitten mir Not Interested Steinmetz in […" at bounding box center [438, 400] width 221 height 55
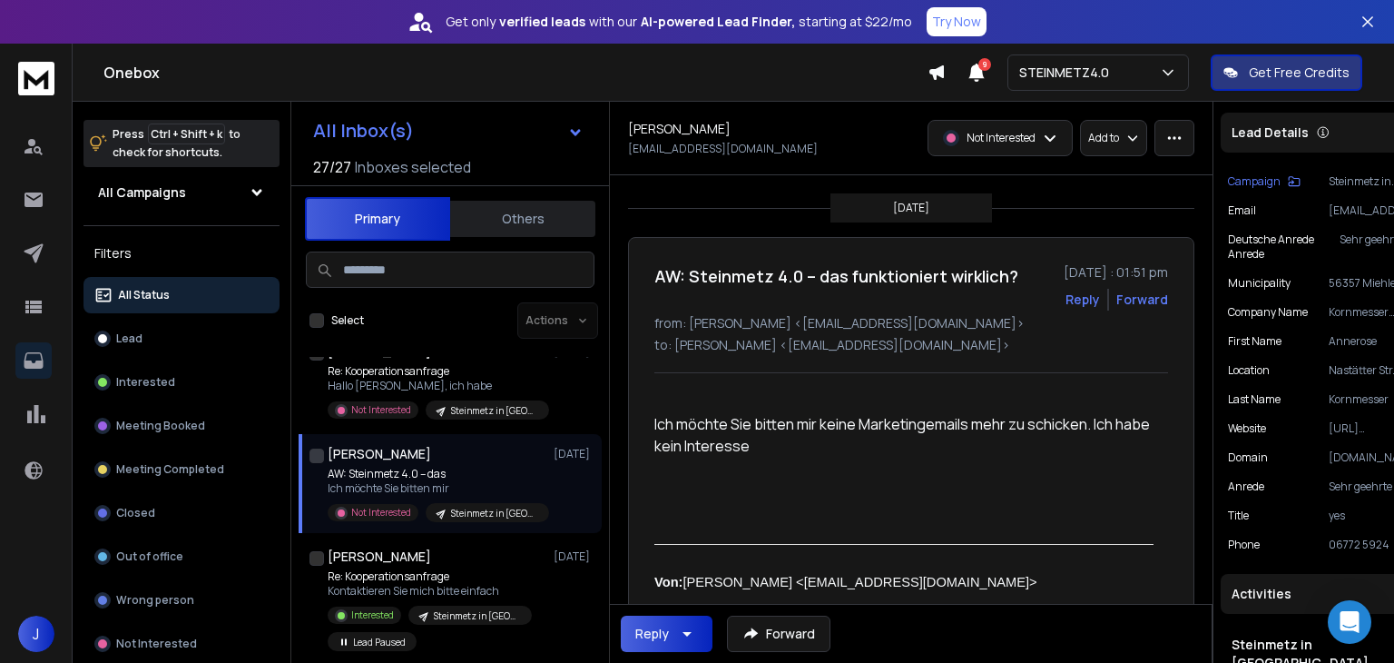
scroll to position [3324, 0]
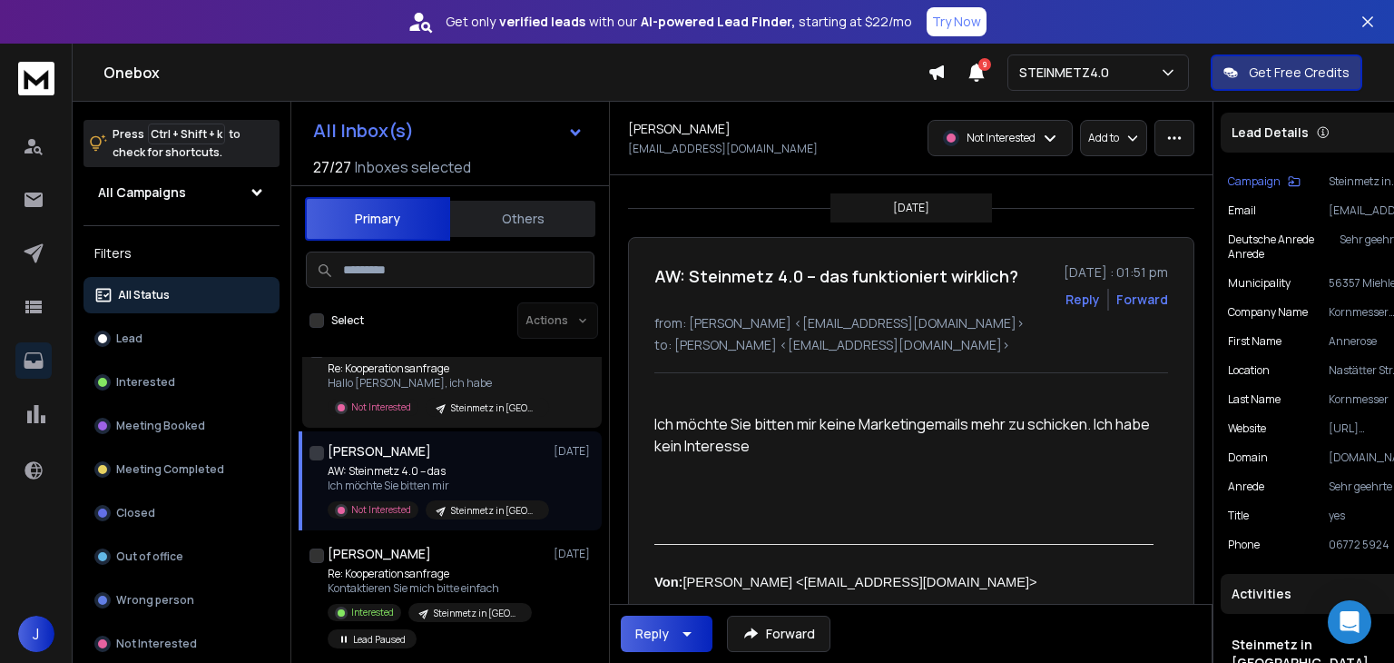
click at [409, 369] on p "Re: Kooperationsanfrage" at bounding box center [437, 368] width 218 height 15
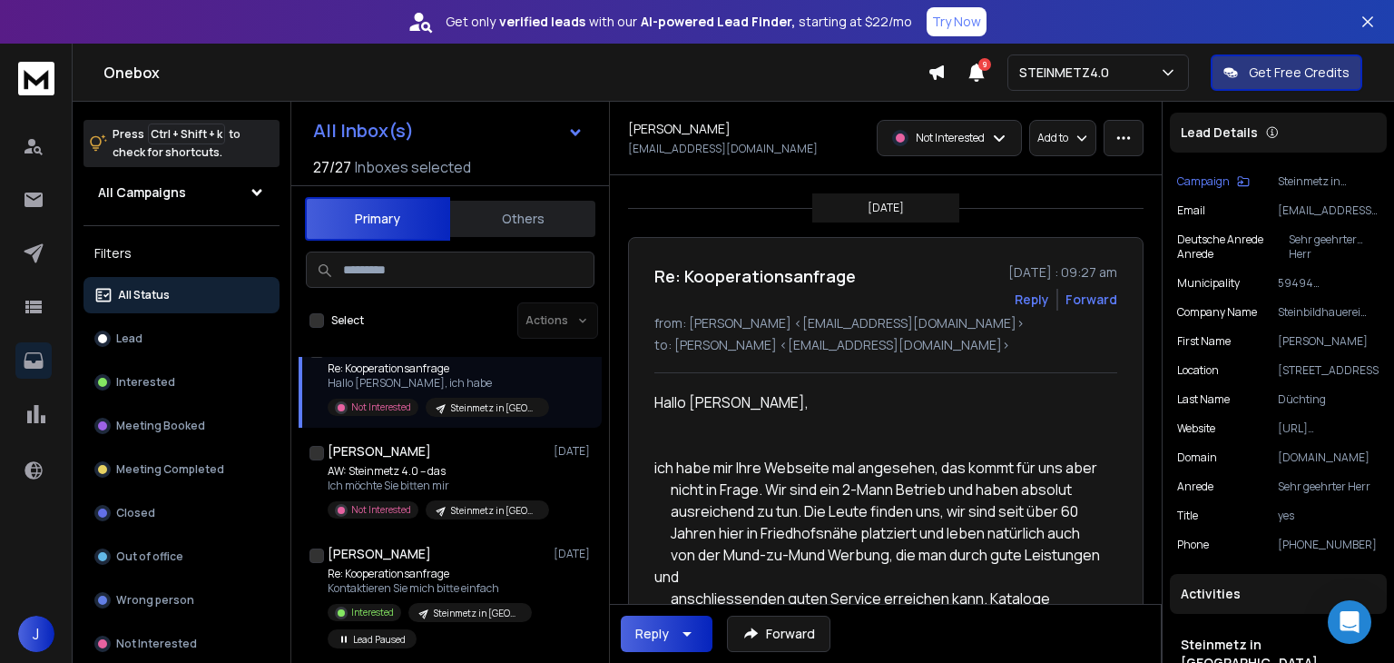
click at [1129, 138] on icon "button" at bounding box center [1124, 137] width 14 height 3
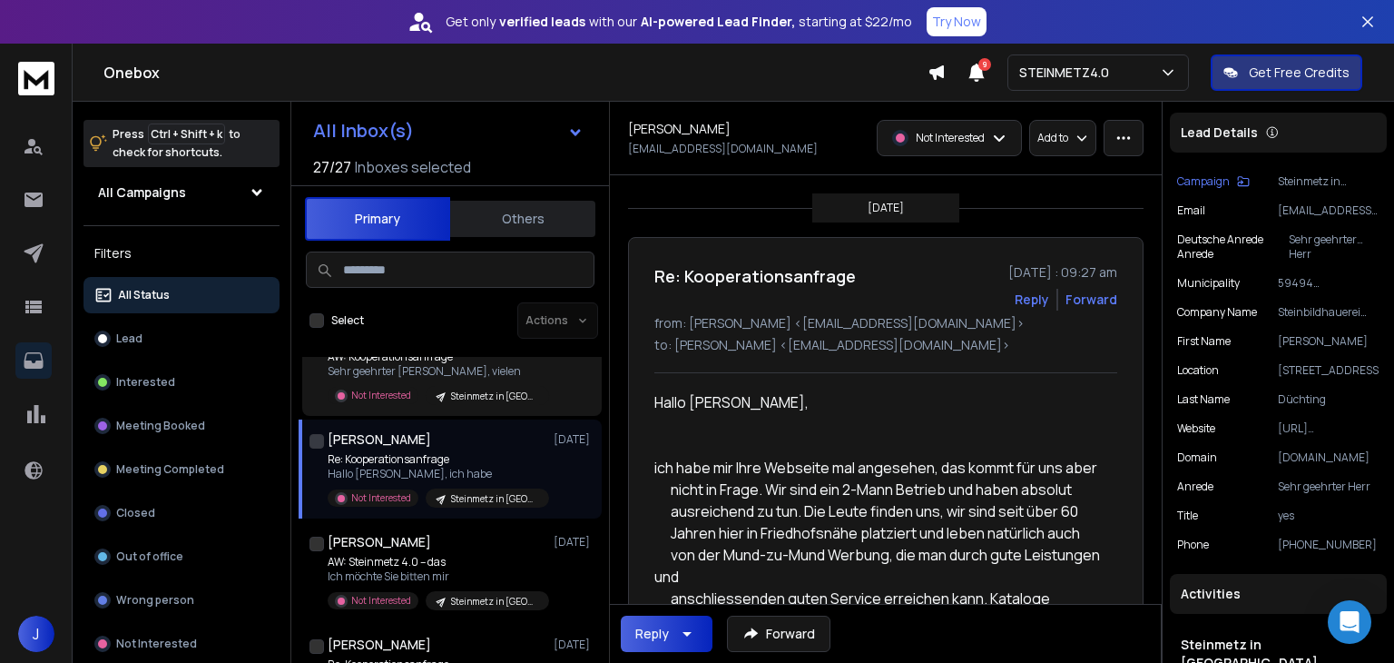
scroll to position [3143, 0]
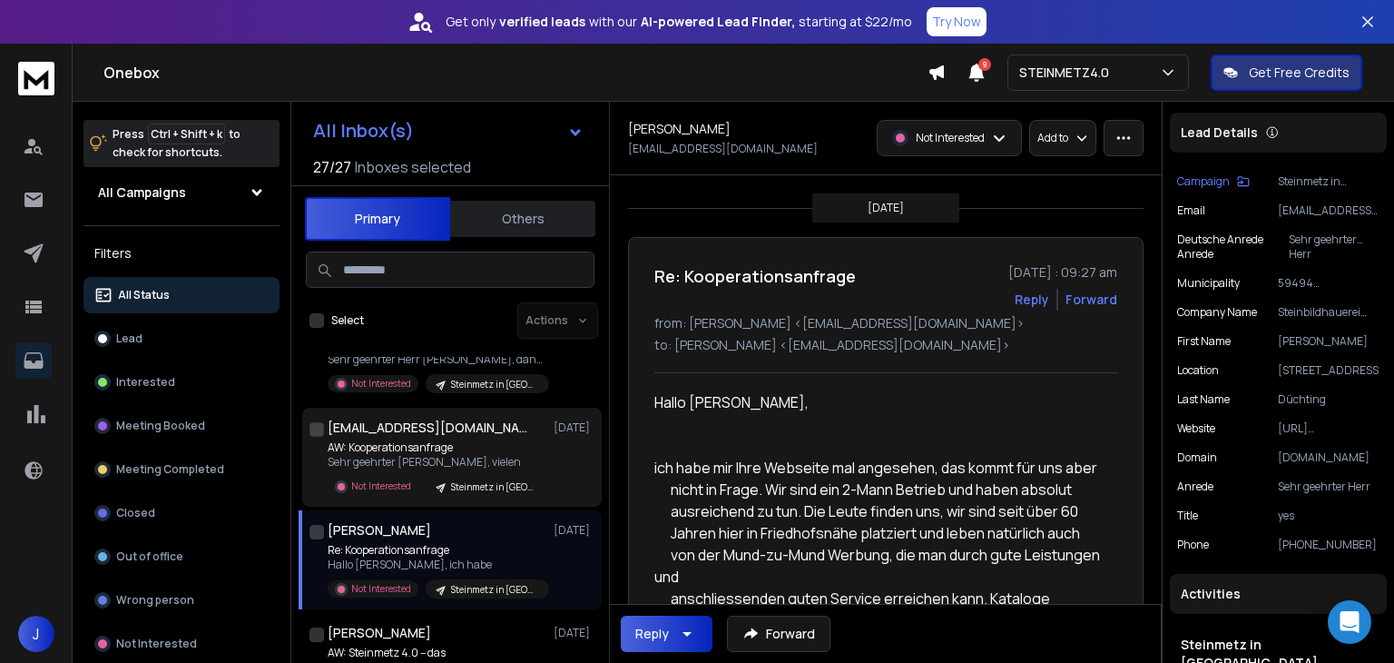
click at [444, 463] on p "Sehr geehrter [PERSON_NAME], vielen" at bounding box center [437, 462] width 218 height 15
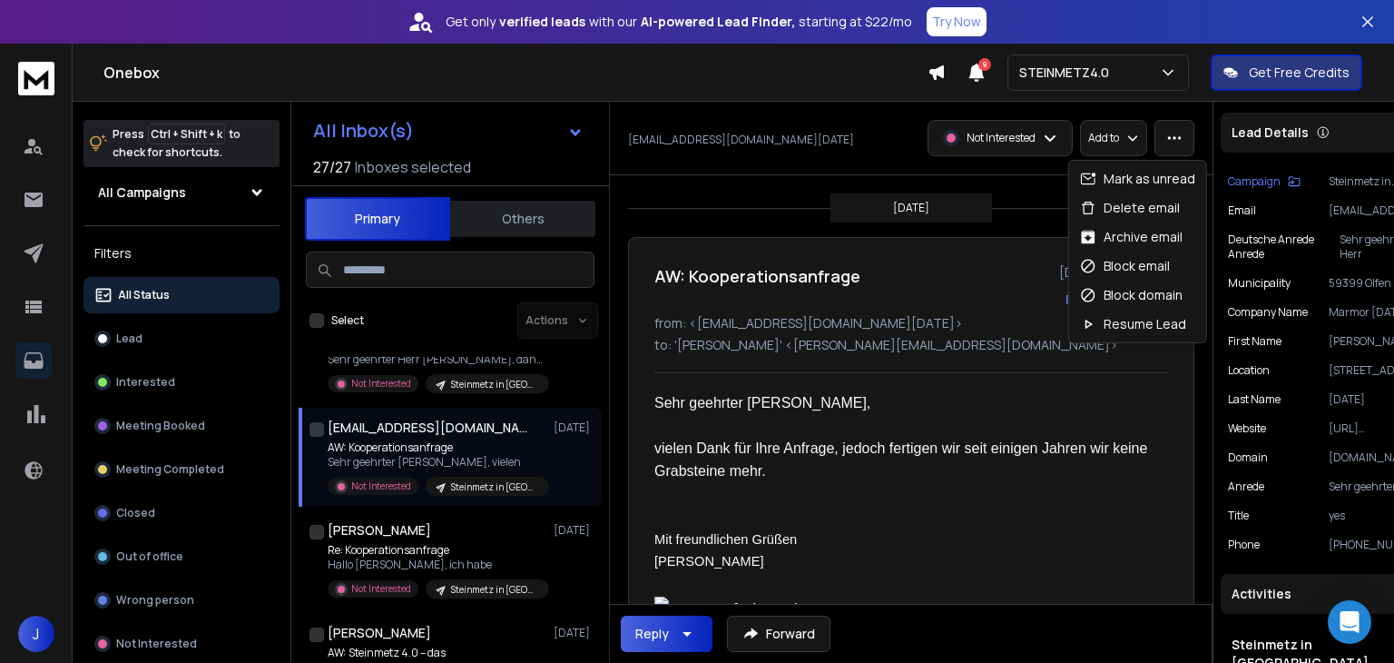
click at [1183, 136] on icon "button" at bounding box center [1174, 138] width 16 height 16
click at [838, 466] on p "vielen Dank für Ihre Anfrage, jedoch fertigen wir seit einigen Jahren wir keine…" at bounding box center [903, 459] width 499 height 45
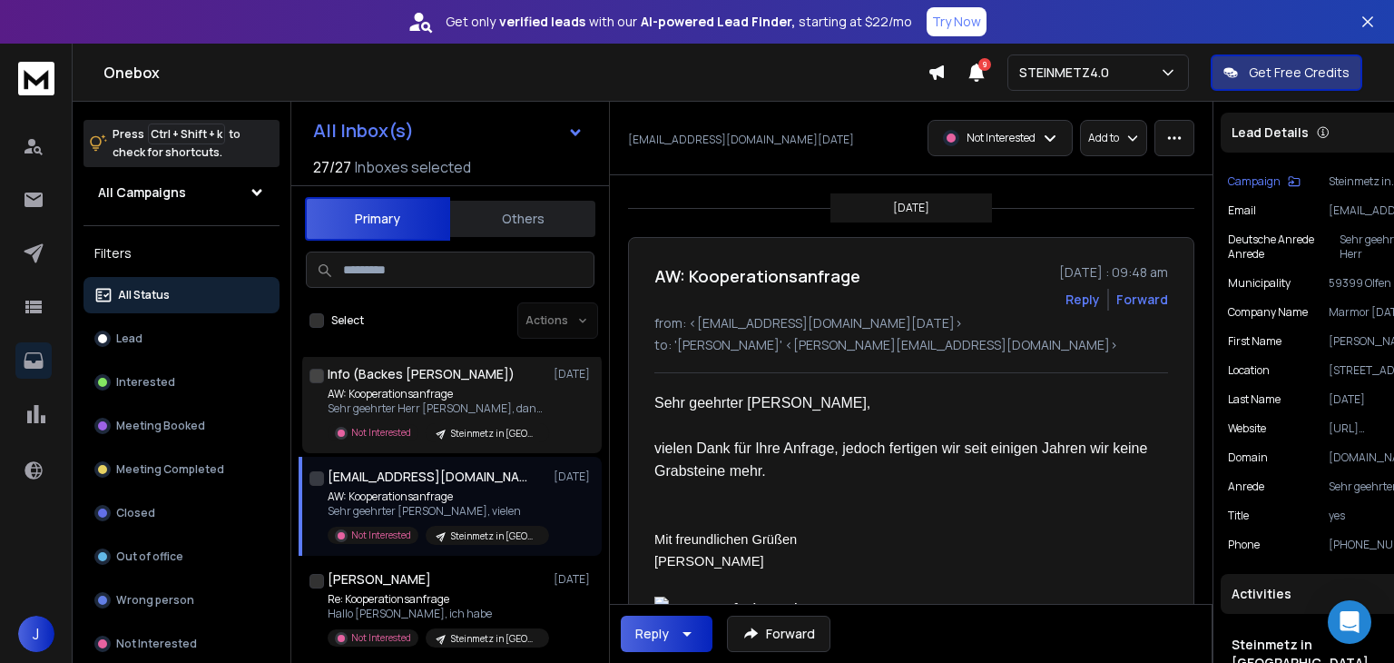
scroll to position [3052, 0]
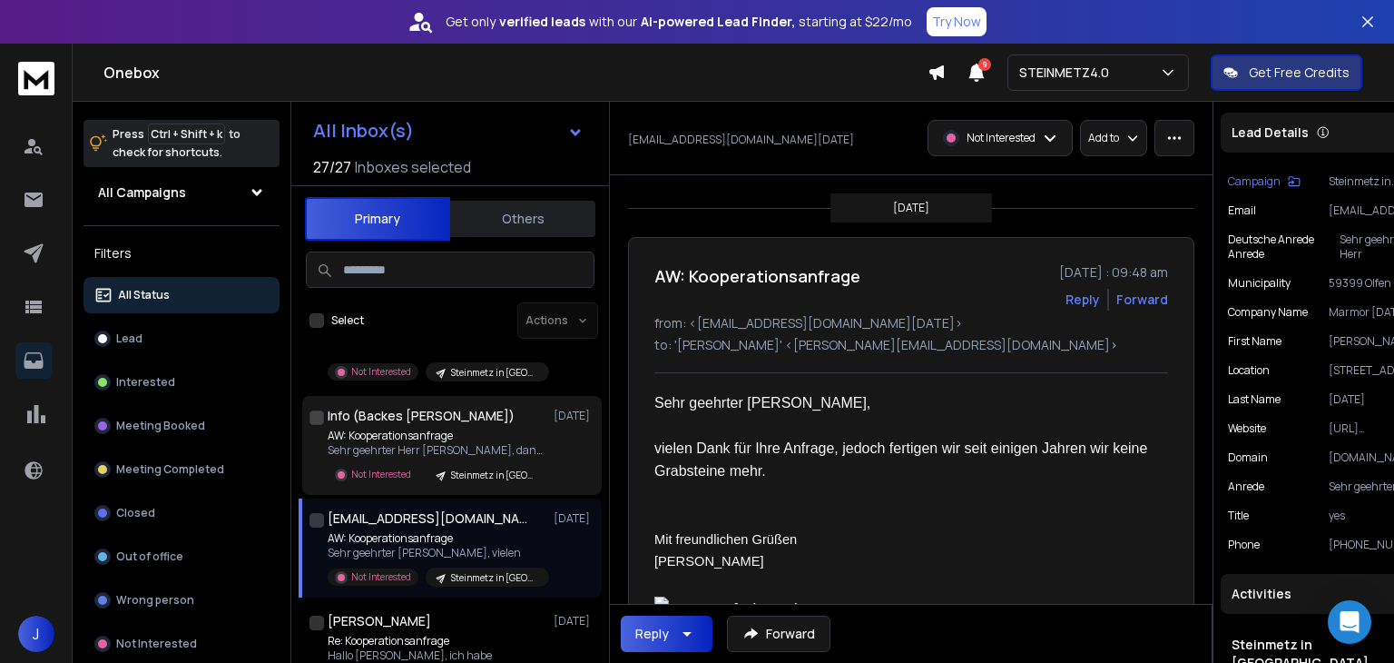
click at [399, 432] on p "AW: Kooperationsanfrage" at bounding box center [437, 435] width 218 height 15
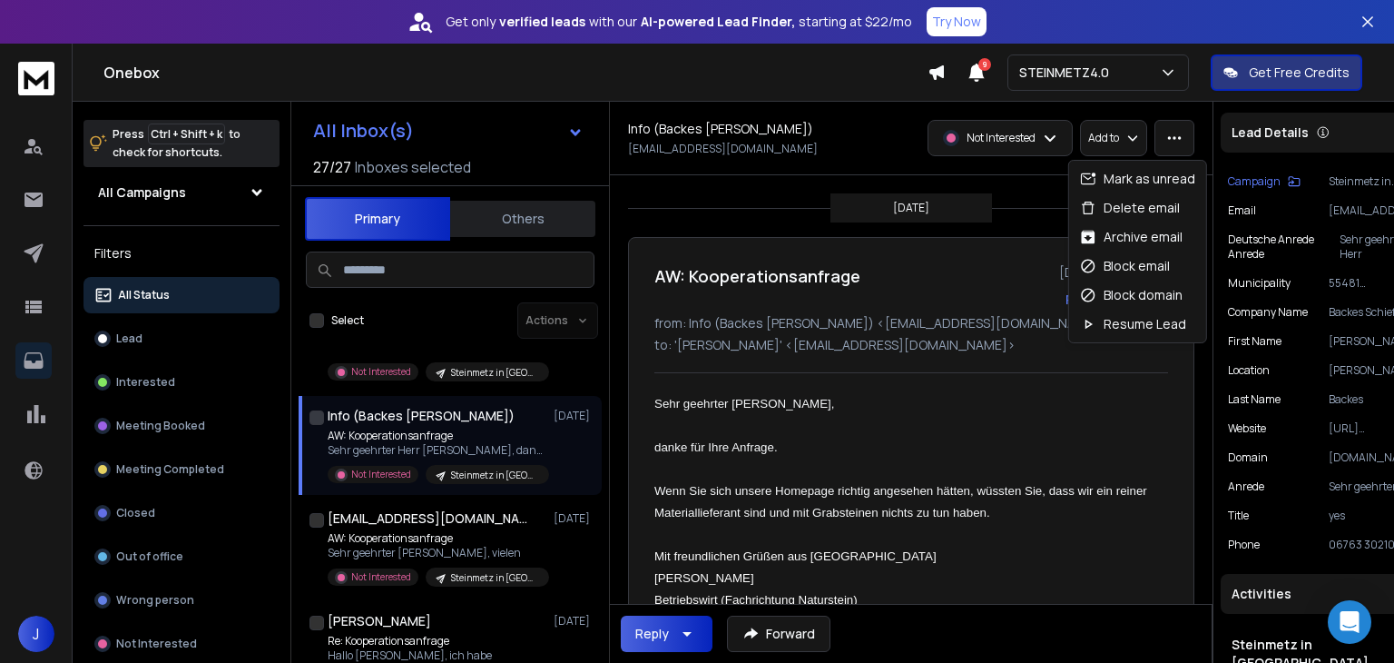
click at [1183, 134] on icon "button" at bounding box center [1174, 138] width 16 height 16
click at [850, 454] on p "danke für Ihre Anfrage." at bounding box center [903, 446] width 499 height 22
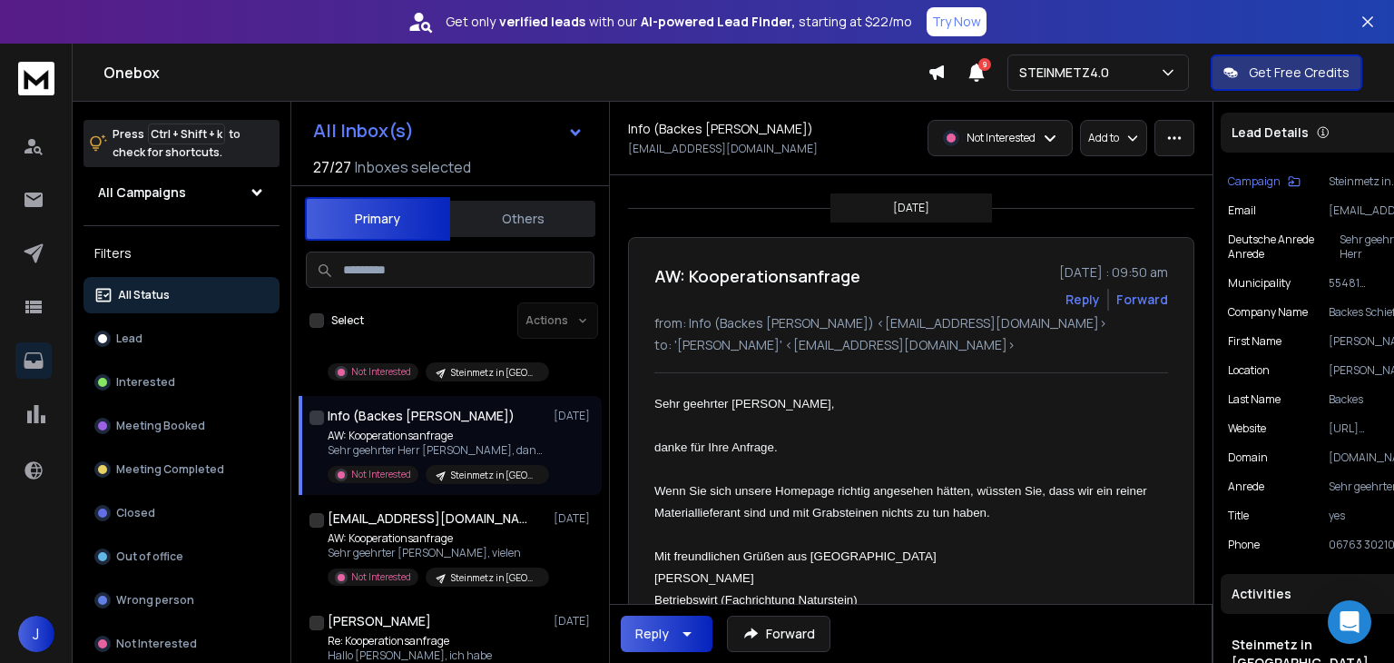
scroll to position [2961, 0]
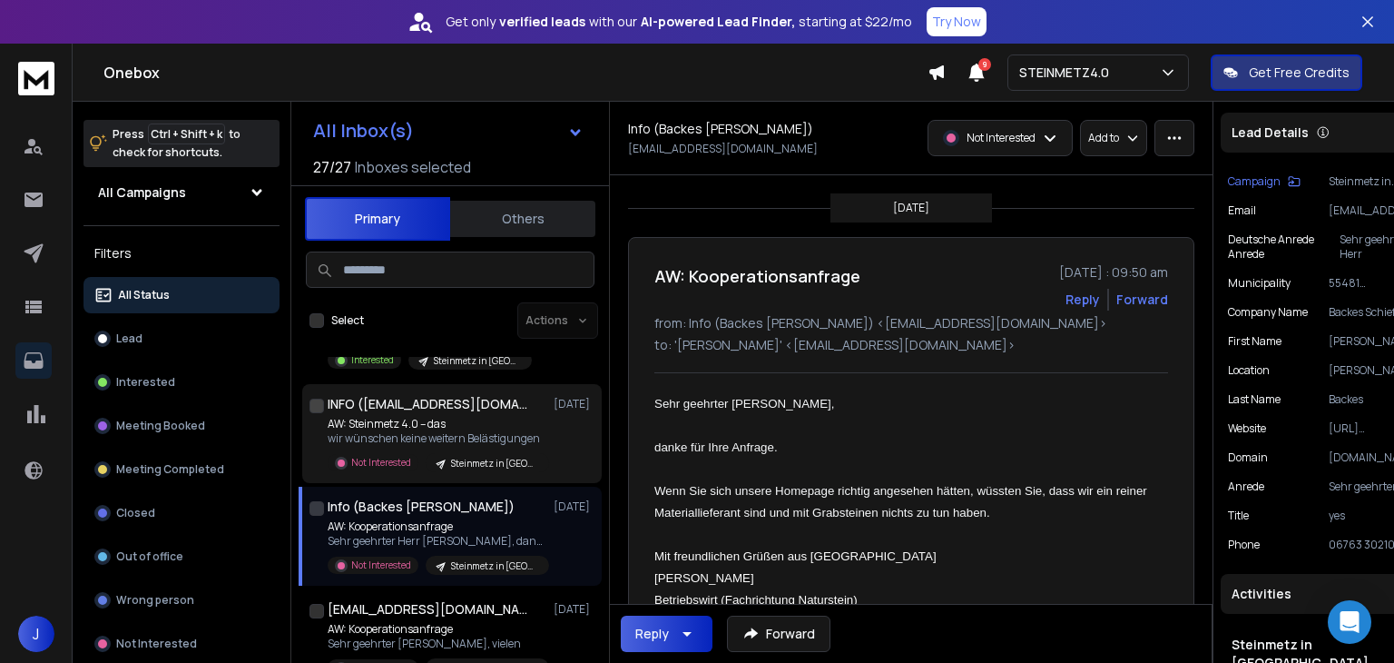
click at [399, 420] on p "AW: Steinmetz 4.0 – das" at bounding box center [437, 424] width 218 height 15
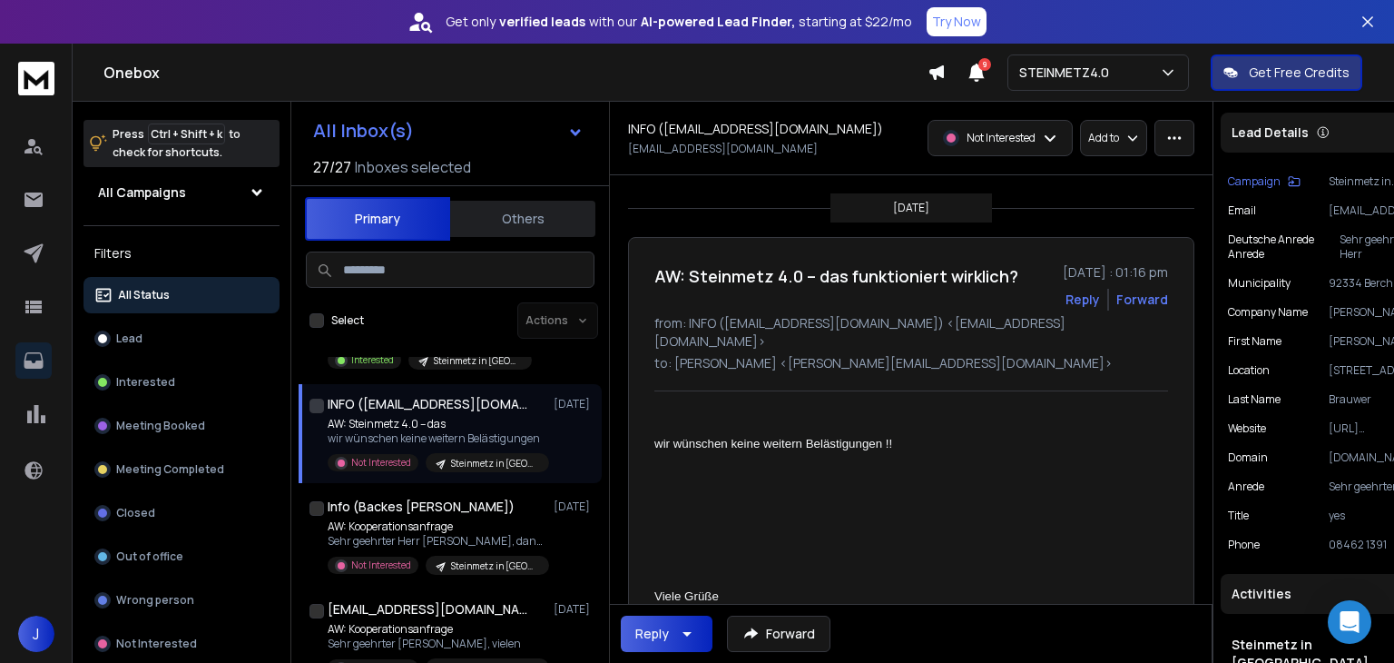
click at [1181, 138] on icon "button" at bounding box center [1174, 138] width 16 height 16
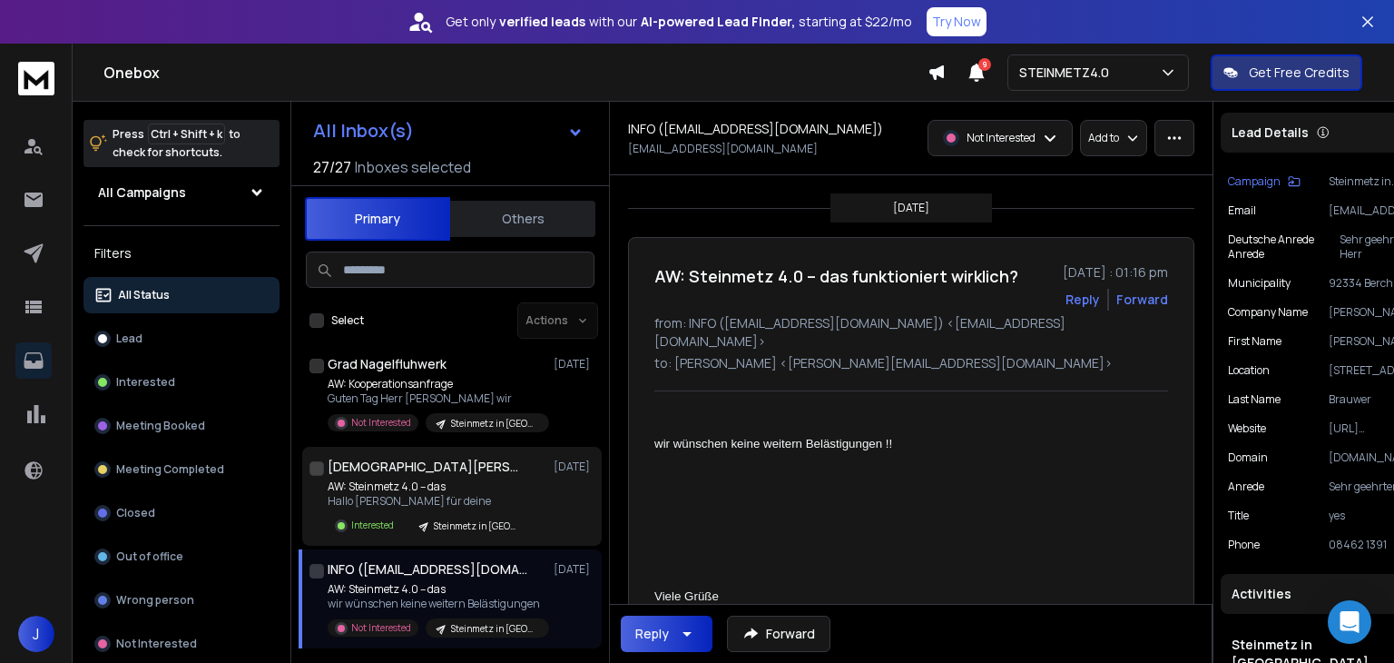
scroll to position [2780, 0]
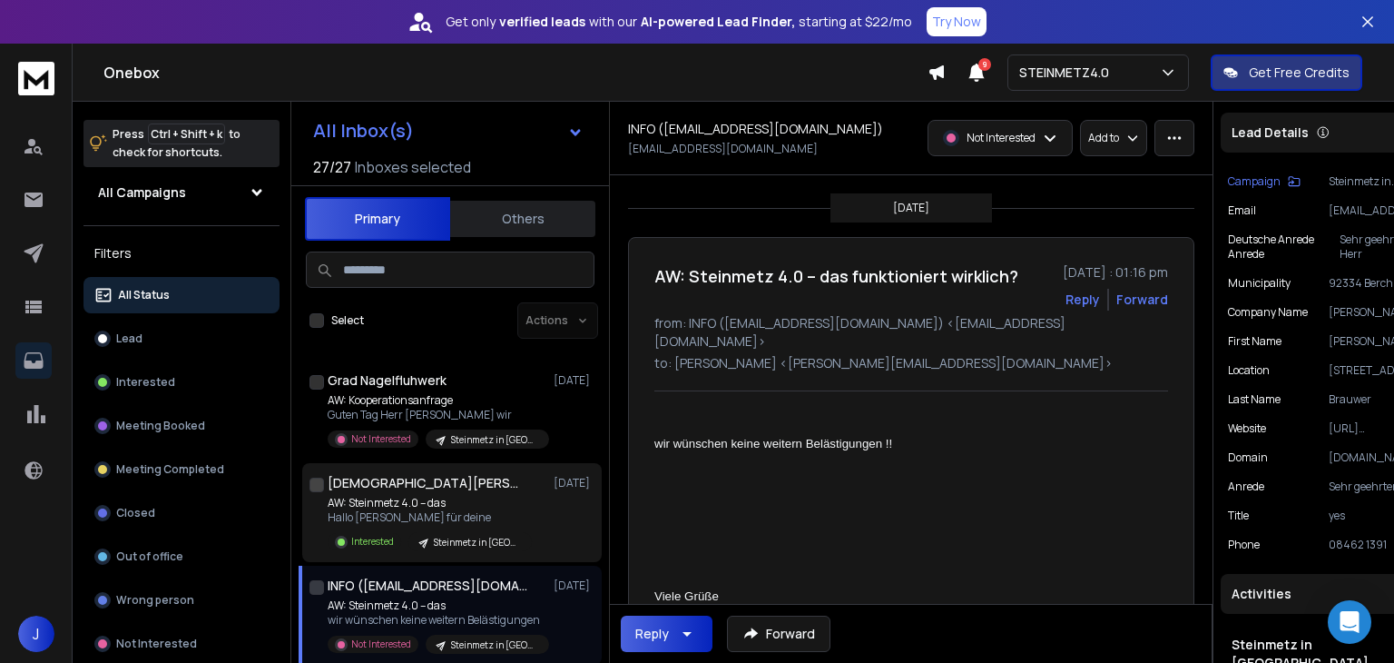
click at [407, 511] on p "Hallo [PERSON_NAME] für deine" at bounding box center [430, 517] width 204 height 15
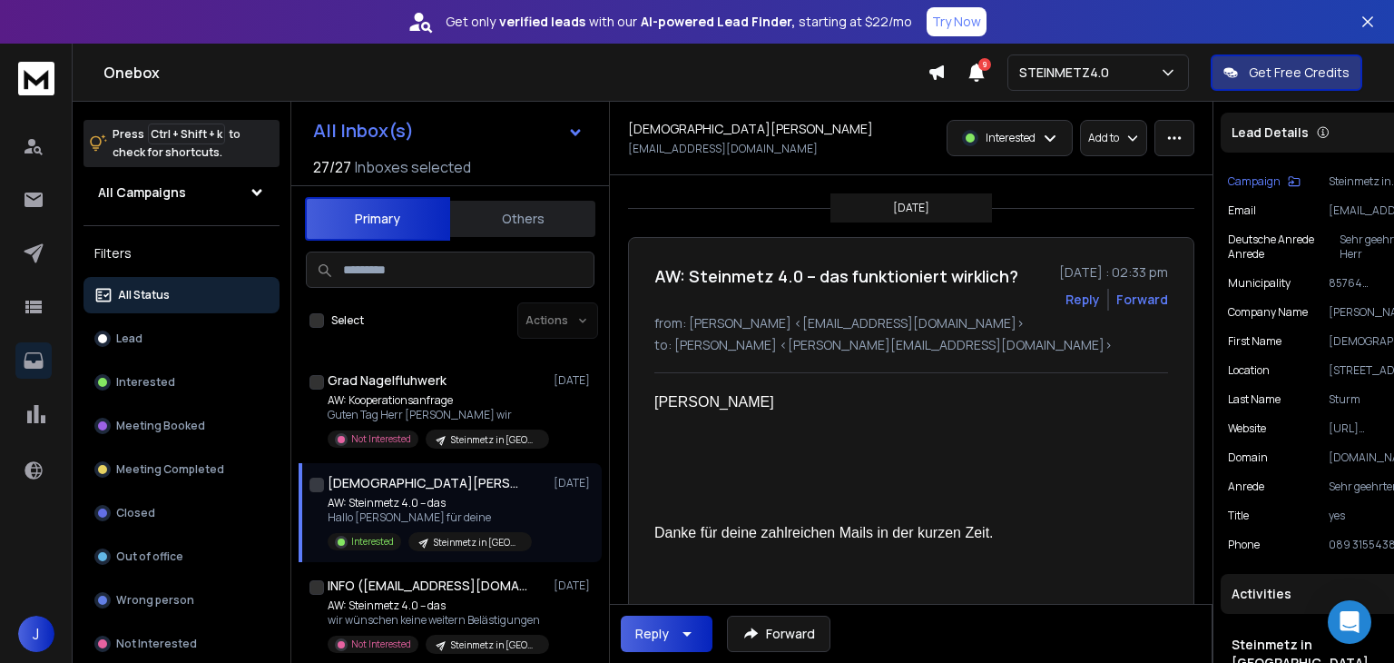
click at [400, 512] on p "Hallo [PERSON_NAME] für deine" at bounding box center [430, 517] width 204 height 15
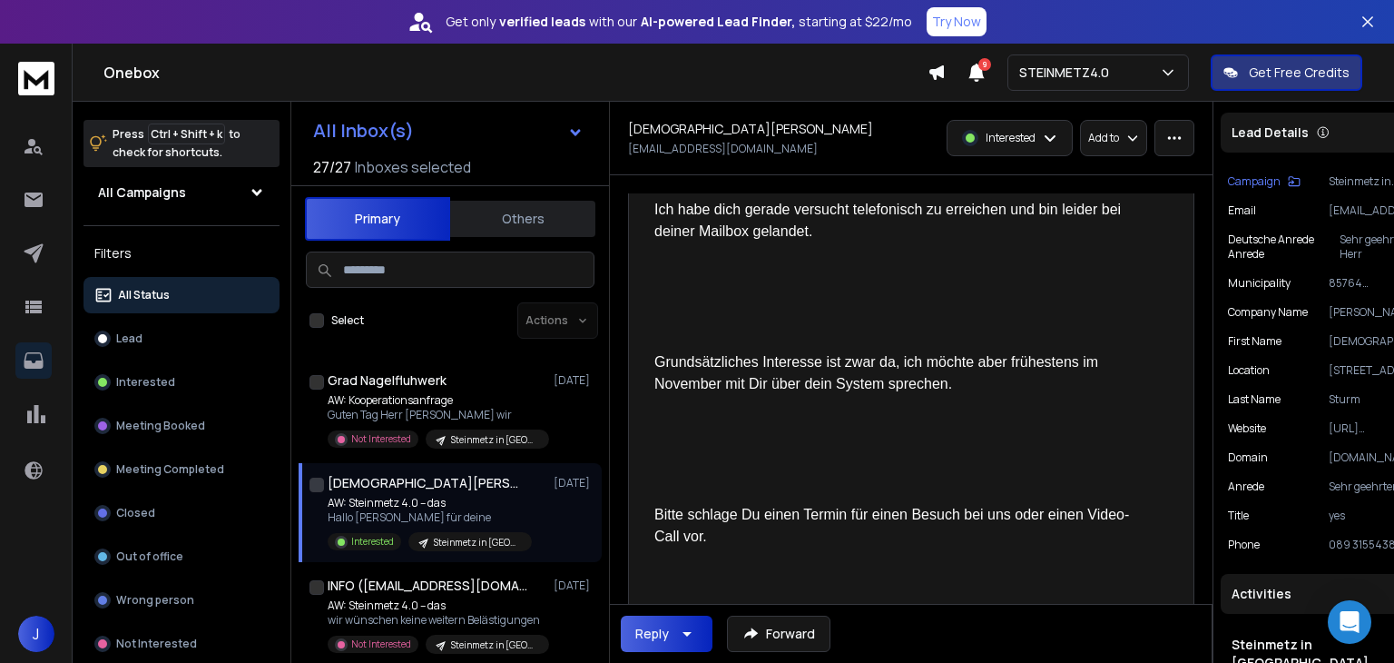
scroll to position [545, 0]
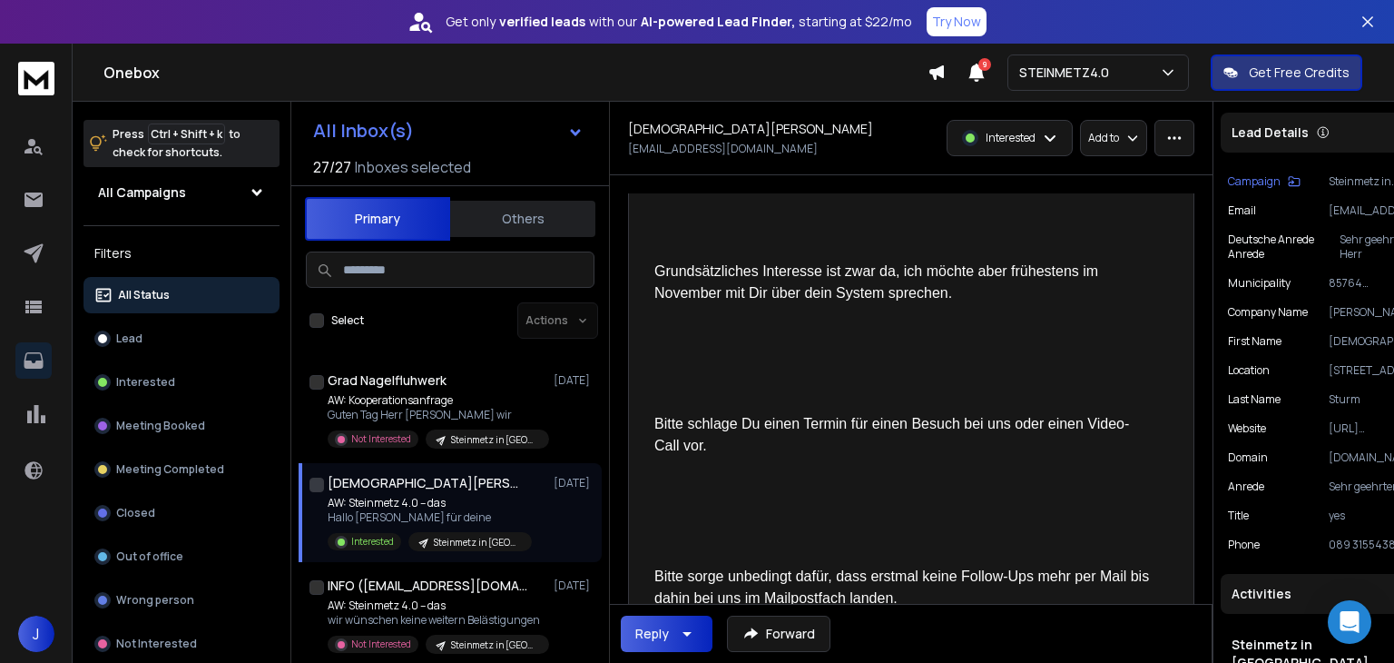
click at [1180, 133] on icon "button" at bounding box center [1174, 138] width 16 height 16
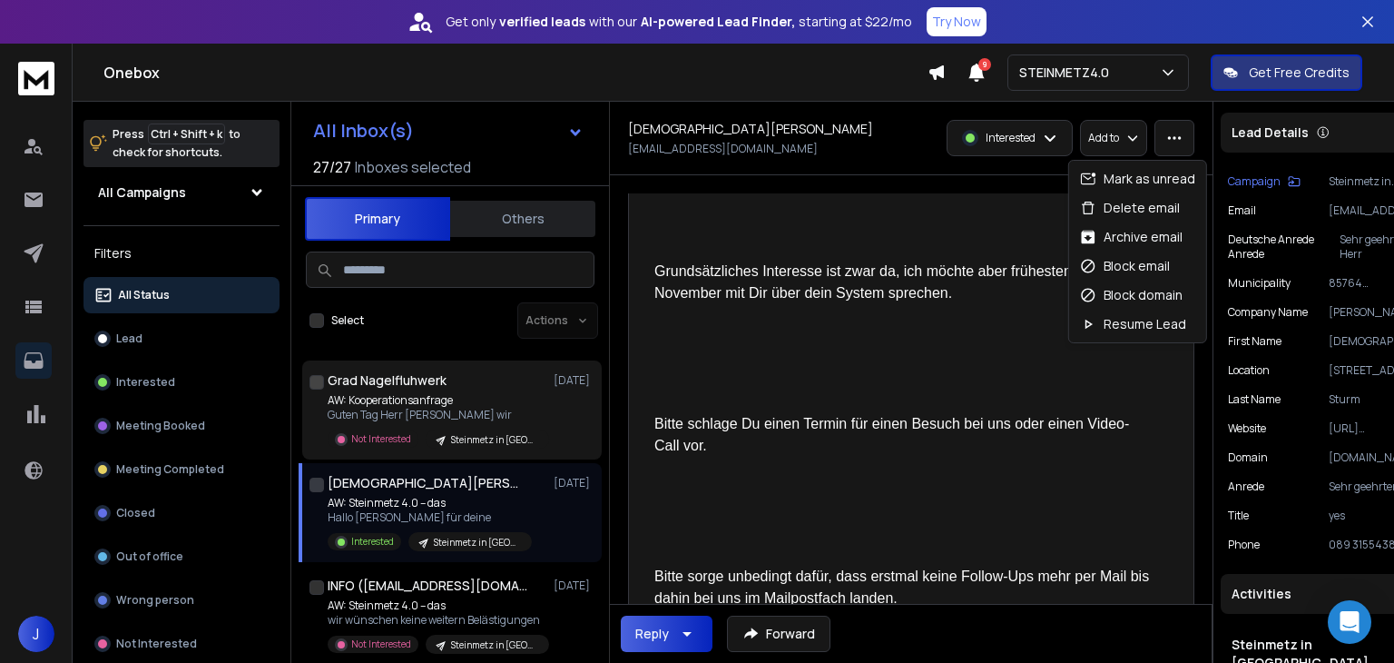
click at [417, 393] on p "AW: Kooperationsanfrage" at bounding box center [437, 400] width 218 height 15
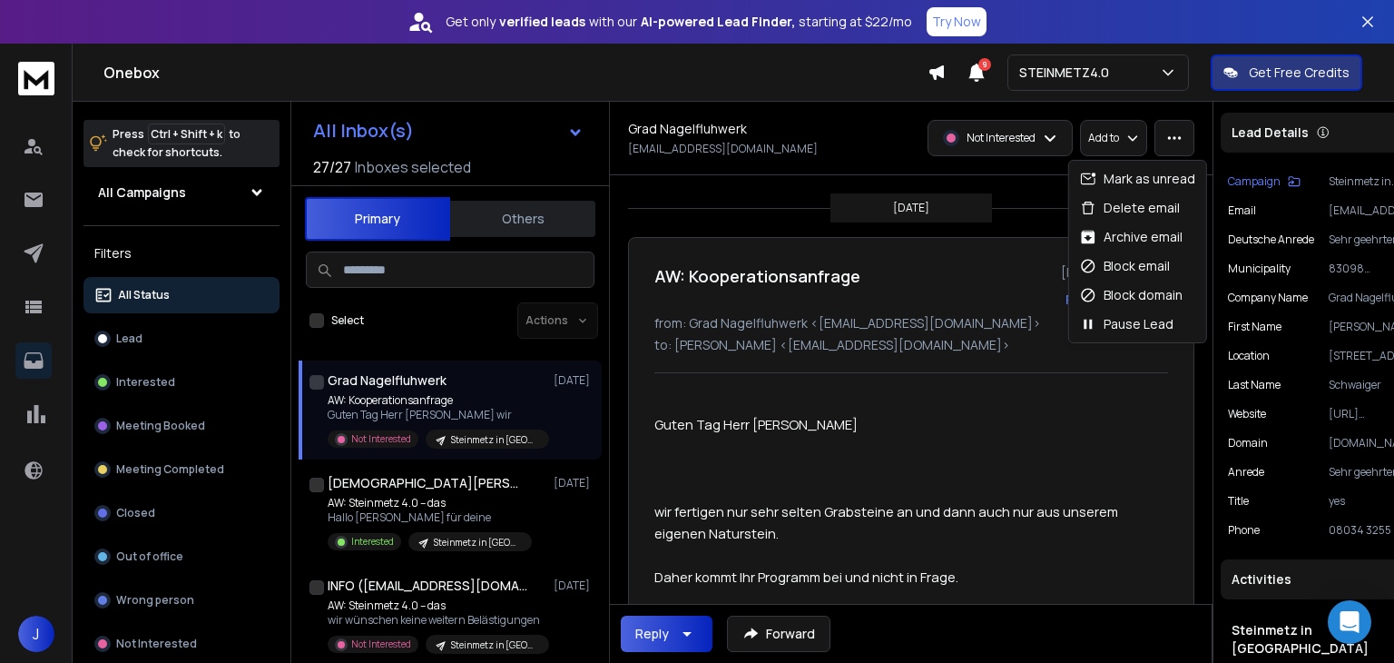
click at [1187, 150] on button "button" at bounding box center [1174, 138] width 40 height 36
click at [1147, 318] on div "Pause Lead" at bounding box center [1126, 324] width 93 height 18
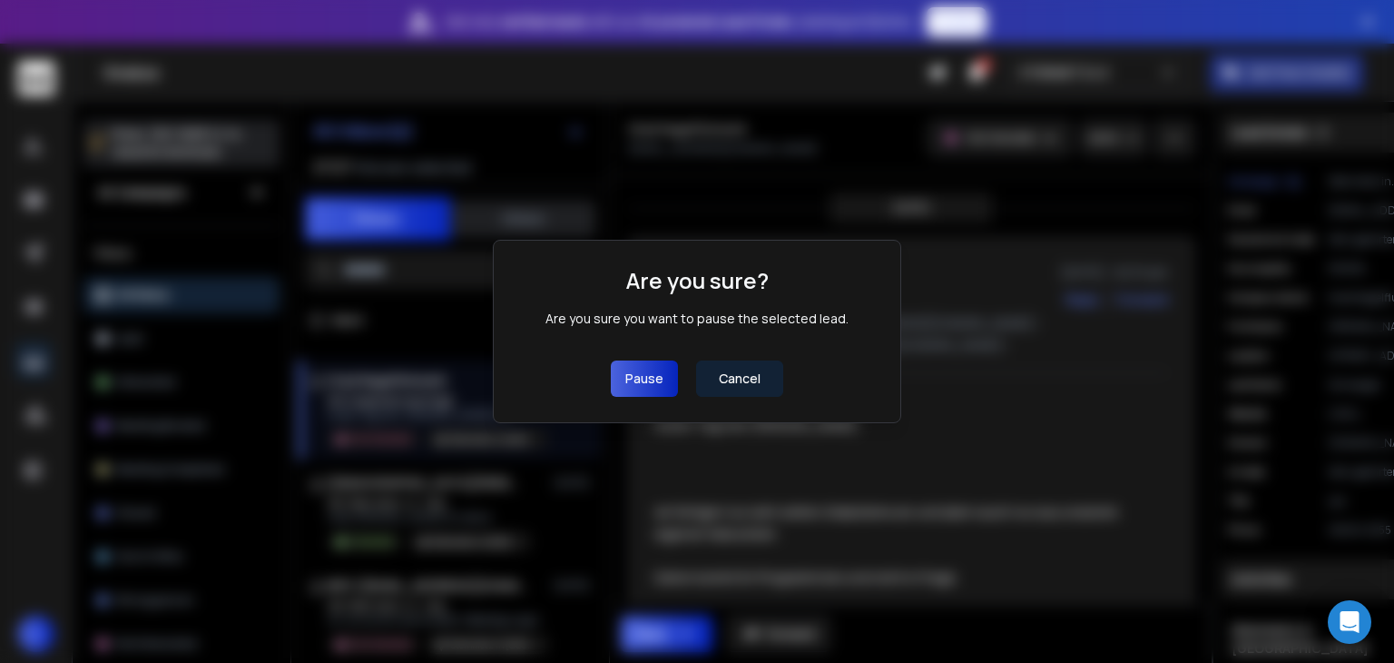
click at [635, 377] on button "Pause" at bounding box center [644, 378] width 67 height 36
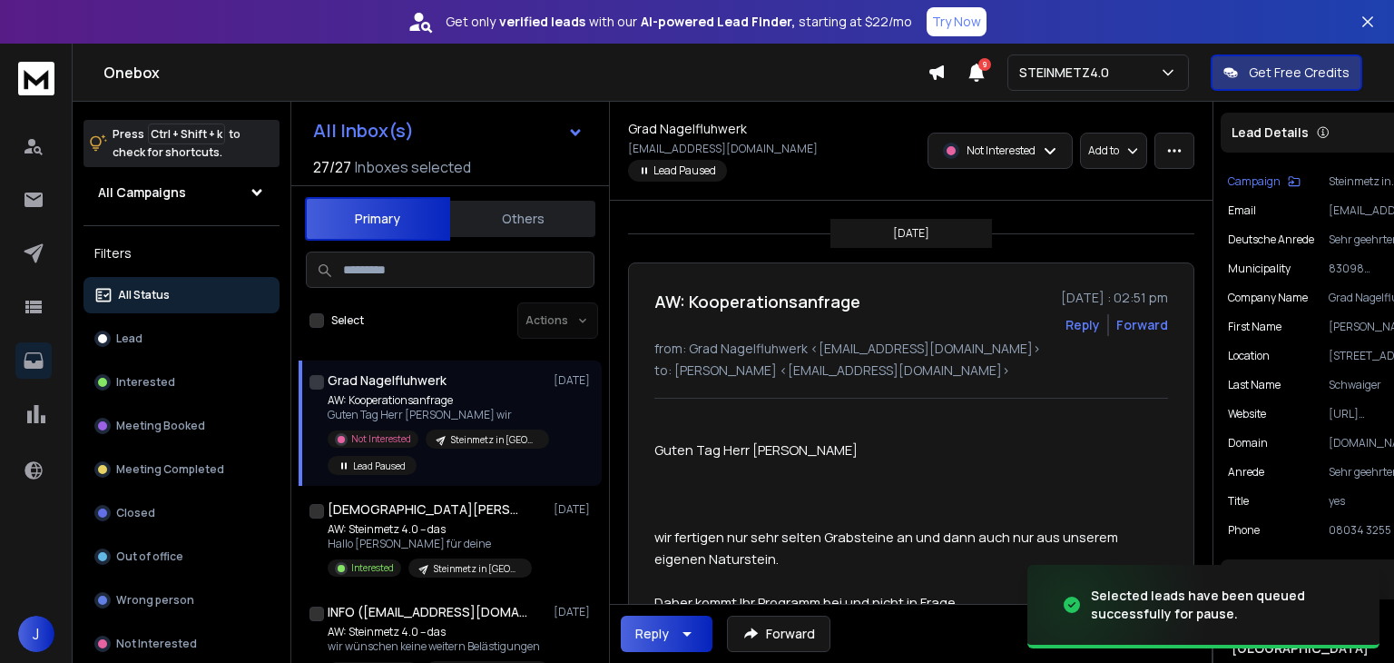
click at [437, 387] on h1 "Grad Nagelfluhwerk" at bounding box center [387, 380] width 119 height 18
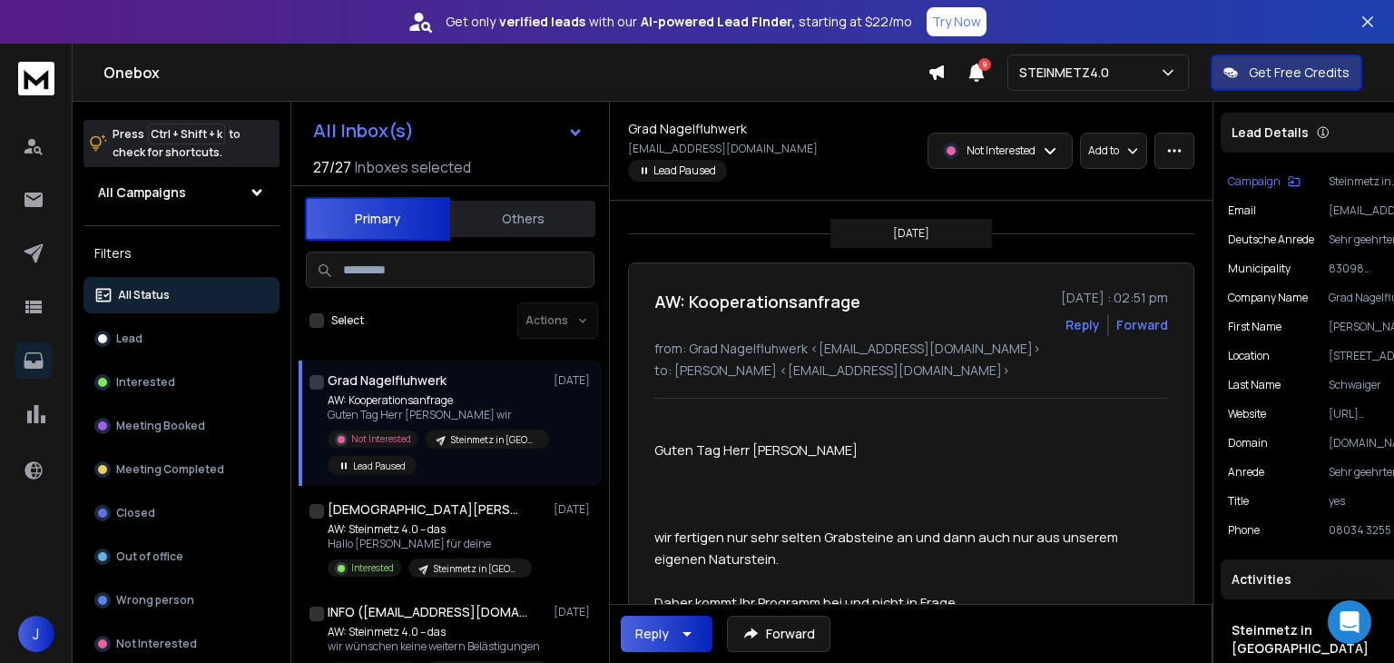
scroll to position [2689, 0]
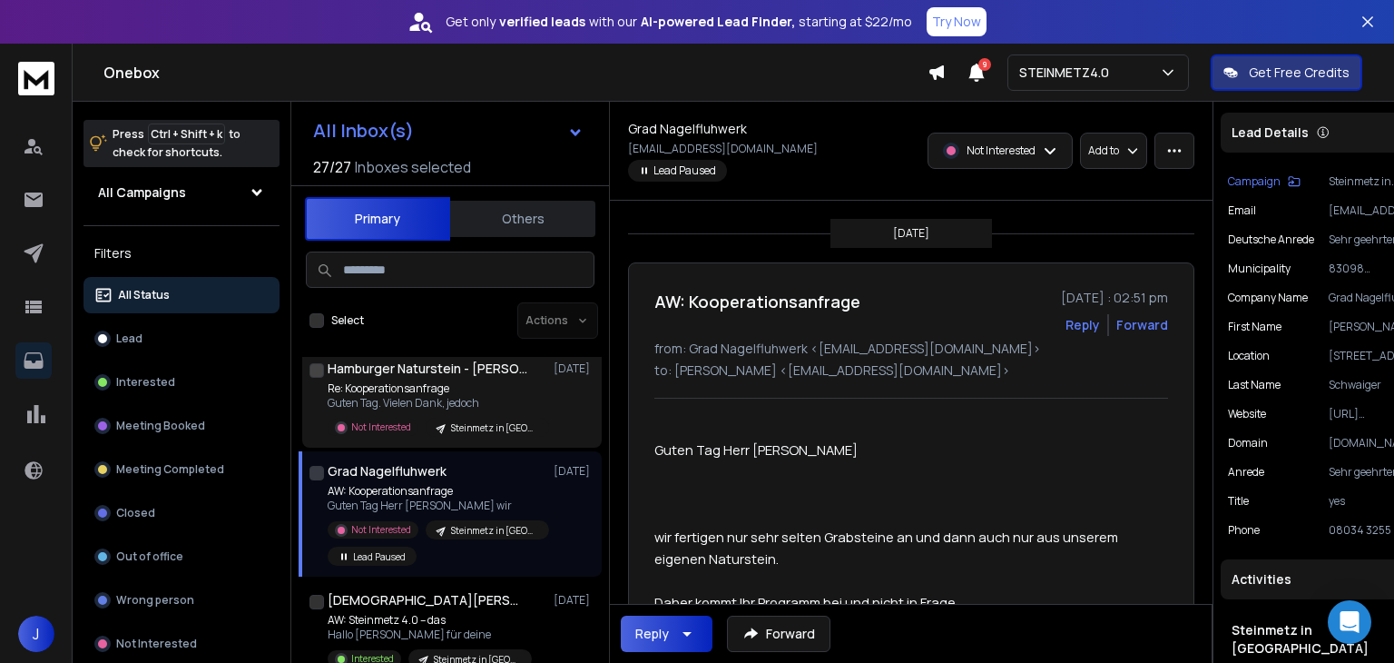
click at [402, 388] on p "Re: Kooperationsanfrage" at bounding box center [437, 388] width 218 height 15
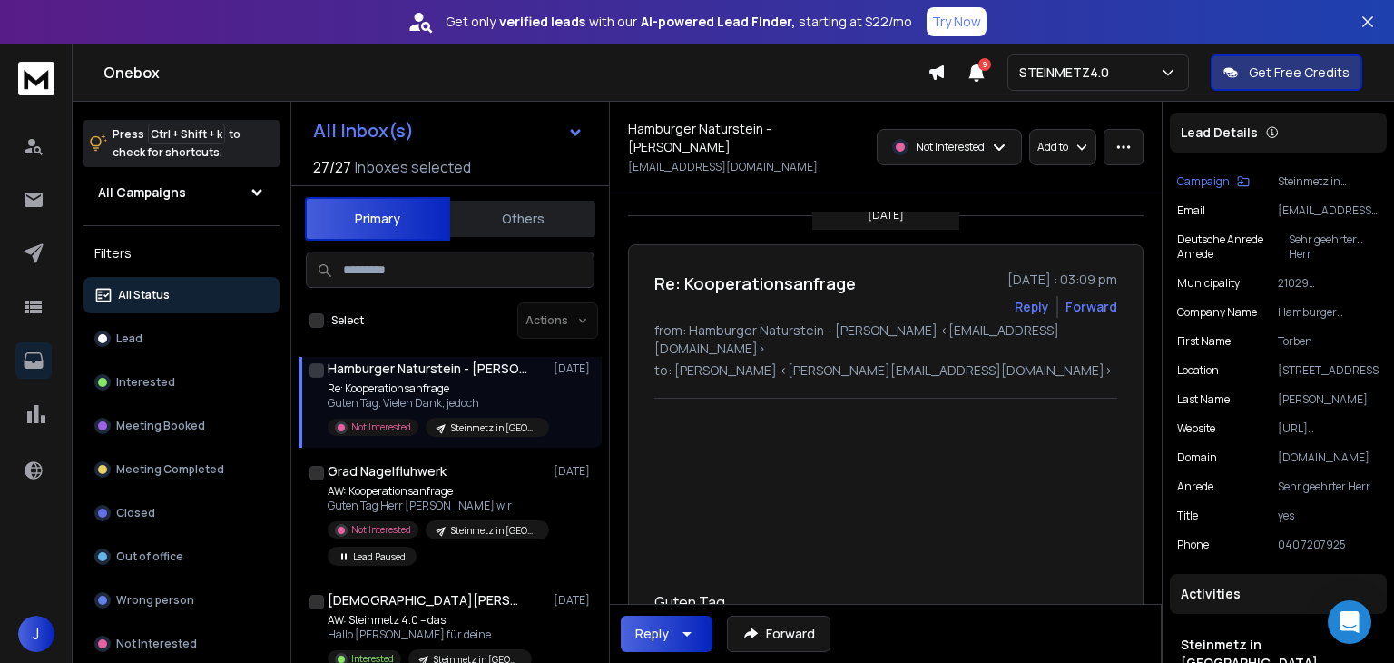
scroll to position [0, 0]
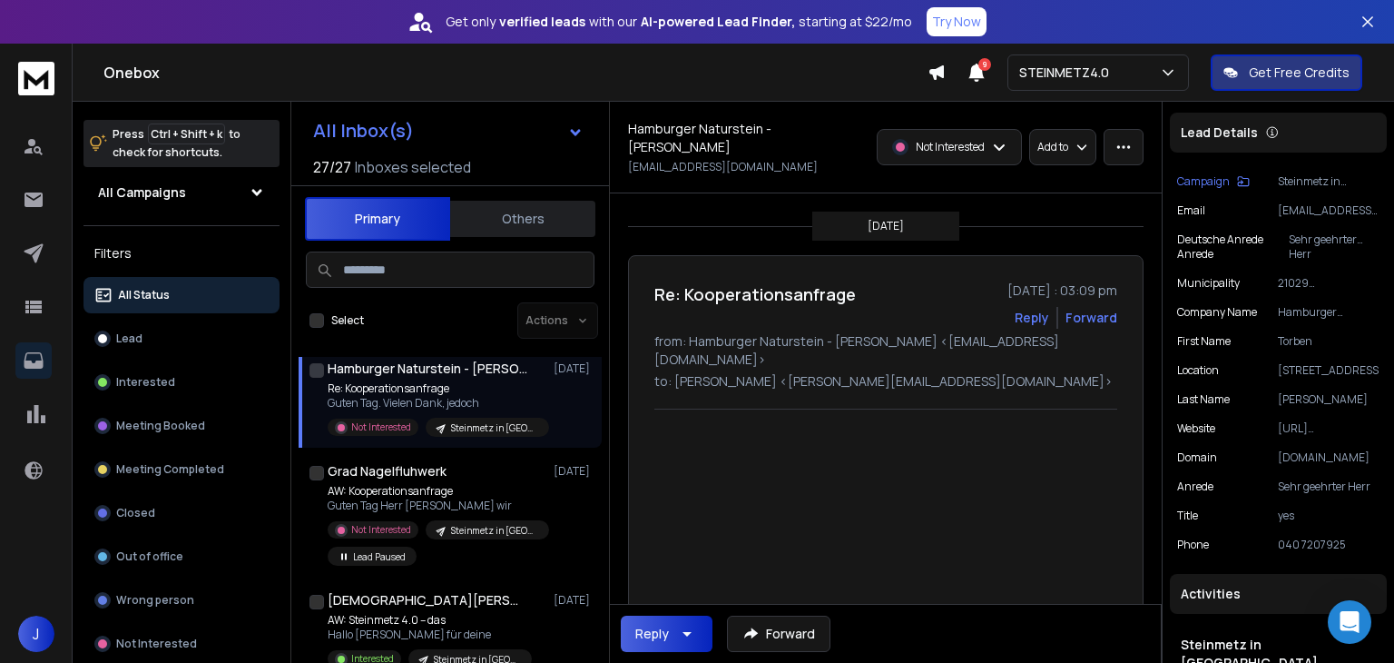
click at [1123, 146] on button "button" at bounding box center [1124, 147] width 40 height 36
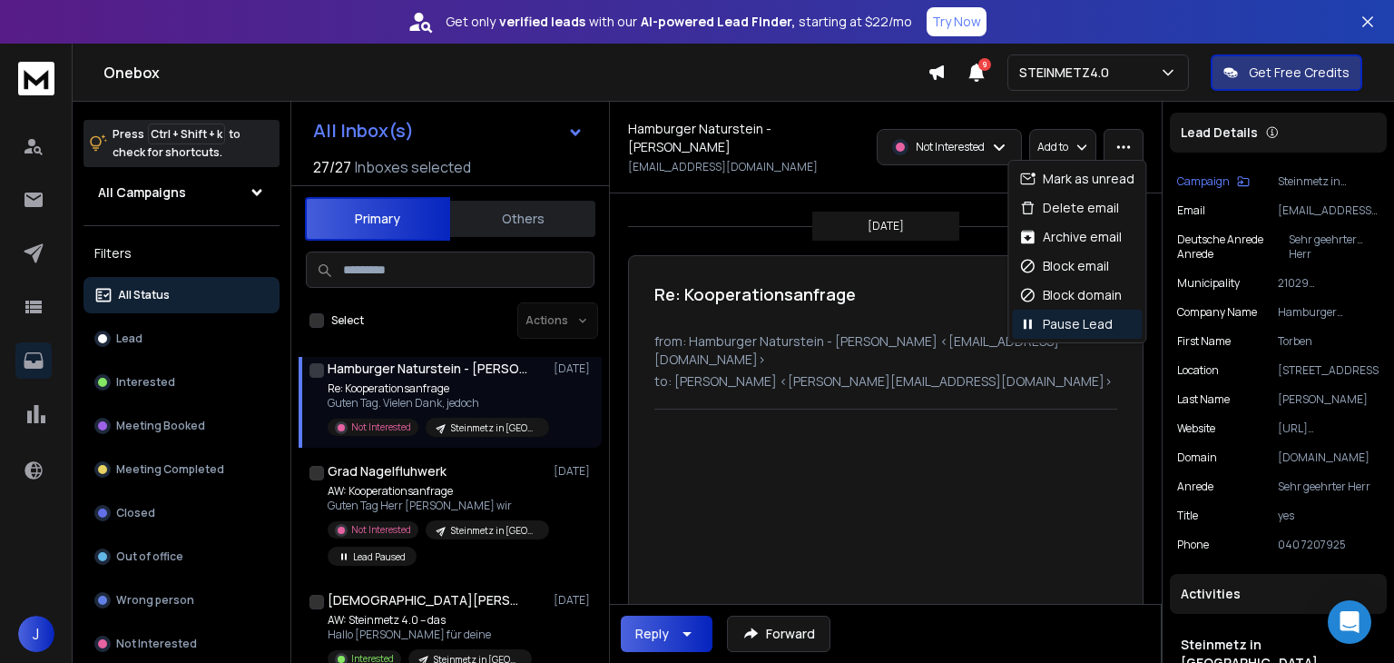
click at [1061, 325] on div "Pause Lead" at bounding box center [1065, 324] width 93 height 18
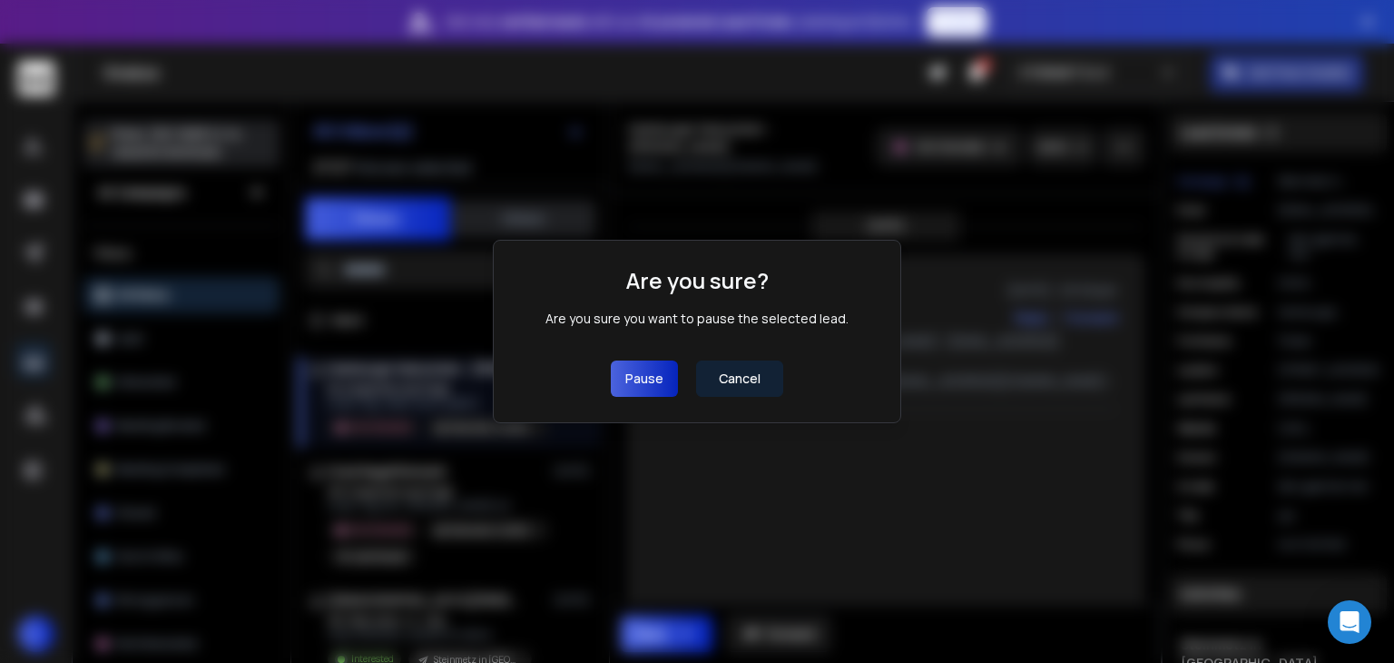
click at [624, 384] on button "Pause" at bounding box center [644, 378] width 67 height 36
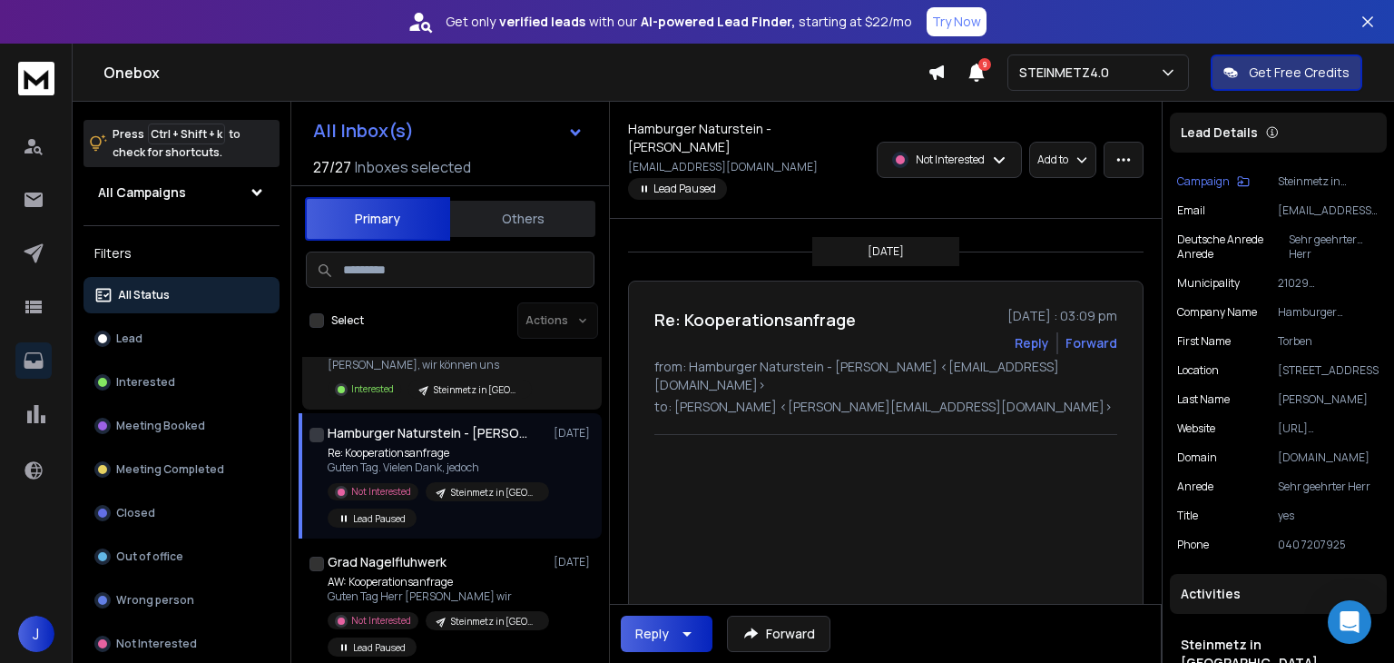
scroll to position [2598, 0]
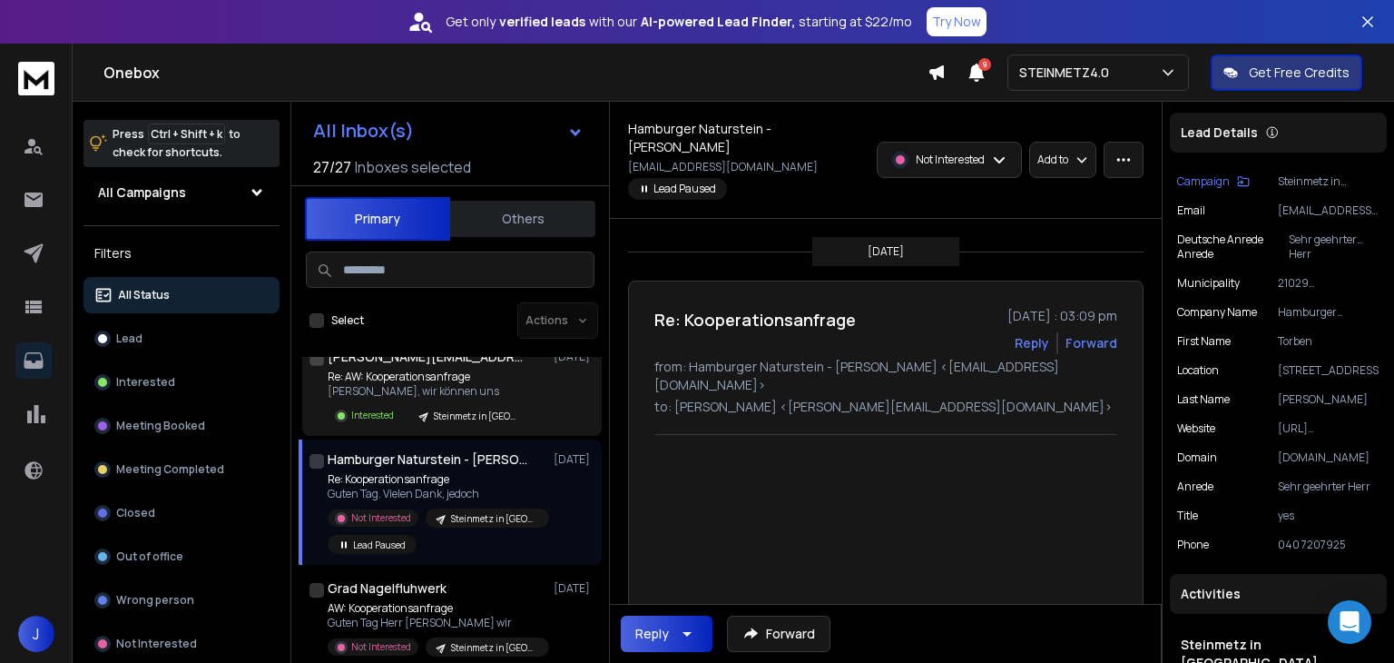
click at [421, 394] on p "[PERSON_NAME], wir können uns" at bounding box center [430, 391] width 204 height 15
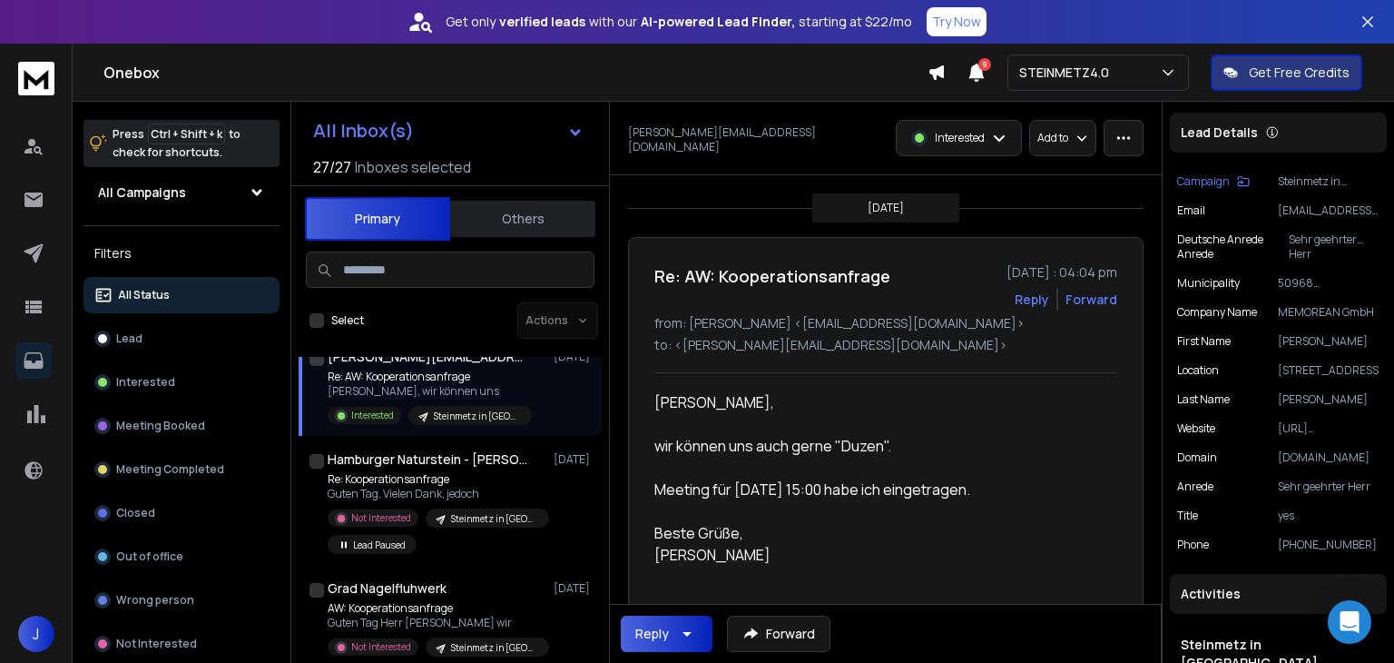
click at [1124, 138] on icon "button" at bounding box center [1124, 137] width 14 height 3
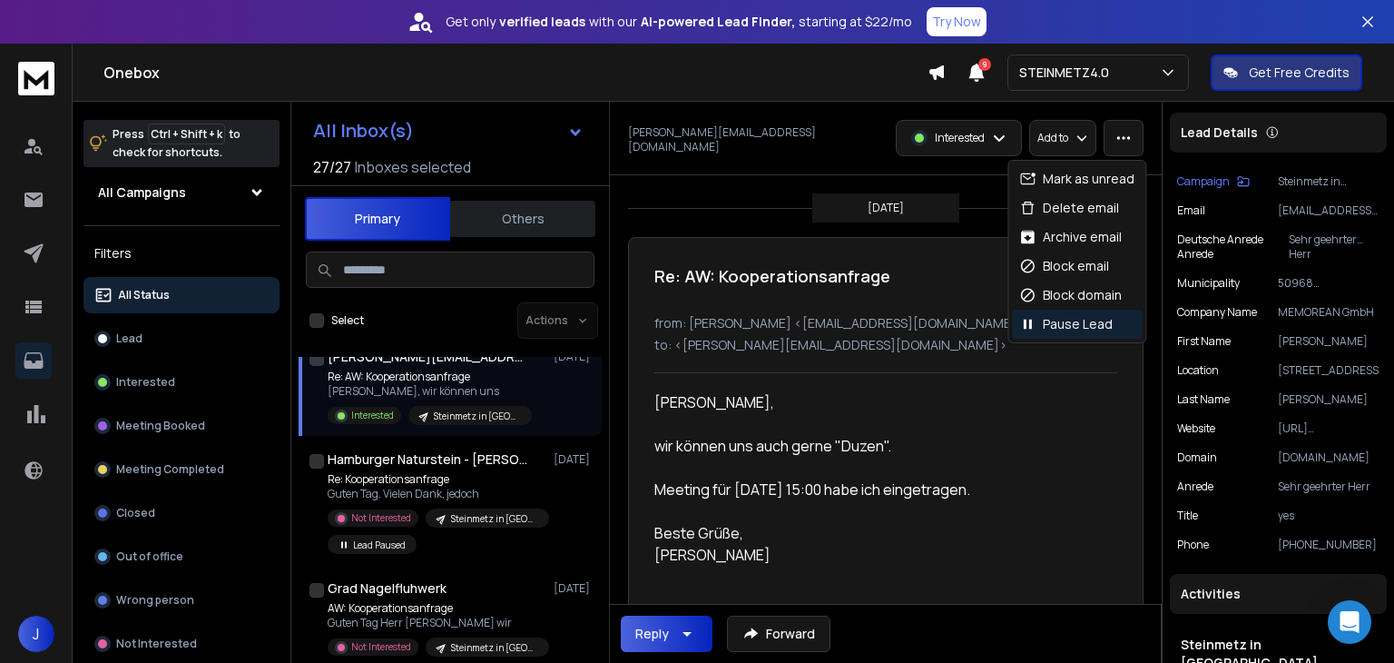
click at [1070, 320] on div "Pause Lead" at bounding box center [1065, 324] width 93 height 18
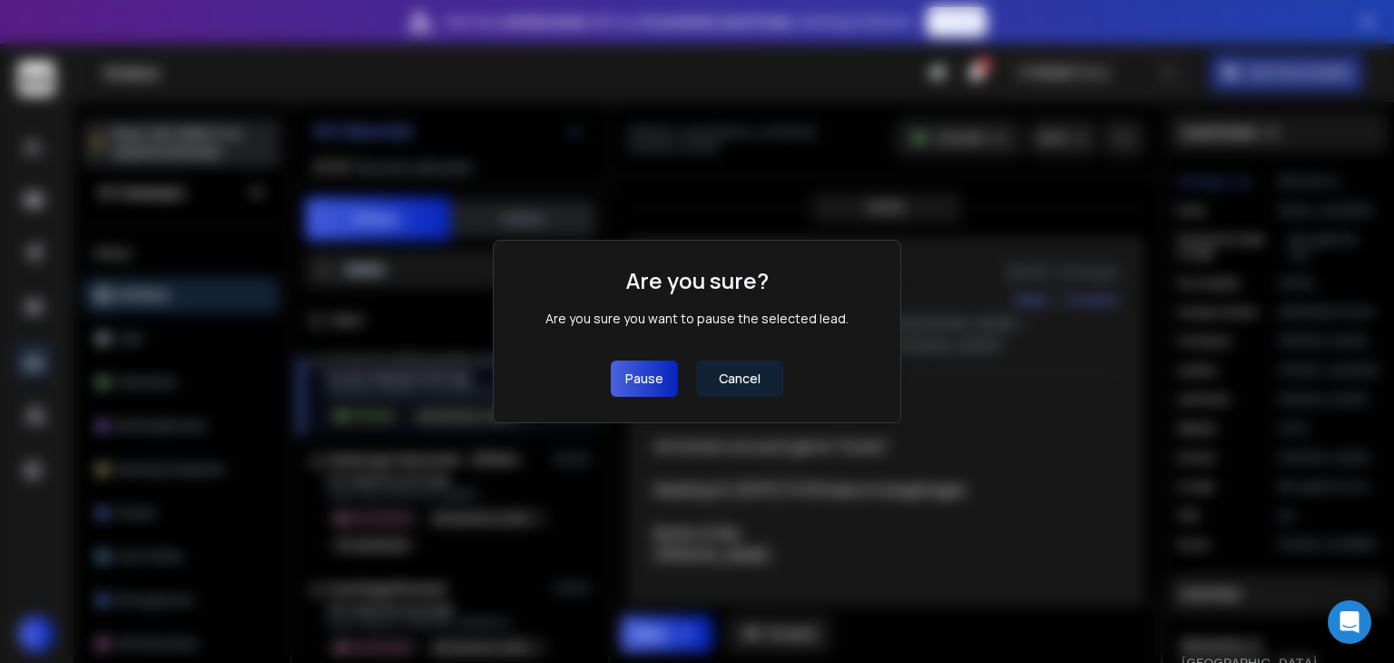
click at [632, 372] on button "Pause" at bounding box center [644, 378] width 67 height 36
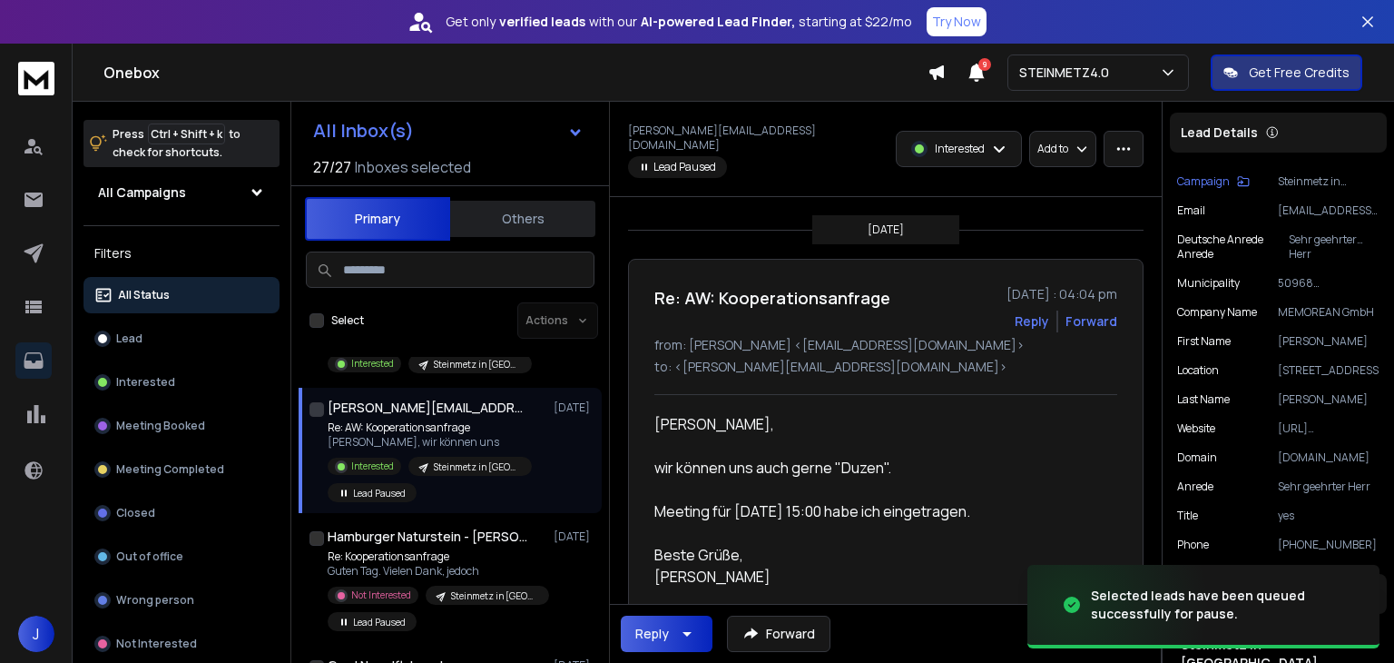
scroll to position [2417, 0]
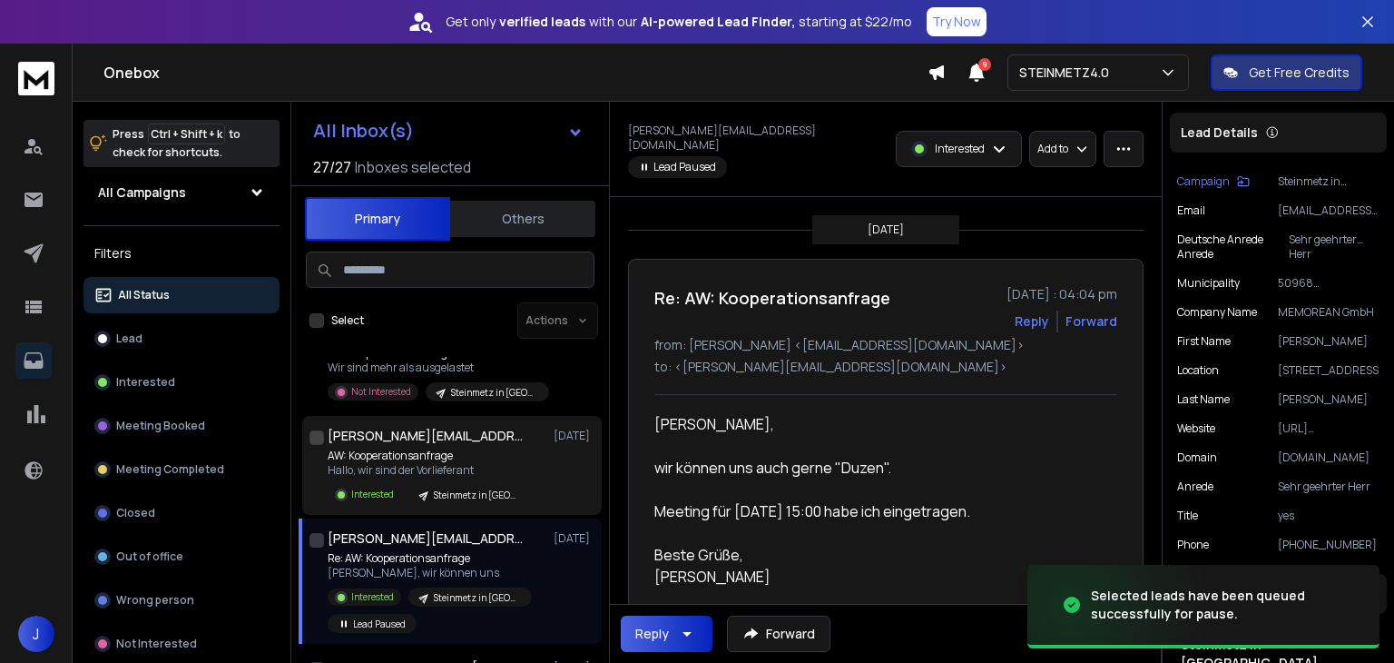
click at [436, 458] on p "AW: Kooperationsanfrage" at bounding box center [430, 455] width 204 height 15
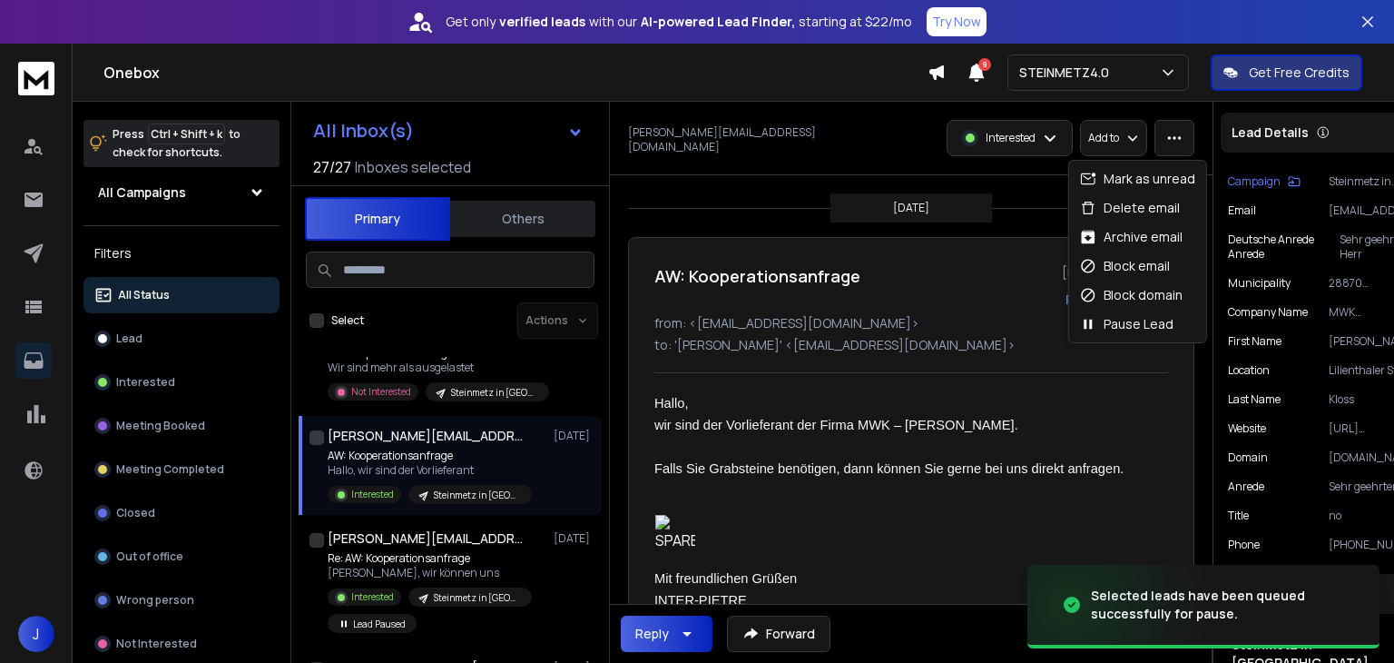
click at [1183, 133] on icon "button" at bounding box center [1174, 138] width 16 height 16
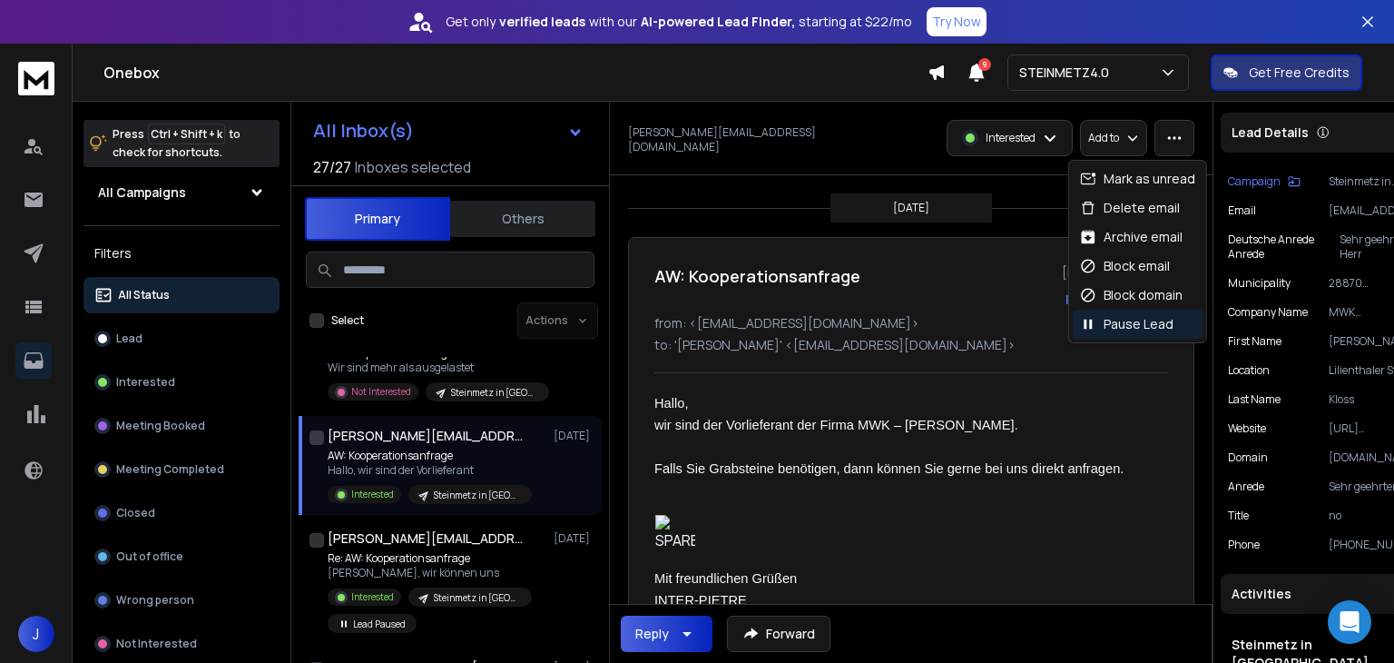
click at [1111, 323] on div "Pause Lead" at bounding box center [1126, 324] width 93 height 18
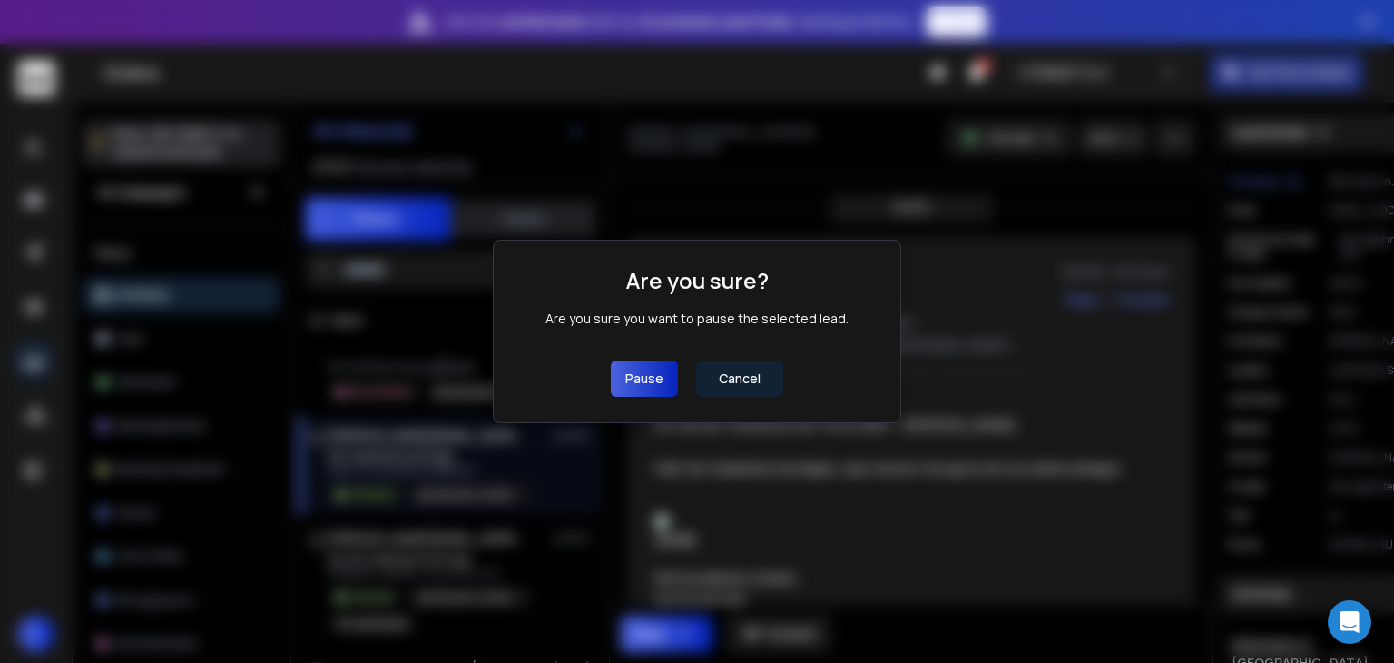
click at [642, 375] on button "Pause" at bounding box center [644, 378] width 67 height 36
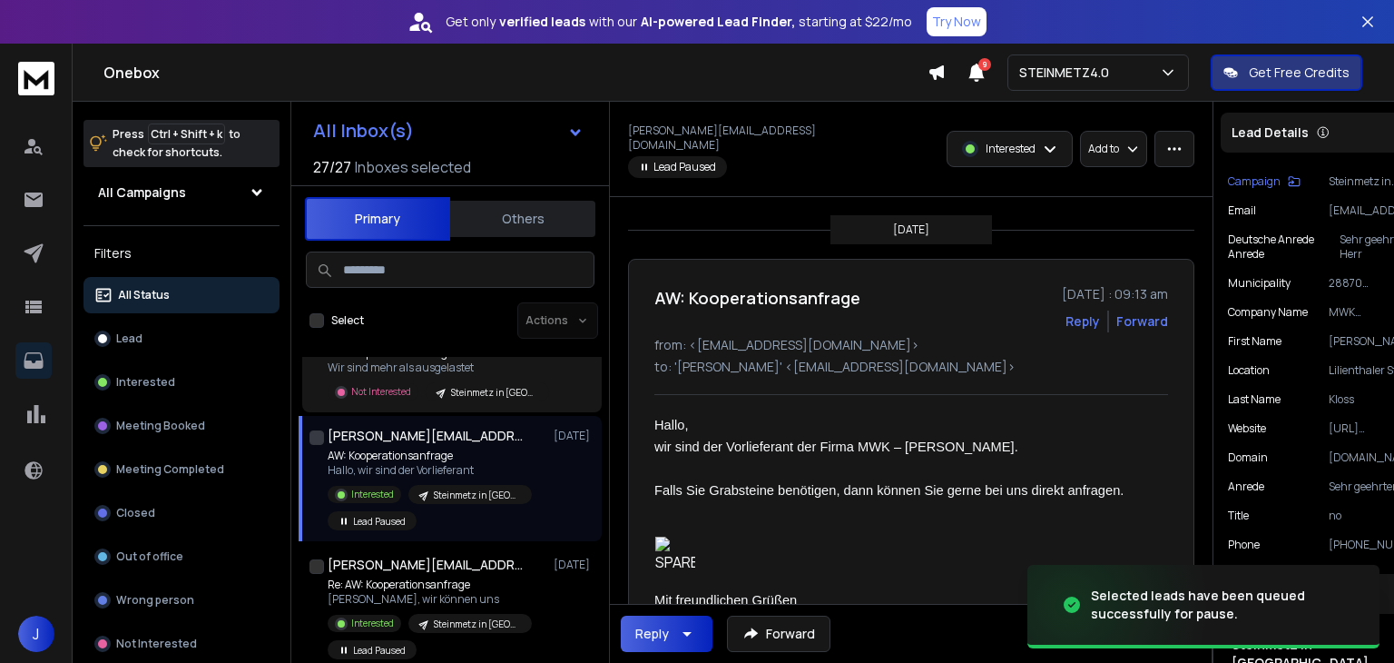
scroll to position [2326, 0]
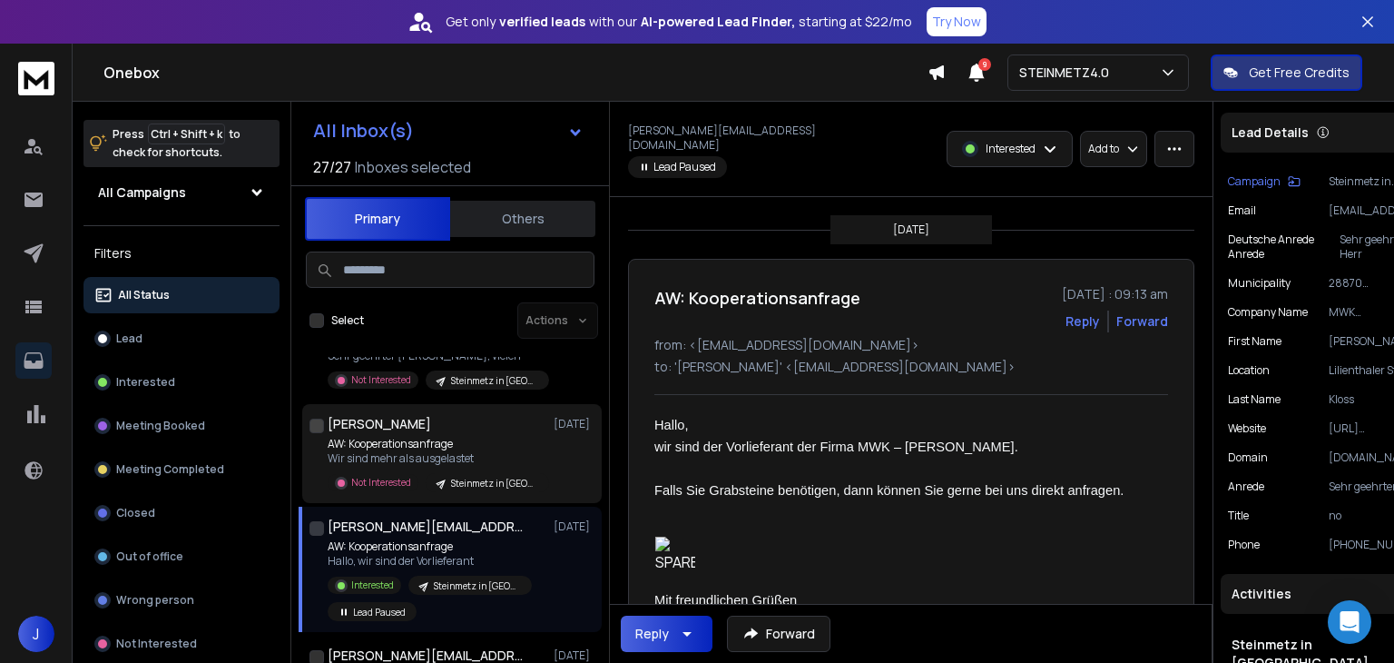
click at [427, 437] on p "AW: Kooperationsanfrage" at bounding box center [437, 444] width 218 height 15
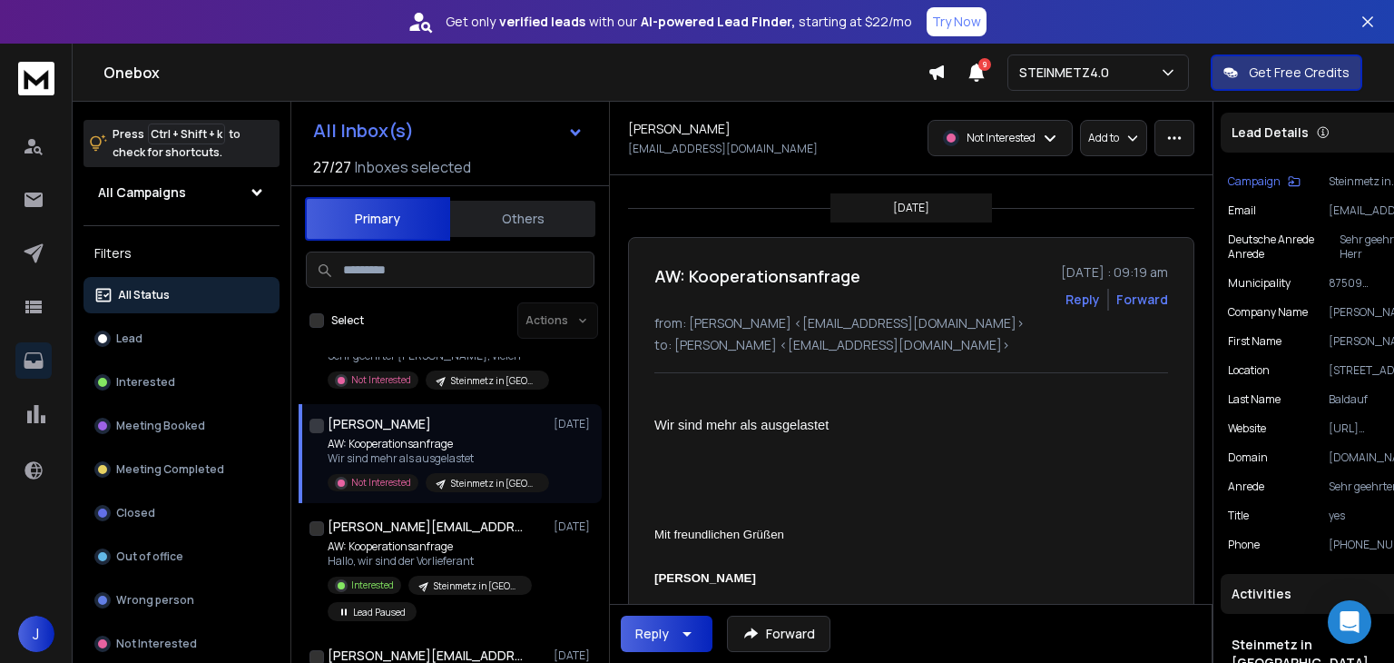
click at [1179, 145] on icon "button" at bounding box center [1174, 138] width 16 height 16
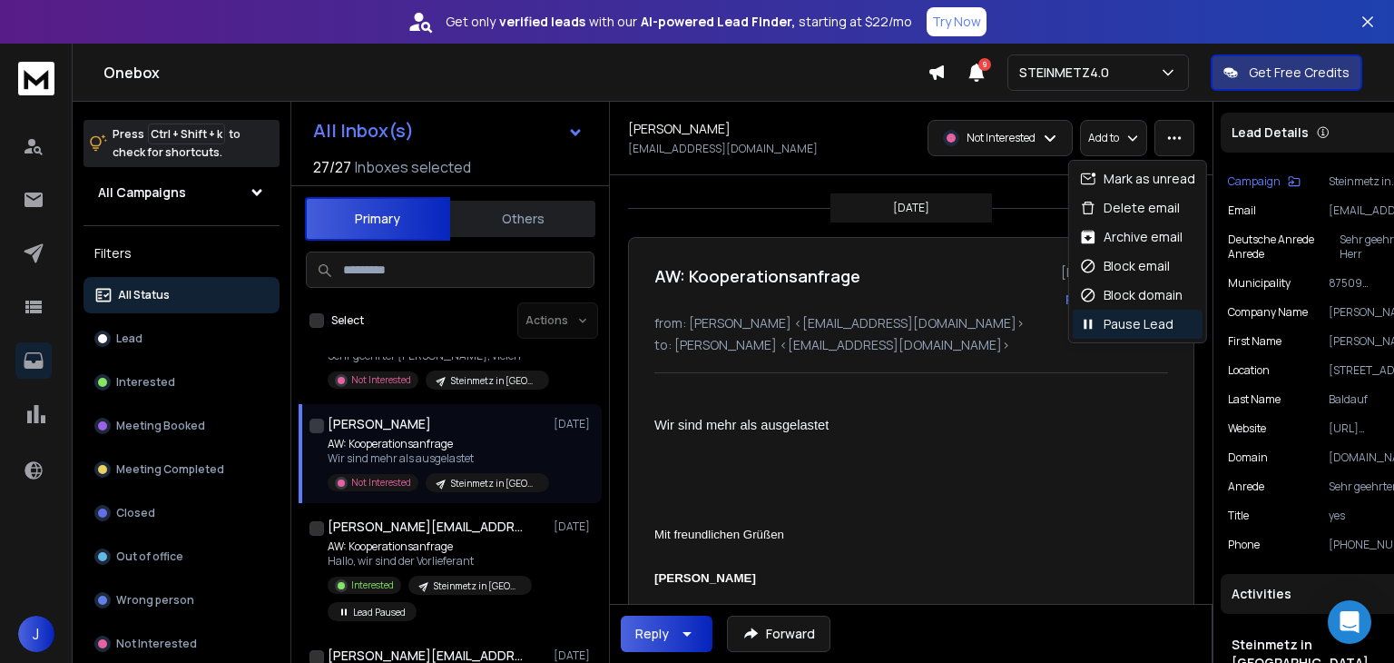
click at [1115, 326] on div "Pause Lead" at bounding box center [1126, 324] width 93 height 18
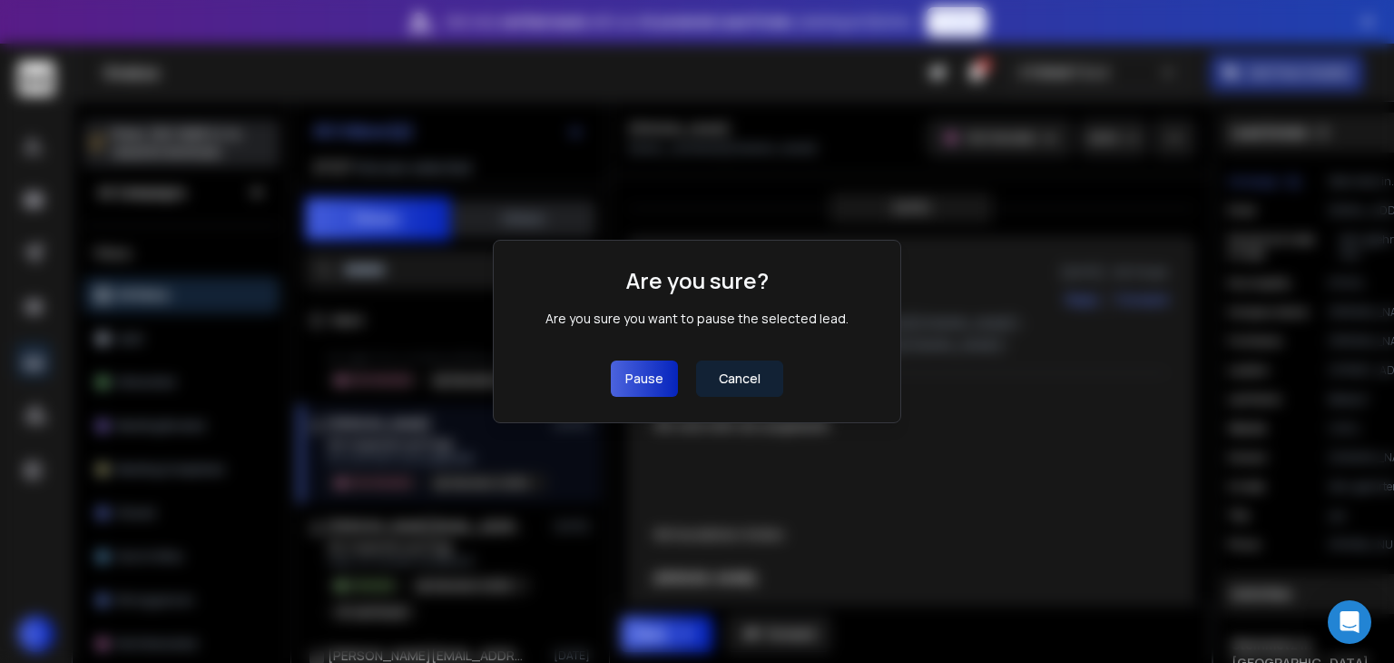
click at [625, 386] on button "Pause" at bounding box center [644, 378] width 67 height 36
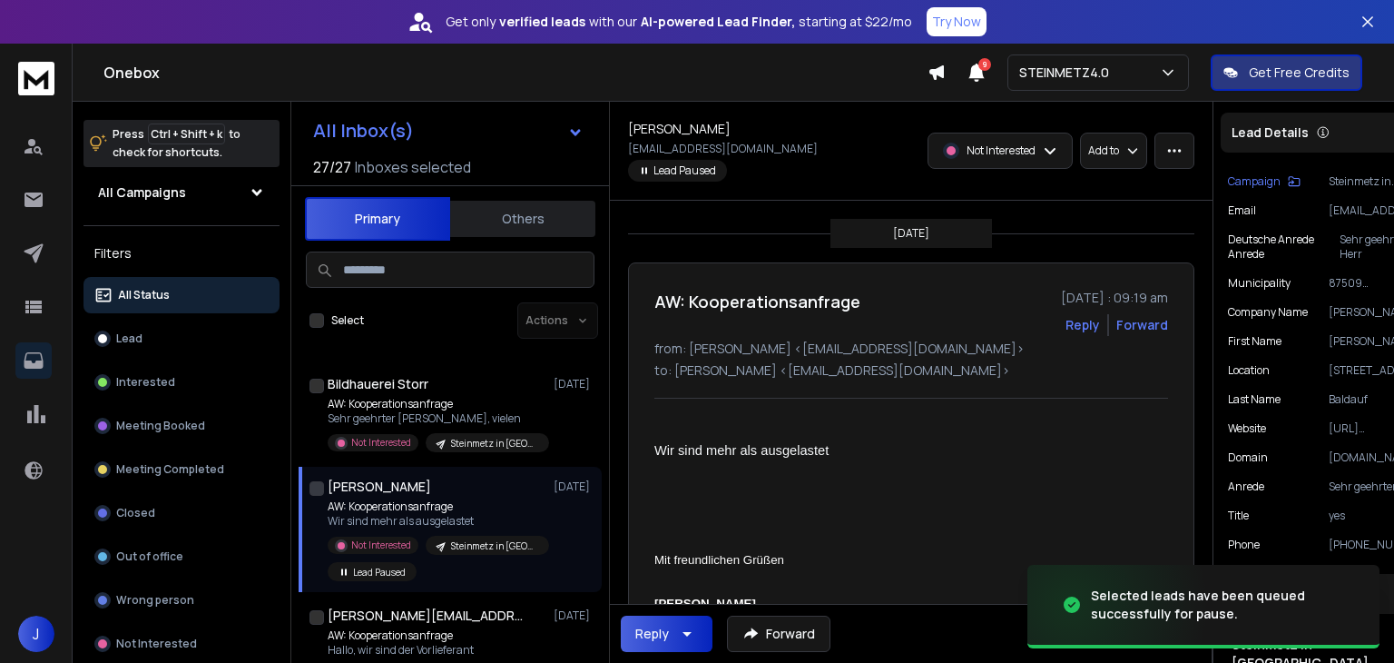
scroll to position [2235, 0]
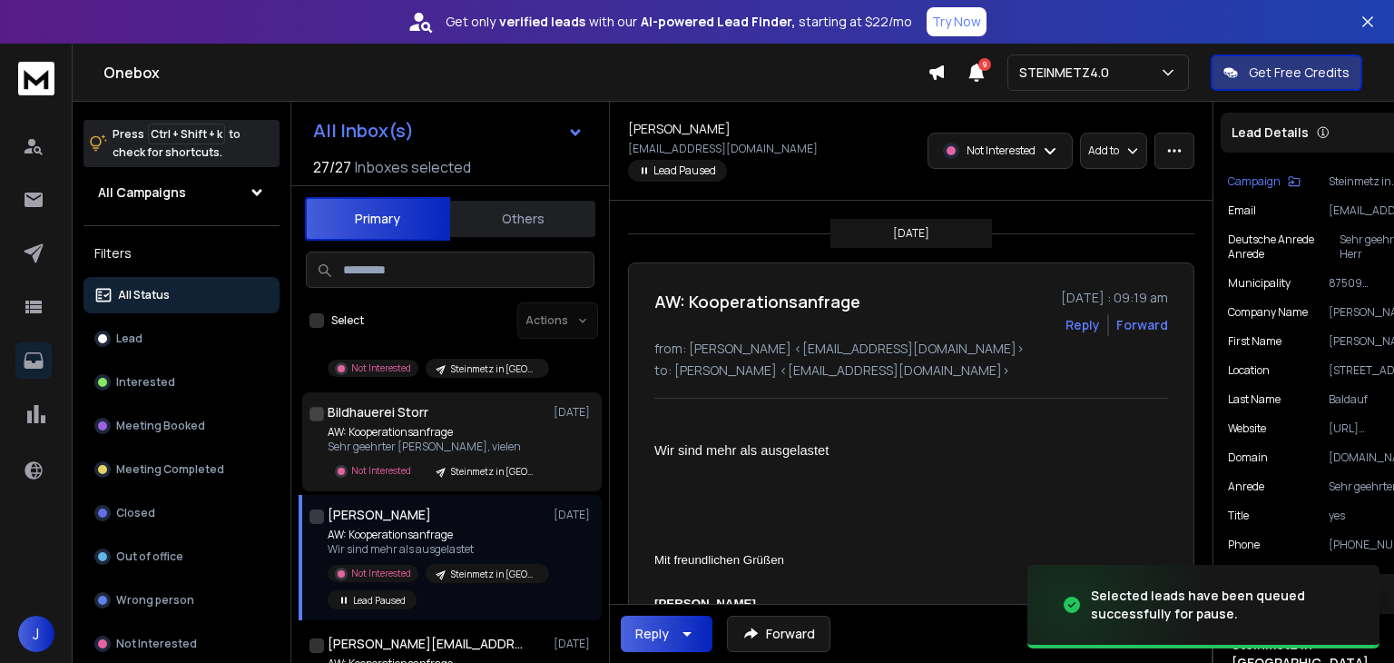
click at [418, 453] on p "Sehr geehrter [PERSON_NAME], vielen" at bounding box center [437, 446] width 218 height 15
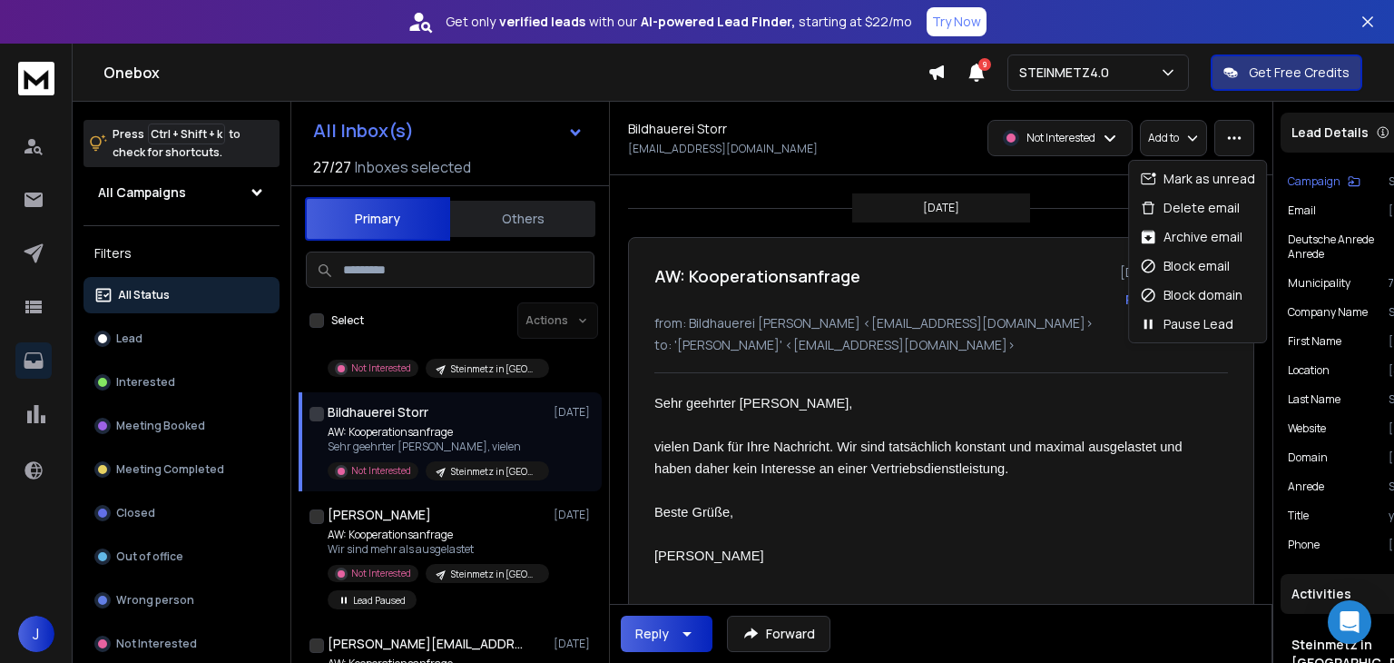
click at [1242, 135] on icon "button" at bounding box center [1234, 138] width 16 height 16
click at [1180, 327] on div "Pause Lead" at bounding box center [1186, 324] width 93 height 18
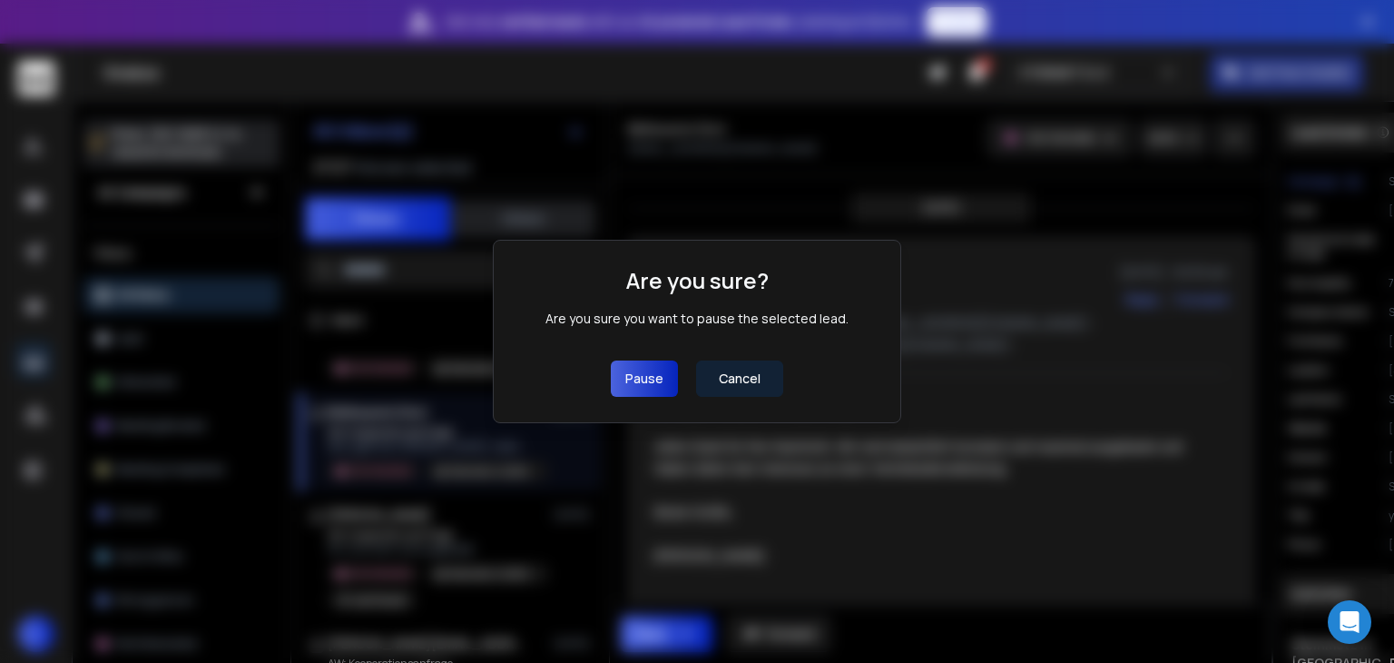
click at [639, 378] on button "Pause" at bounding box center [644, 378] width 67 height 36
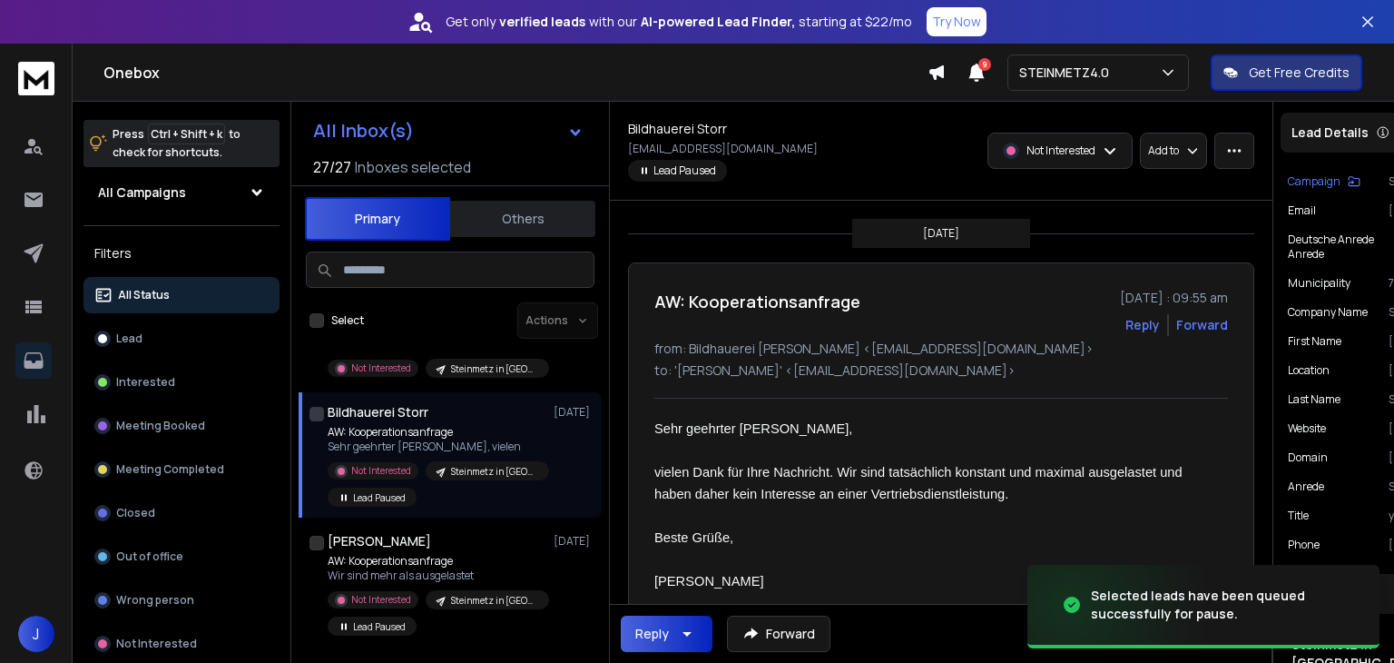
scroll to position [2145, 0]
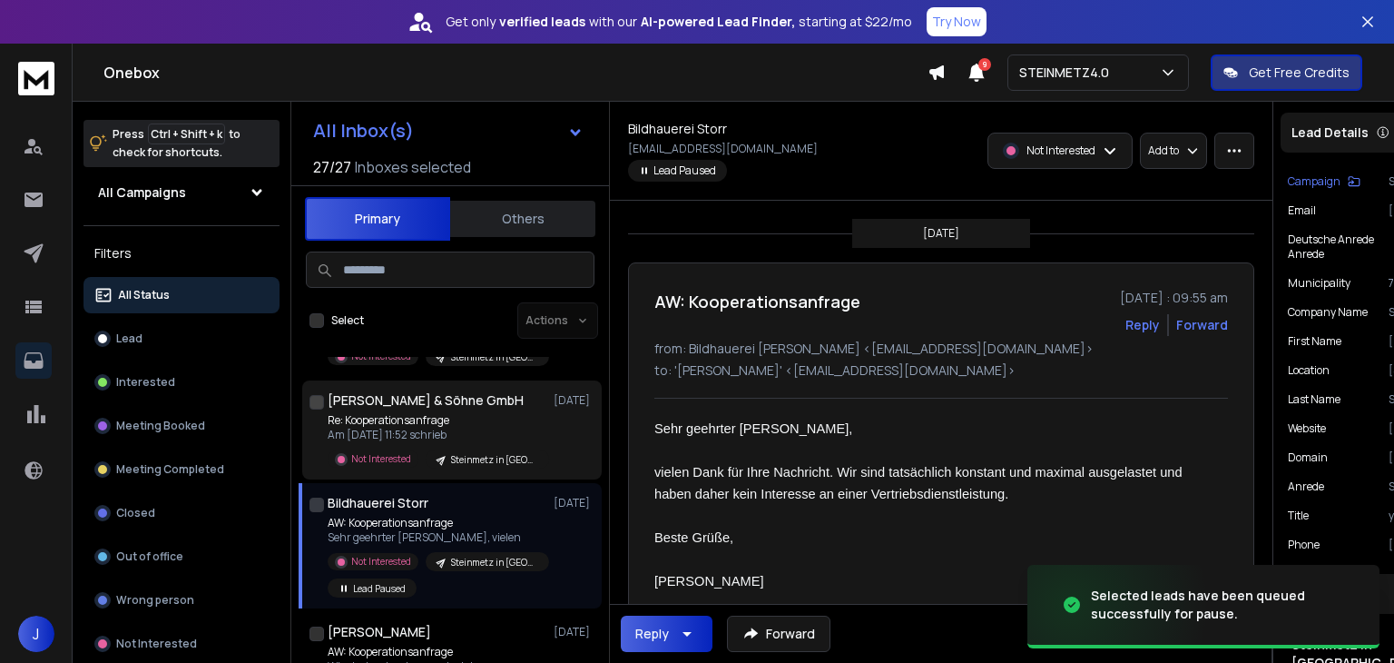
click at [437, 426] on p "Re: Kooperationsanfrage" at bounding box center [437, 420] width 218 height 15
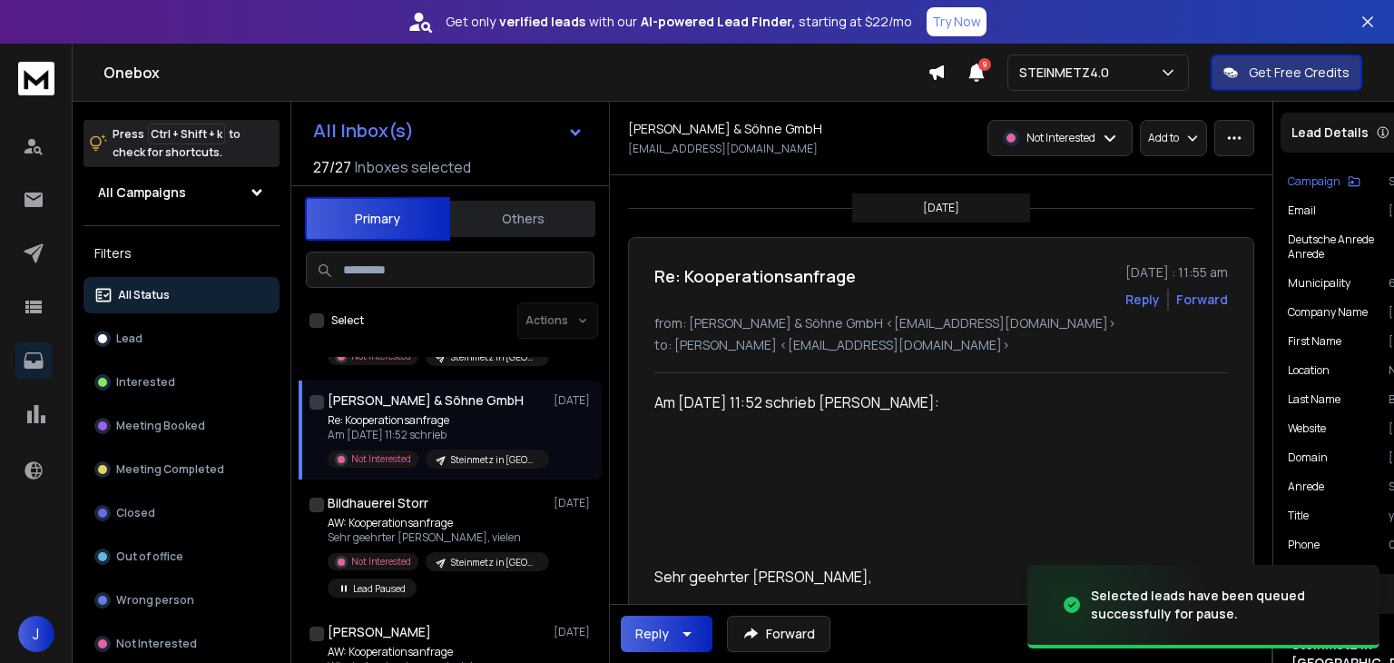
click at [1214, 142] on button "button" at bounding box center [1234, 138] width 40 height 36
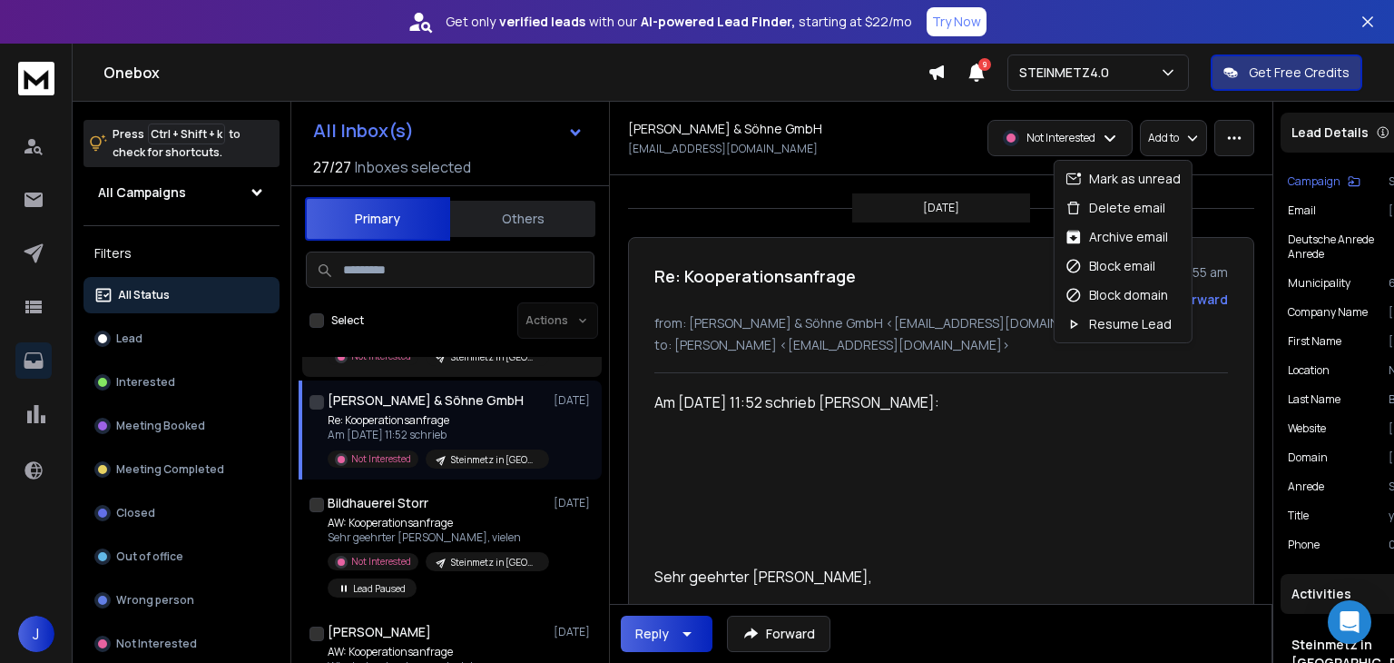
click at [437, 361] on div "Steinmetz in [GEOGRAPHIC_DATA]" at bounding box center [487, 356] width 123 height 19
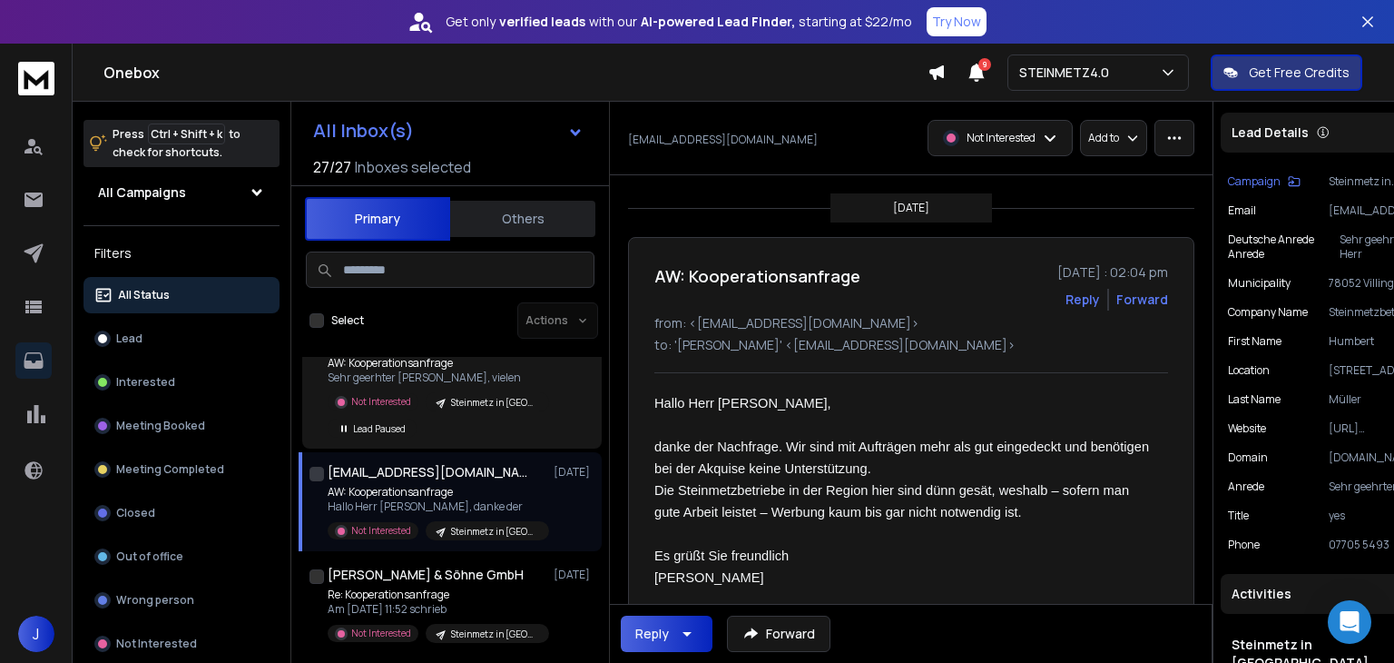
scroll to position [1963, 0]
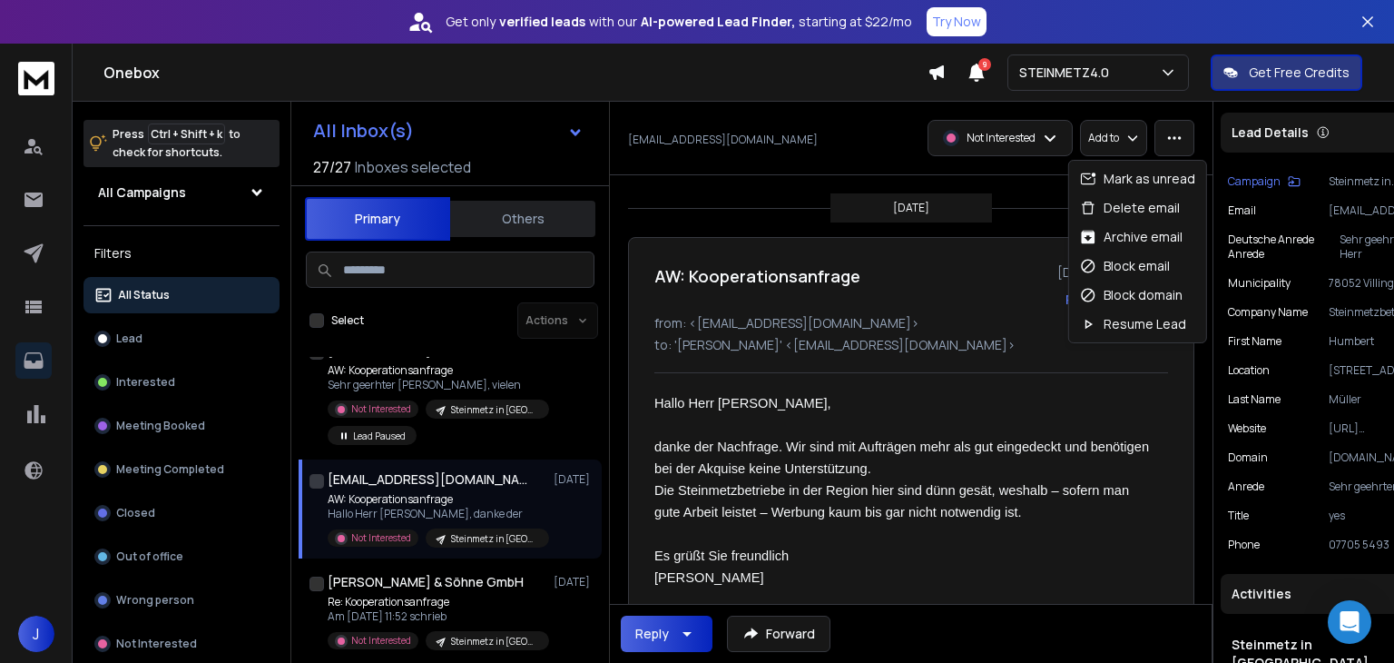
click at [1183, 145] on icon "button" at bounding box center [1174, 138] width 16 height 16
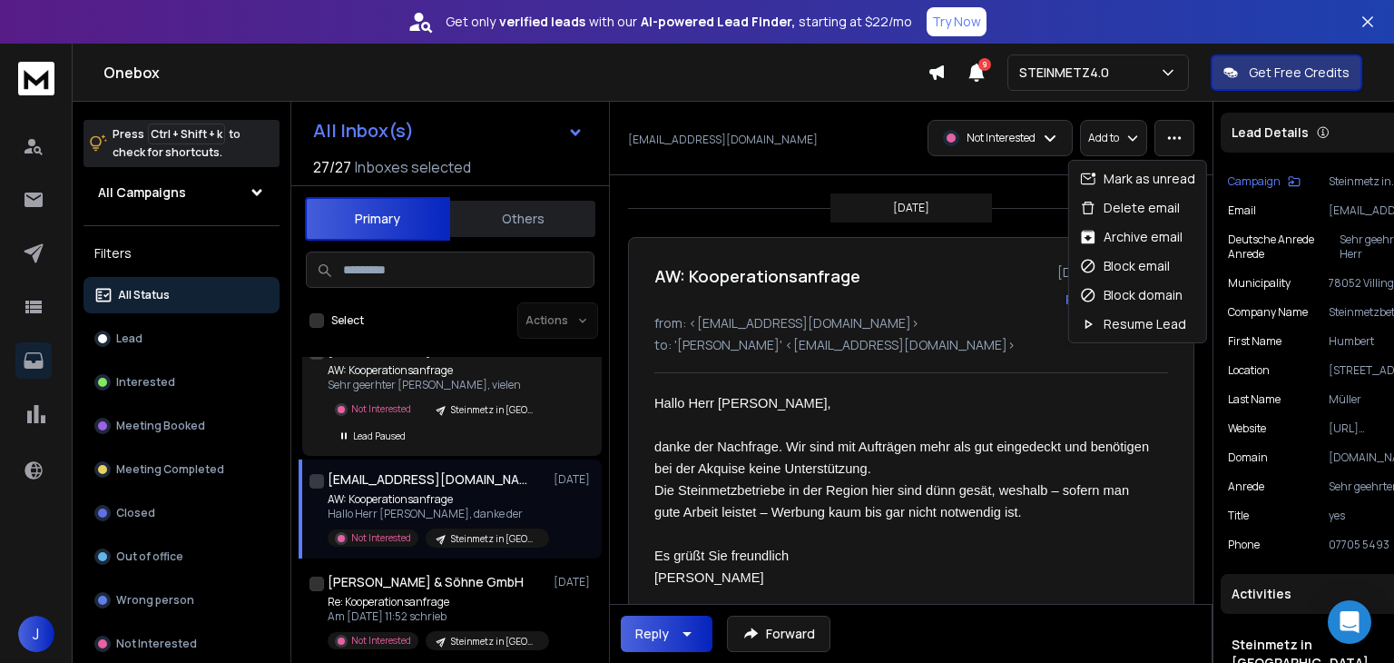
click at [404, 370] on p "AW: Kooperationsanfrage" at bounding box center [437, 370] width 218 height 15
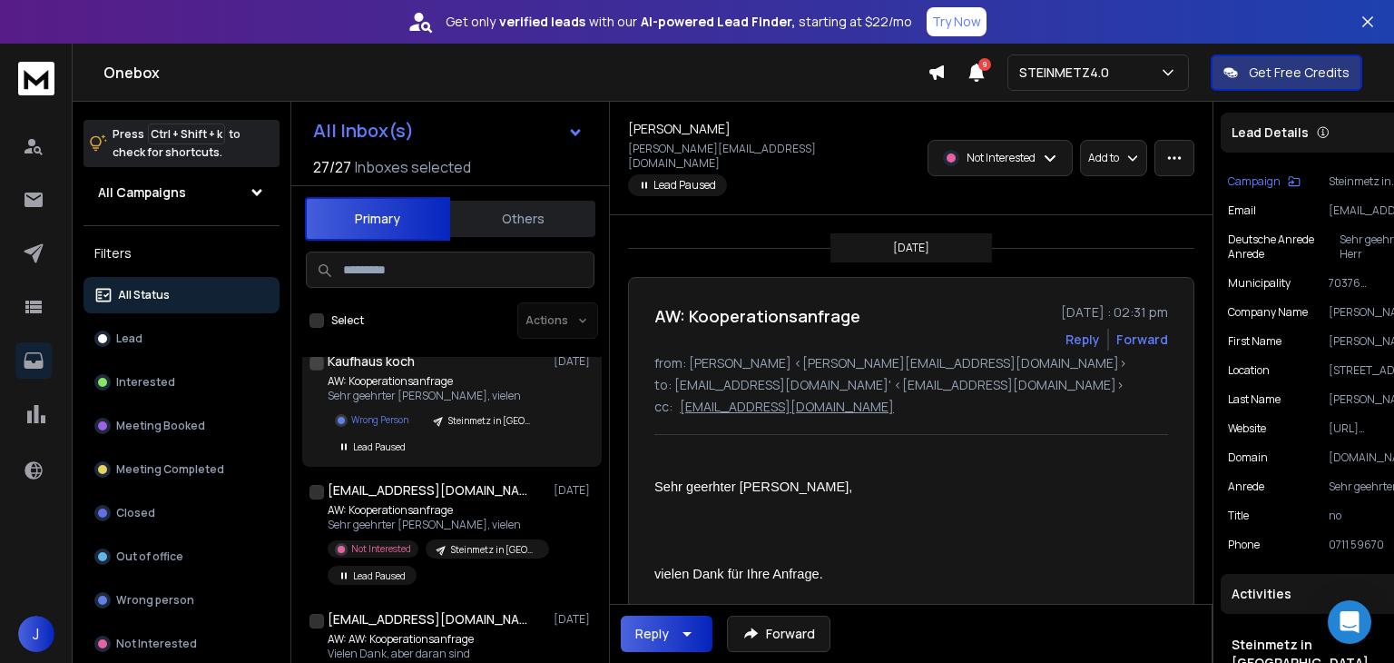
scroll to position [0, 0]
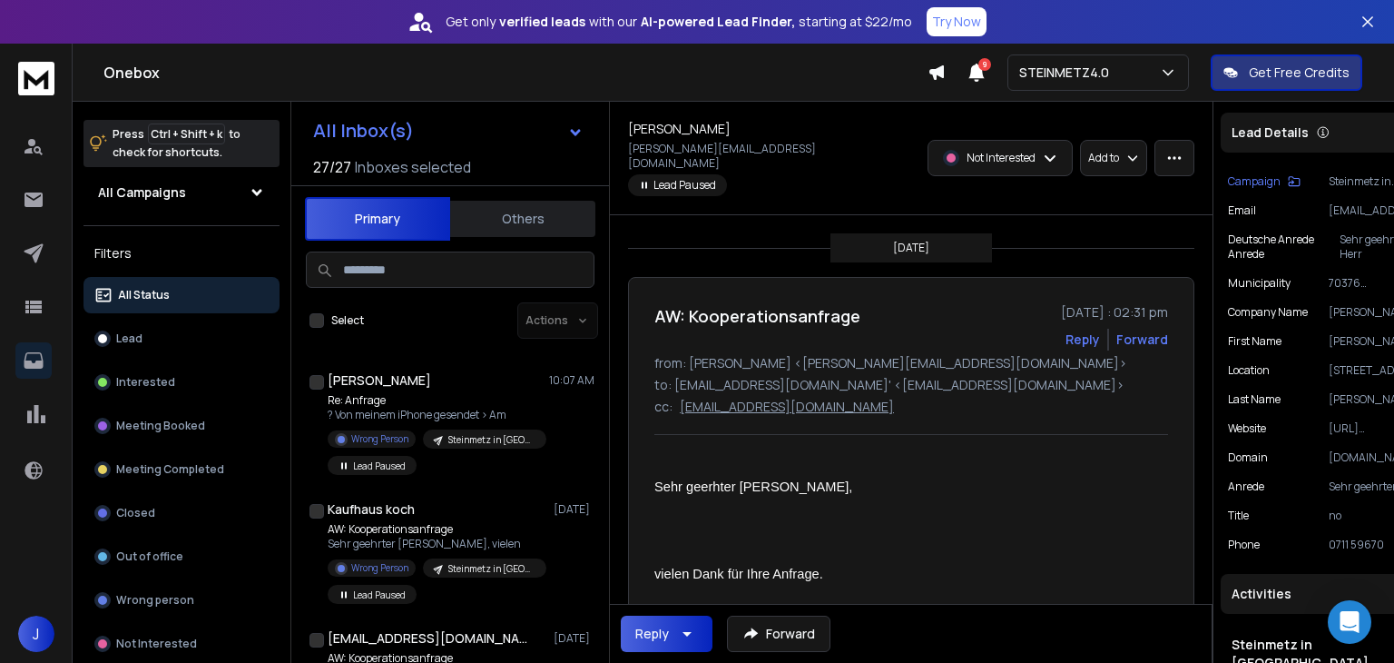
click at [200, 299] on button "All Status" at bounding box center [181, 295] width 196 height 36
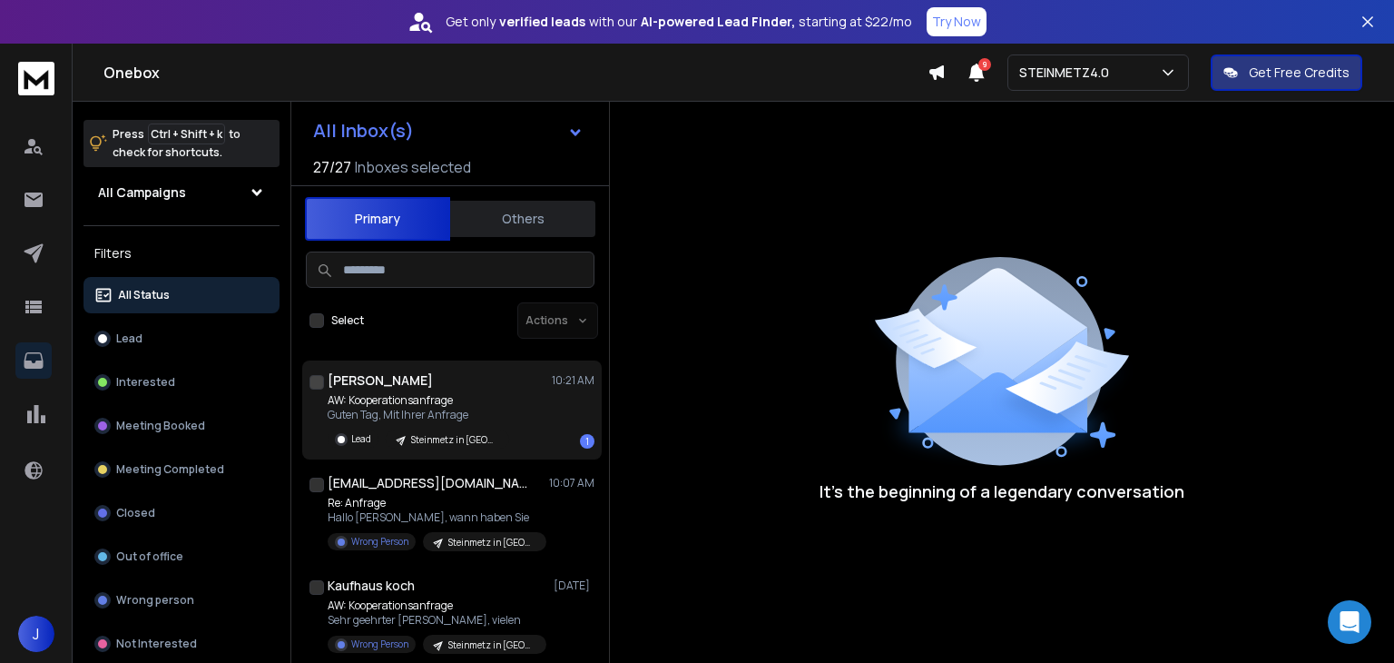
click at [388, 402] on p "AW: Kooperationsanfrage" at bounding box center [419, 400] width 182 height 15
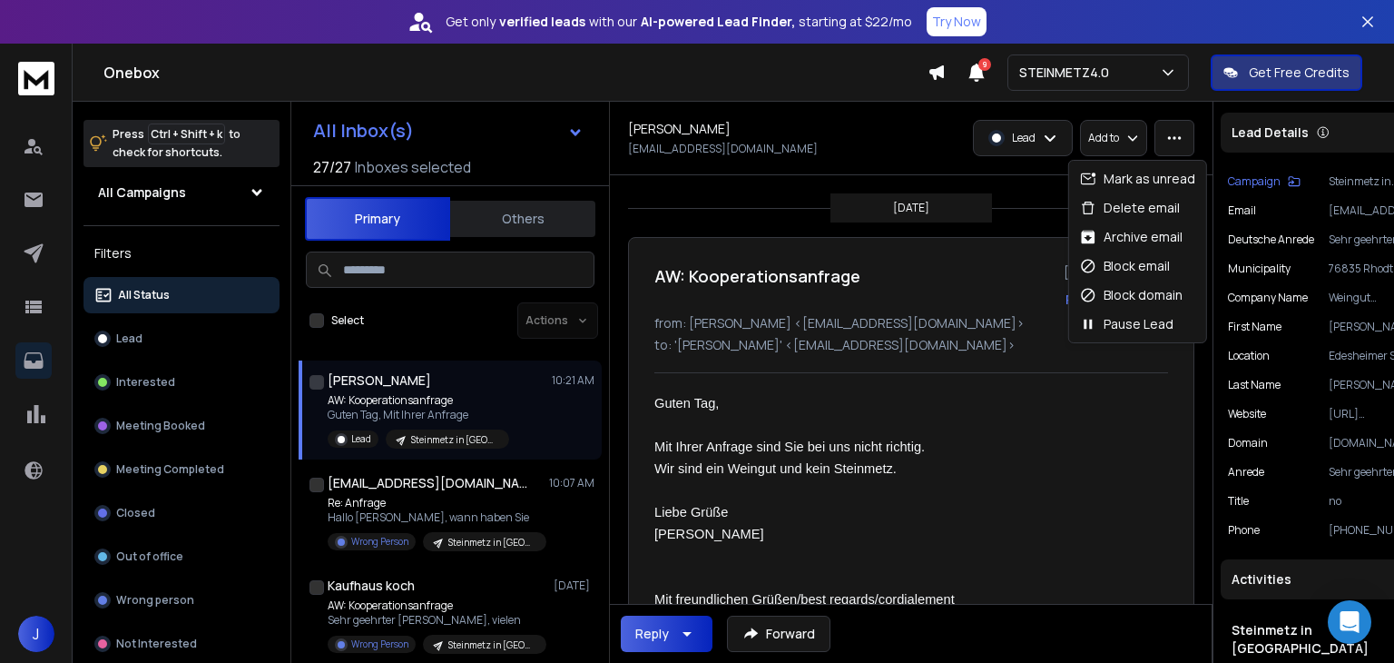
click at [1182, 142] on icon "button" at bounding box center [1174, 138] width 16 height 16
click at [1134, 320] on div "Pause Lead" at bounding box center [1126, 324] width 93 height 18
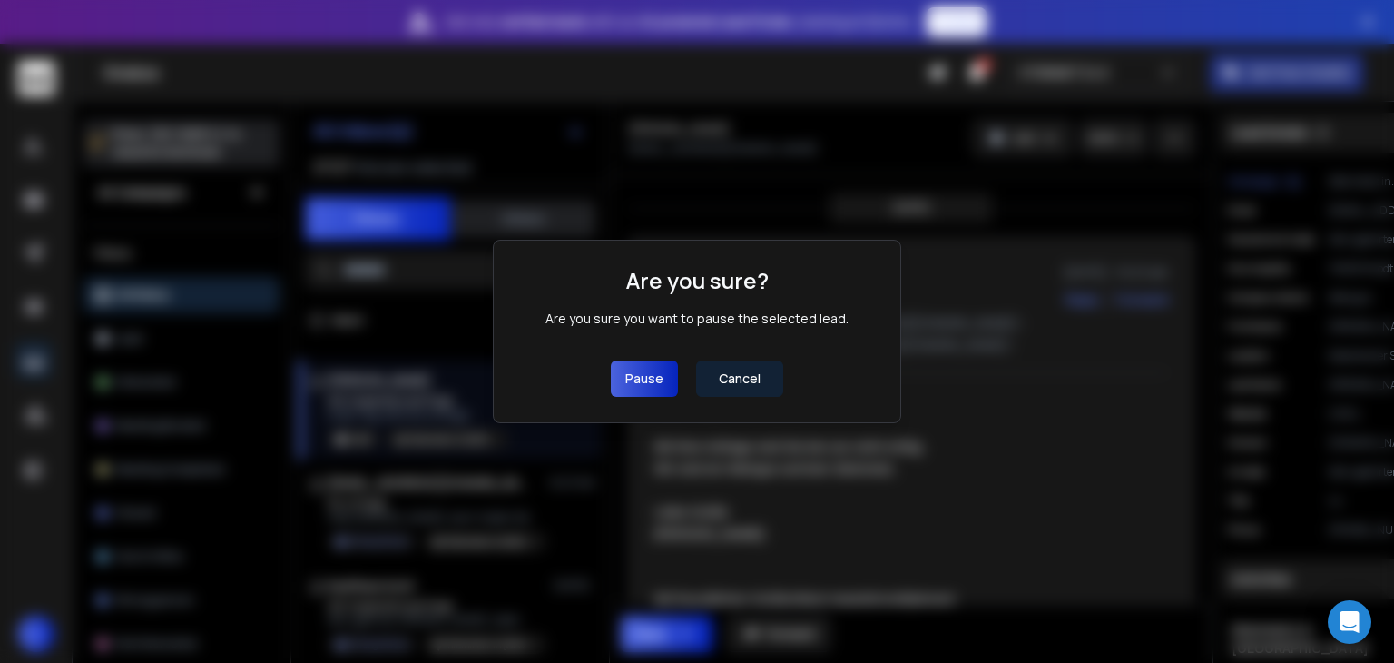
click at [628, 387] on button "Pause" at bounding box center [644, 378] width 67 height 36
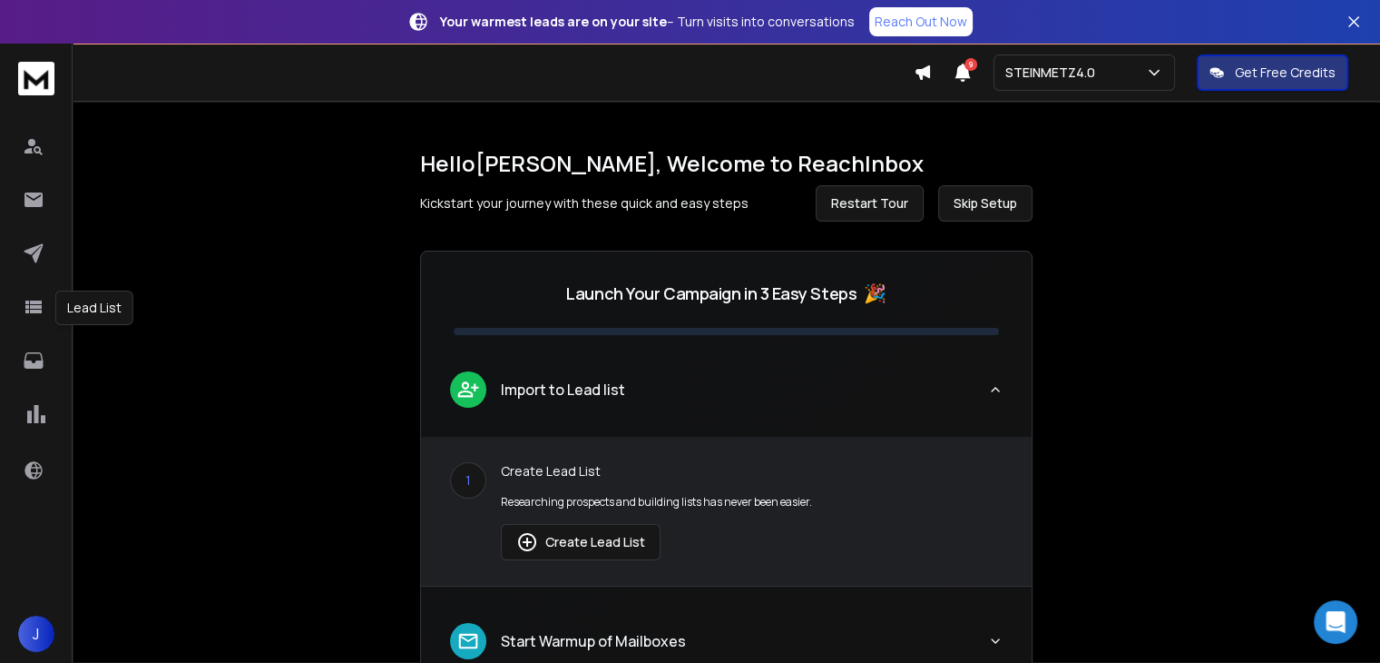
click at [36, 335] on div at bounding box center [36, 306] width 42 height 378
click at [31, 371] on icon at bounding box center [34, 360] width 22 height 22
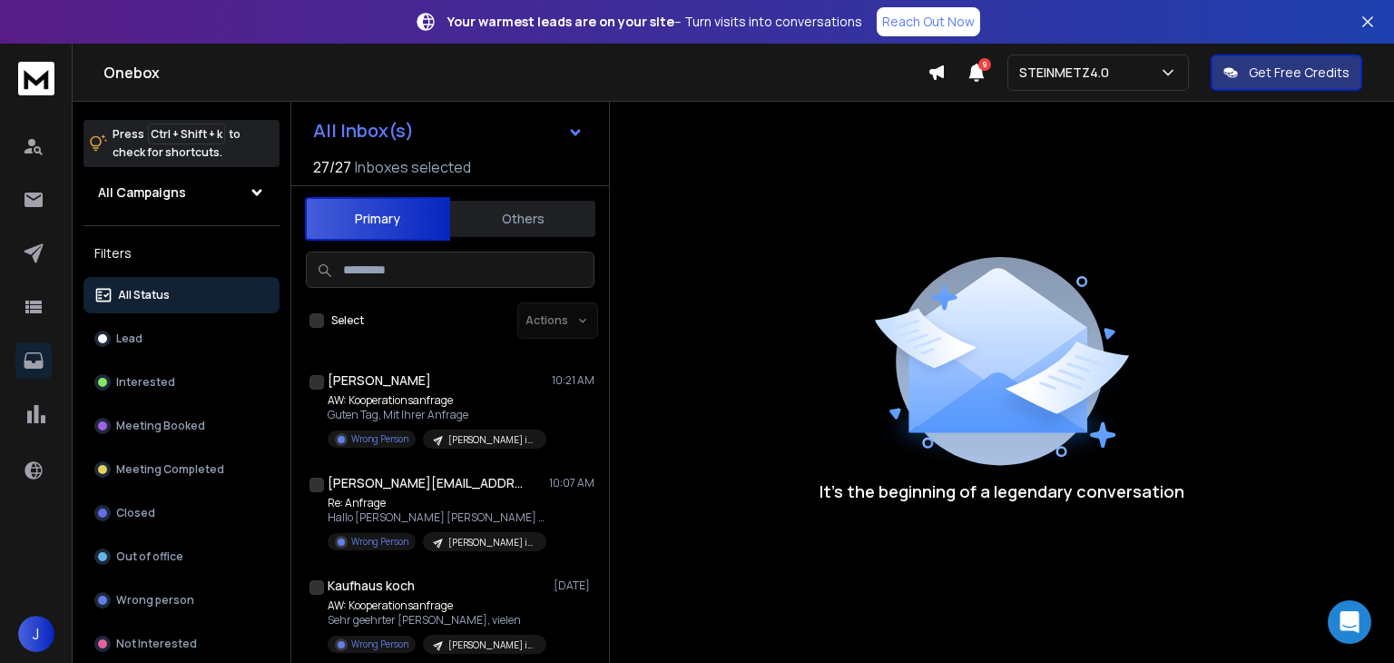
click at [398, 281] on input at bounding box center [450, 269] width 289 height 36
click at [33, 204] on icon at bounding box center [34, 199] width 18 height 15
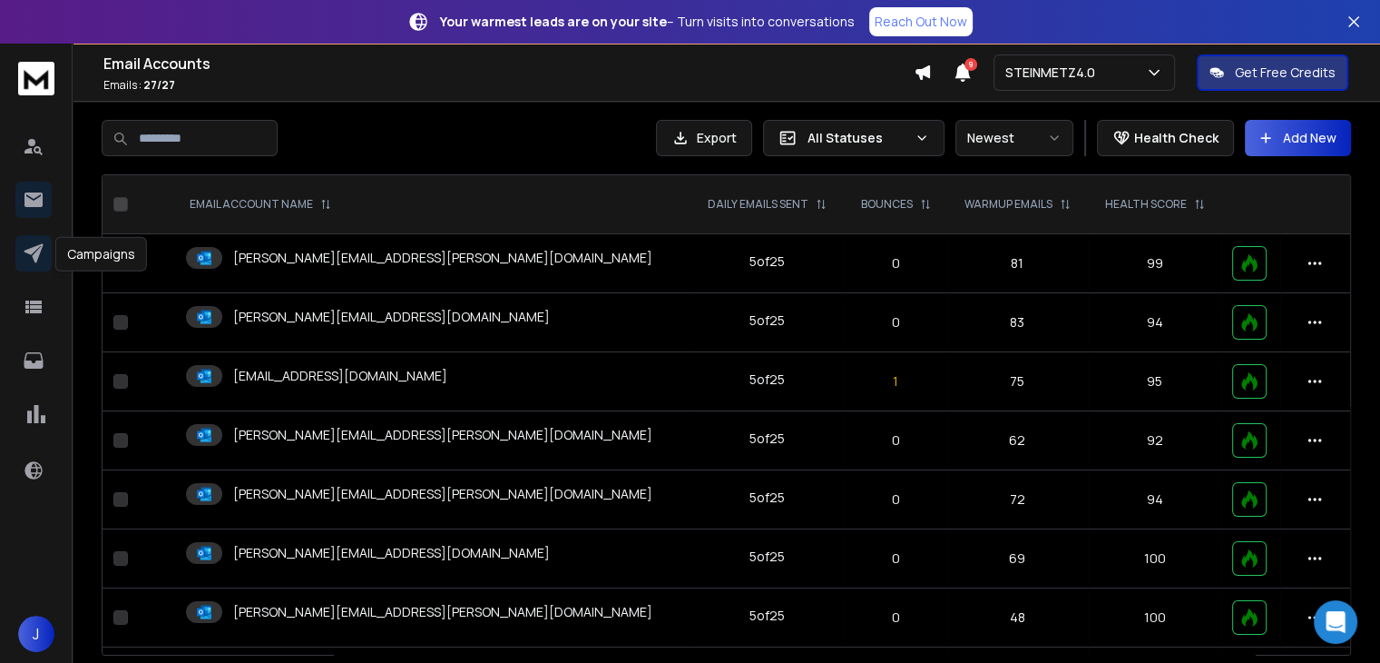
click at [40, 258] on icon at bounding box center [34, 253] width 22 height 22
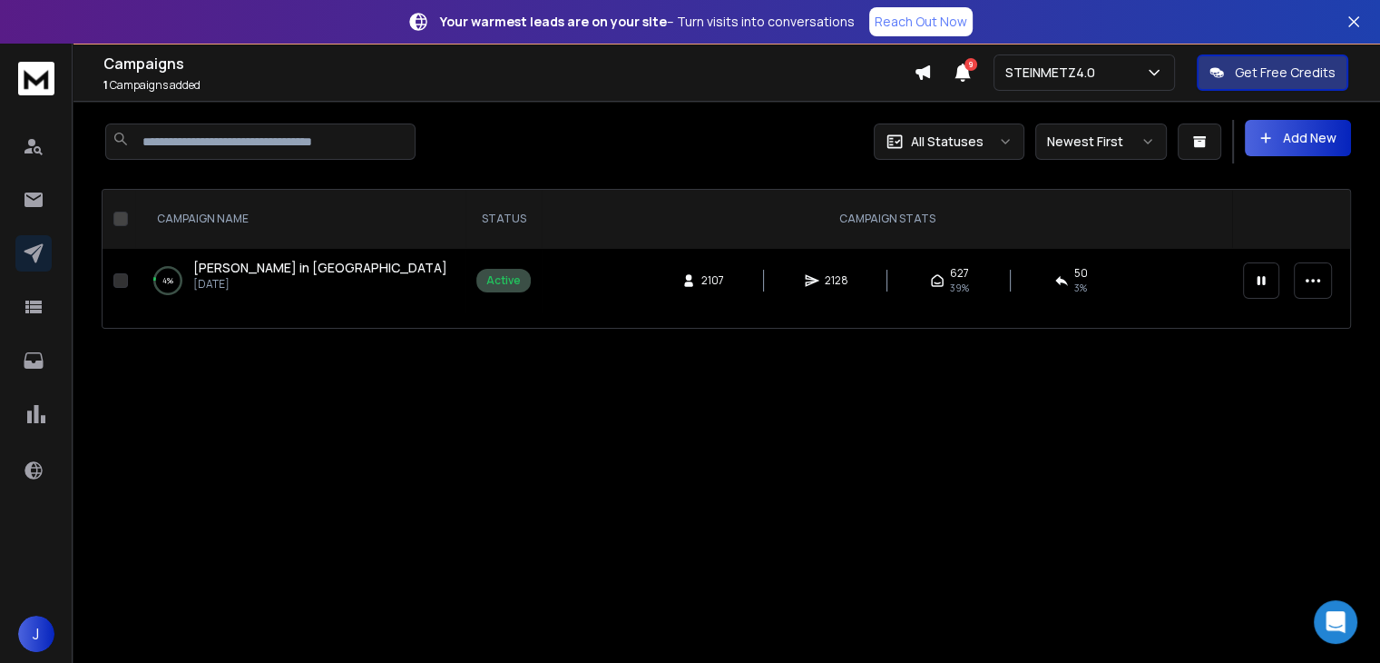
click at [260, 261] on span "Steinmetz in [GEOGRAPHIC_DATA]" at bounding box center [320, 267] width 254 height 17
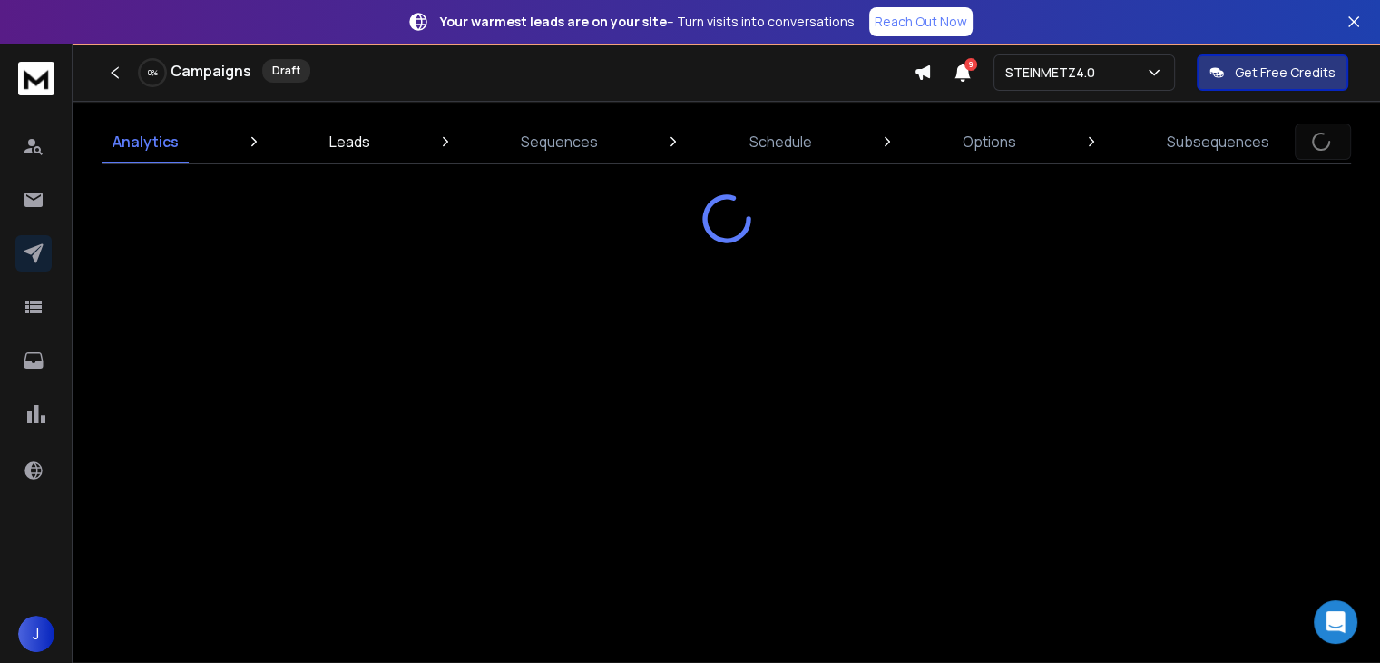
click at [355, 139] on p "Leads" at bounding box center [349, 142] width 41 height 22
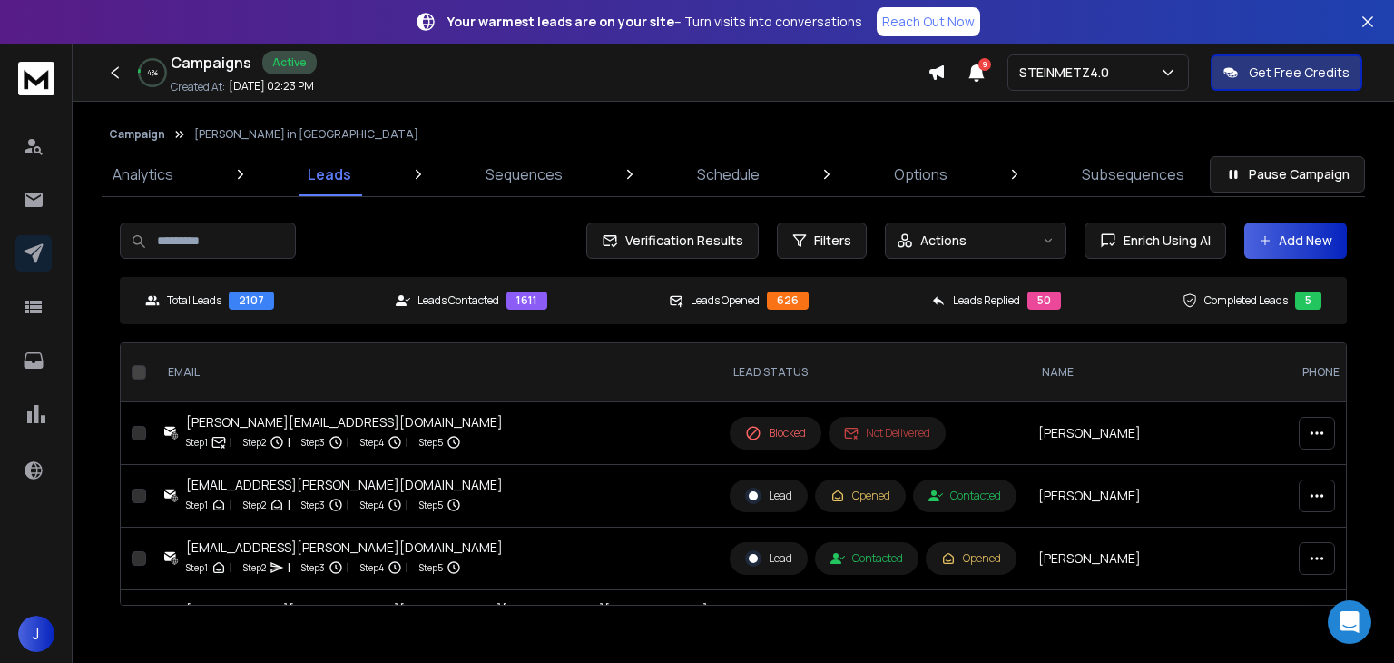
click at [246, 250] on input at bounding box center [208, 240] width 176 height 36
type input "*******"
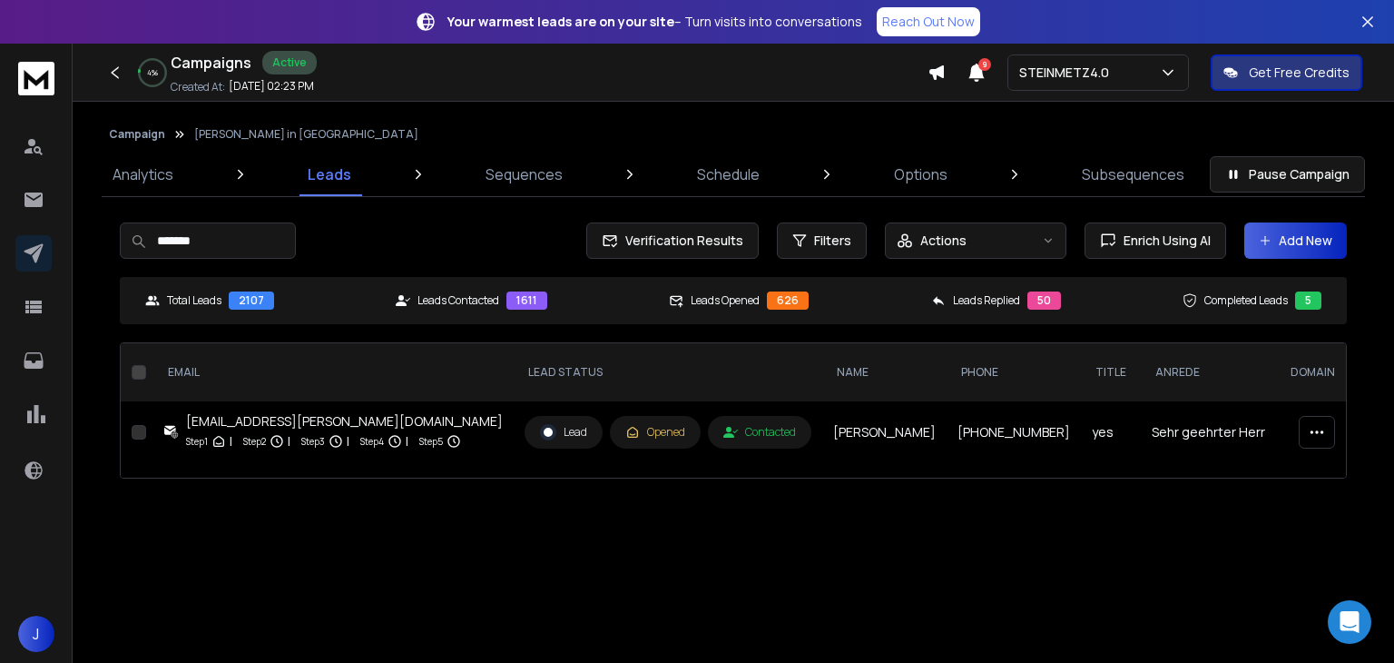
click at [309, 424] on div "kontakt@steinmetz-frensch.de" at bounding box center [344, 421] width 317 height 18
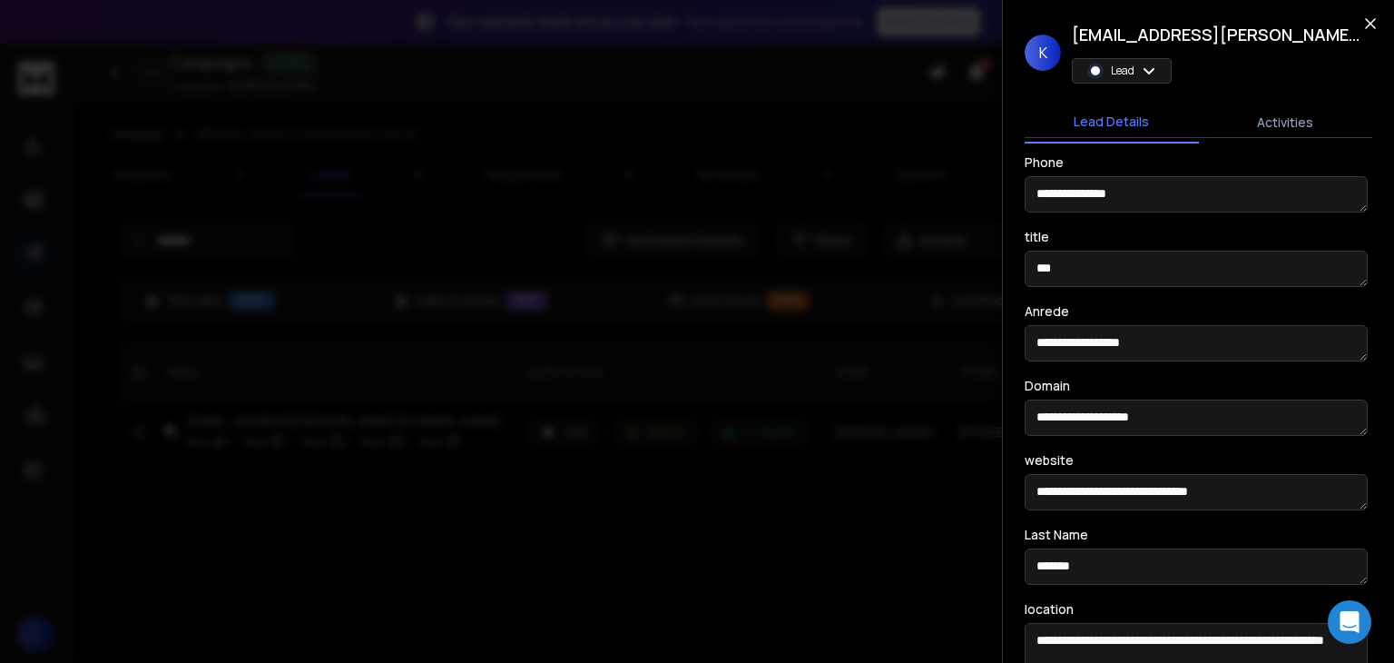
click at [1365, 15] on icon "button" at bounding box center [1370, 24] width 18 height 18
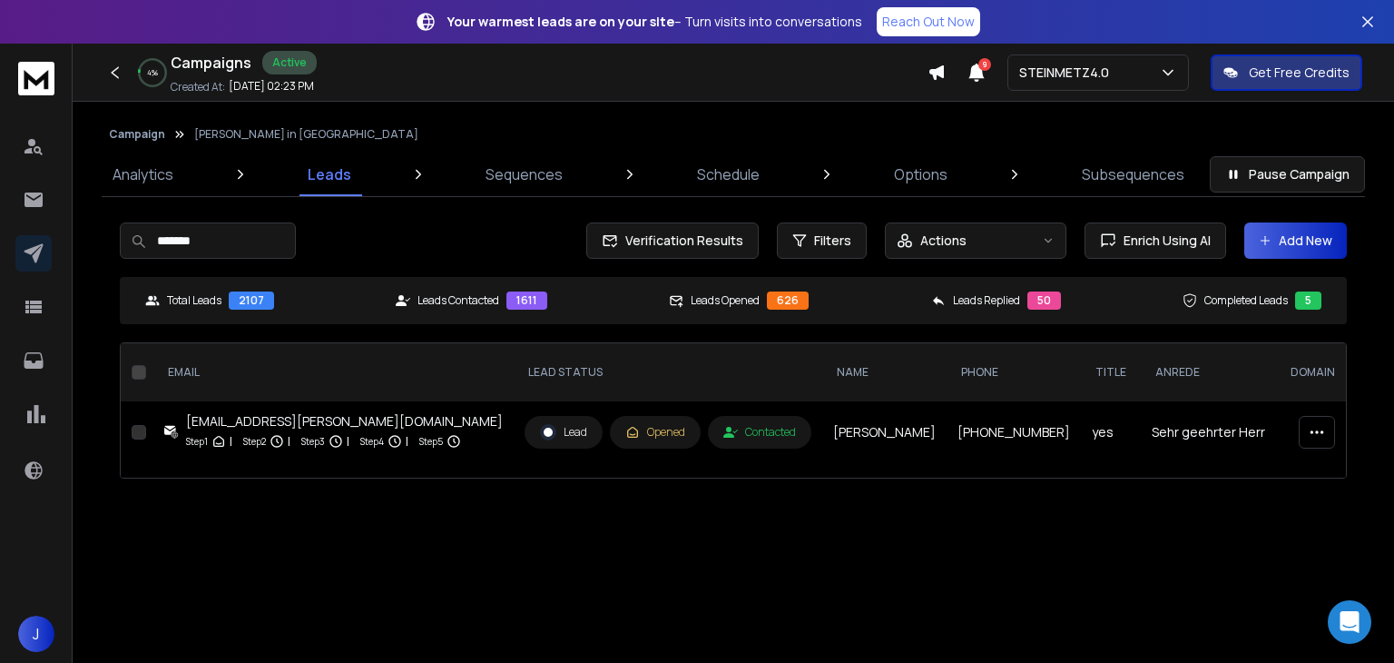
click at [1315, 440] on icon "button" at bounding box center [1317, 432] width 16 height 16
click at [1285, 513] on p "Pause Lead" at bounding box center [1289, 514] width 70 height 18
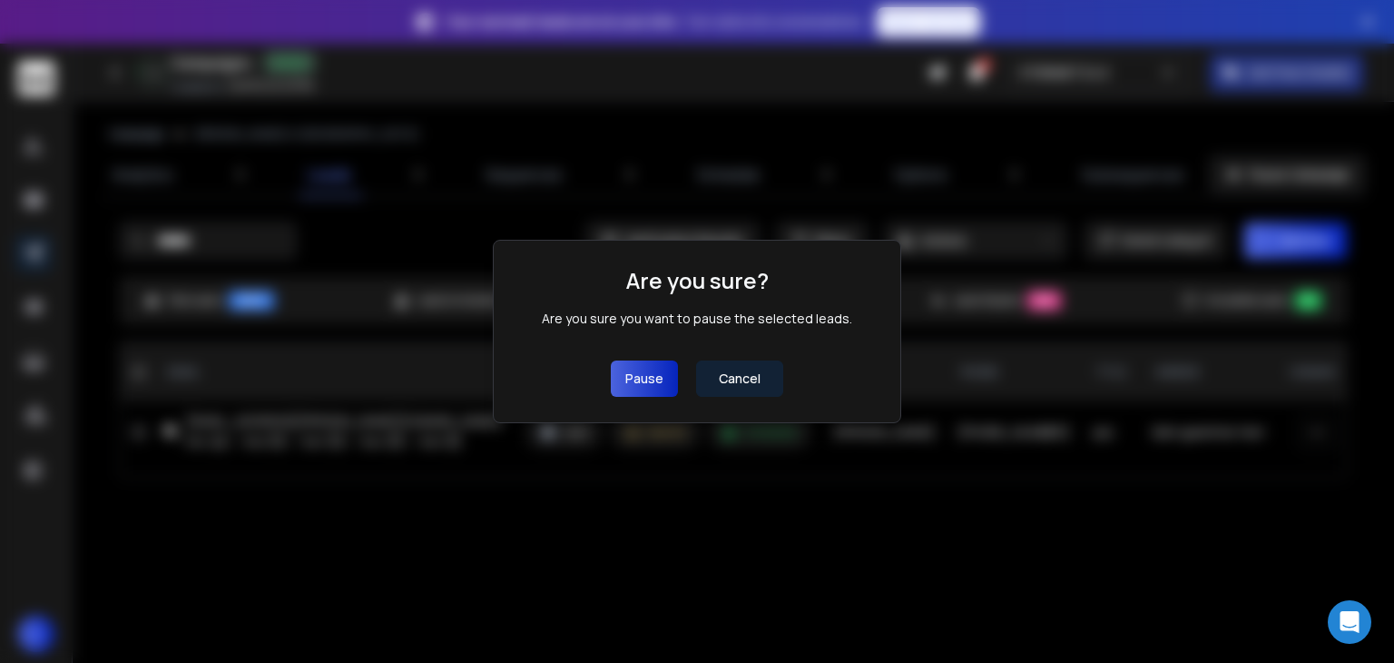
click at [639, 377] on button "Pause" at bounding box center [644, 378] width 67 height 36
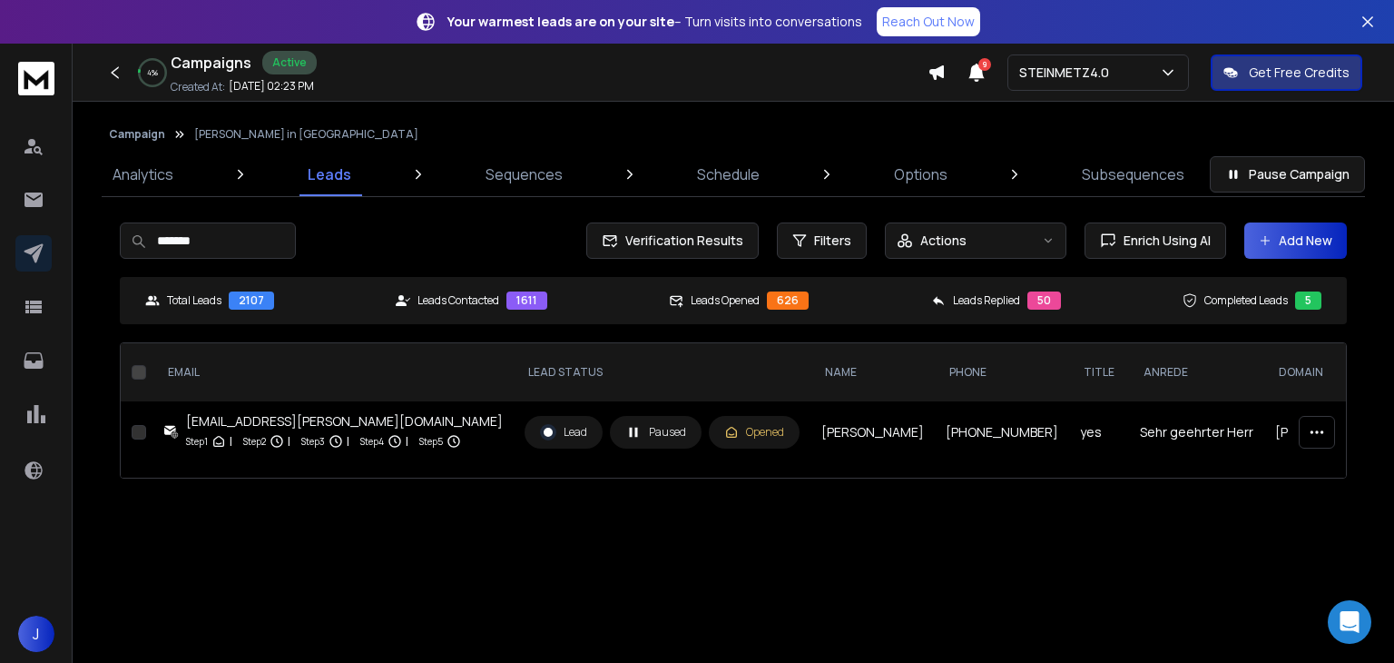
drag, startPoint x: 181, startPoint y: 244, endPoint x: 132, endPoint y: 230, distance: 51.1
click at [134, 234] on div "*******" at bounding box center [208, 240] width 176 height 36
type input "********"
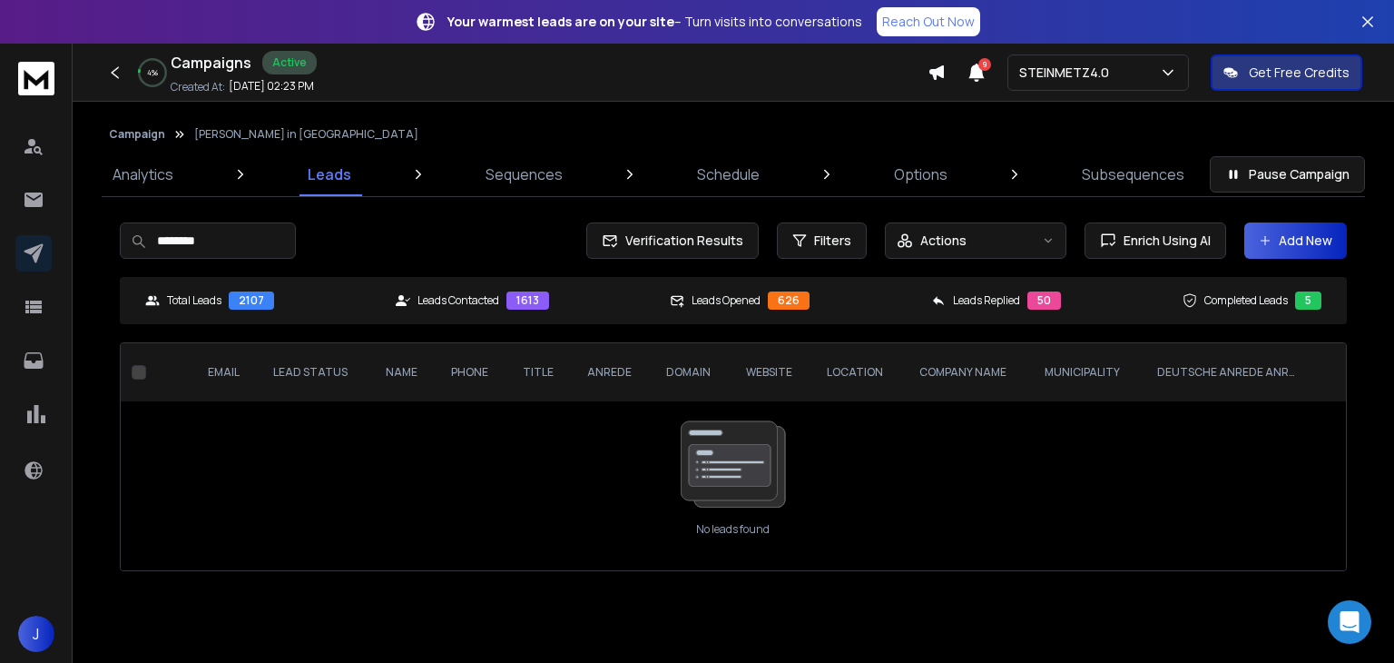
drag, startPoint x: 243, startPoint y: 243, endPoint x: 150, endPoint y: 238, distance: 93.6
click at [150, 238] on input "********" at bounding box center [208, 240] width 176 height 36
type input "********"
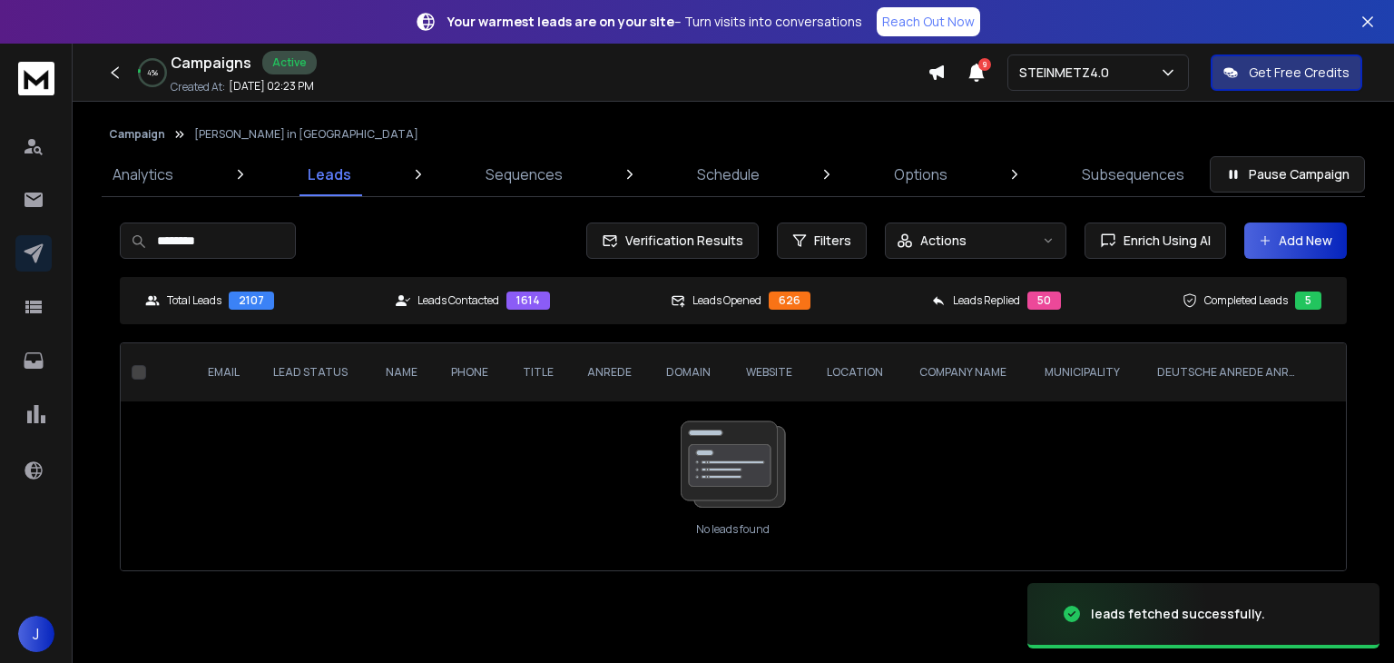
drag, startPoint x: 250, startPoint y: 249, endPoint x: 148, endPoint y: 244, distance: 101.7
click at [148, 244] on input "********" at bounding box center [208, 240] width 176 height 36
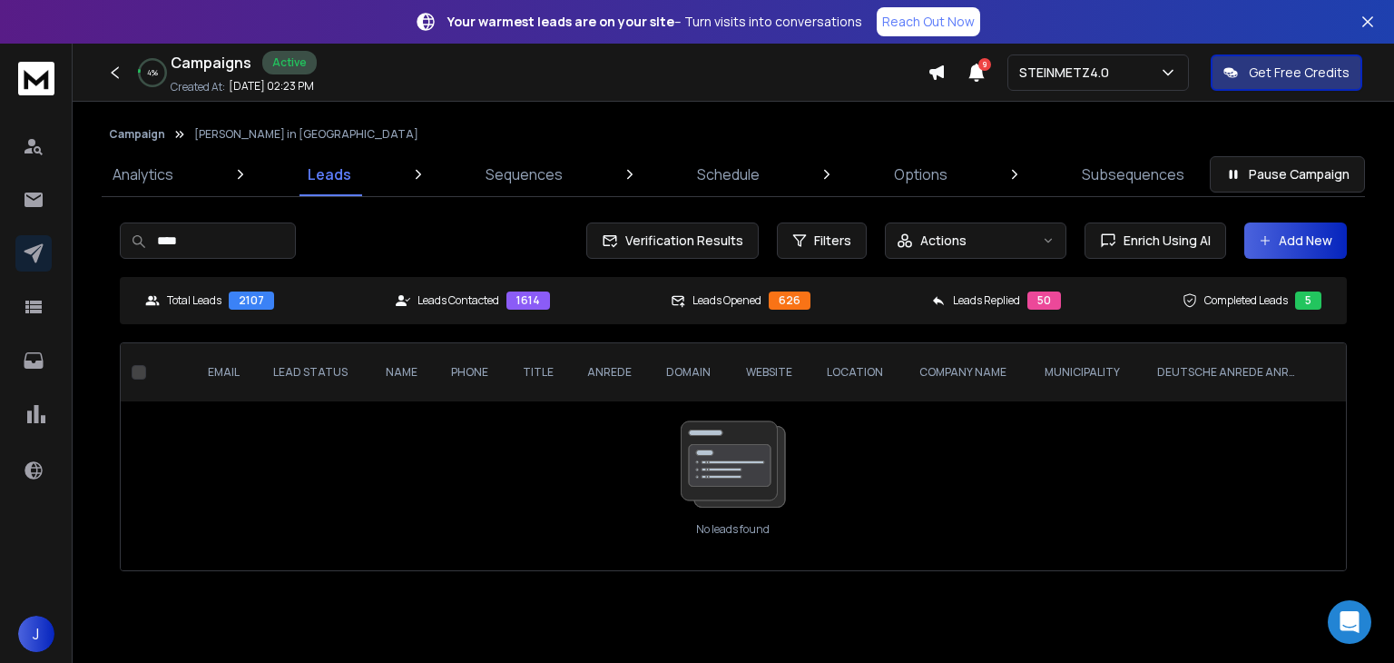
type input "*****"
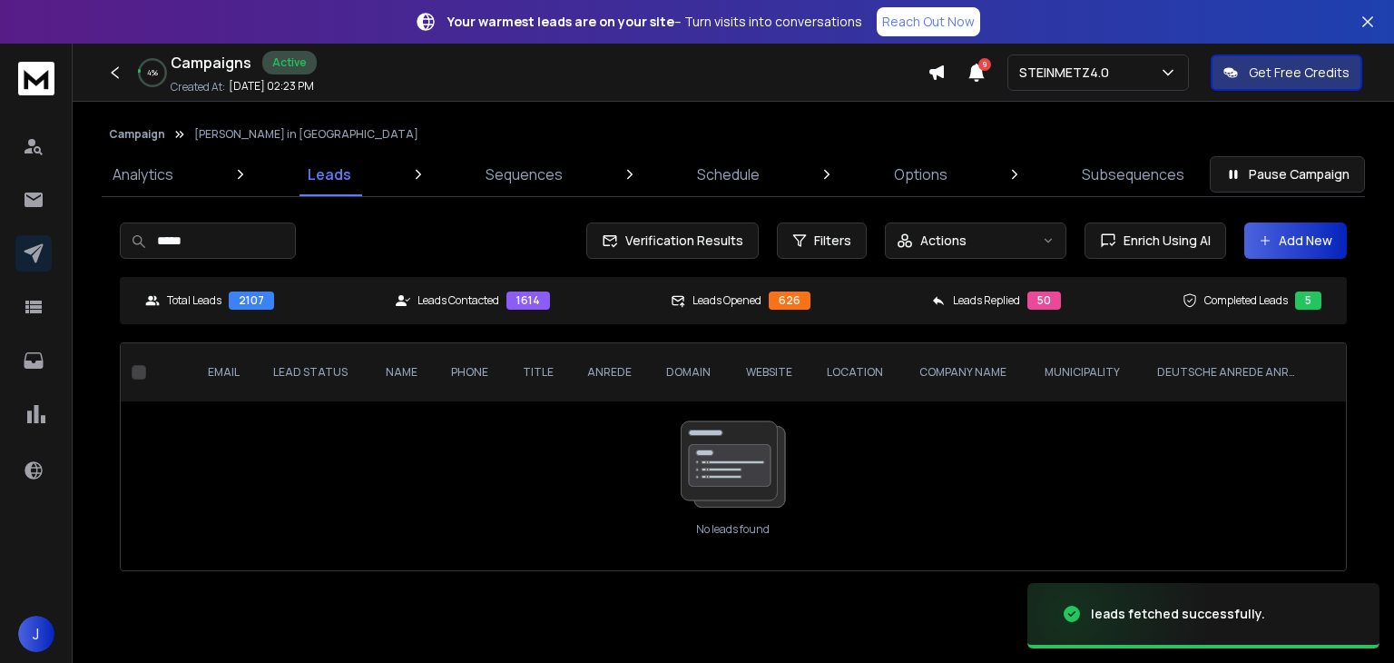
drag, startPoint x: 230, startPoint y: 247, endPoint x: 136, endPoint y: 231, distance: 94.7
click at [133, 226] on input "*****" at bounding box center [208, 240] width 176 height 36
type input "***"
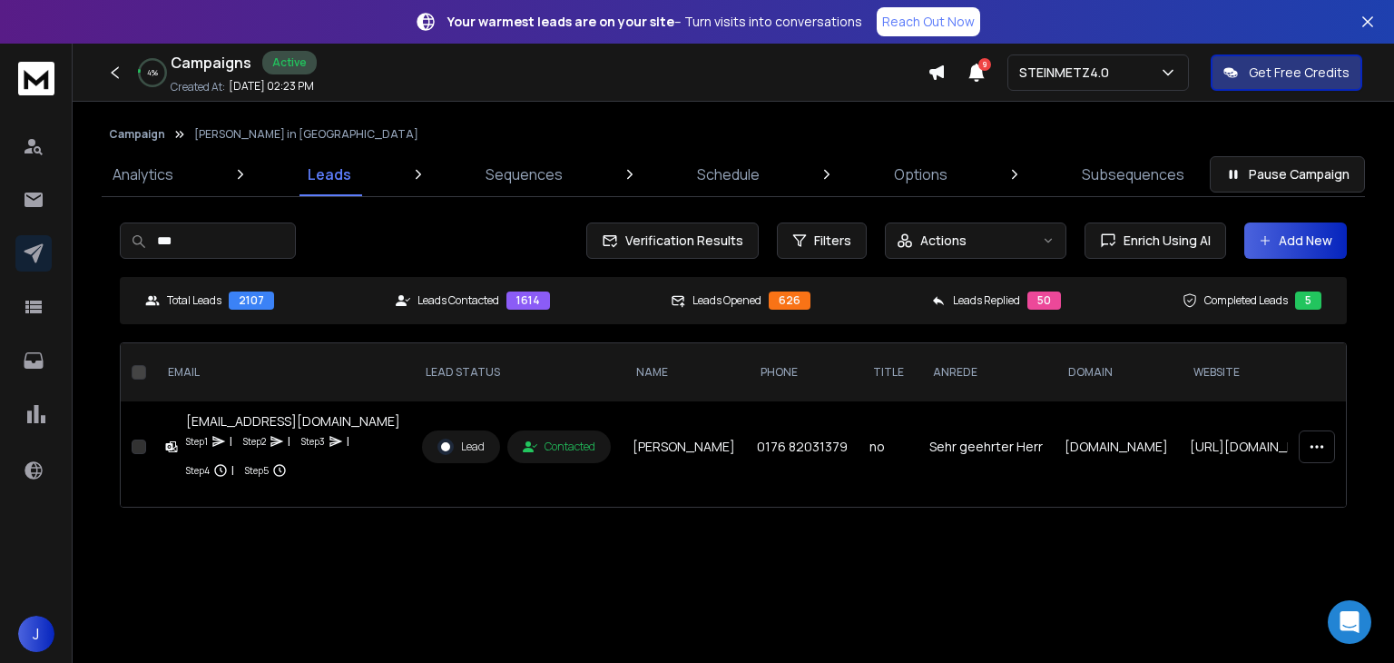
drag, startPoint x: 160, startPoint y: 235, endPoint x: 150, endPoint y: 241, distance: 11.4
click at [150, 241] on input "***" at bounding box center [208, 240] width 176 height 36
drag, startPoint x: 185, startPoint y: 243, endPoint x: 103, endPoint y: 233, distance: 82.3
click at [103, 233] on div "*** Verification Results Filters Actions Enrich Using AI Add New Total Leads 21…" at bounding box center [733, 355] width 1263 height 281
click at [247, 238] on input at bounding box center [208, 240] width 176 height 36
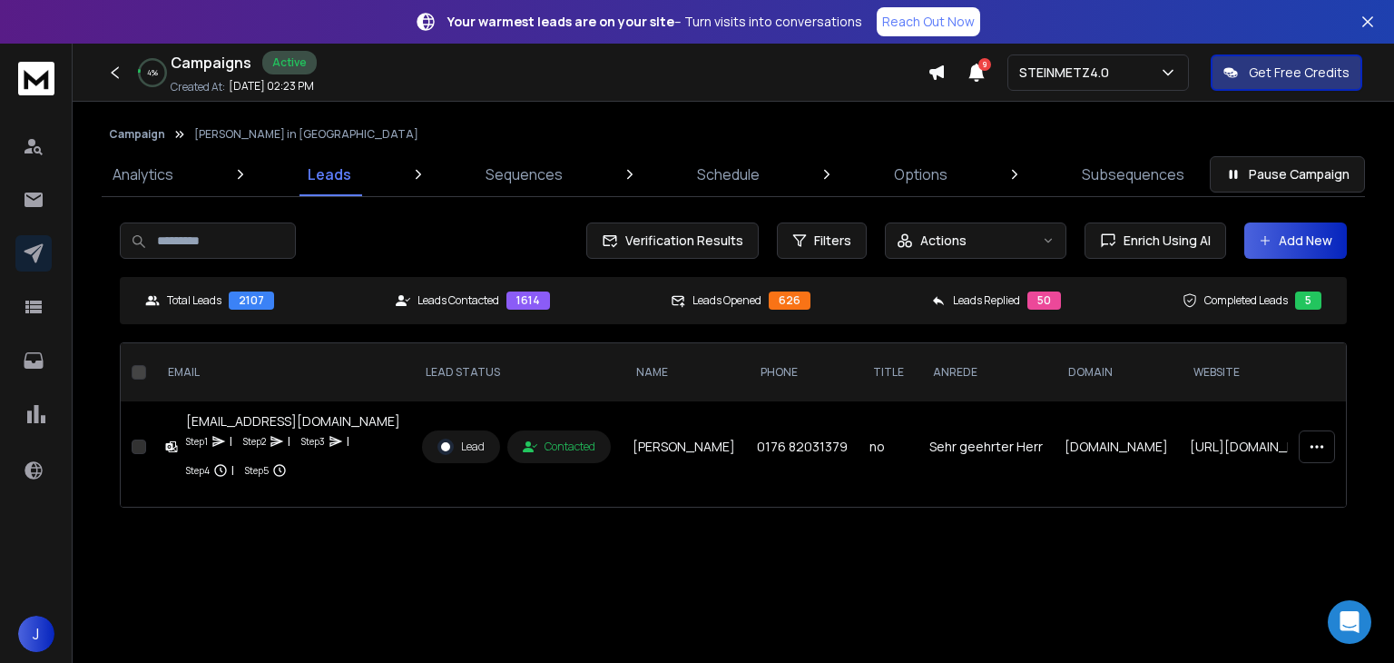
click at [238, 241] on input at bounding box center [208, 240] width 176 height 36
type input "**********"
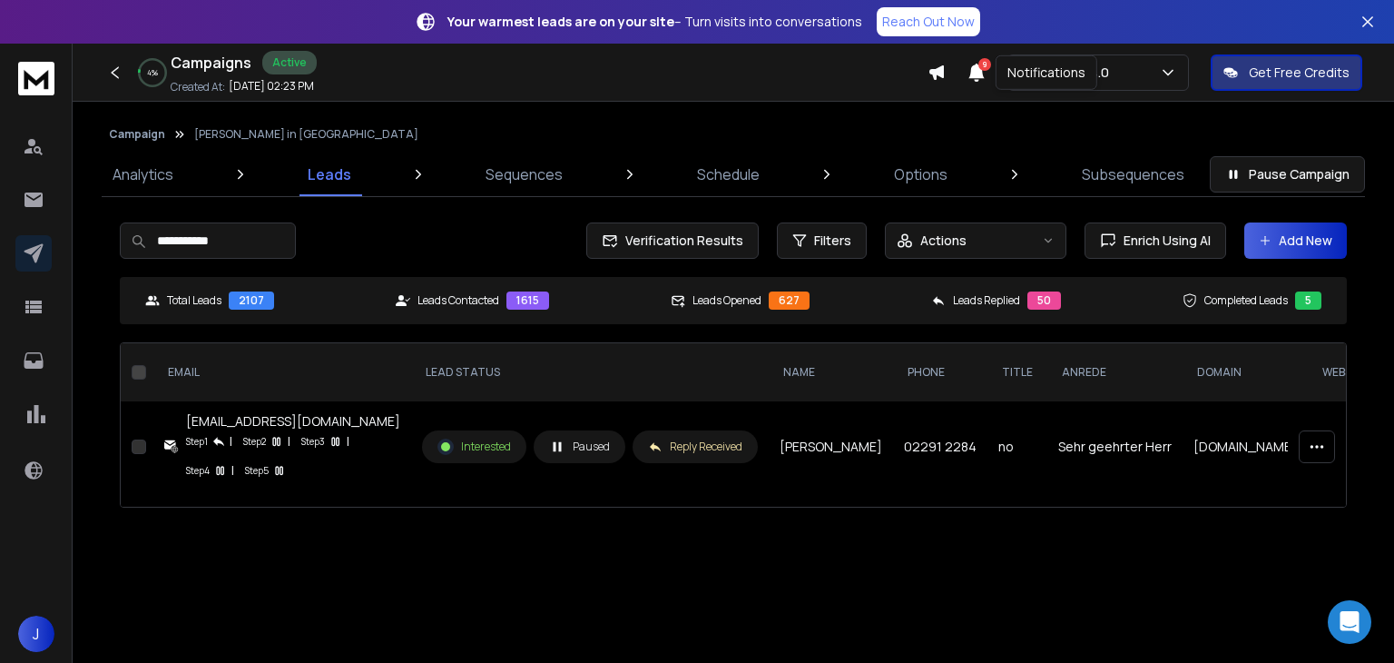
click at [979, 71] on icon at bounding box center [976, 72] width 16 height 18
click at [107, 66] on icon at bounding box center [115, 72] width 16 height 16
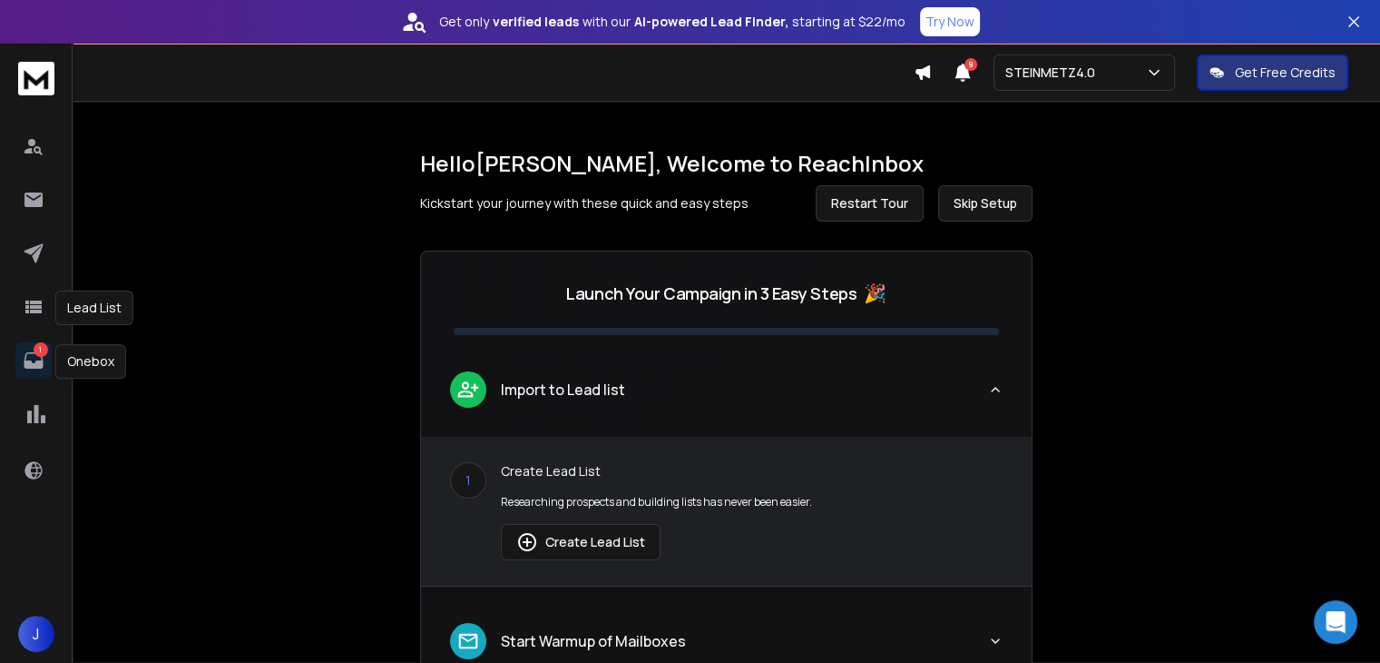
click at [34, 359] on icon at bounding box center [34, 360] width 22 height 22
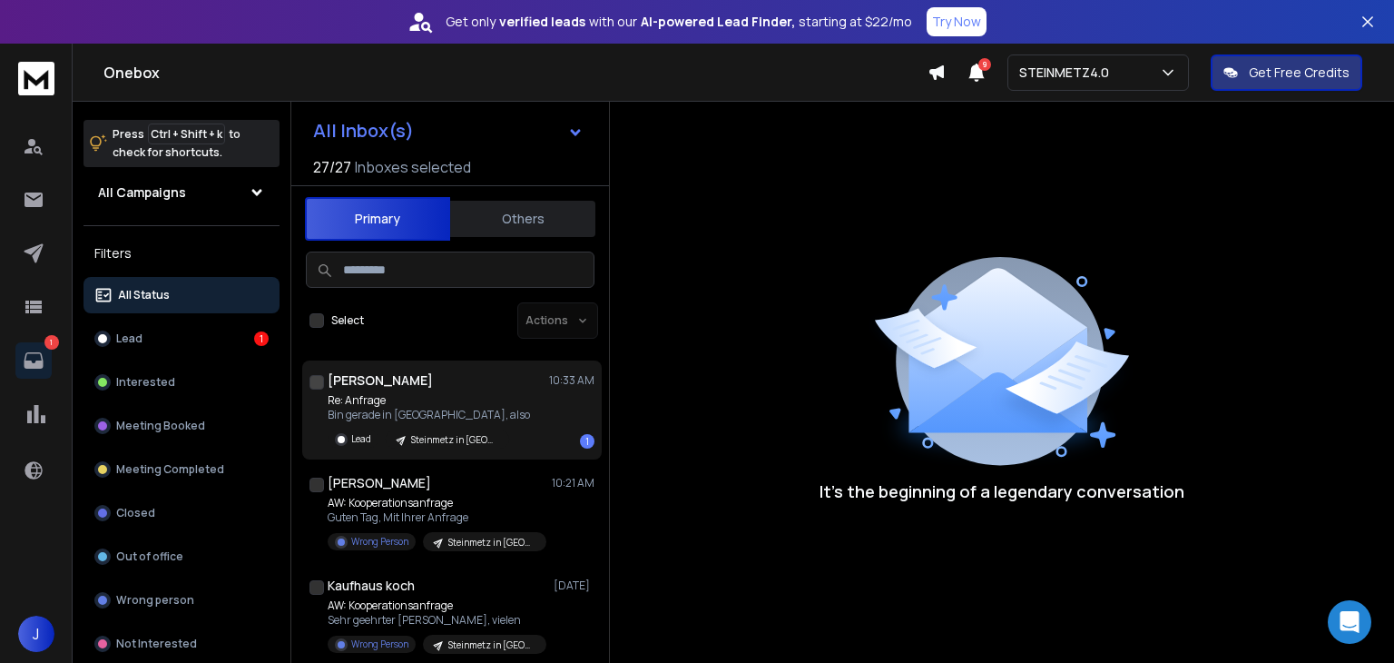
click at [417, 408] on p "Bin gerade in Italien, also" at bounding box center [429, 414] width 202 height 15
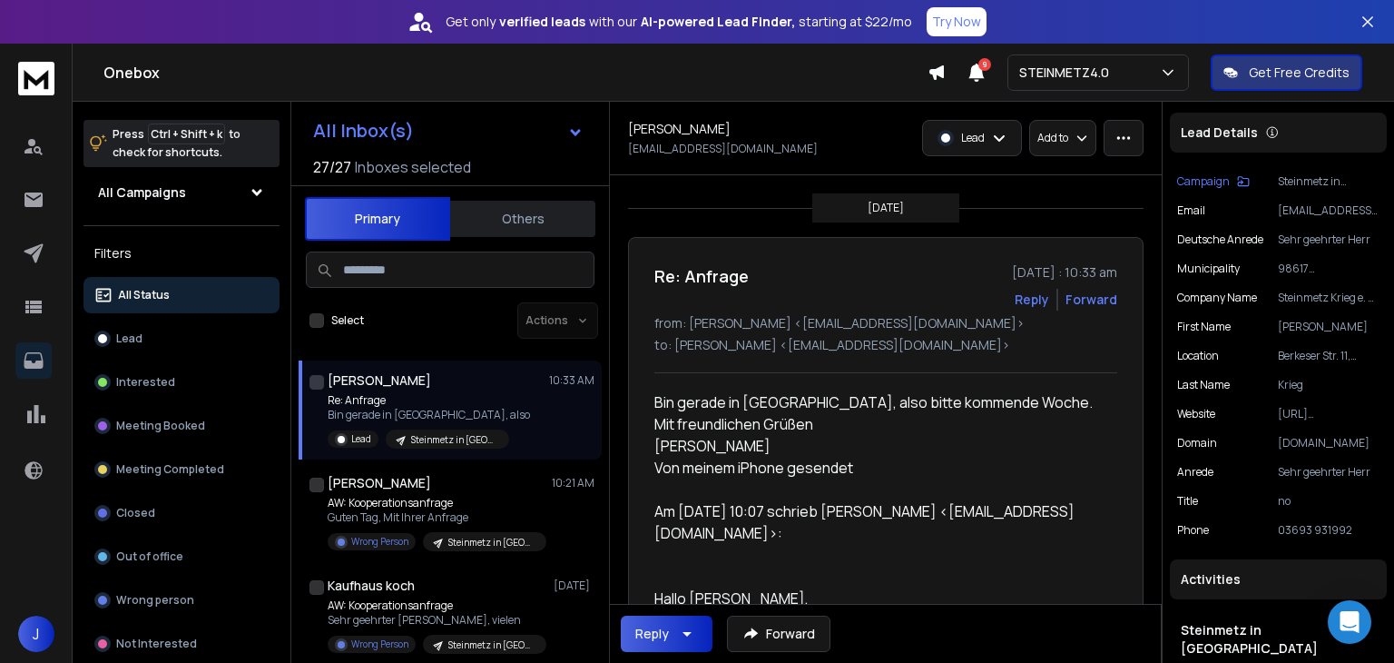
click at [1144, 132] on div "Frank Krieg Frank Krieg steinmetz-krieg@t-online.de Lead Add to Lead Add to" at bounding box center [886, 139] width 552 height 74
click at [1138, 133] on button "button" at bounding box center [1124, 138] width 40 height 36
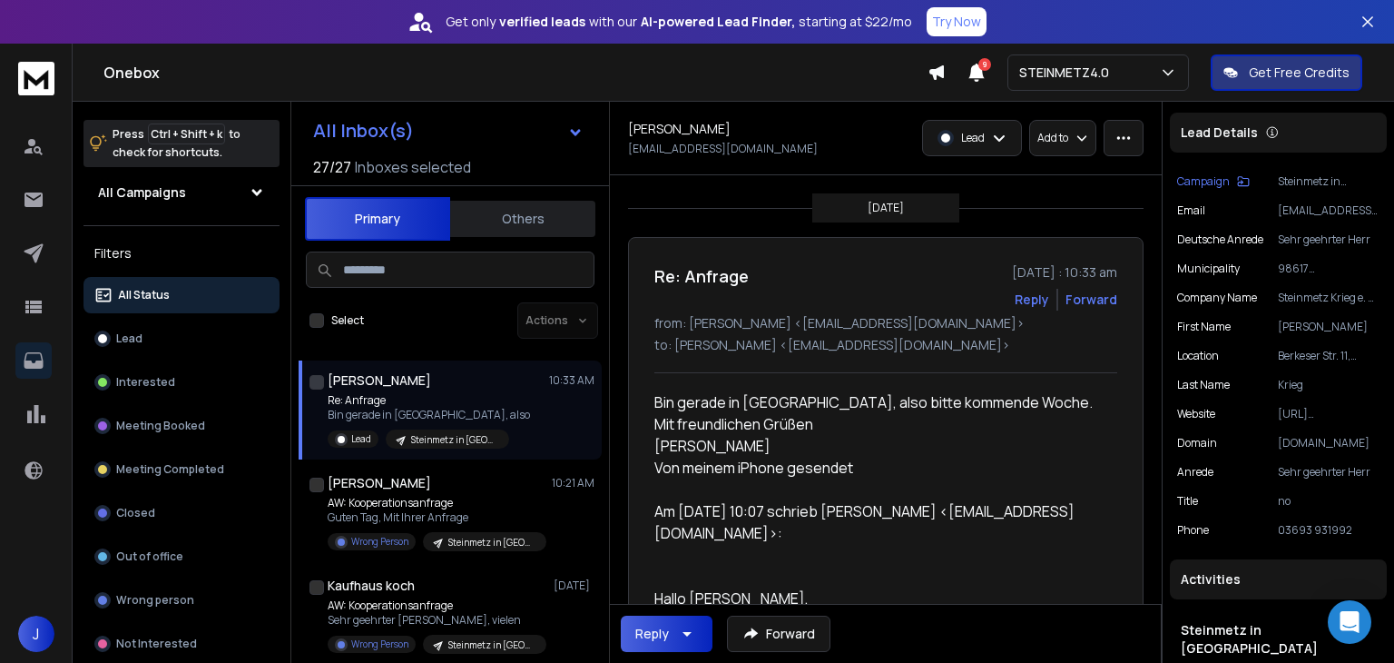
click at [669, 638] on div "Reply" at bounding box center [666, 634] width 63 height 22
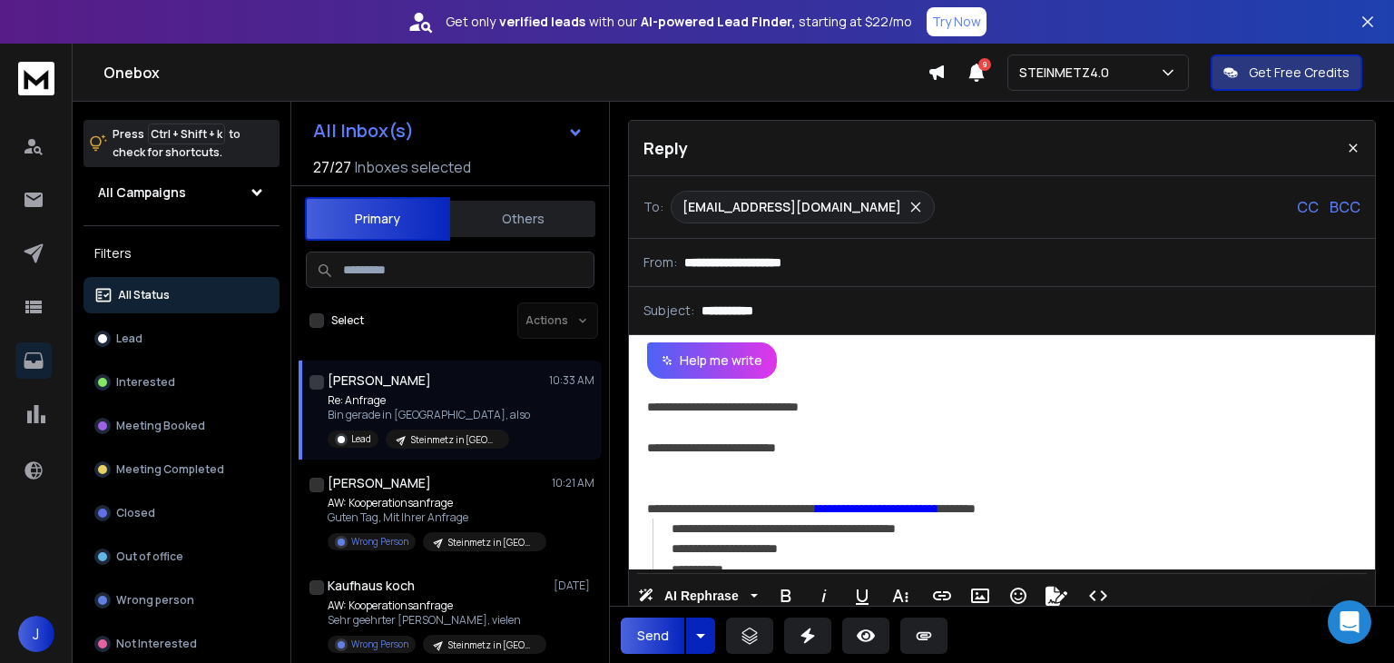
click at [656, 627] on button "Send" at bounding box center [653, 635] width 64 height 36
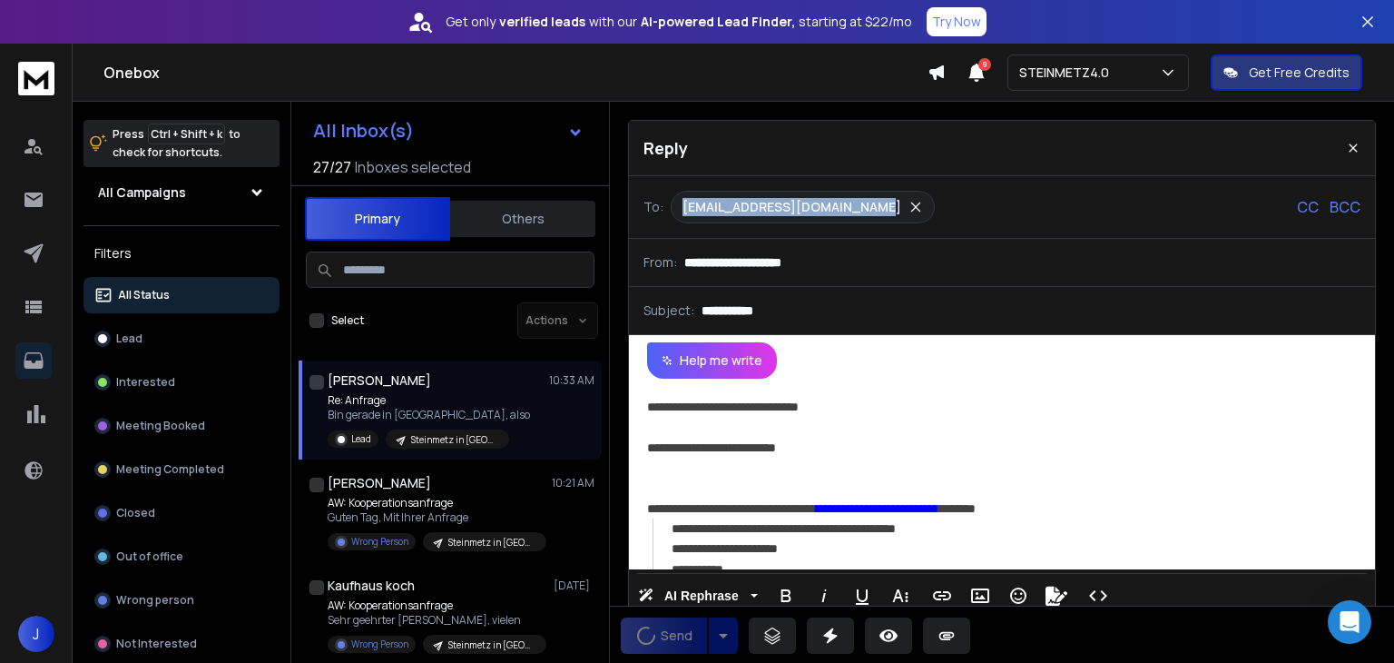
drag, startPoint x: 676, startPoint y: 208, endPoint x: 853, endPoint y: 211, distance: 177.0
click at [853, 211] on div "[EMAIL_ADDRESS][DOMAIN_NAME]" at bounding box center [803, 207] width 264 height 33
copy p "[EMAIL_ADDRESS][DOMAIN_NAME]"
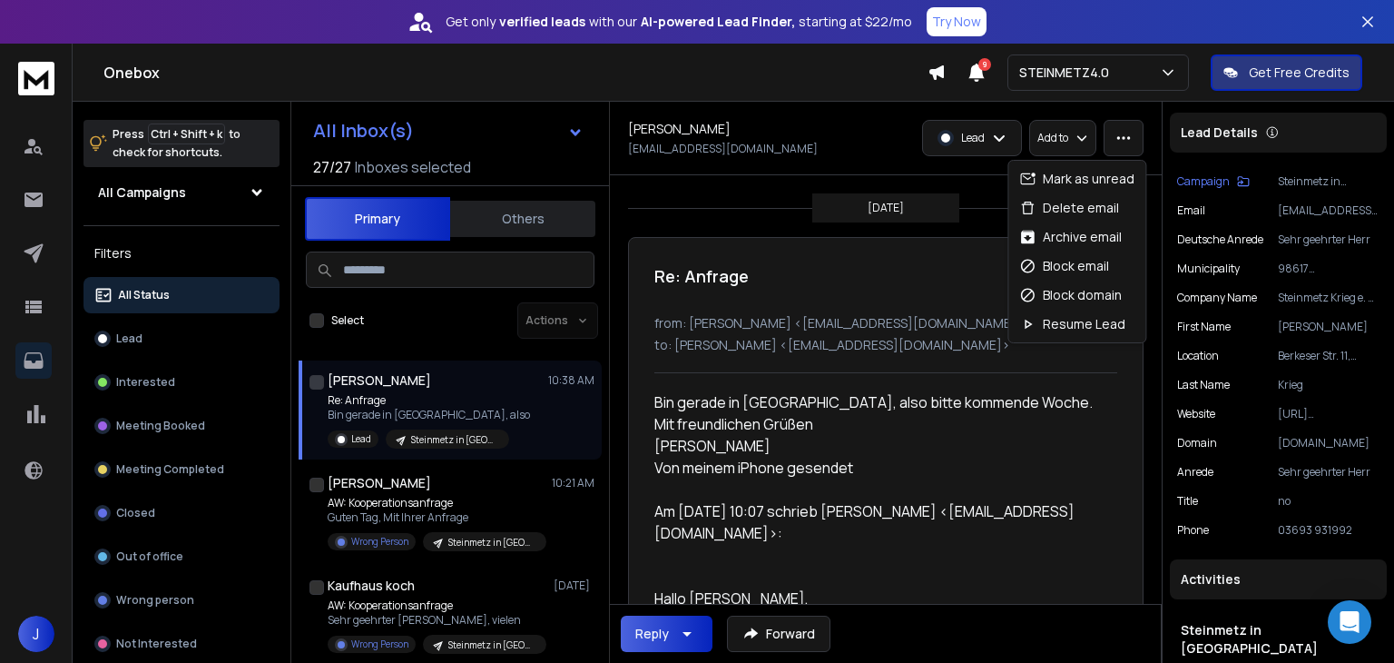
click at [1121, 133] on icon "button" at bounding box center [1123, 138] width 16 height 16
click at [759, 305] on div "Re: Anfrage 12 September 2025 : 10:33 am Reply Forward" at bounding box center [885, 286] width 463 height 47
